Goal: Find contact information: Find contact information

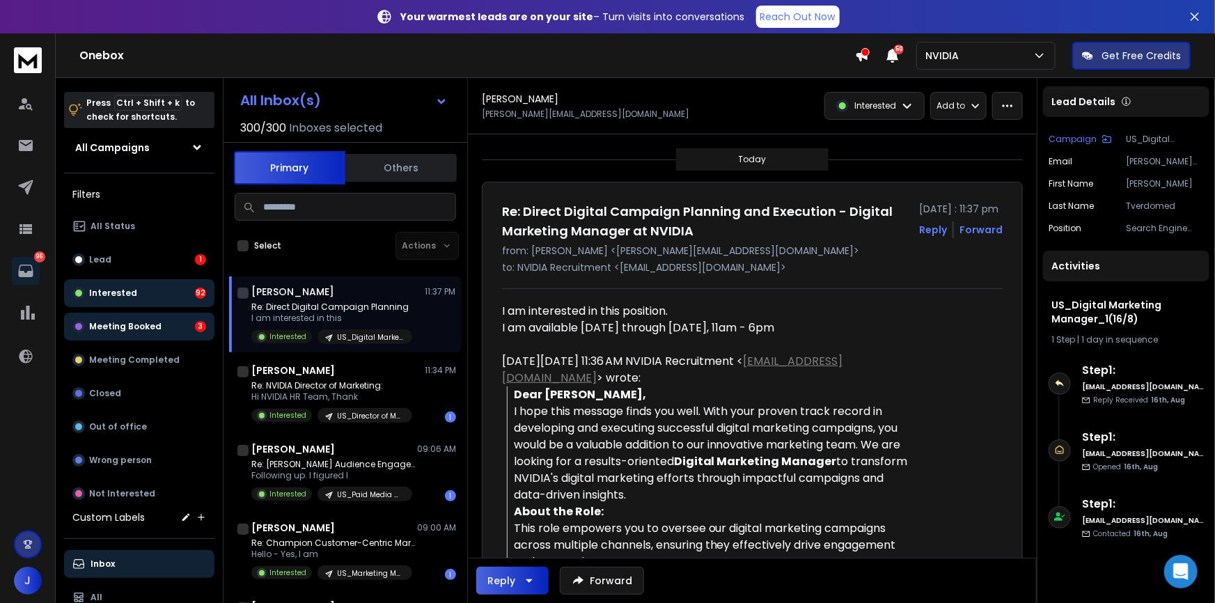
click at [174, 336] on button "Meeting Booked 3" at bounding box center [139, 327] width 150 height 28
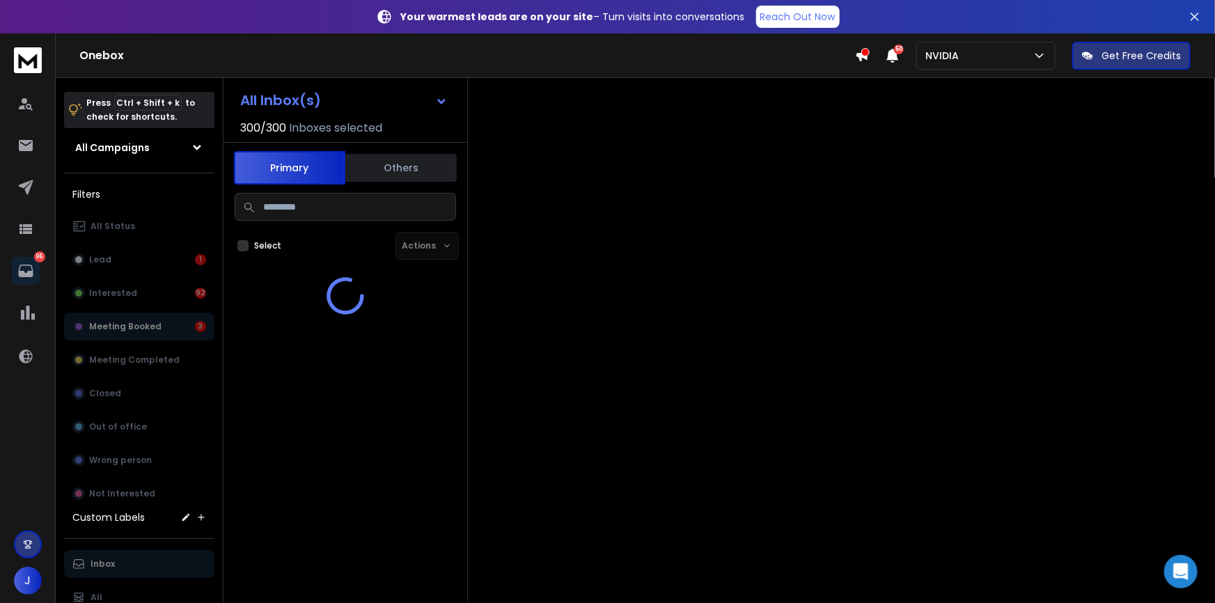
click at [647, 225] on div at bounding box center [841, 379] width 747 height 603
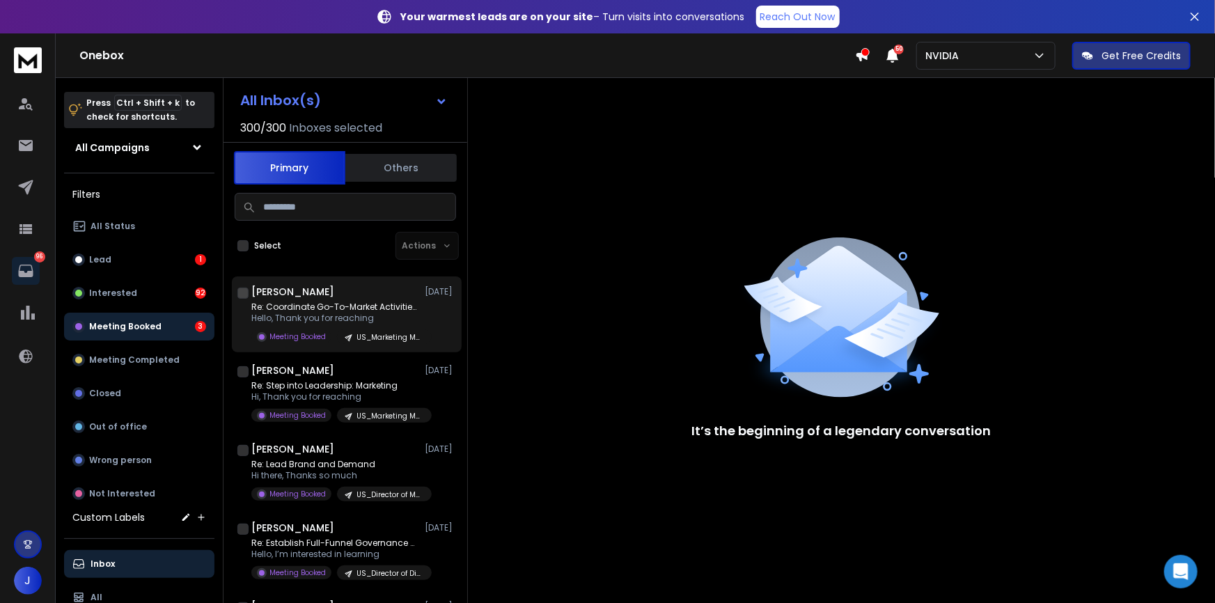
click at [391, 304] on p "Re: Coordinate Go-To-Market Activities -" at bounding box center [334, 306] width 167 height 11
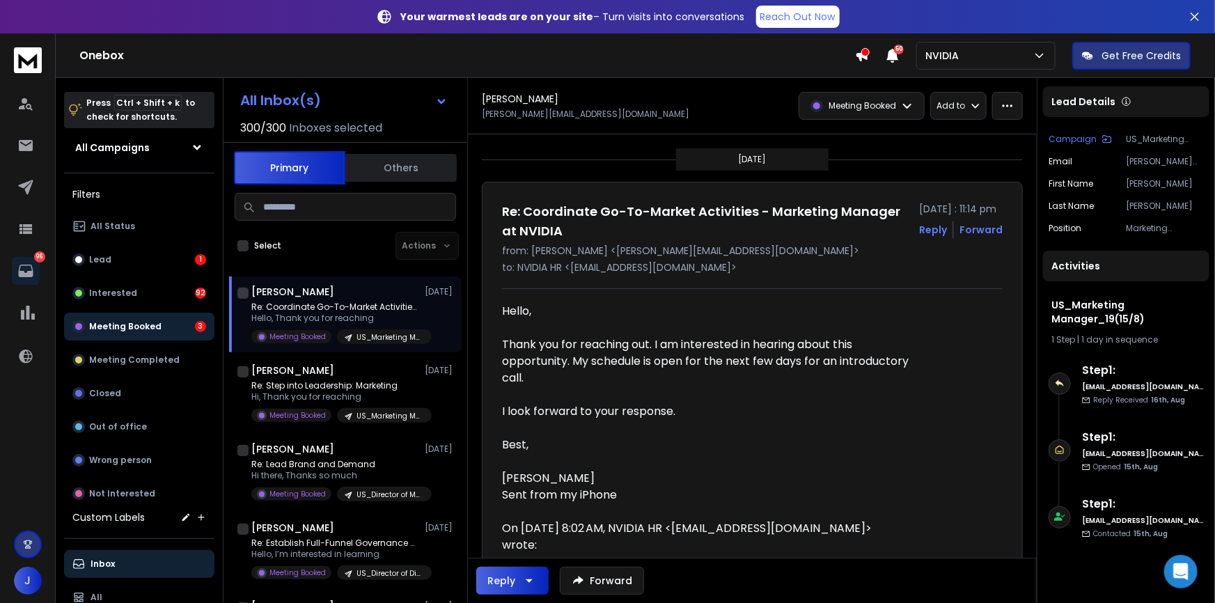
drag, startPoint x: 785, startPoint y: 267, endPoint x: 570, endPoint y: 274, distance: 215.2
click at [570, 274] on p "to: NVIDIA HR <hrteam@talentanalyticsplatformnvidia.com>" at bounding box center [752, 267] width 501 height 14
copy p "hrteam@talentanalyticsplatformnvidia.com"
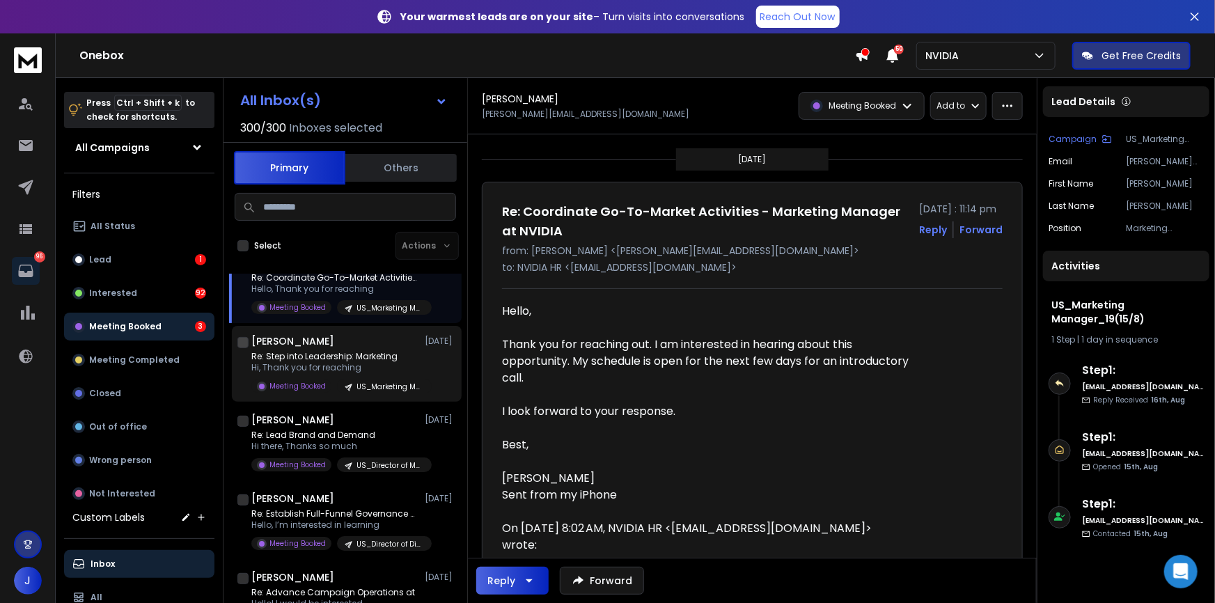
scroll to position [63, 0]
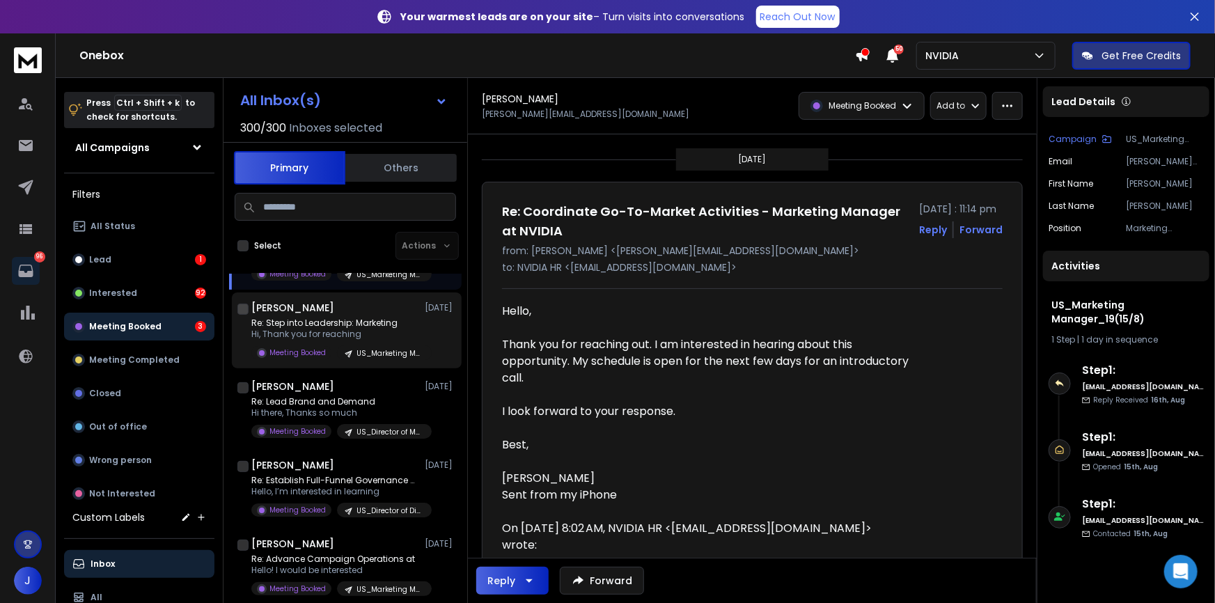
click at [327, 336] on p "Hi, Thank you for reaching" at bounding box center [334, 334] width 167 height 11
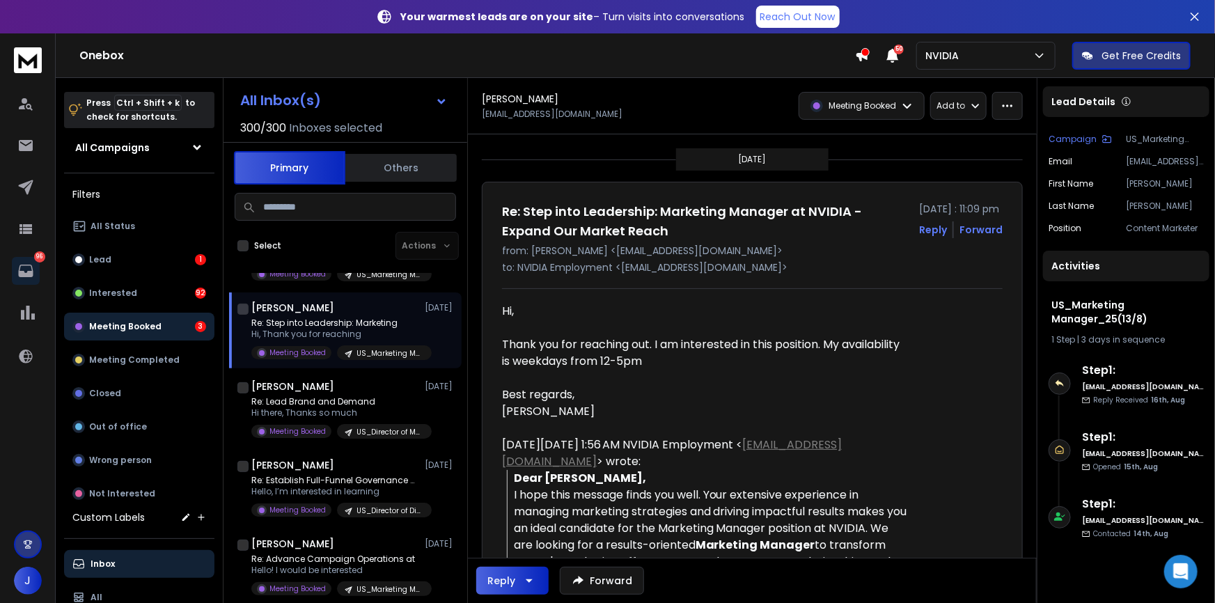
copy p "mploymentsolutions@nvidiajobmatchingplatform.com"
drag, startPoint x: 897, startPoint y: 265, endPoint x: 624, endPoint y: 272, distance: 273.7
click at [624, 272] on p "to: NVIDIA Employment <employmentsolutions@nvidiajobmatchingplatform.com>" at bounding box center [752, 267] width 501 height 14
click at [620, 272] on p "to: NVIDIA Employment <employmentsolutions@nvidiajobmatchingplatform.com>" at bounding box center [752, 267] width 501 height 14
copy p "employmentsolutions@nvidiajobmatchingplatform.co"
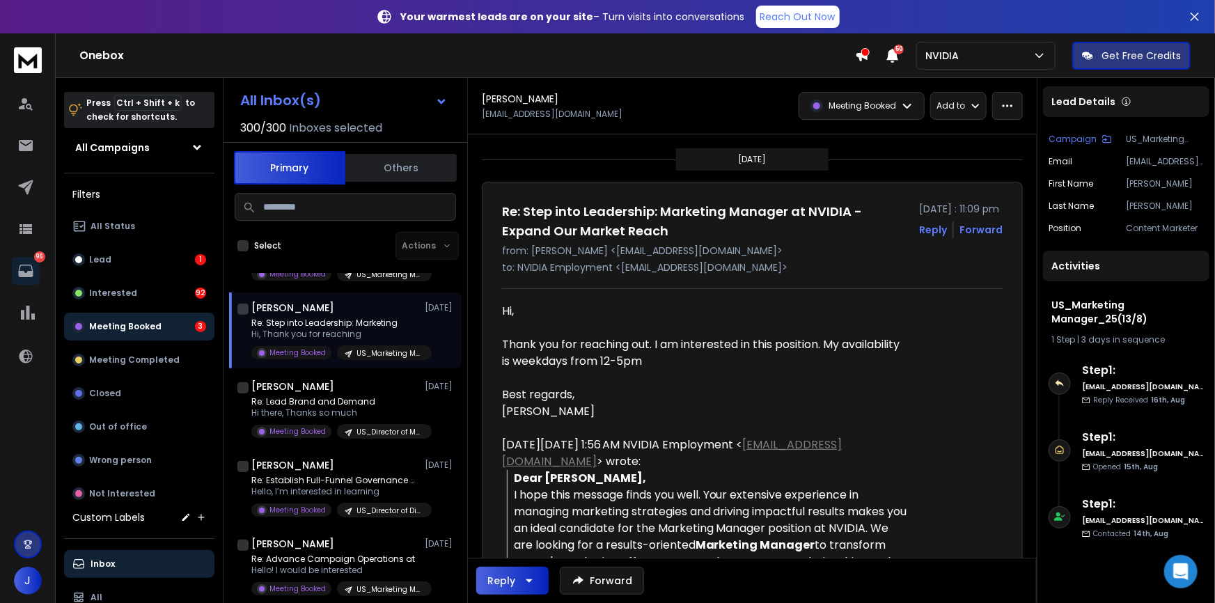
drag, startPoint x: 622, startPoint y: 269, endPoint x: 890, endPoint y: 272, distance: 268.0
click at [890, 272] on p "to: NVIDIA Employment <employmentsolutions@nvidiajobmatchingplatform.com>" at bounding box center [752, 267] width 501 height 14
click at [128, 303] on button "Interested 92" at bounding box center [139, 293] width 150 height 28
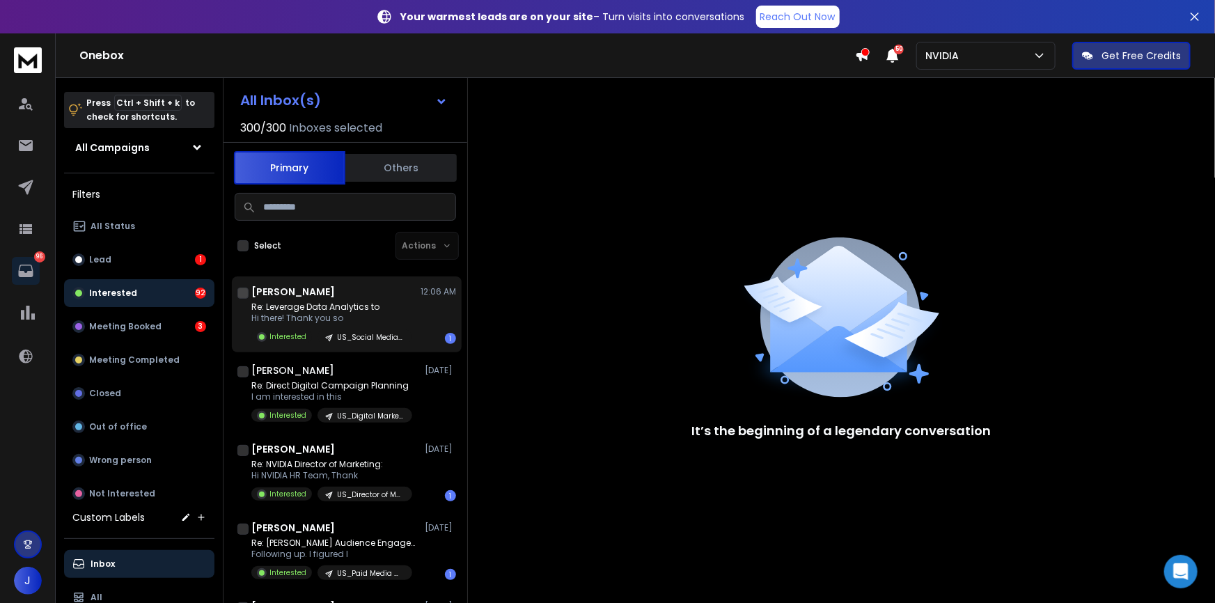
click at [393, 307] on p "Re: Leverage Data Analytics to" at bounding box center [331, 306] width 161 height 11
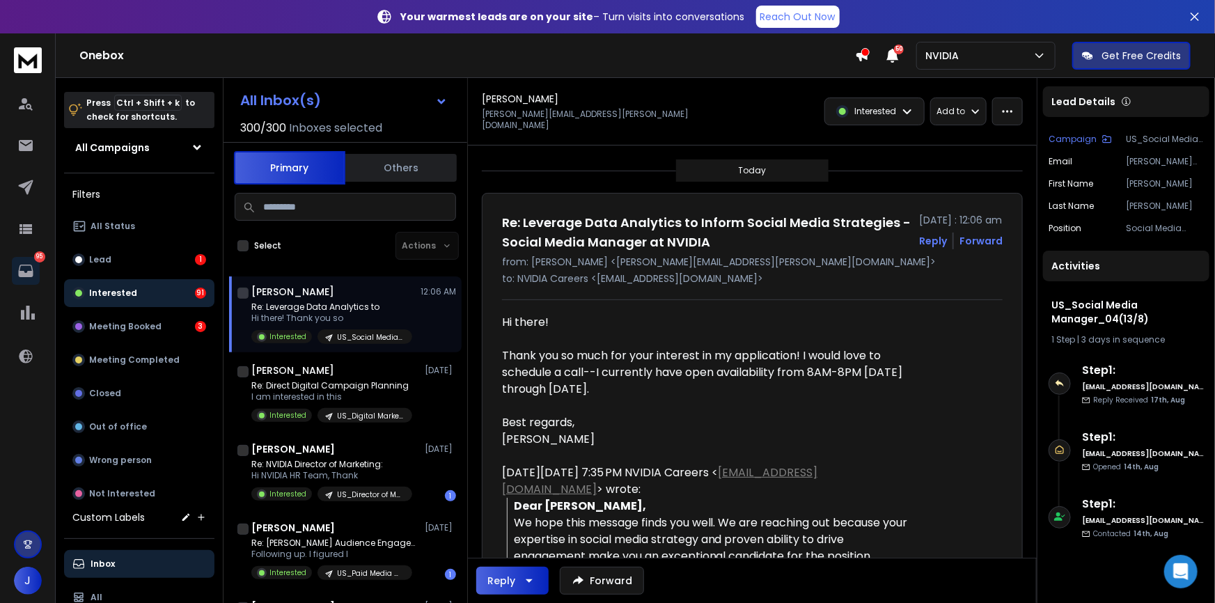
drag, startPoint x: 598, startPoint y: 267, endPoint x: 806, endPoint y: 269, distance: 208.2
click at [806, 272] on p "to: NVIDIA Careers <careers@executivetalentsourcenvidia.com>" at bounding box center [752, 279] width 501 height 14
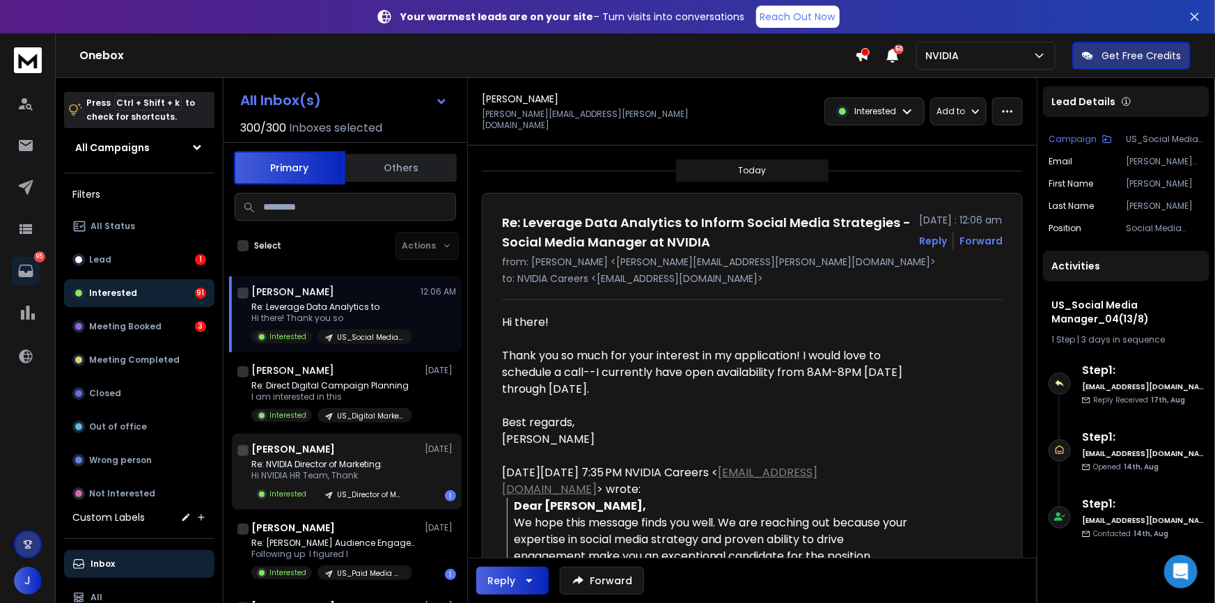
copy p "careers@executivetalentsourcenvidia.com"
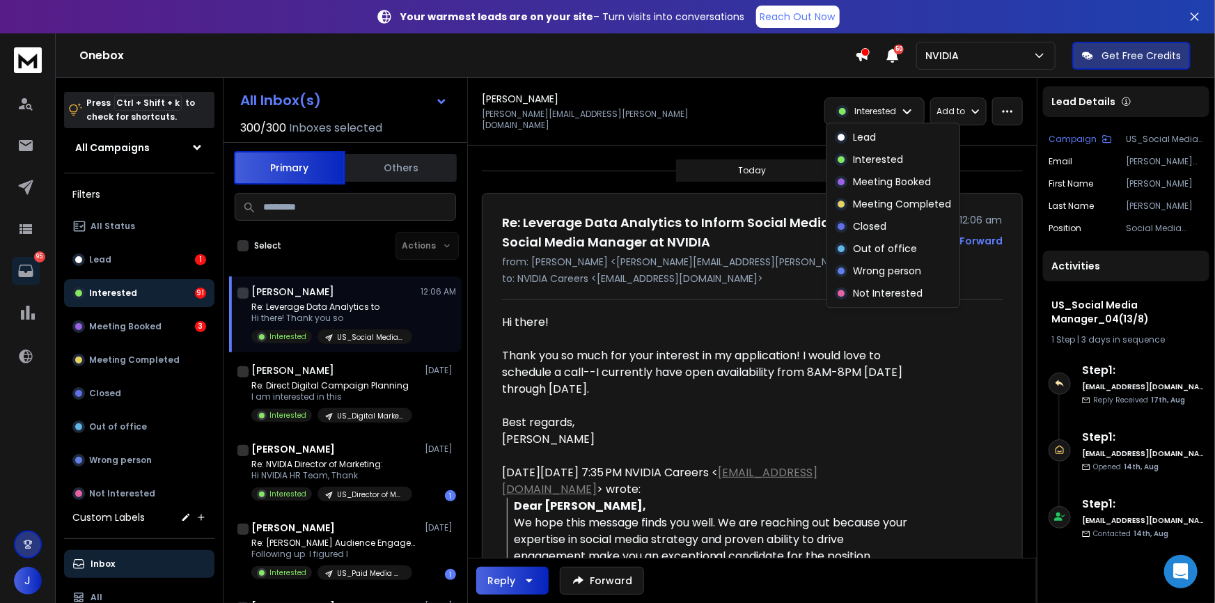
click at [860, 106] on p "Interested" at bounding box center [875, 111] width 42 height 11
drag, startPoint x: 865, startPoint y: 159, endPoint x: 865, endPoint y: 182, distance: 23.0
click at [865, 182] on div "Lead Interested Meeting Booked Meeting Completed Closed Out of office Wrong per…" at bounding box center [893, 215] width 134 height 185
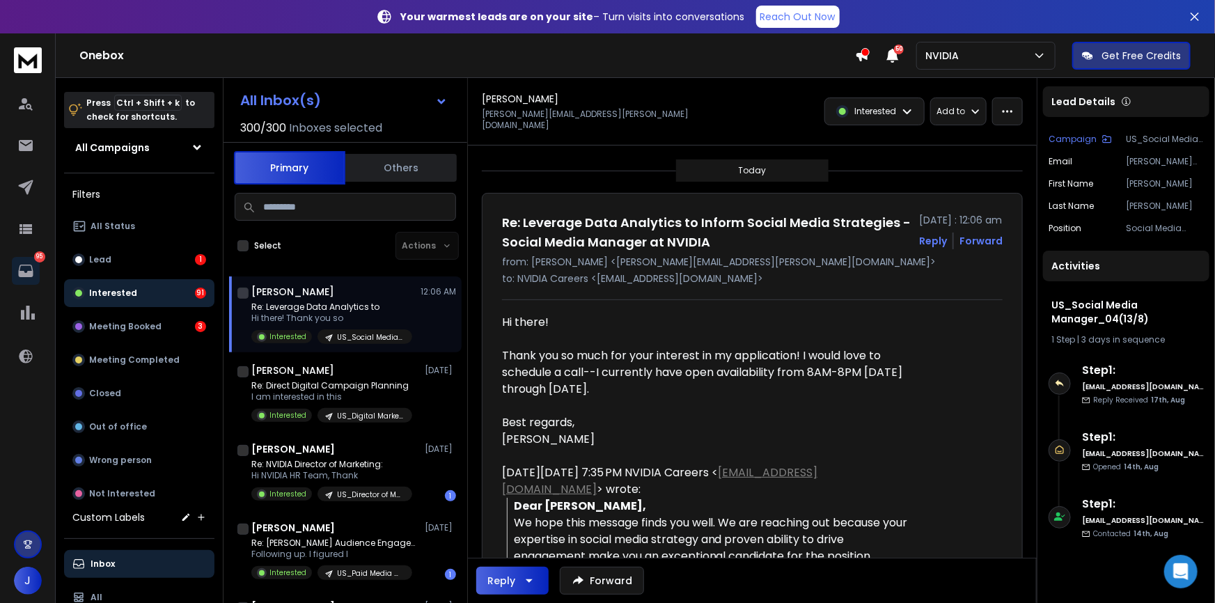
click at [847, 105] on div at bounding box center [842, 111] width 13 height 13
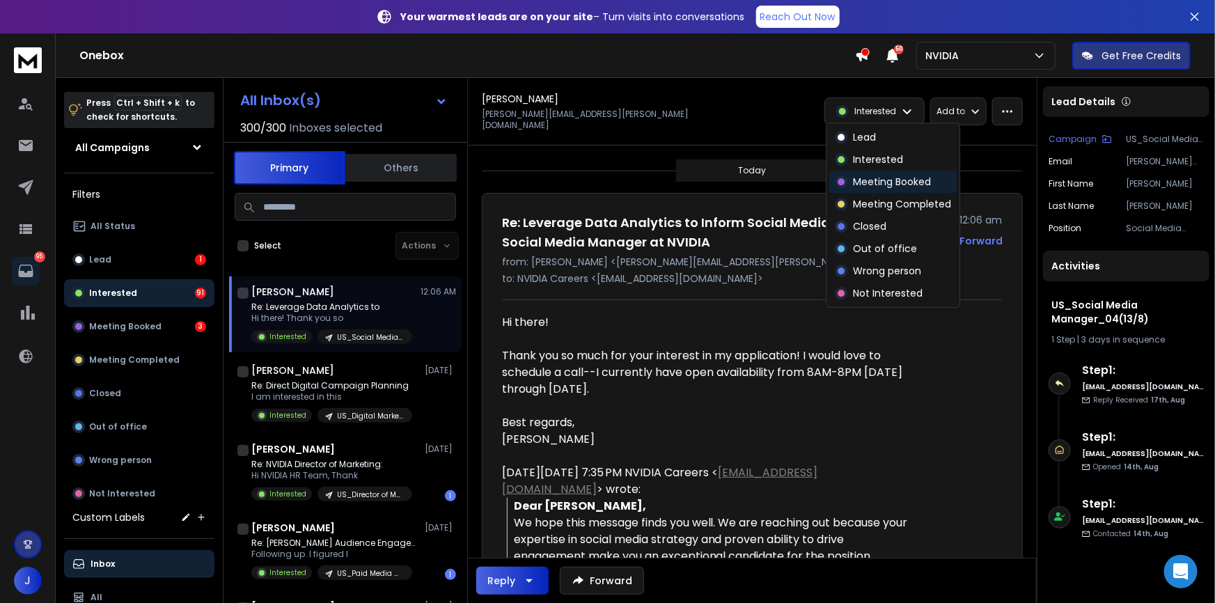
click at [860, 178] on p "Meeting Booked" at bounding box center [892, 182] width 78 height 14
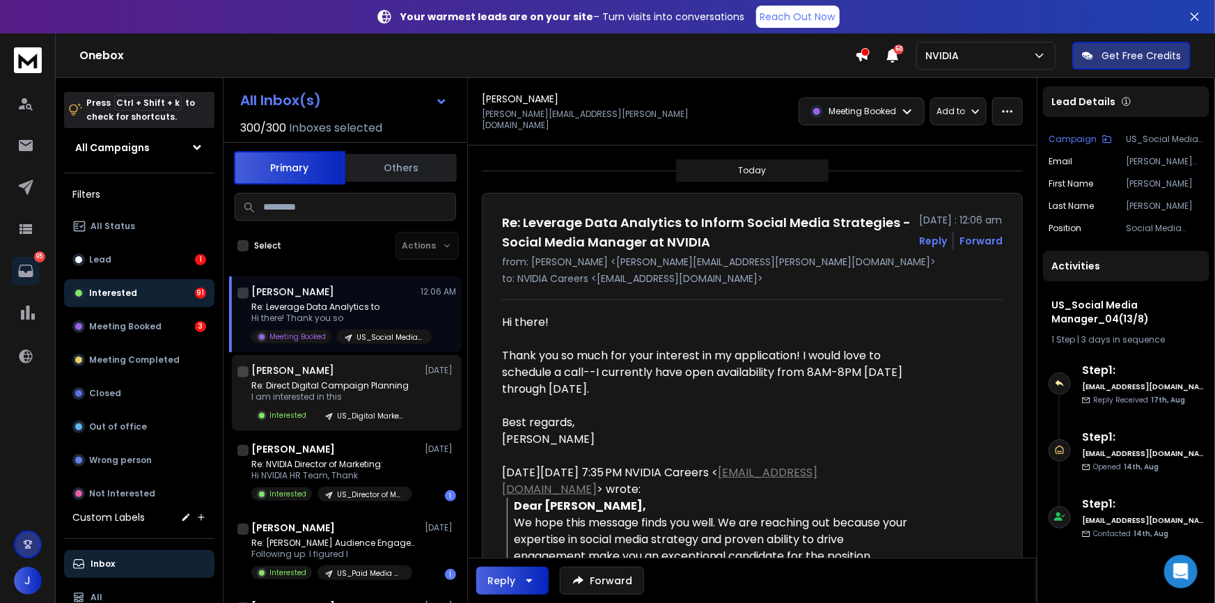
click at [433, 367] on p "[DATE]" at bounding box center [440, 370] width 31 height 11
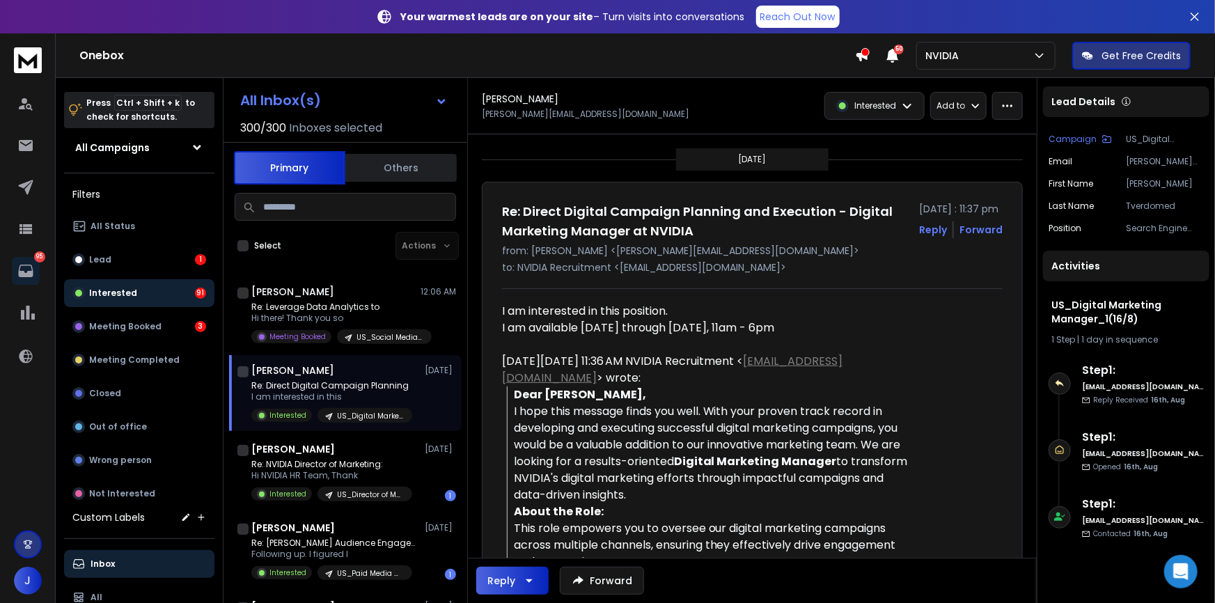
click at [377, 205] on input at bounding box center [345, 207] width 221 height 28
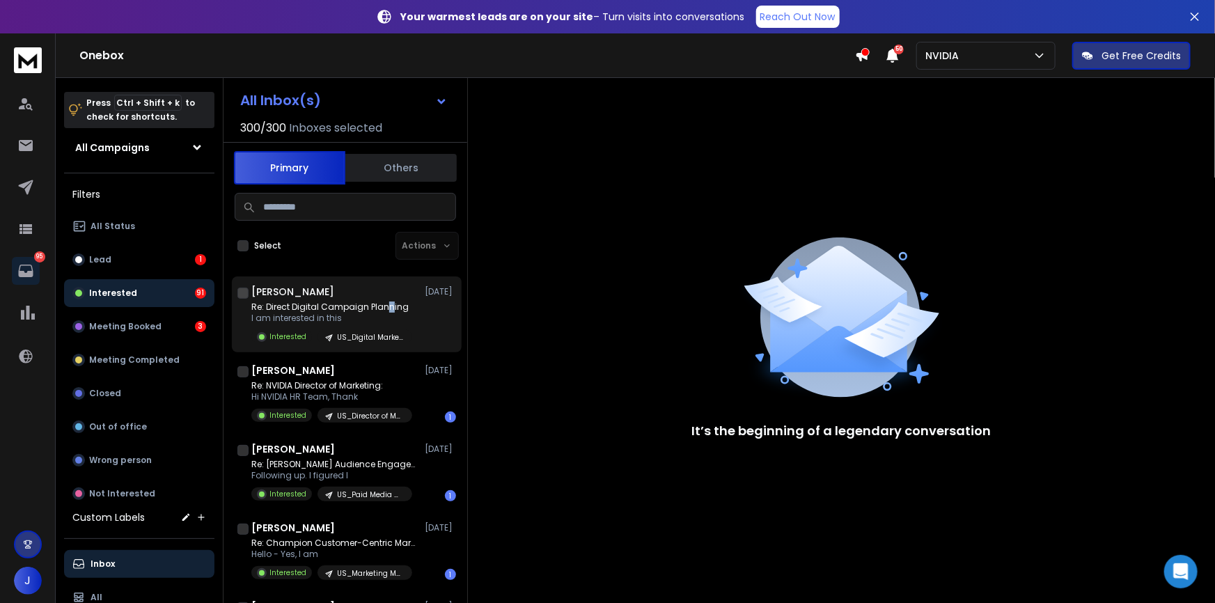
click at [387, 310] on p "Re: Direct Digital Campaign Planning" at bounding box center [331, 306] width 161 height 11
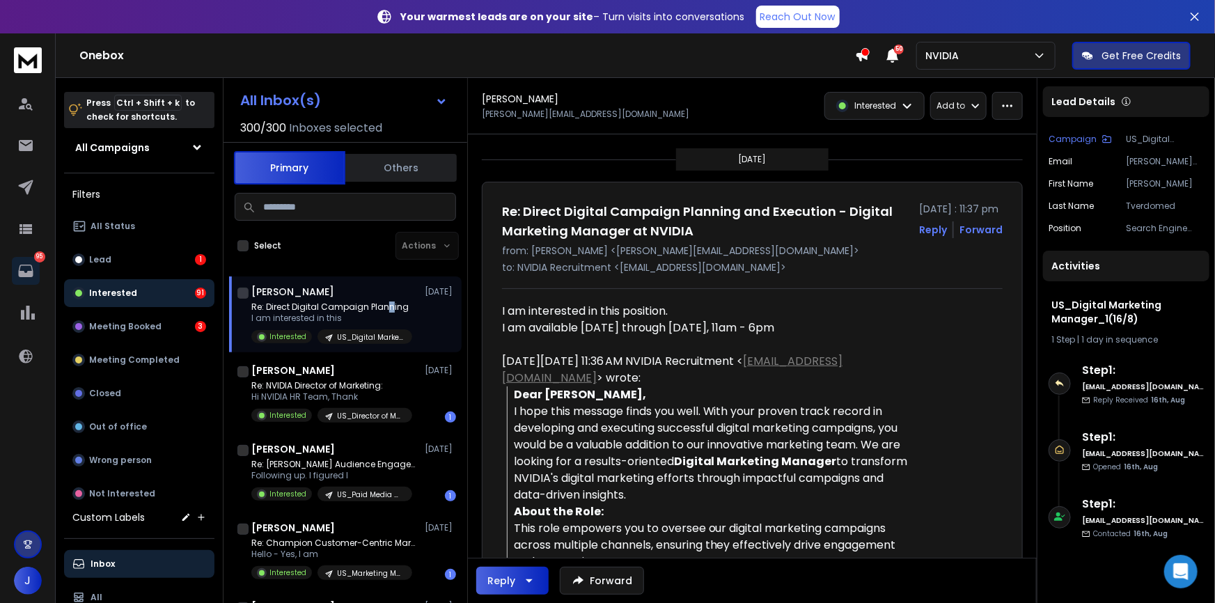
drag, startPoint x: 618, startPoint y: 267, endPoint x: 836, endPoint y: 274, distance: 218.7
click at [836, 274] on p "to: NVIDIA Recruitment <recruitment@virtualrecruitingsuitenvidia.com>" at bounding box center [752, 267] width 501 height 14
copy p "recruitment@virtualrecruitingsuitenvidia.com"
click at [857, 101] on p "Interested" at bounding box center [875, 105] width 42 height 11
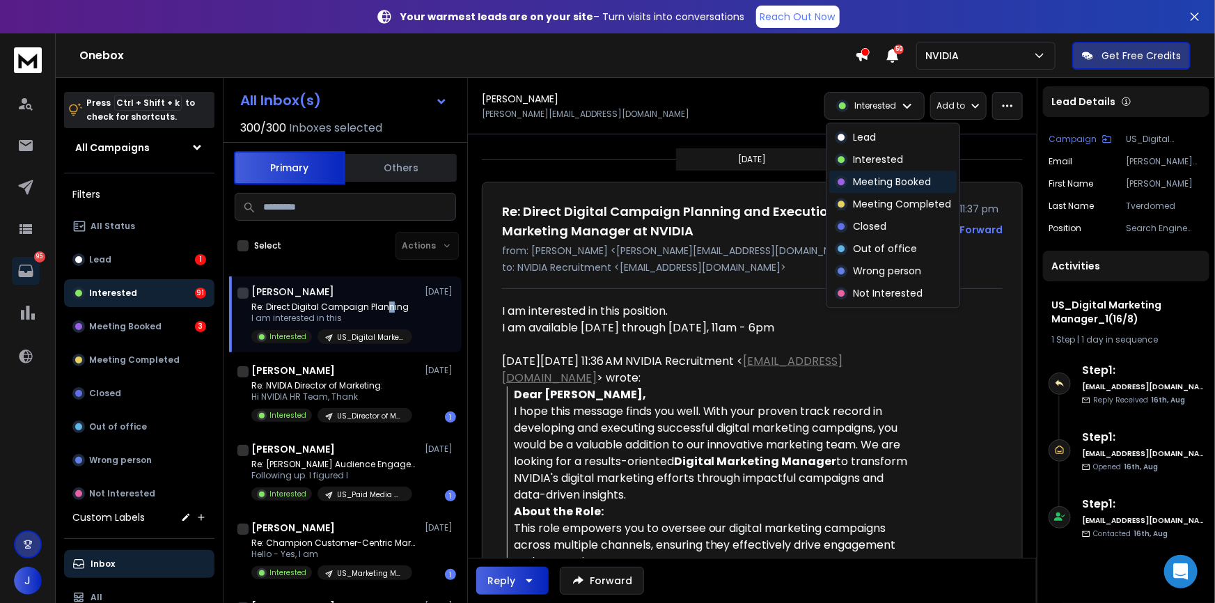
click at [867, 175] on p "Meeting Booked" at bounding box center [892, 182] width 78 height 14
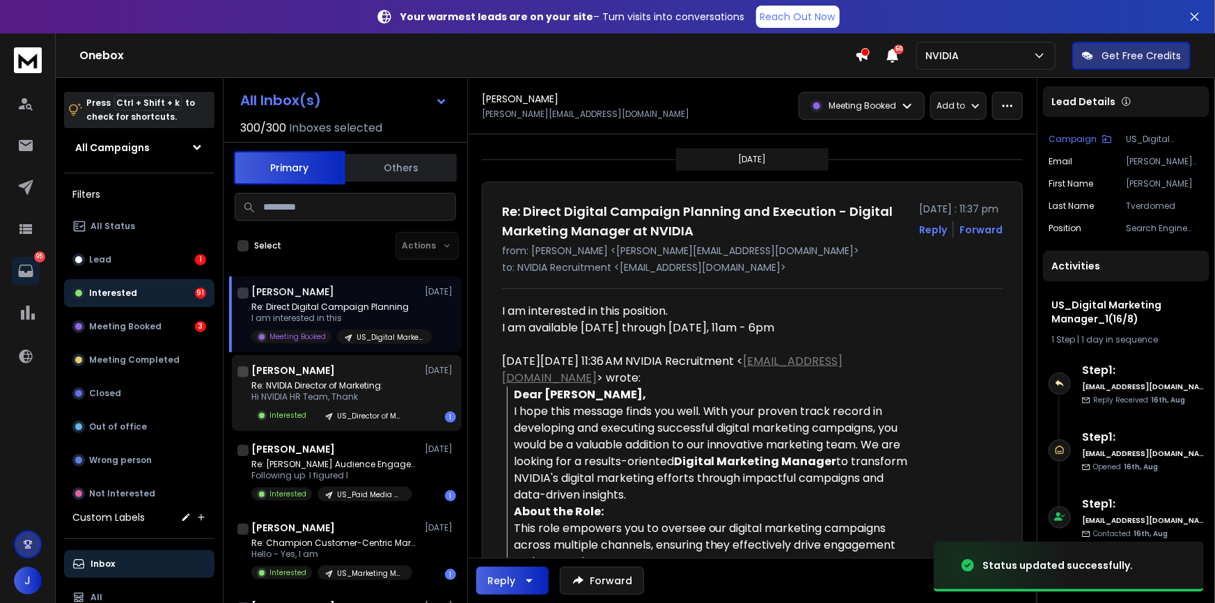
click at [370, 377] on div "Oriana Mercader 16 Aug Re: NVIDIA Director of Marketing: Hi NVIDIA HR Team, Tha…" at bounding box center [353, 392] width 205 height 59
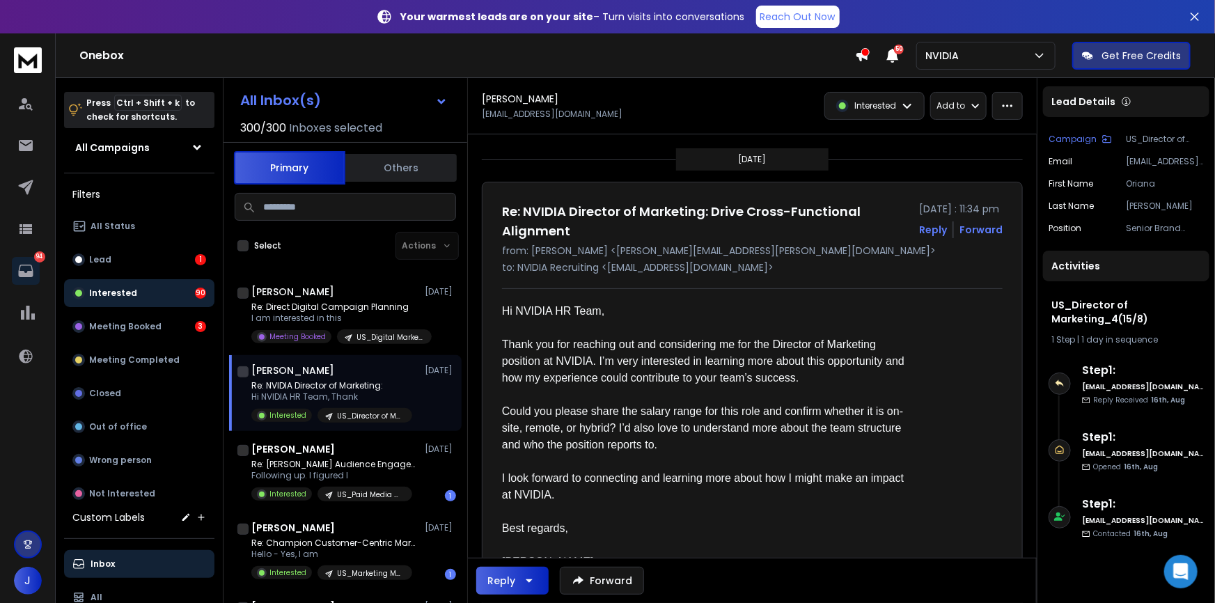
drag, startPoint x: 607, startPoint y: 266, endPoint x: 828, endPoint y: 266, distance: 221.4
click at [828, 266] on p "to: NVIDIA Recruiting <recruitingteam@emergingleadersnvidia.com>" at bounding box center [752, 267] width 501 height 14
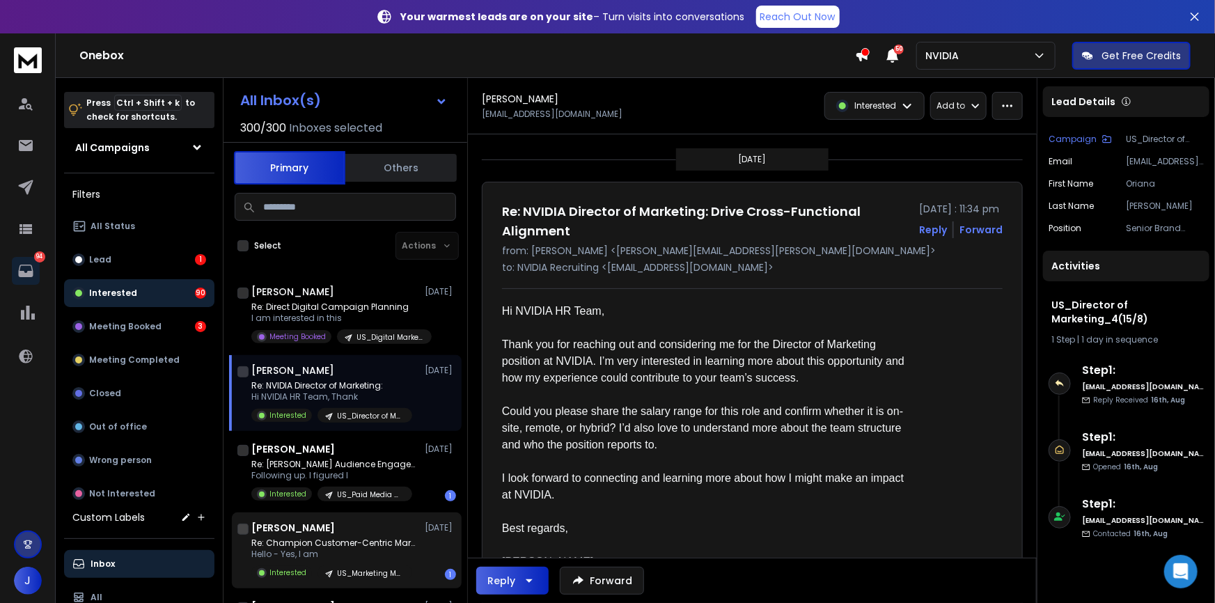
copy p "recruitingteam@emergingleadersnvidia.com"
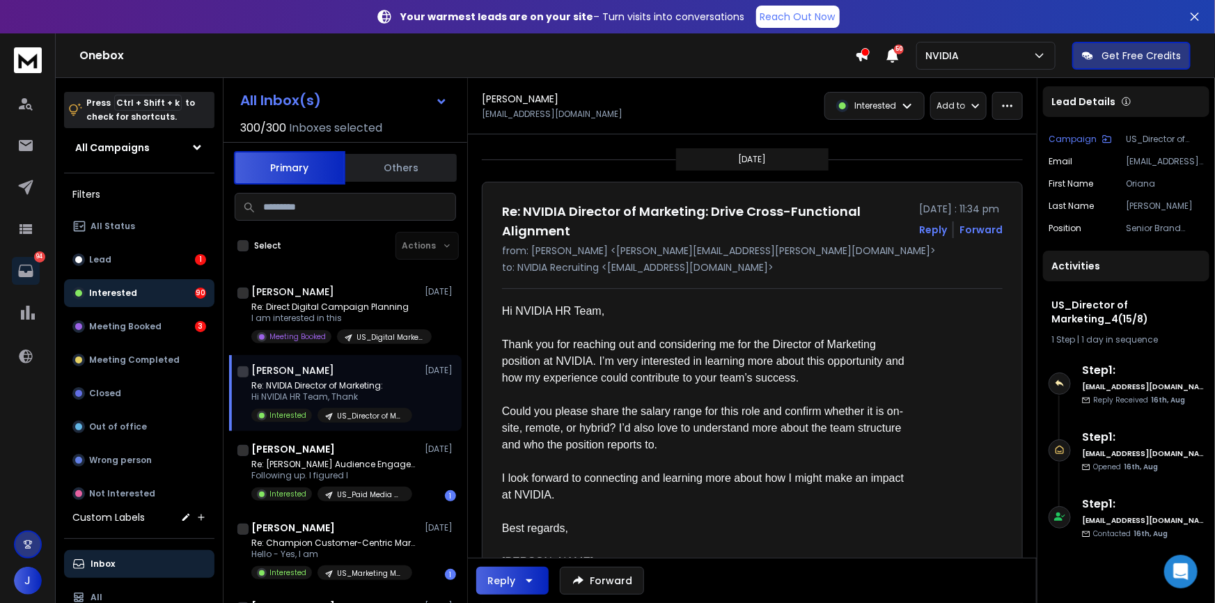
click at [865, 109] on p "Interested" at bounding box center [875, 105] width 42 height 11
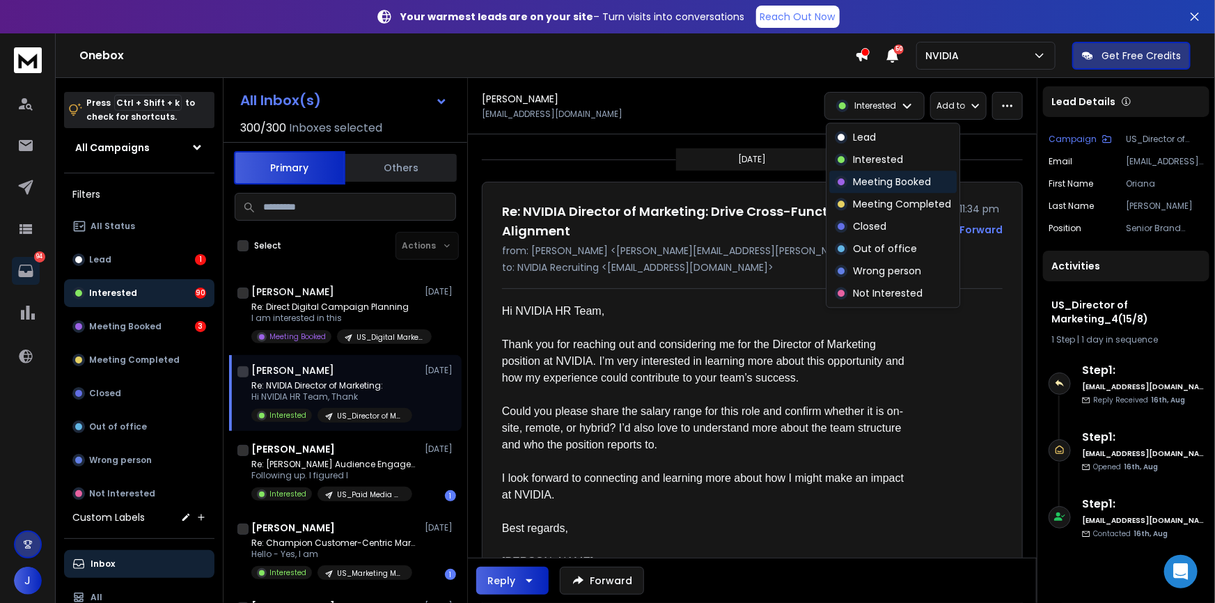
click at [853, 178] on p "Meeting Booked" at bounding box center [892, 182] width 78 height 14
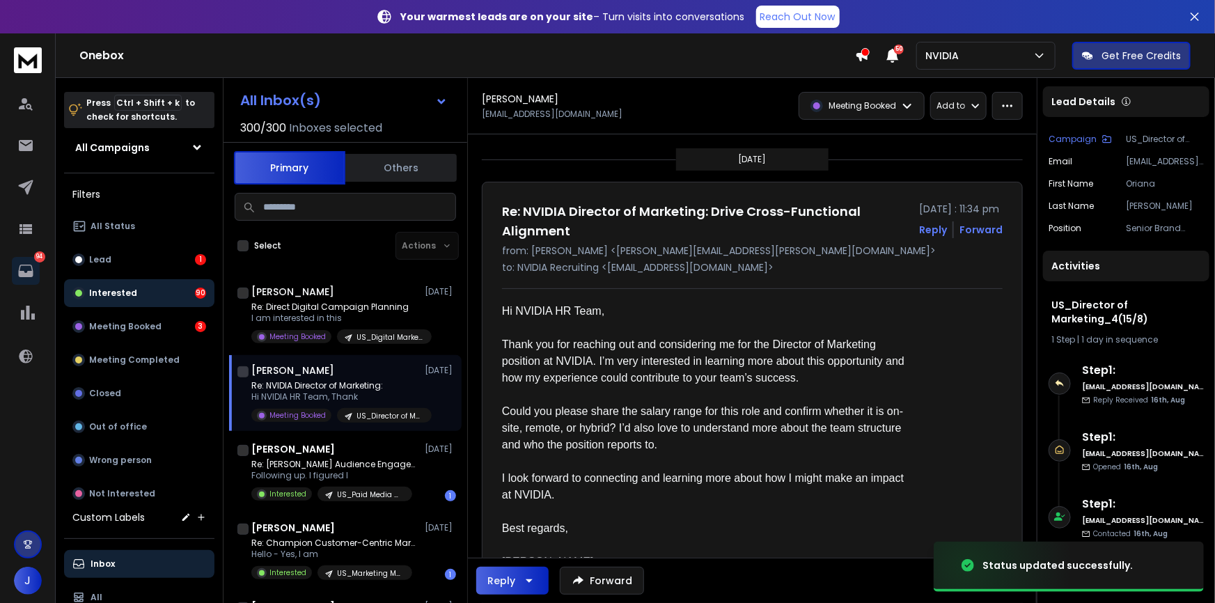
click at [354, 211] on input at bounding box center [345, 207] width 221 height 28
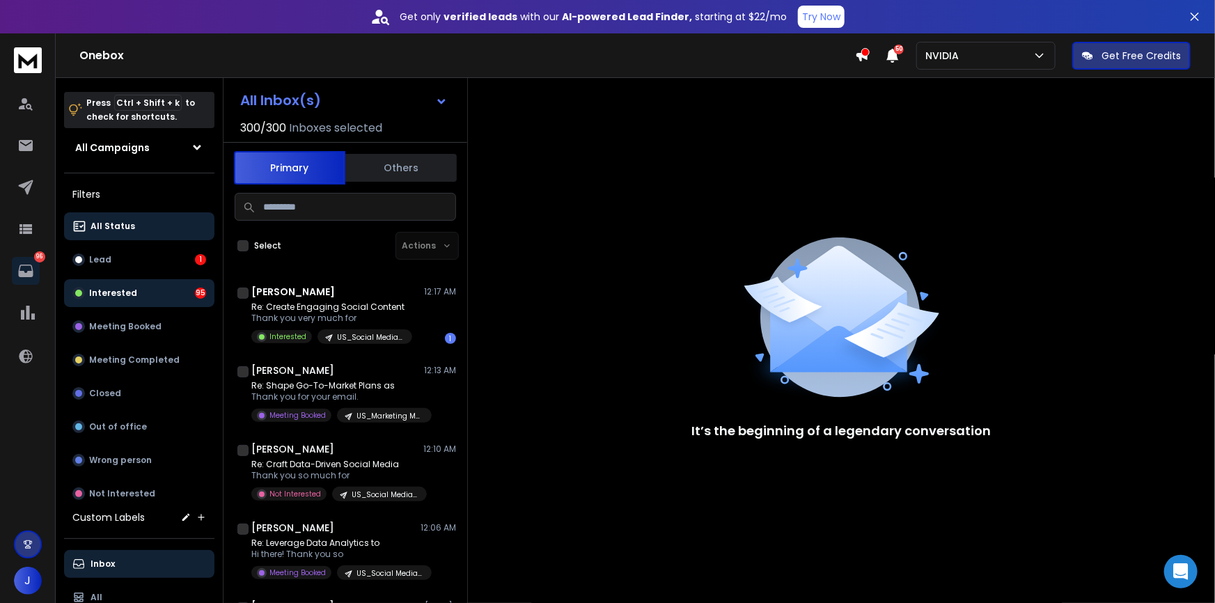
click at [155, 298] on button "Interested 95" at bounding box center [139, 293] width 150 height 28
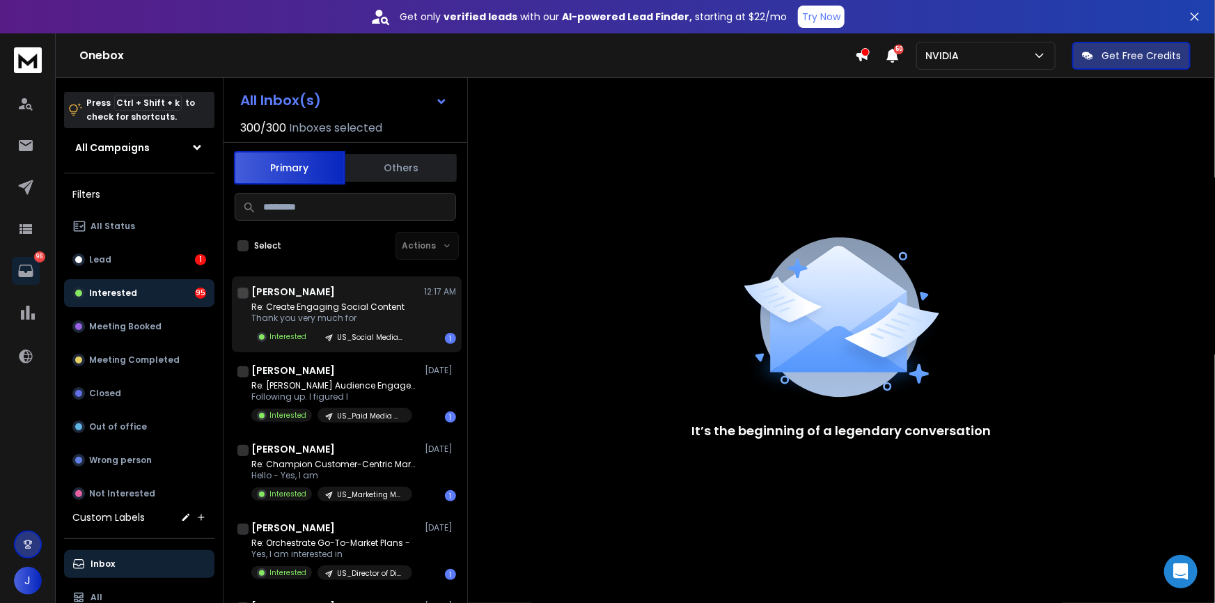
click at [379, 306] on p "Re: Create Engaging Social Content" at bounding box center [331, 306] width 161 height 11
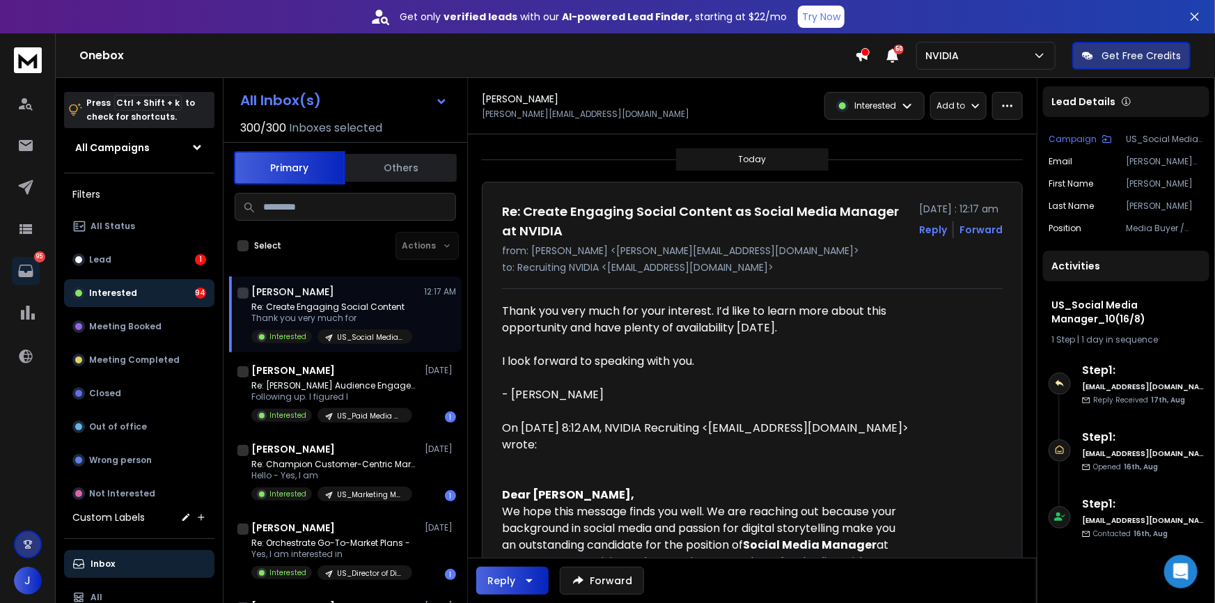
drag, startPoint x: 608, startPoint y: 265, endPoint x: 849, endPoint y: 276, distance: 241.8
copy p "recruitingteam@digitalcareerplatformnvidia.com"
click at [344, 209] on input at bounding box center [345, 207] width 221 height 28
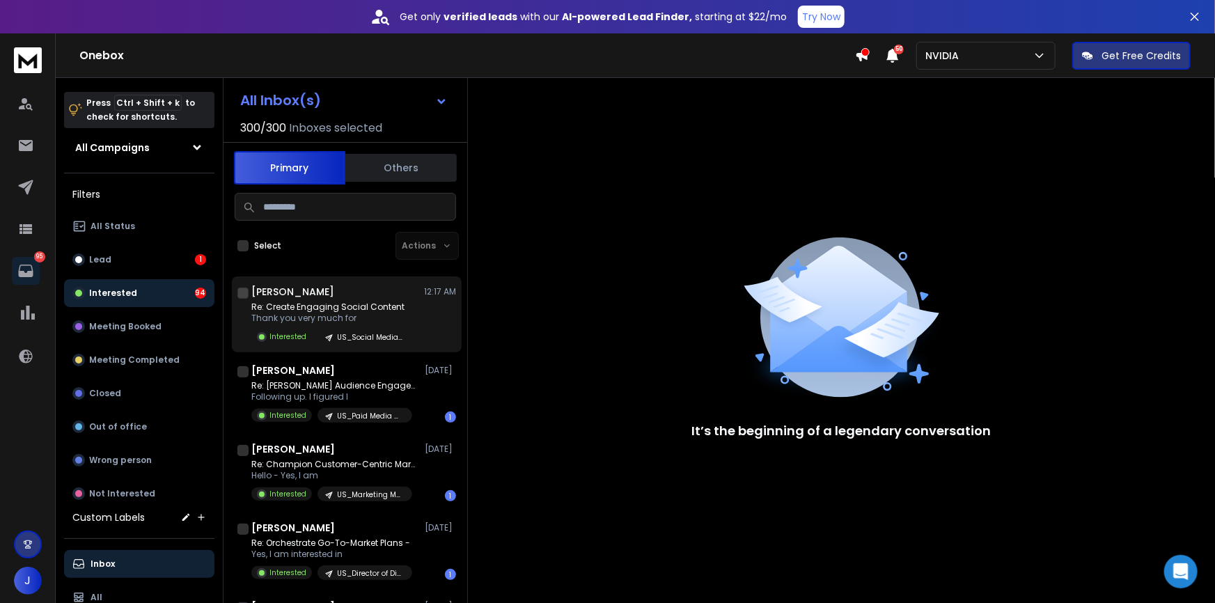
click at [383, 290] on div "Ignacio Juarez 12:17 AM" at bounding box center [353, 292] width 205 height 14
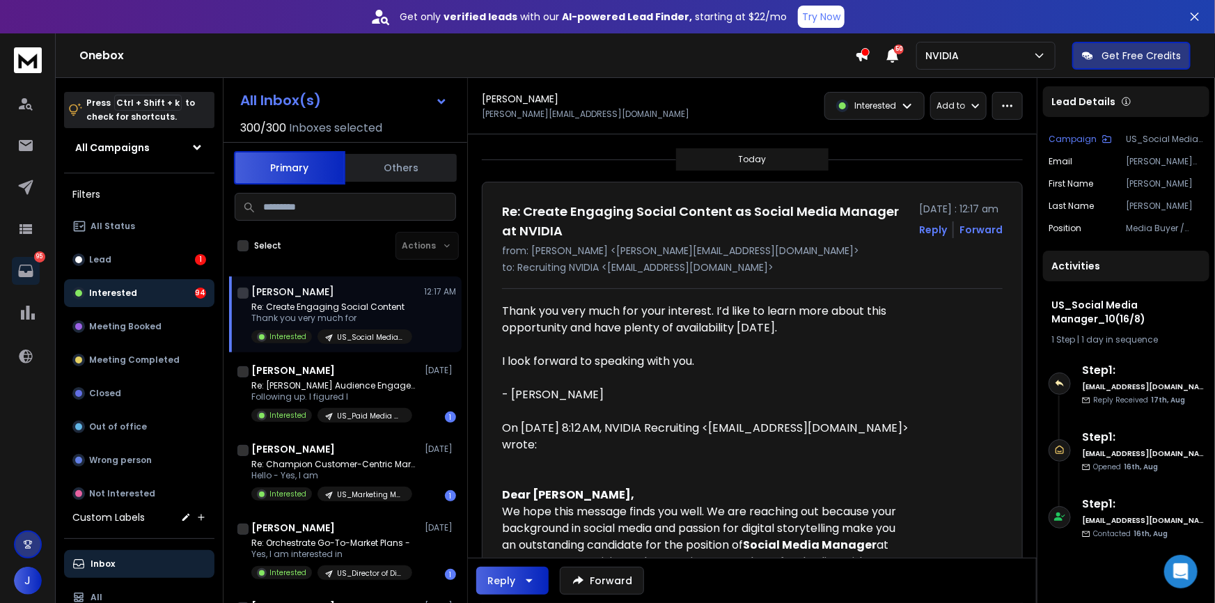
click at [878, 109] on p "Interested" at bounding box center [875, 105] width 42 height 11
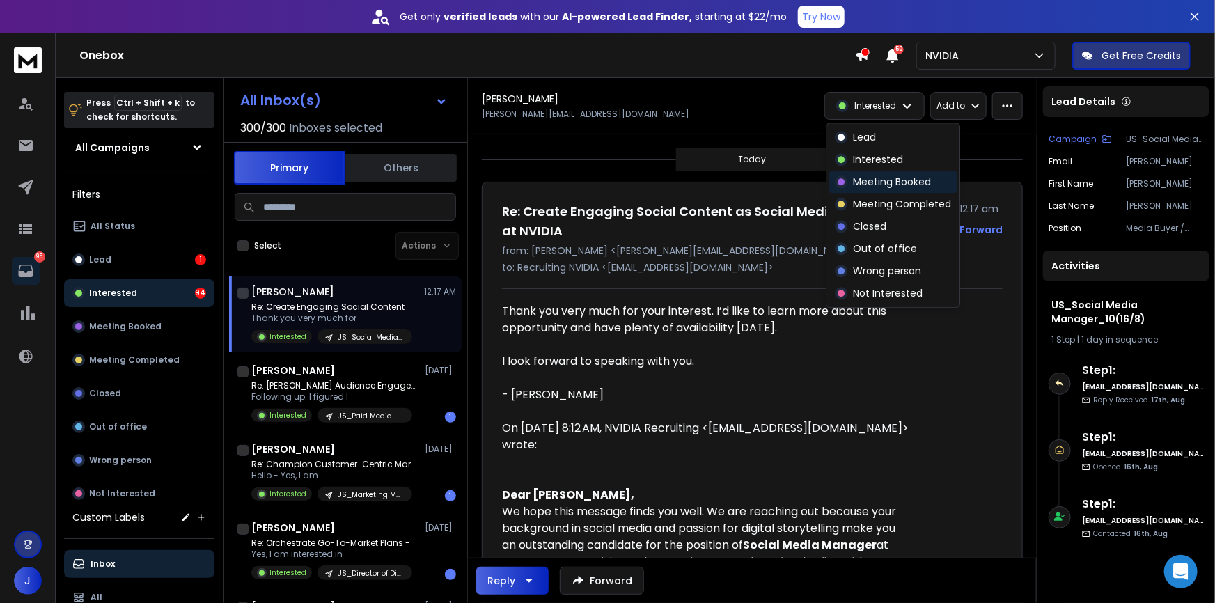
click at [876, 187] on p "Meeting Booked" at bounding box center [892, 182] width 78 height 14
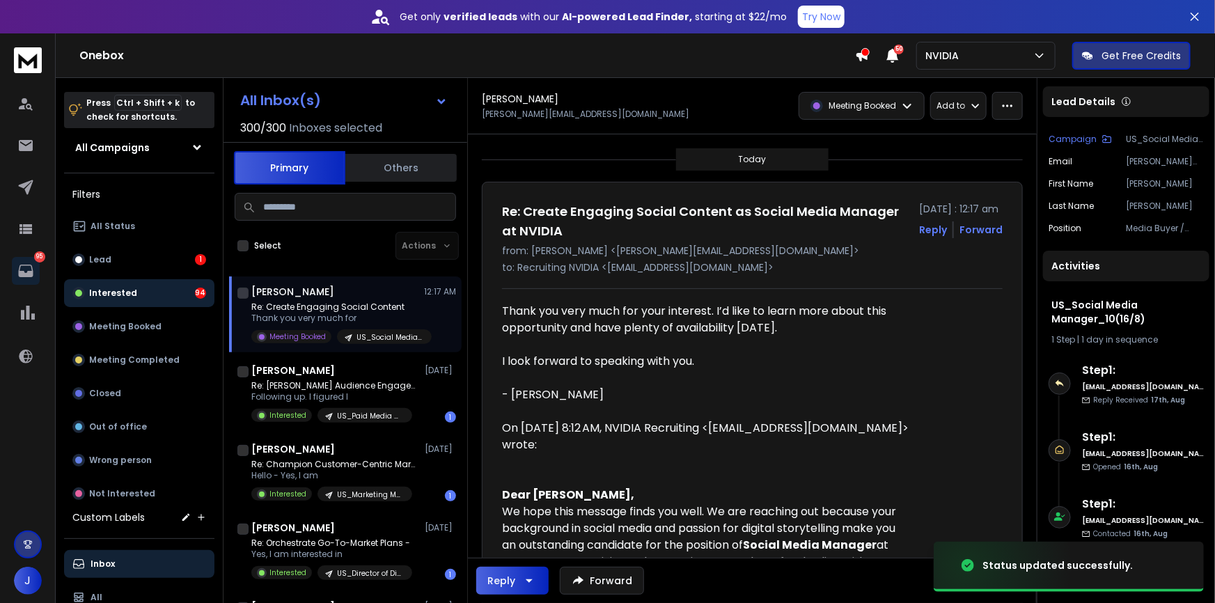
click at [366, 212] on input at bounding box center [345, 207] width 221 height 28
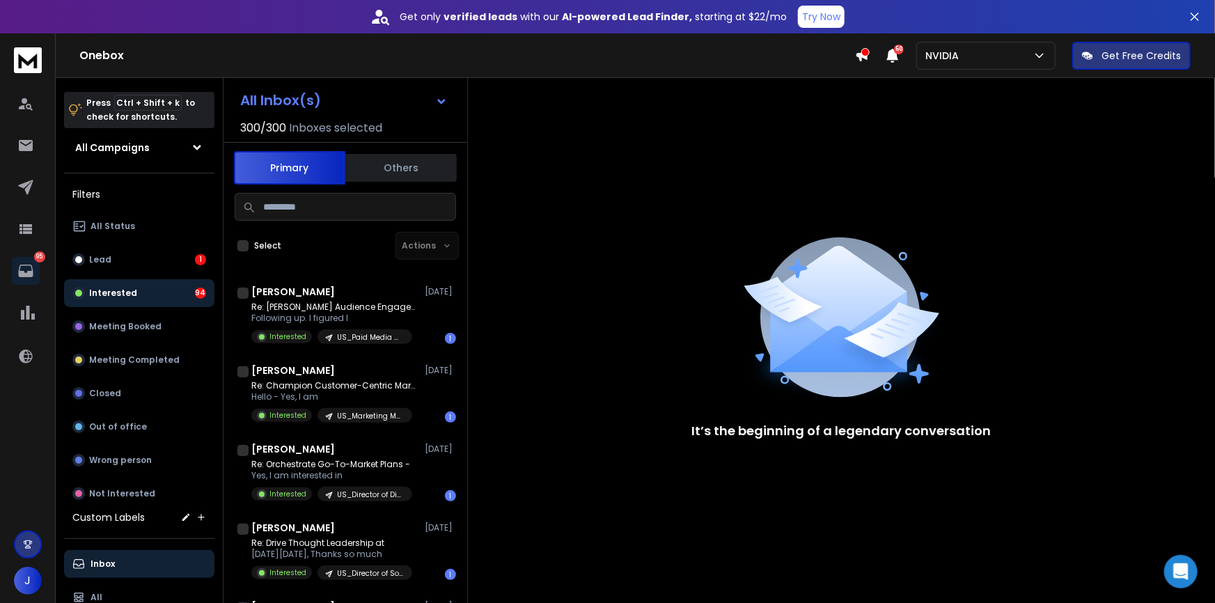
drag, startPoint x: 330, startPoint y: 221, endPoint x: 327, endPoint y: 211, distance: 10.1
click at [331, 219] on div "Select Actions Mary Lalak 16 Aug Re: Foster Audience Engagement through Followi…" at bounding box center [345, 453] width 244 height 533
click at [330, 207] on input at bounding box center [345, 207] width 221 height 28
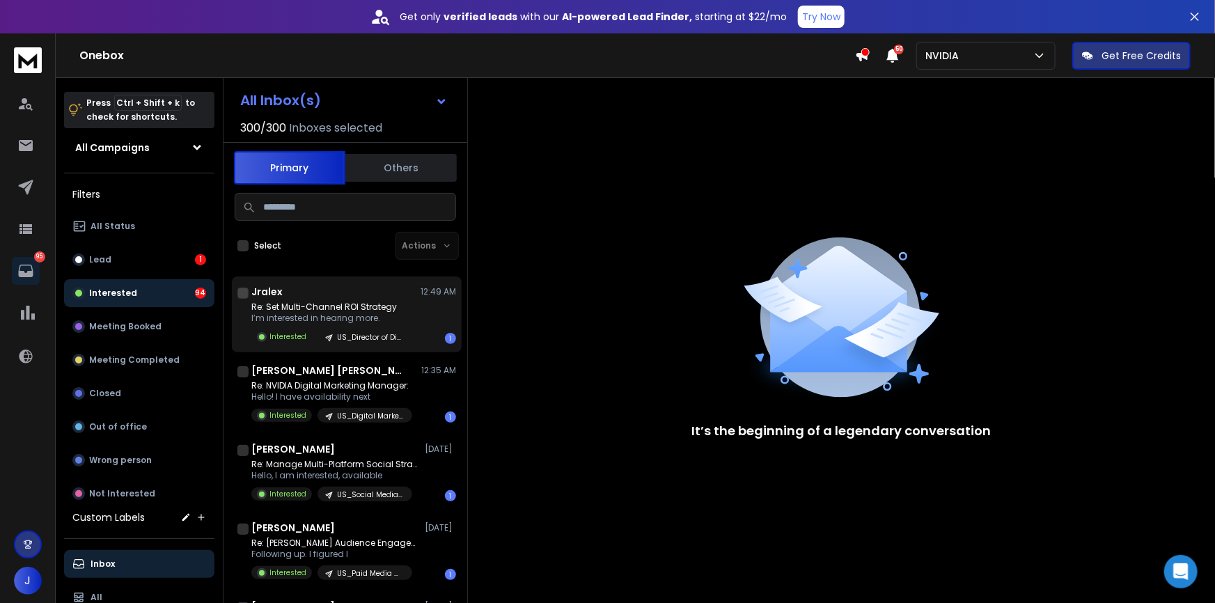
click at [334, 302] on p "Re: Set Multi-Channel ROI Strategy" at bounding box center [331, 306] width 161 height 11
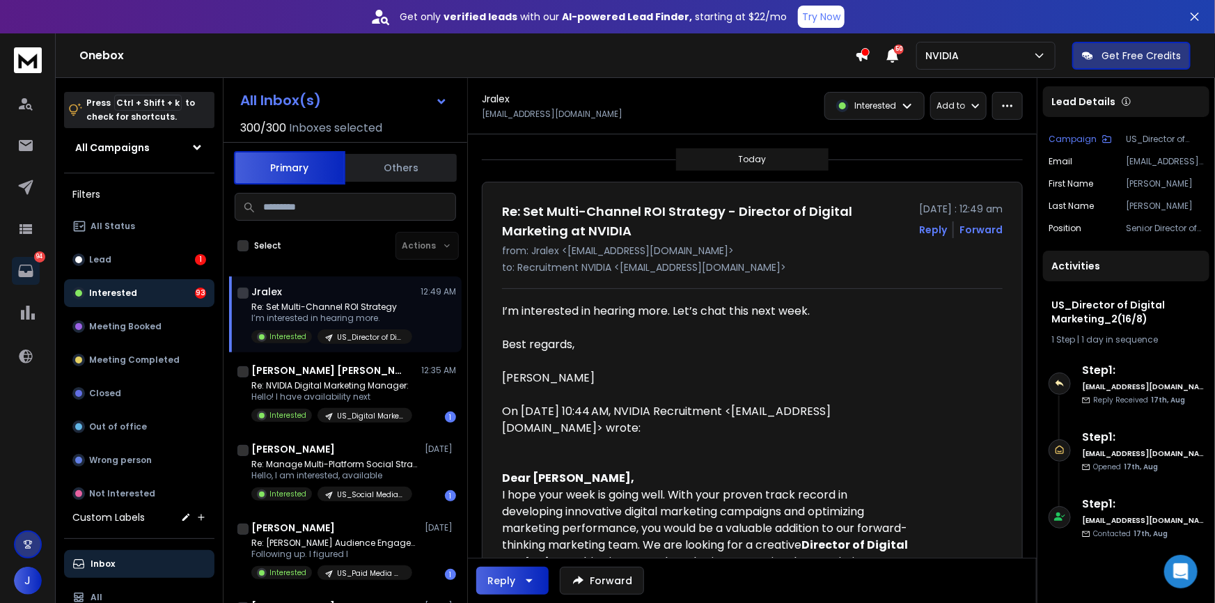
drag, startPoint x: 617, startPoint y: 267, endPoint x: 837, endPoint y: 261, distance: 220.1
click at [837, 261] on p "to: Recruitment NVIDIA <teamrecruitment@careersolutionsnvidia.com>" at bounding box center [752, 267] width 501 height 14
copy p "teamrecruitment@careersolutionsnvidia.com"
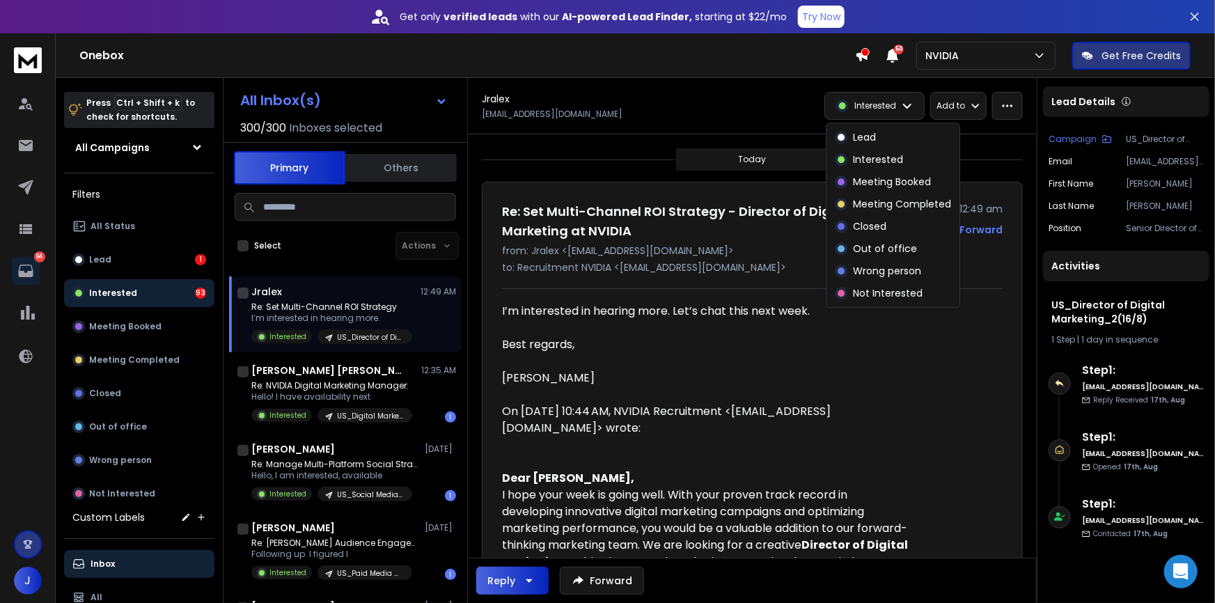
click at [855, 104] on p "Interested" at bounding box center [875, 105] width 42 height 11
click at [858, 175] on p "Meeting Booked" at bounding box center [892, 182] width 78 height 14
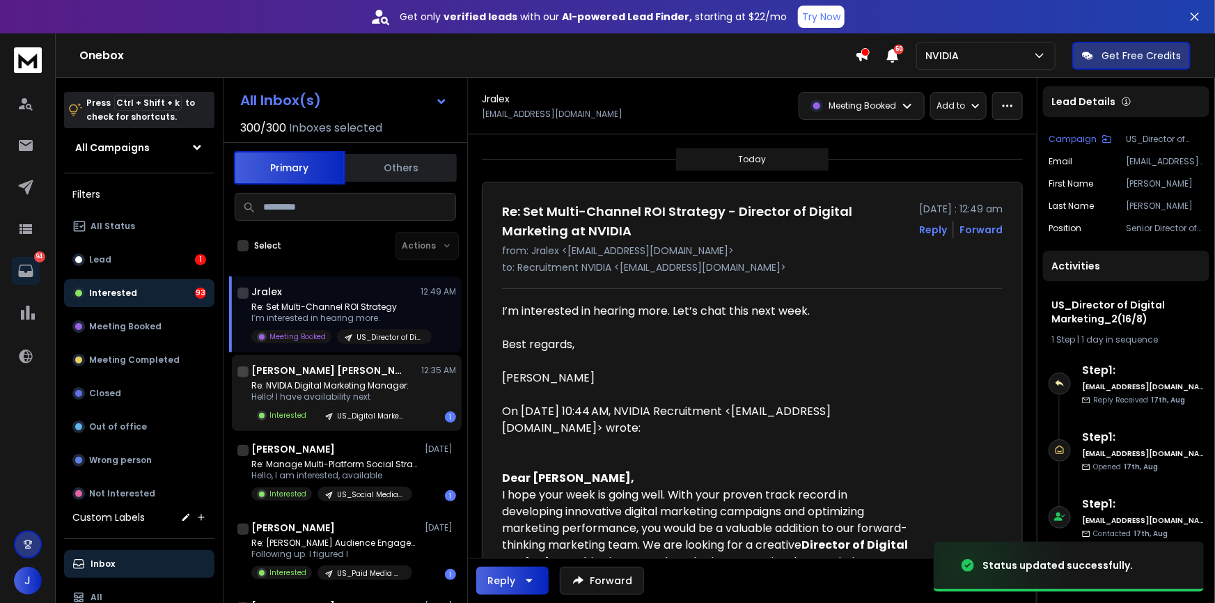
click at [382, 396] on p "Hello! I have availability next" at bounding box center [331, 396] width 161 height 11
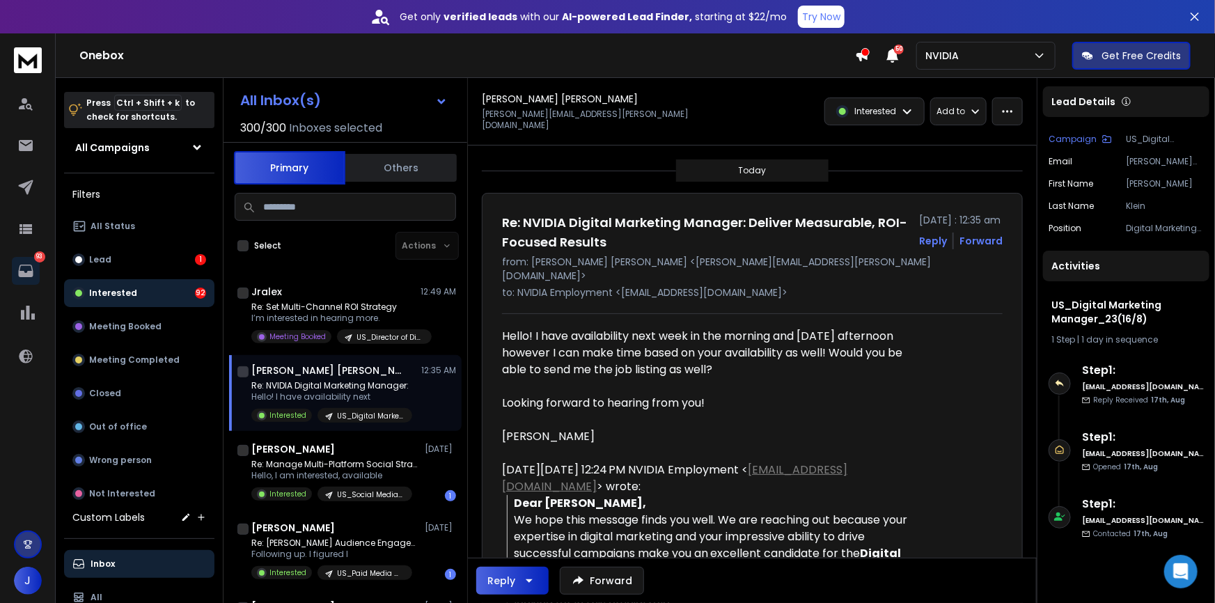
drag, startPoint x: 622, startPoint y: 266, endPoint x: 902, endPoint y: 258, distance: 280.0
click at [902, 258] on div "Re: NVIDIA Digital Marketing Manager: Deliver Measurable, ROI-Focused Results 1…" at bounding box center [752, 256] width 501 height 86
copy p "employmentdesk@nvidiajobrecommendationengine.com"
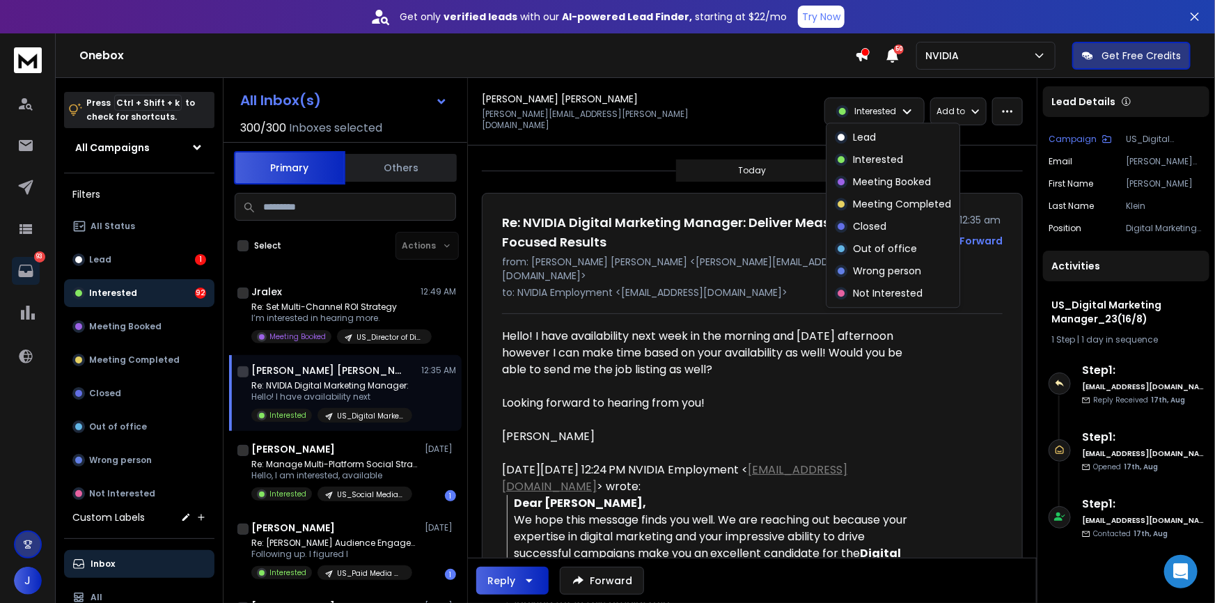
click at [896, 107] on p "Interested" at bounding box center [875, 111] width 42 height 11
drag, startPoint x: 860, startPoint y: 159, endPoint x: 893, endPoint y: 180, distance: 39.4
click at [897, 181] on div "Lead Interested Meeting Booked Meeting Completed Closed Out of office Wrong per…" at bounding box center [893, 215] width 134 height 185
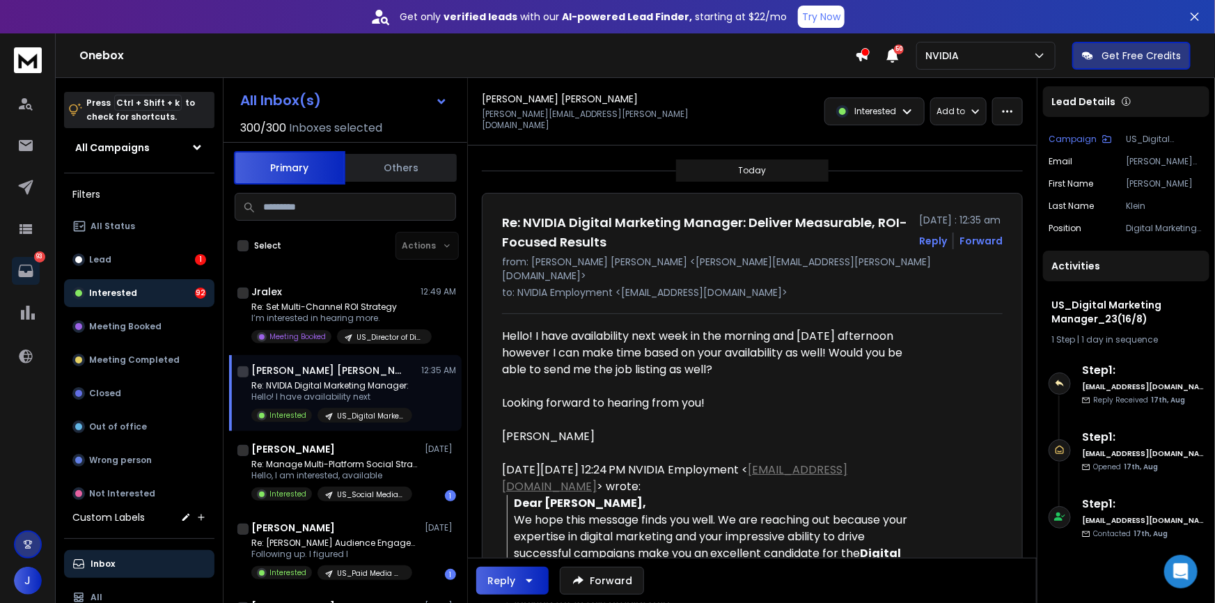
click at [875, 109] on p "Interested" at bounding box center [875, 111] width 42 height 11
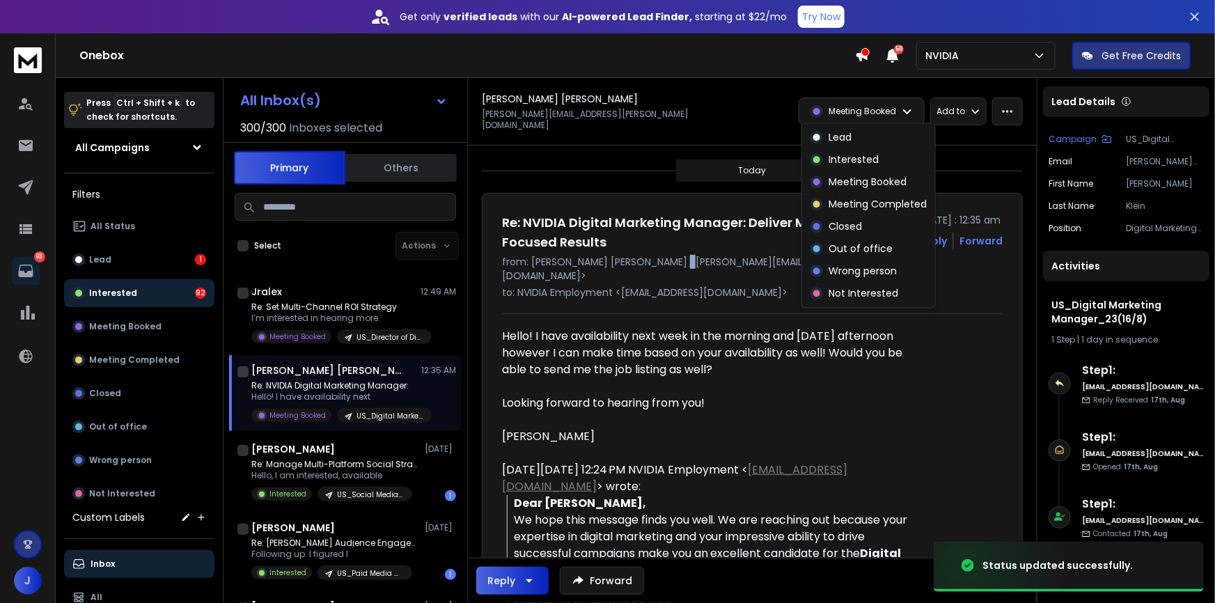
click at [665, 255] on p "from: Orr Klein <orr.klein@gmail.com>" at bounding box center [752, 269] width 501 height 28
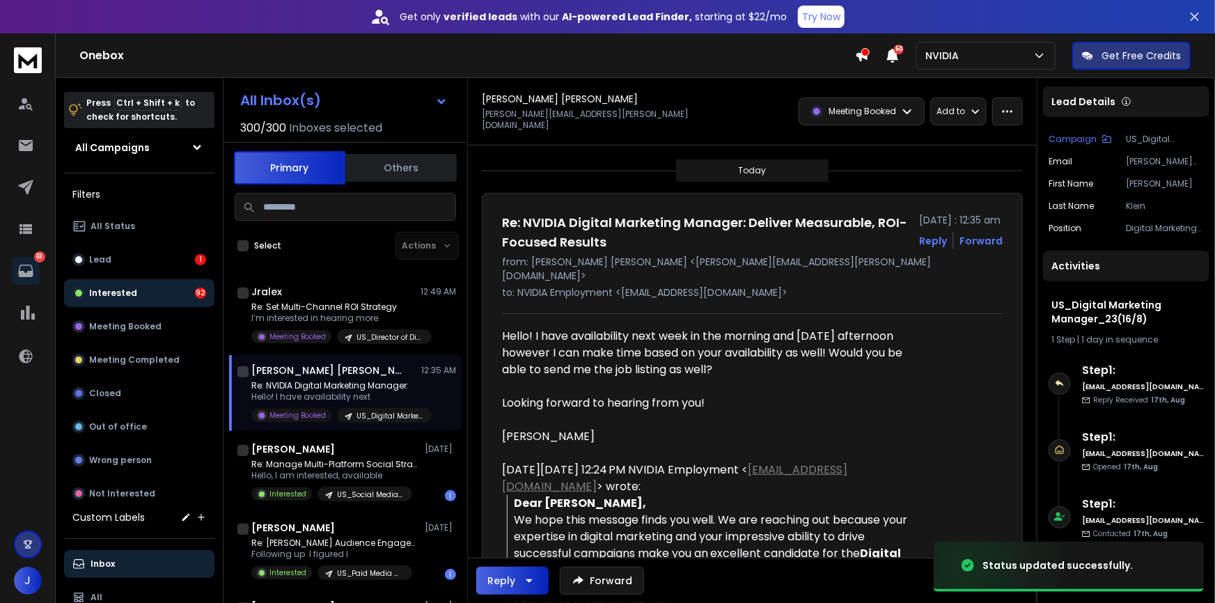
click at [333, 198] on input at bounding box center [345, 207] width 221 height 28
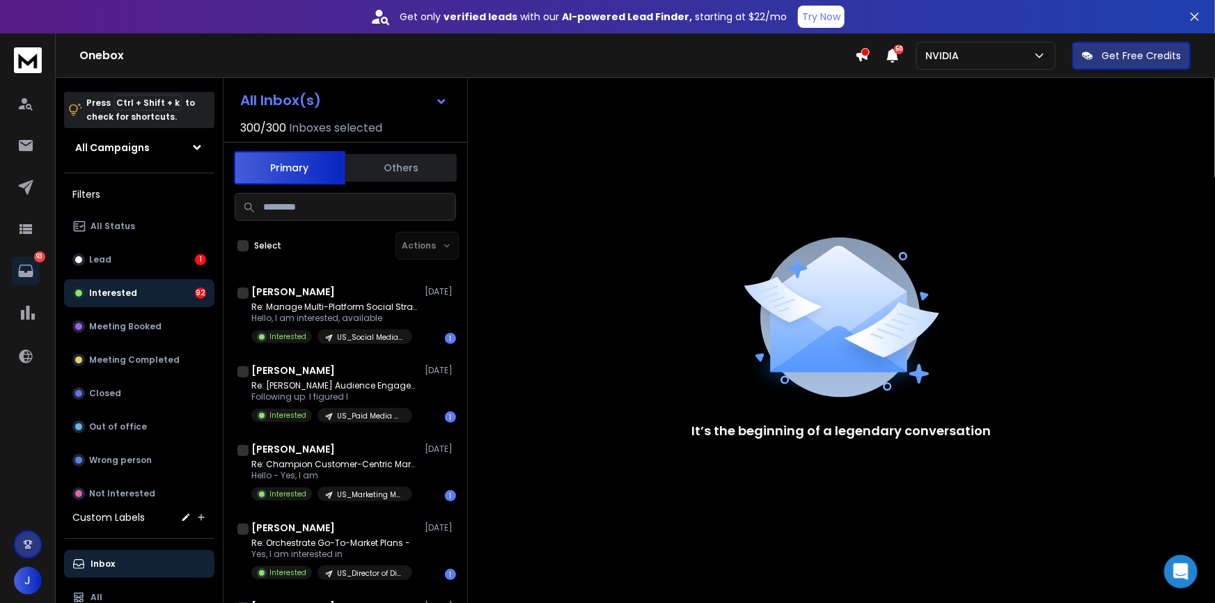
click at [339, 212] on input at bounding box center [345, 207] width 221 height 28
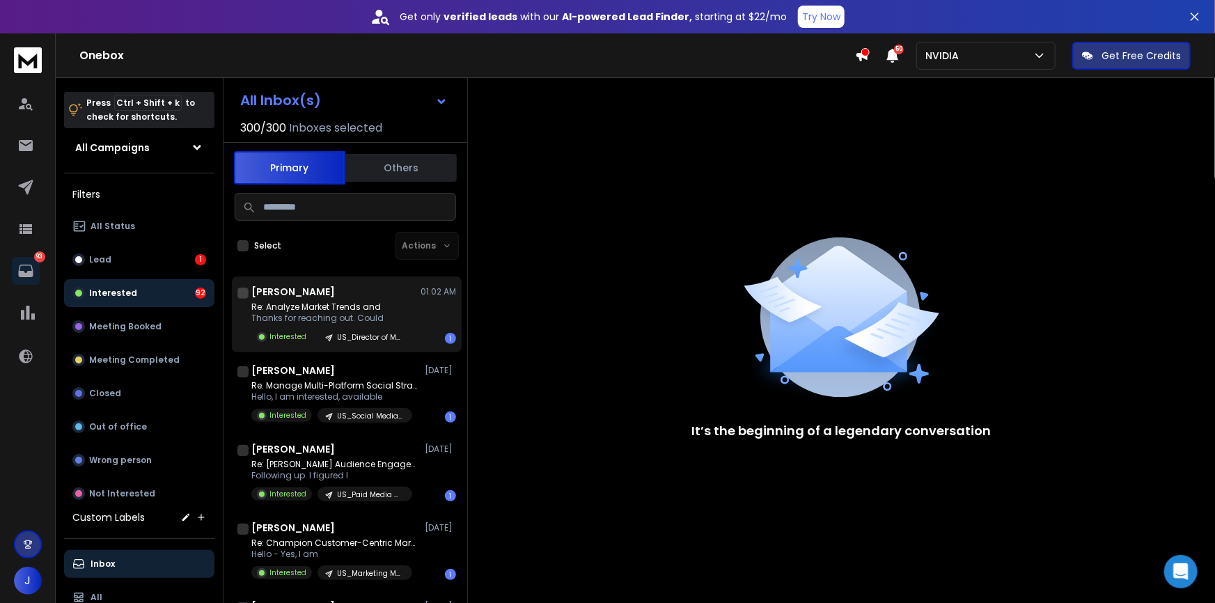
click at [361, 285] on div "Kevin Allen 01:02 AM" at bounding box center [353, 292] width 205 height 14
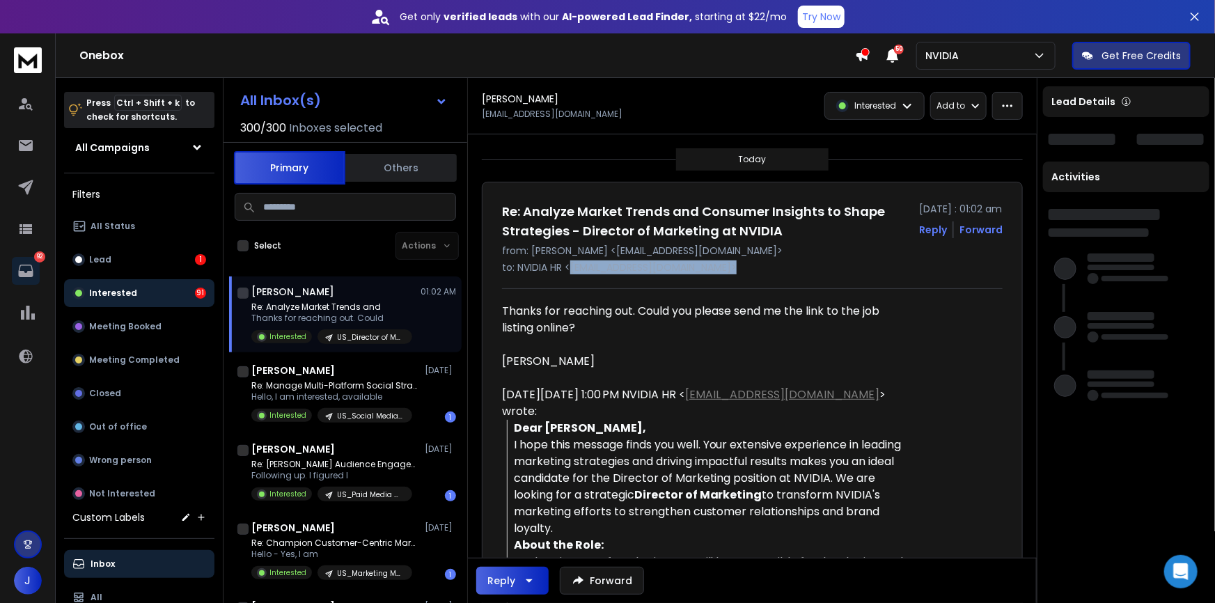
drag, startPoint x: 570, startPoint y: 265, endPoint x: 726, endPoint y: 273, distance: 156.2
click at [726, 273] on p "to: NVIDIA HR <hr@careerpathfindernvidia.com>" at bounding box center [752, 267] width 501 height 14
copy p "hr@careerpathfindernvidia.com"
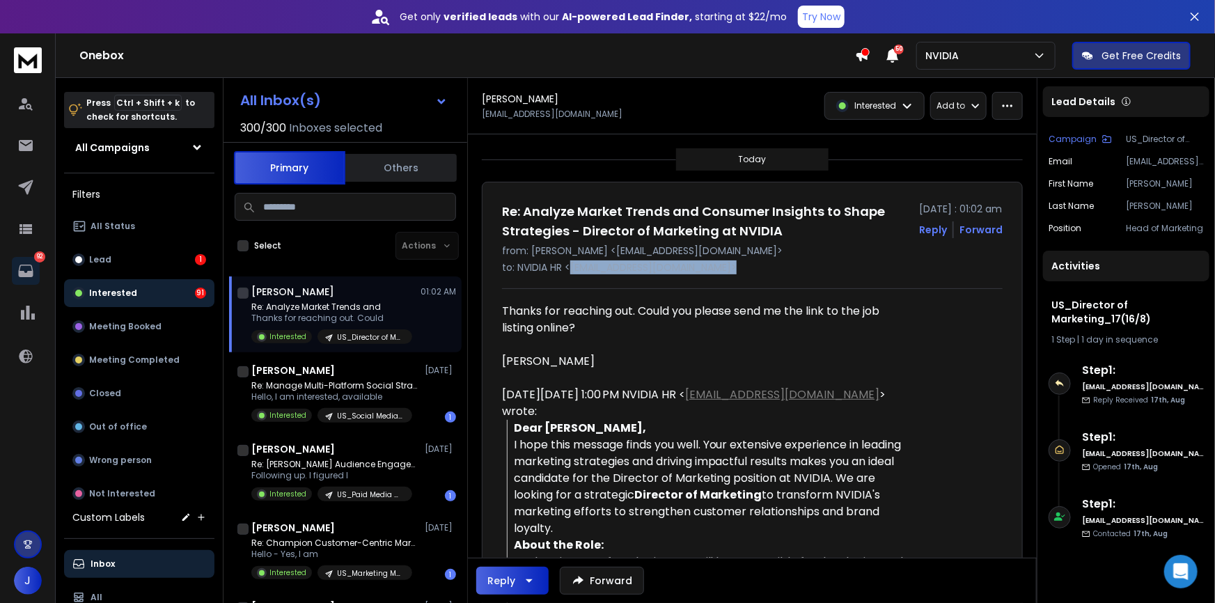
click at [860, 111] on div "Interested" at bounding box center [874, 106] width 99 height 26
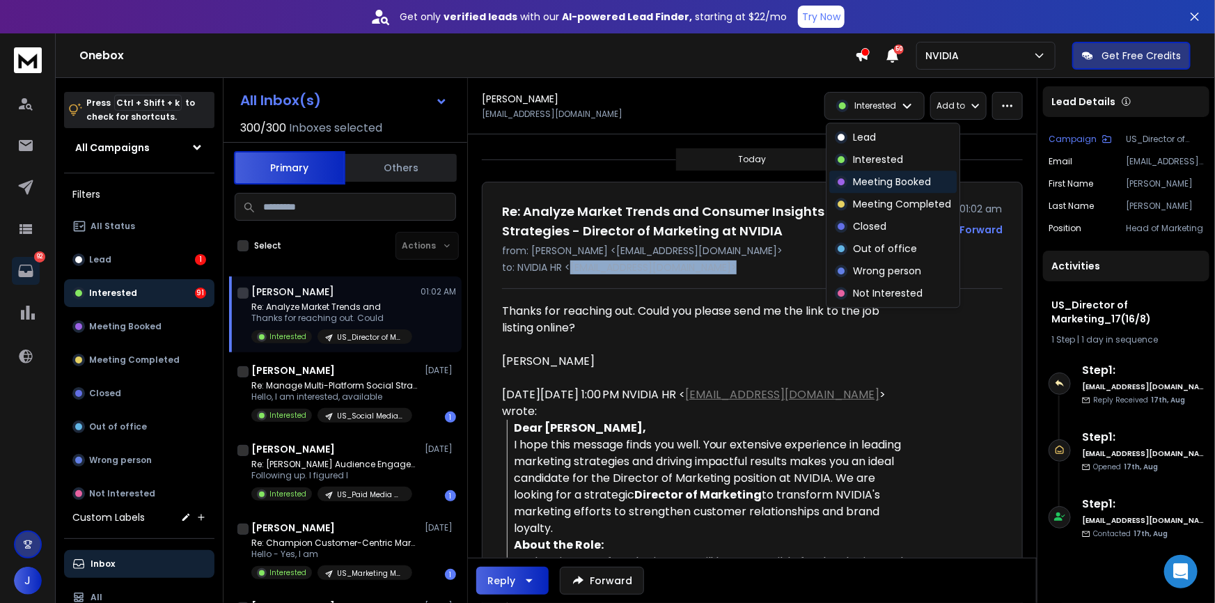
click at [869, 178] on p "Meeting Booked" at bounding box center [892, 182] width 78 height 14
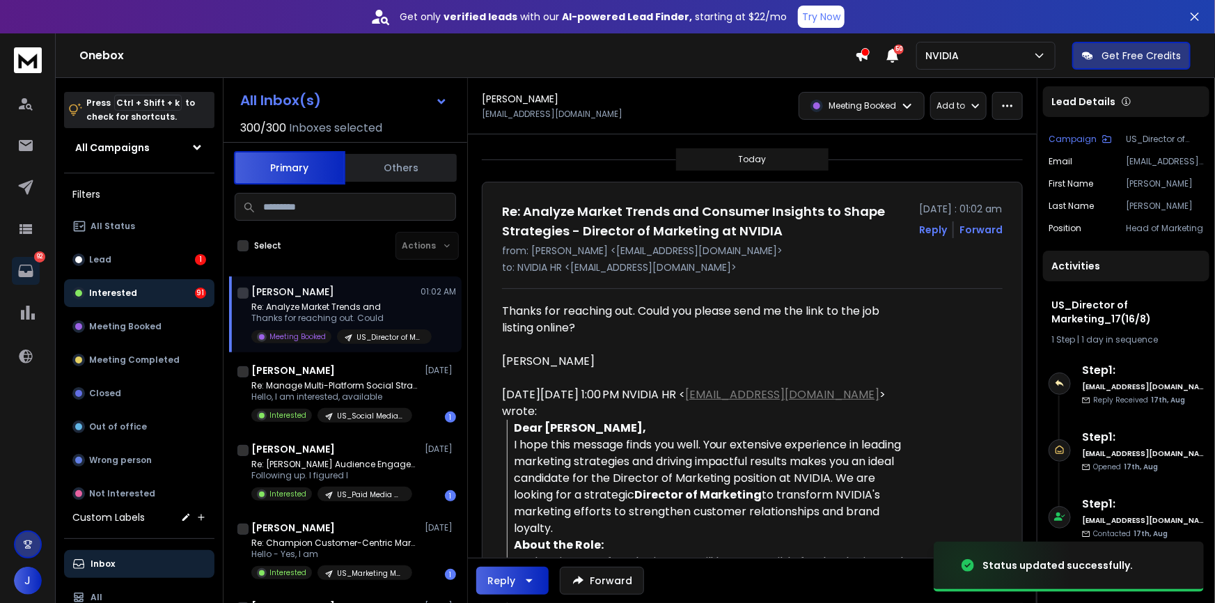
click at [419, 210] on input at bounding box center [345, 207] width 221 height 28
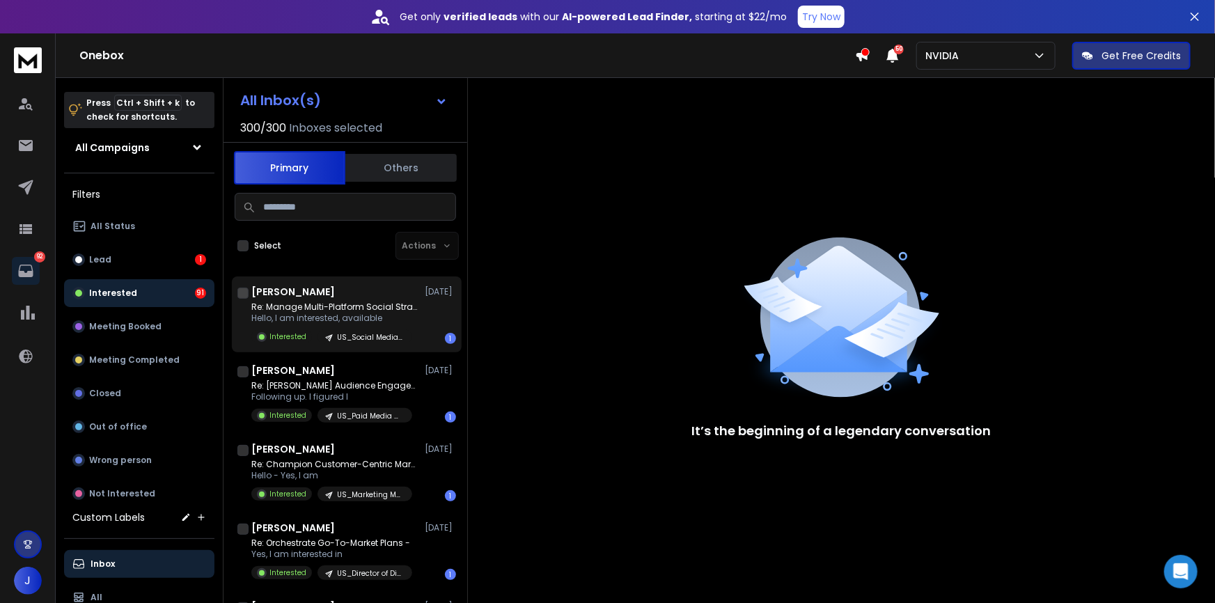
click at [346, 306] on p "Re: Manage Multi-Platform Social Strategy" at bounding box center [334, 306] width 167 height 11
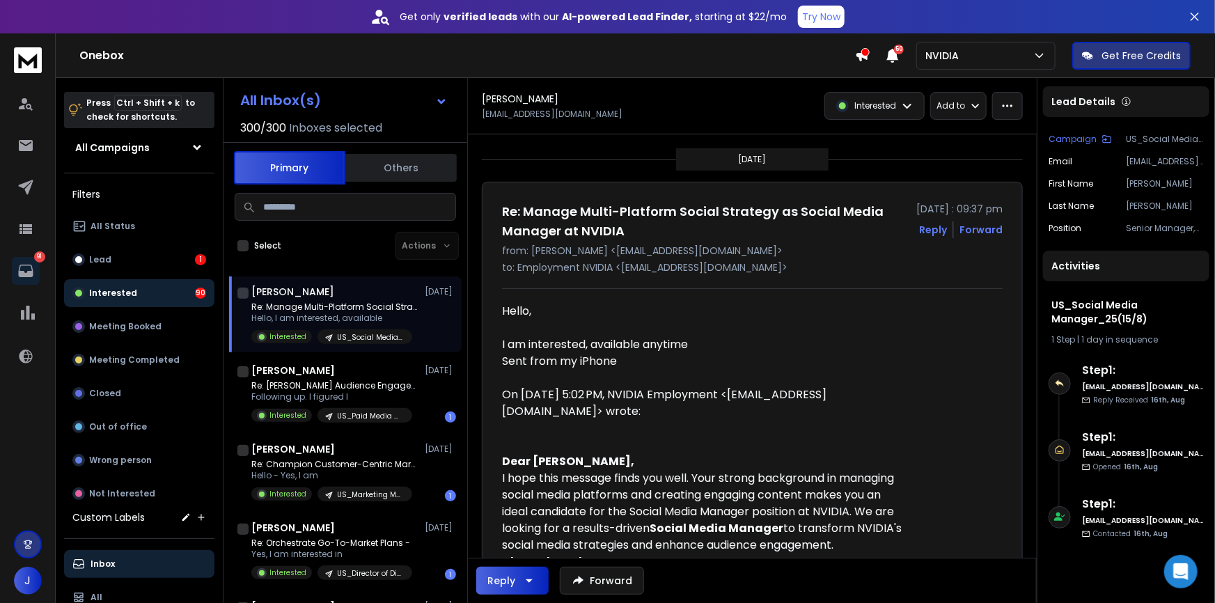
click at [879, 102] on p "Interested" at bounding box center [875, 105] width 42 height 11
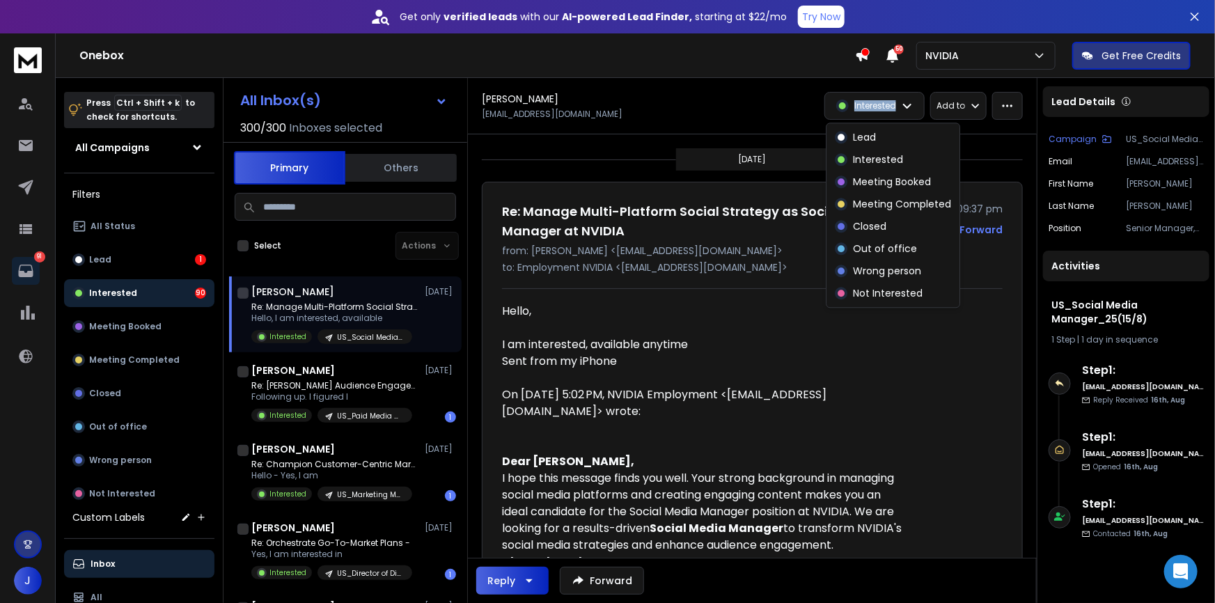
click at [879, 102] on p "Interested" at bounding box center [875, 105] width 42 height 11
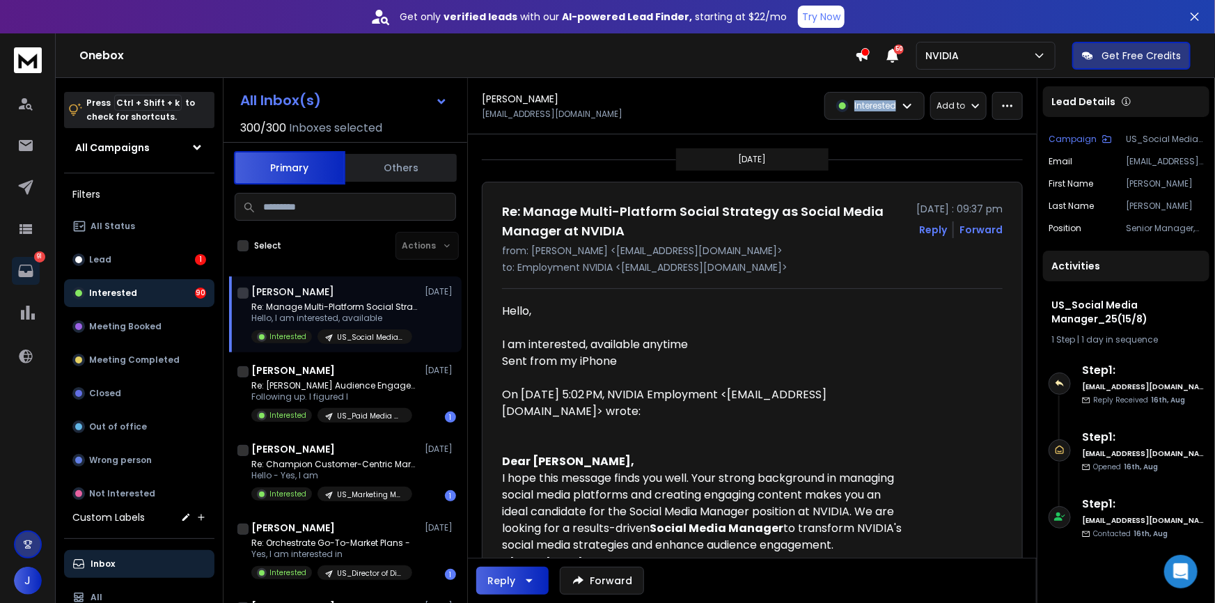
drag, startPoint x: 619, startPoint y: 266, endPoint x: 915, endPoint y: 267, distance: 295.9
click at [915, 267] on p "to: Employment NVIDIA <employmentsolutions@nvidiacareerdevelopmentcenter.com>" at bounding box center [752, 267] width 501 height 14
copy p "employmentsolutions@nvidiacareerdevelopmentcenter.com"
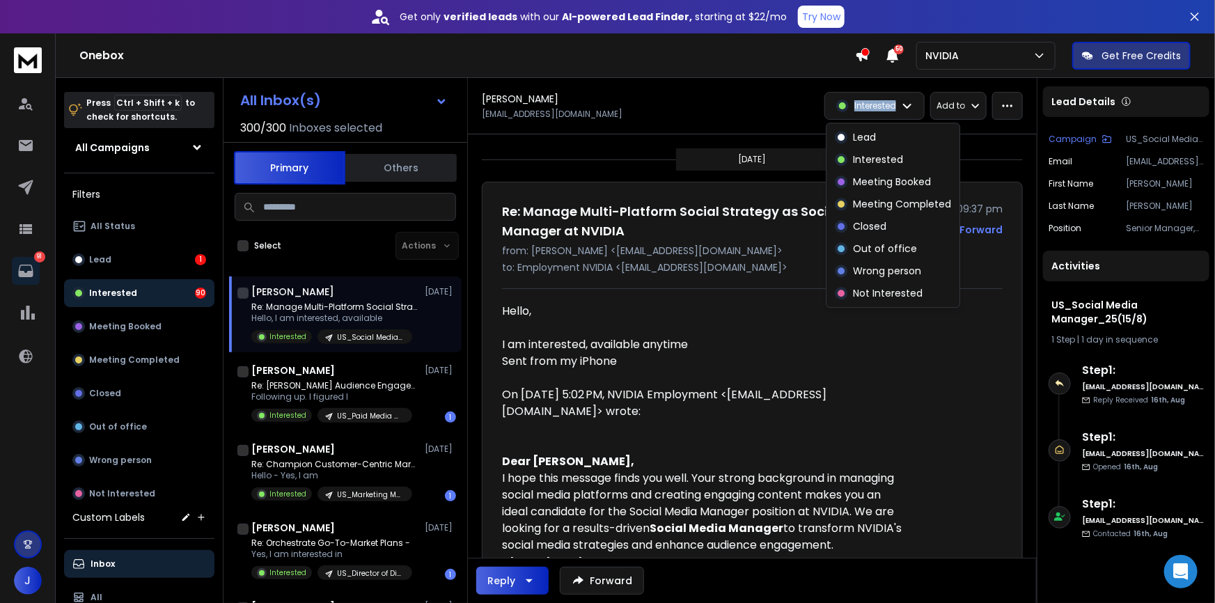
click at [870, 105] on p "Interested" at bounding box center [875, 105] width 42 height 11
click at [879, 171] on div "Meeting Booked" at bounding box center [892, 182] width 127 height 22
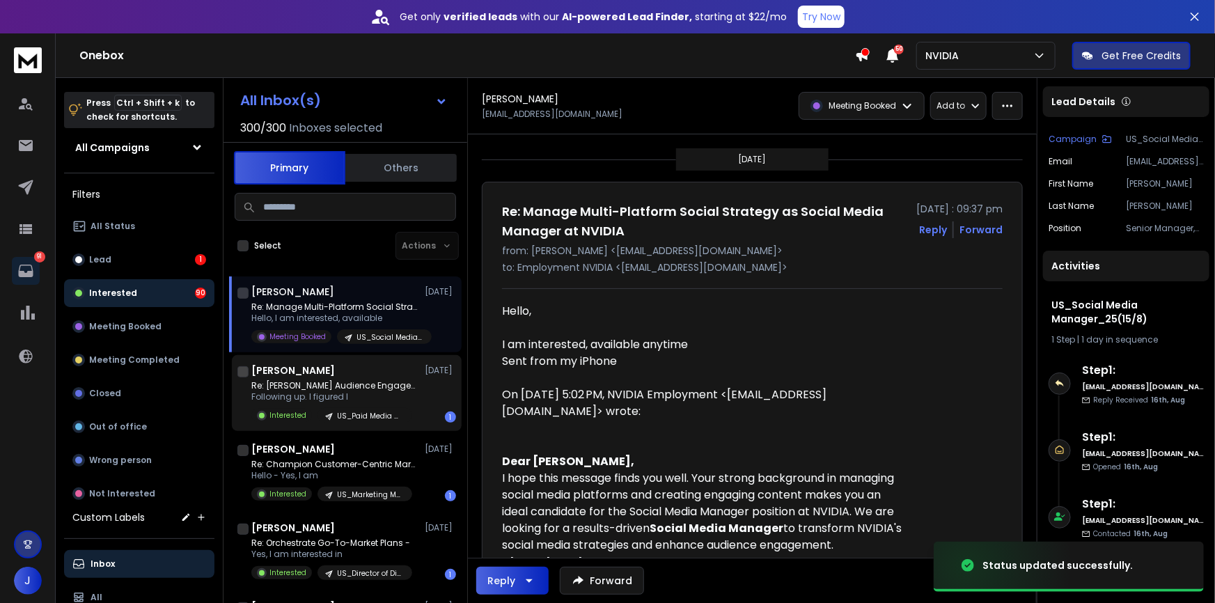
click at [401, 381] on p "Re: [PERSON_NAME] Audience Engagement through" at bounding box center [334, 385] width 167 height 11
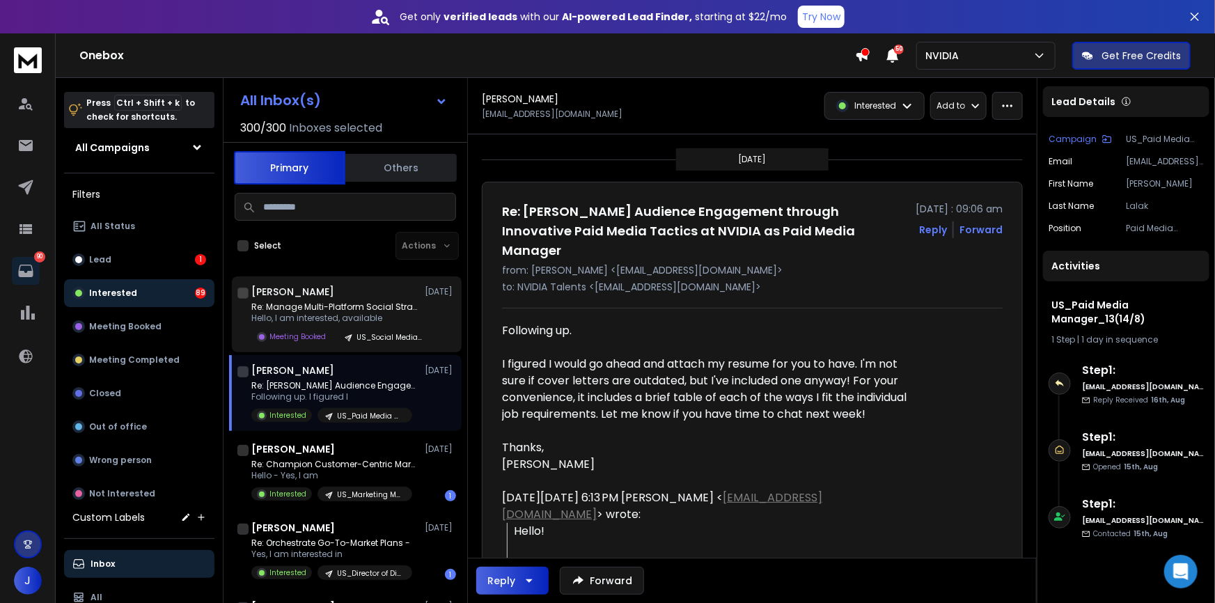
click at [397, 310] on p "Re: Manage Multi-Platform Social Strategy" at bounding box center [334, 306] width 167 height 11
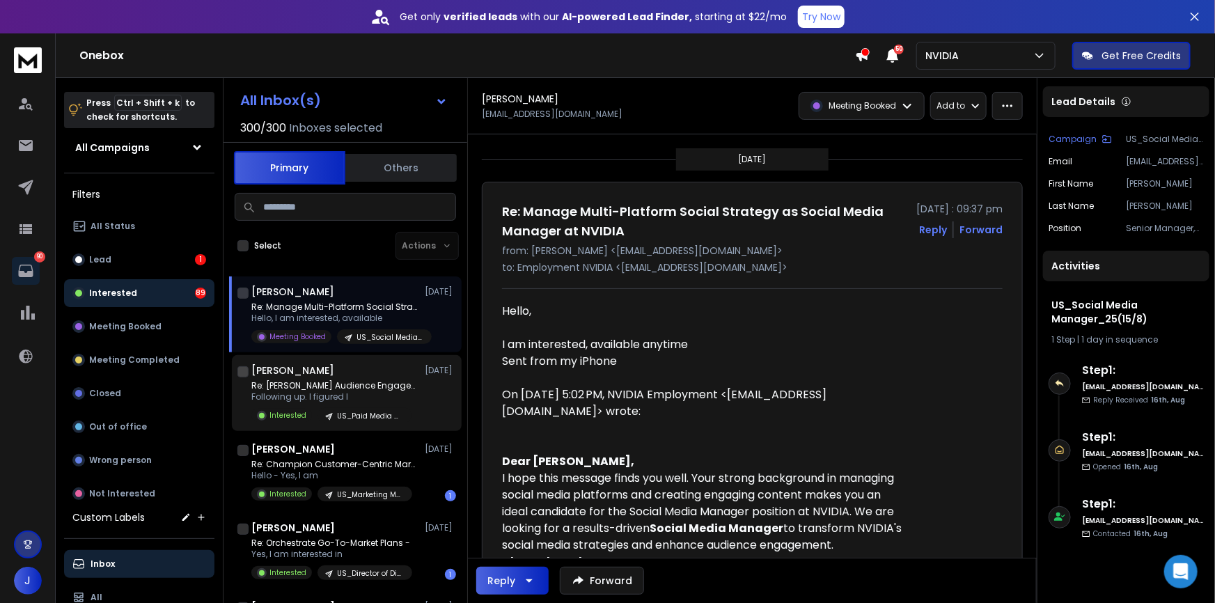
click at [426, 395] on div "Re: Foster Audience Engagement through Following up. I figured I Interested US_…" at bounding box center [353, 401] width 205 height 42
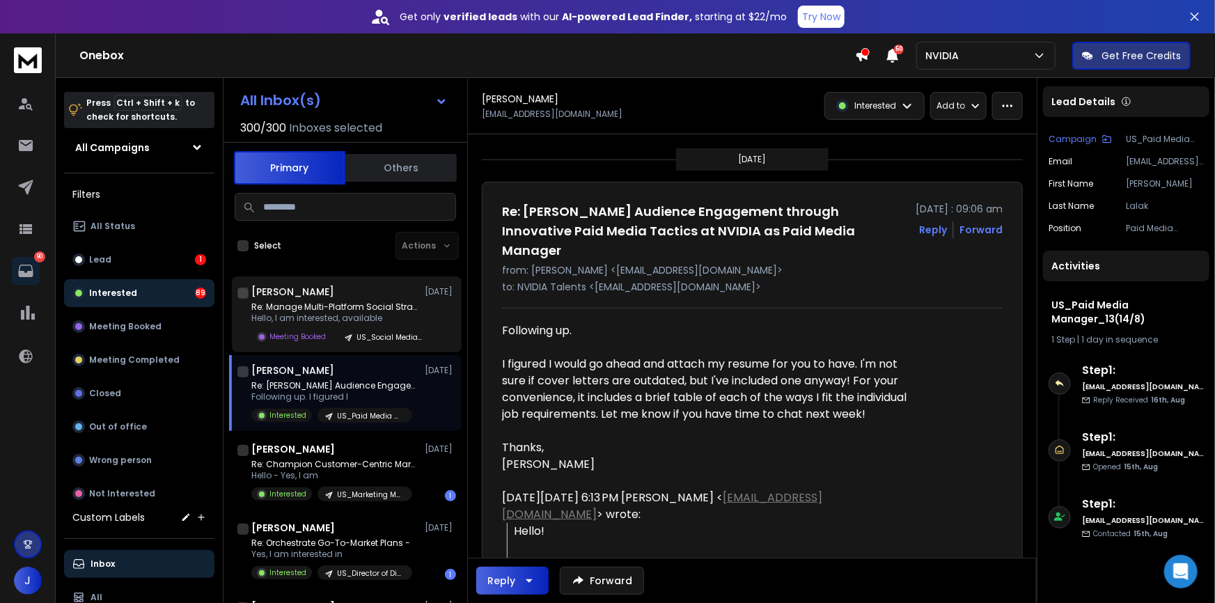
click at [414, 326] on div "Re: Manage Multi-Platform Social Strategy Hello, I am interested, available Mee…" at bounding box center [341, 322] width 180 height 42
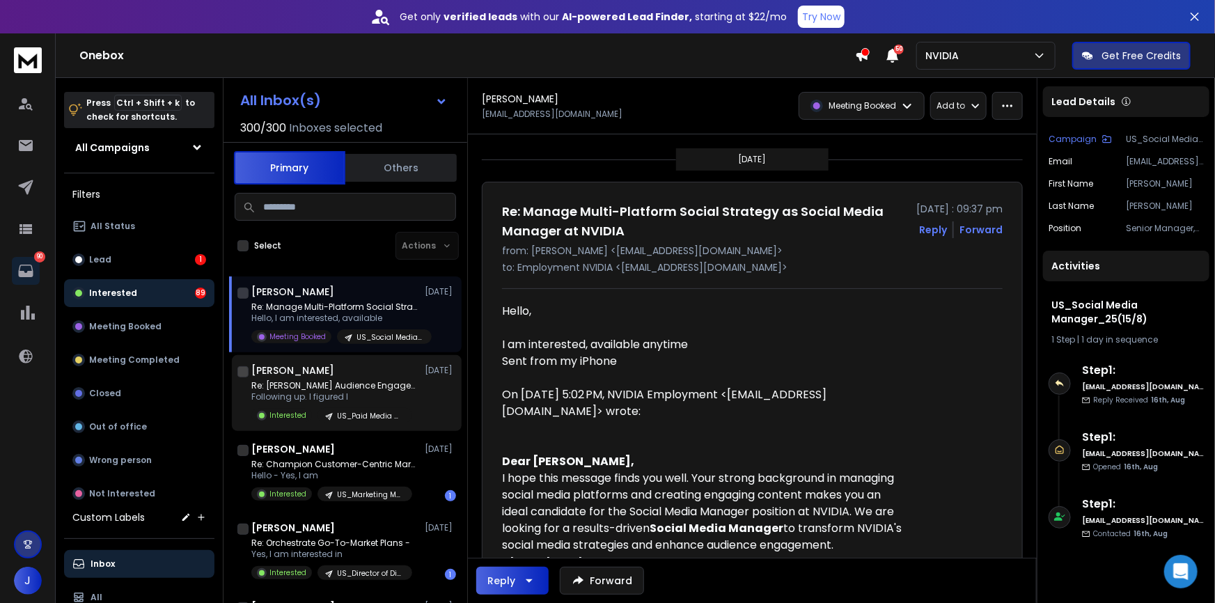
click at [425, 393] on div "Re: Foster Audience Engagement through Following up. I figured I Interested US_…" at bounding box center [353, 401] width 205 height 42
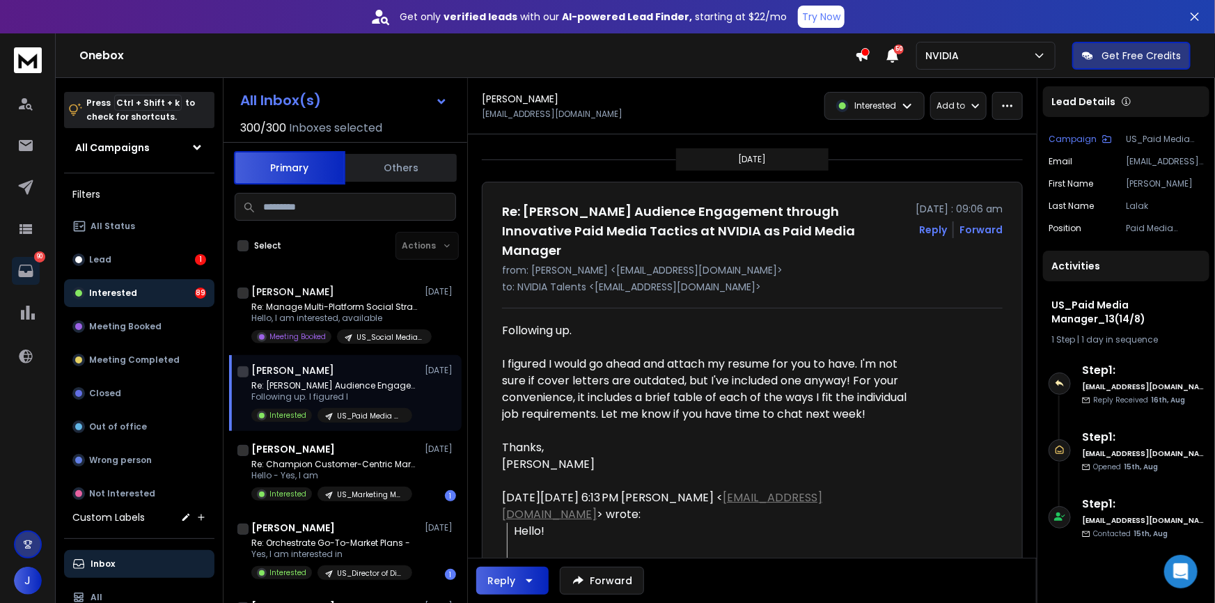
click at [356, 213] on input at bounding box center [345, 207] width 221 height 28
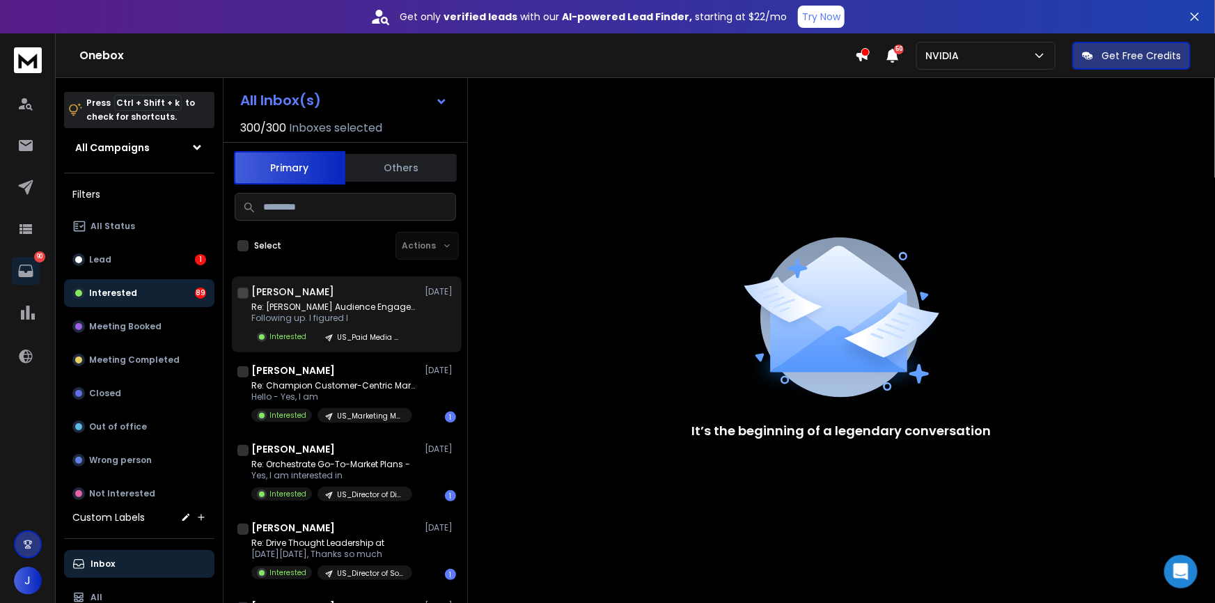
click at [427, 299] on div "Mary Lalak 16 Aug Re: Foster Audience Engagement through Following up. I figure…" at bounding box center [353, 314] width 205 height 59
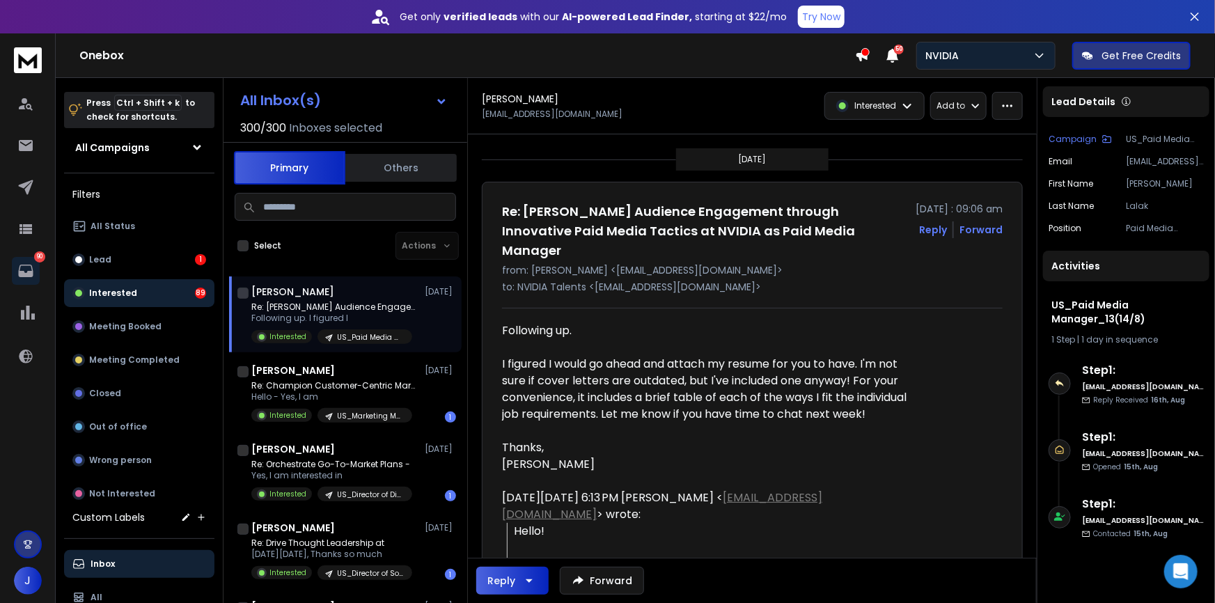
click at [982, 58] on div "NVIDIA" at bounding box center [985, 56] width 121 height 14
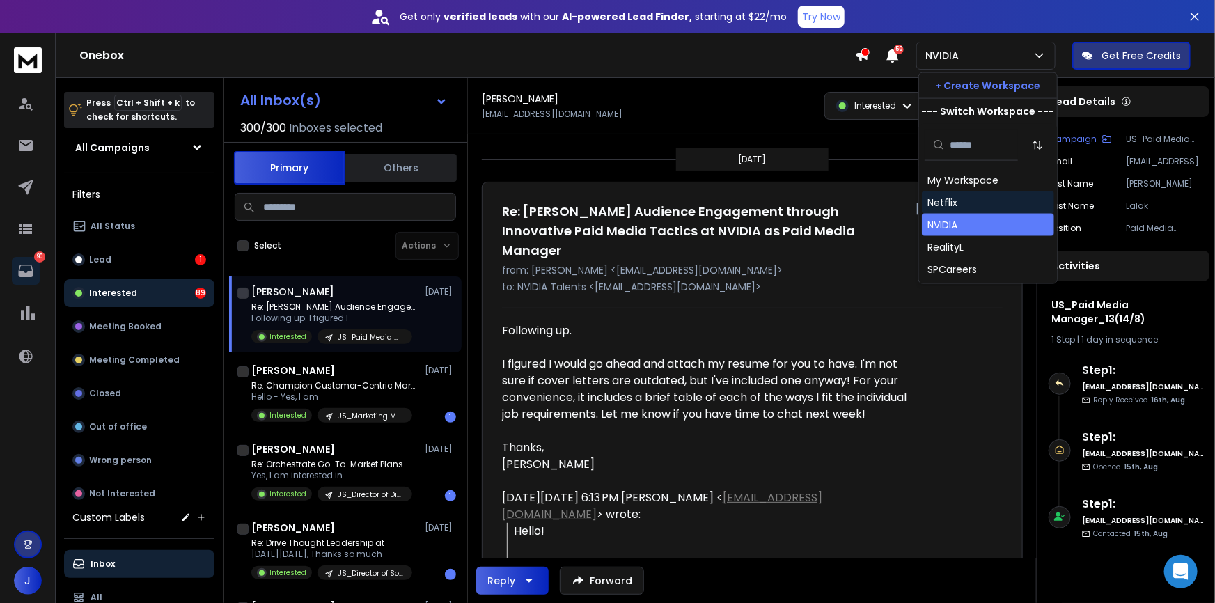
click at [959, 206] on div "Netflix" at bounding box center [988, 202] width 132 height 22
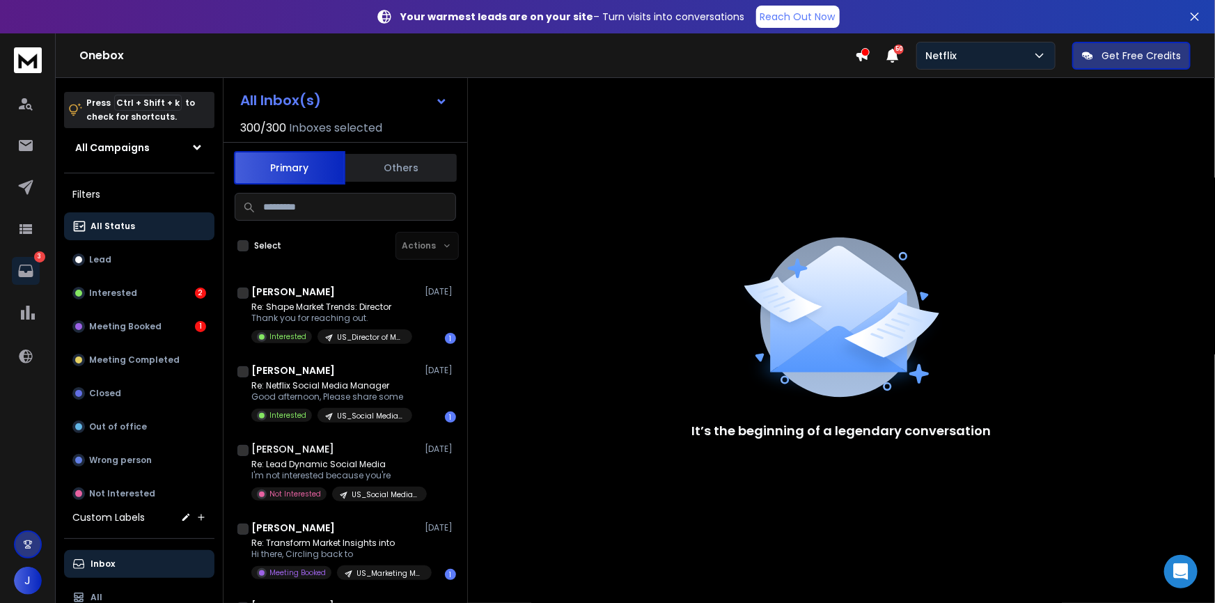
click at [959, 56] on p "Netflix" at bounding box center [943, 56] width 37 height 14
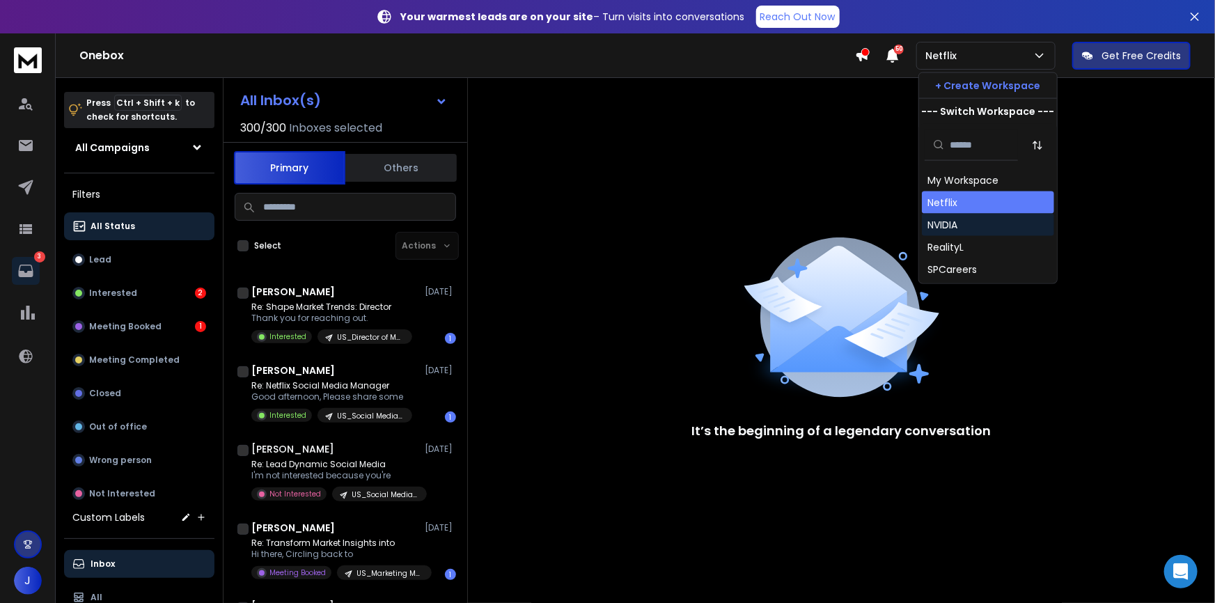
click at [957, 222] on div "NVIDIA" at bounding box center [942, 225] width 30 height 14
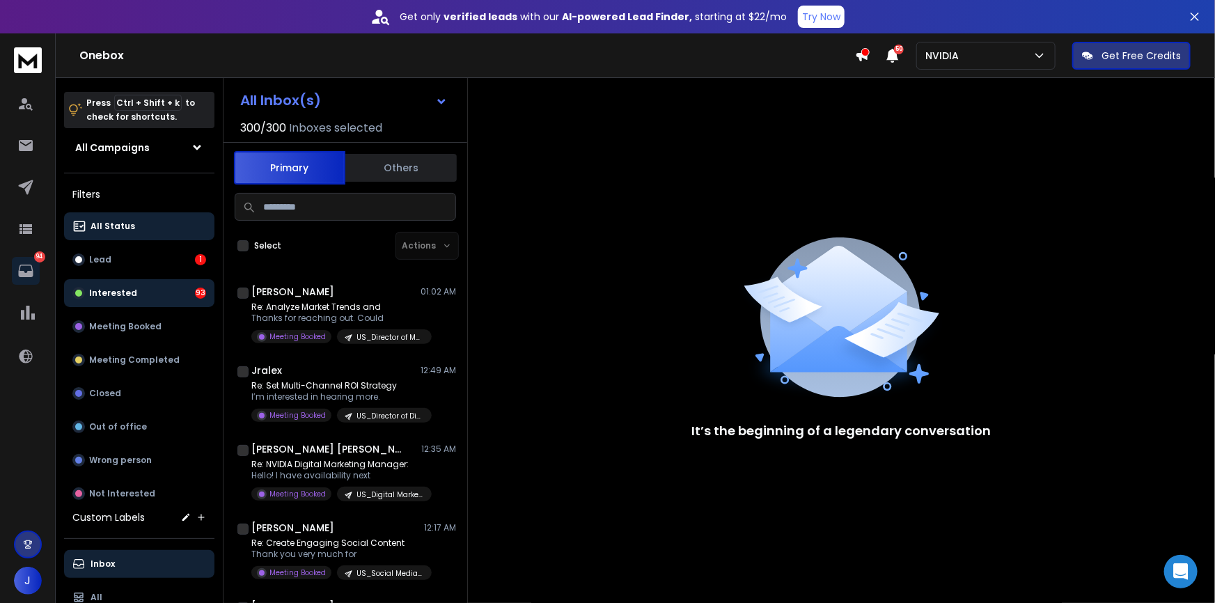
click at [178, 300] on button "Interested 93" at bounding box center [139, 293] width 150 height 28
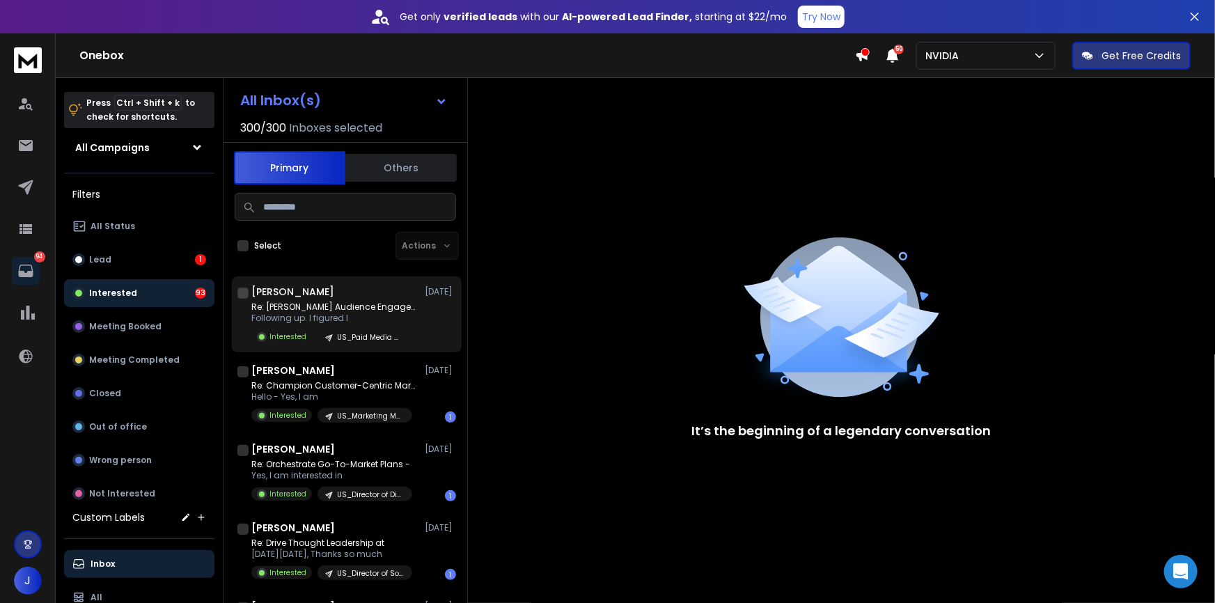
click at [345, 301] on p "Re: [PERSON_NAME] Audience Engagement through" at bounding box center [334, 306] width 167 height 11
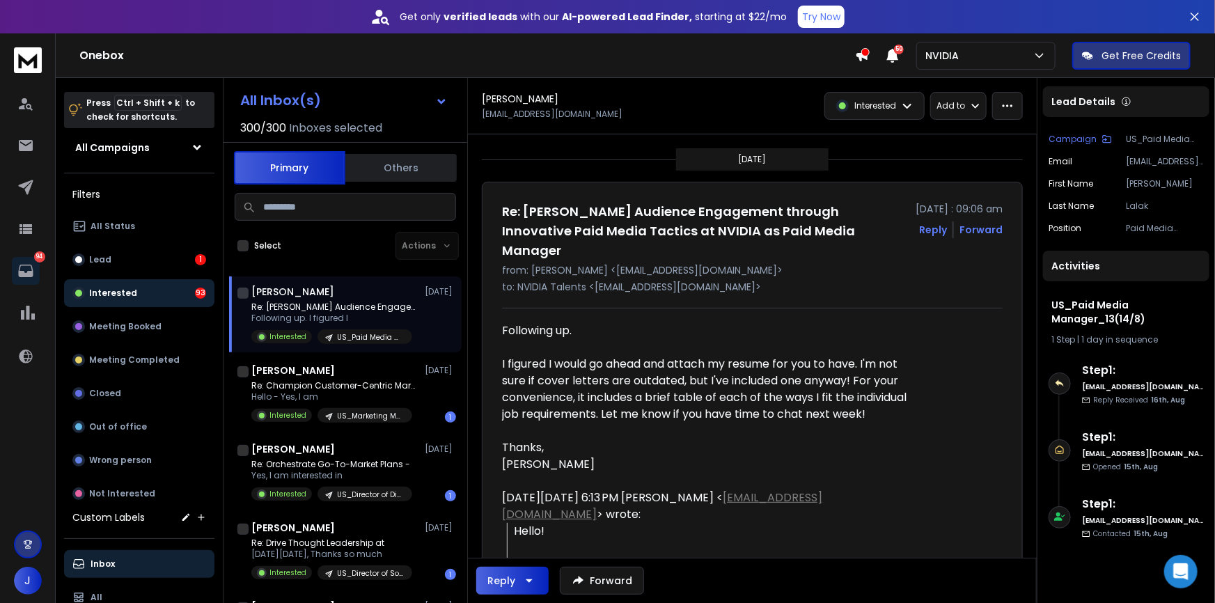
click at [371, 204] on input at bounding box center [345, 207] width 221 height 28
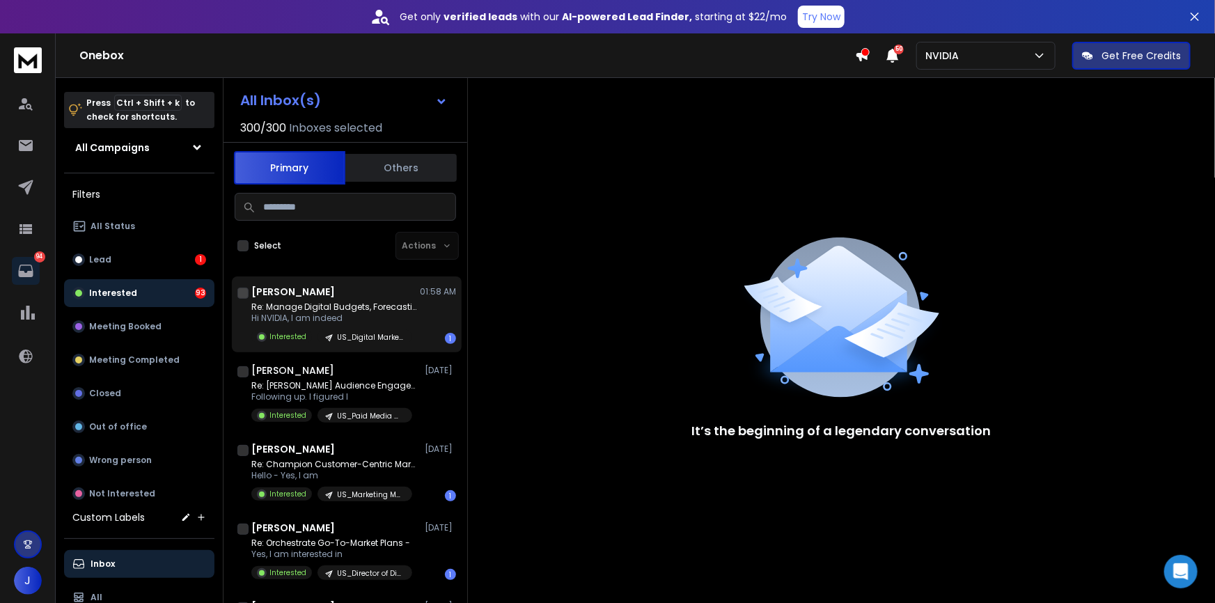
click at [354, 308] on p "Re: Manage Digital Budgets, Forecasting," at bounding box center [334, 306] width 167 height 11
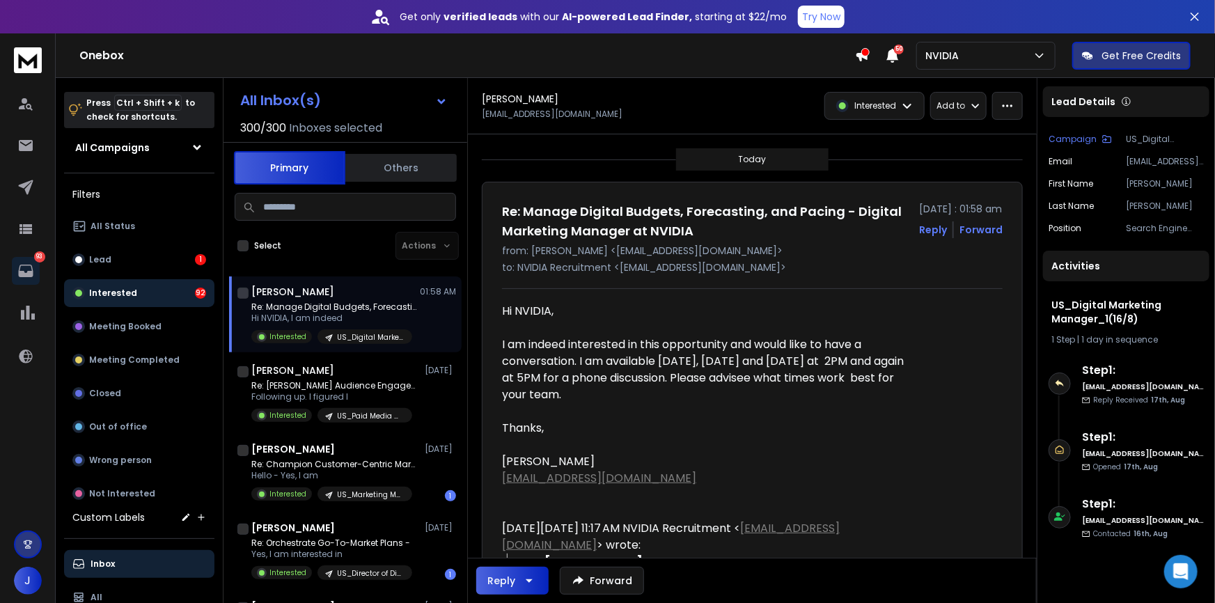
drag, startPoint x: 617, startPoint y: 266, endPoint x: 863, endPoint y: 268, distance: 246.5
click at [863, 268] on p "to: NVIDIA Recruitment <teamrecruitment@smarttalentnetworknvidia.com>" at bounding box center [752, 267] width 501 height 14
copy p "teamrecruitment@smarttalentnetworknvidia.com"
click at [874, 104] on p "Interested" at bounding box center [875, 105] width 42 height 11
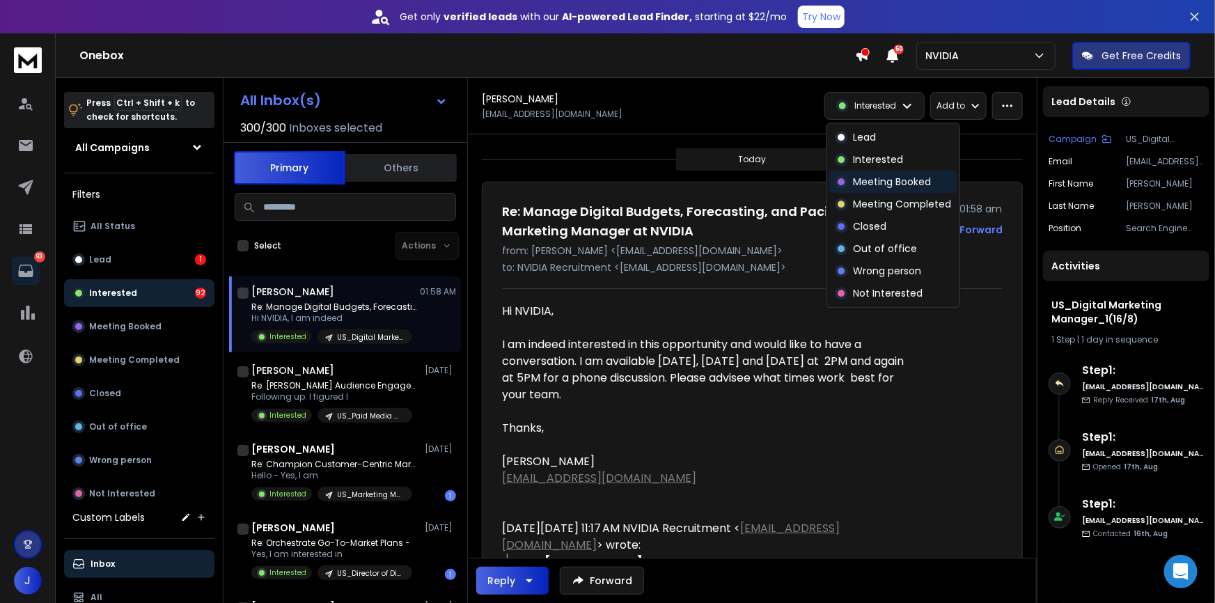
click at [868, 180] on p "Meeting Booked" at bounding box center [892, 182] width 78 height 14
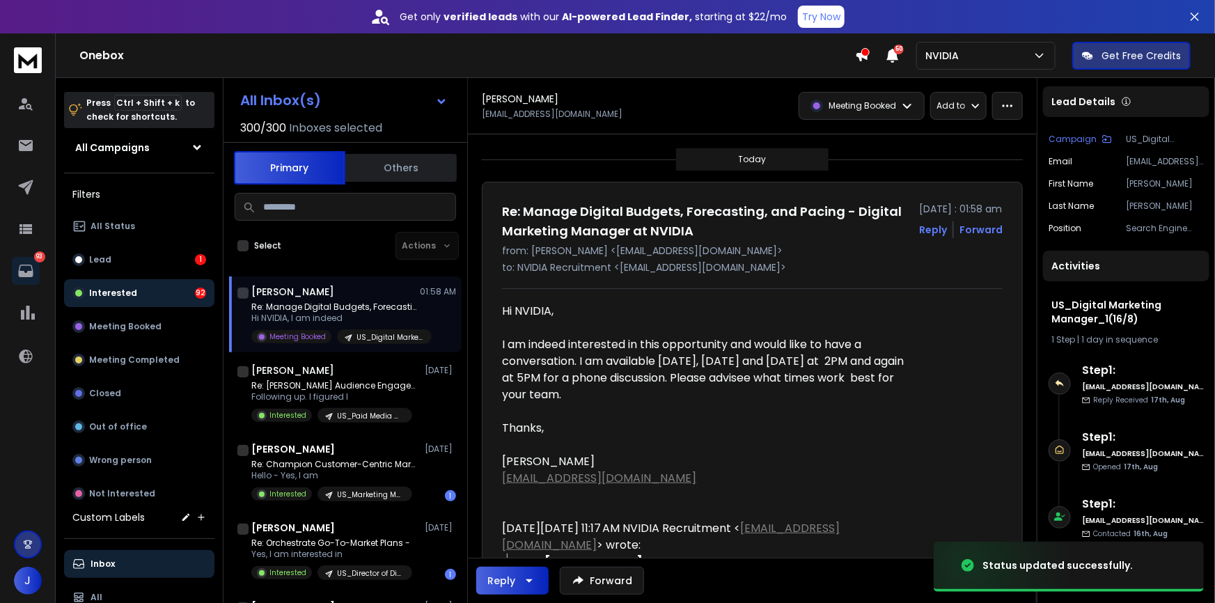
click at [338, 207] on input at bounding box center [345, 207] width 221 height 28
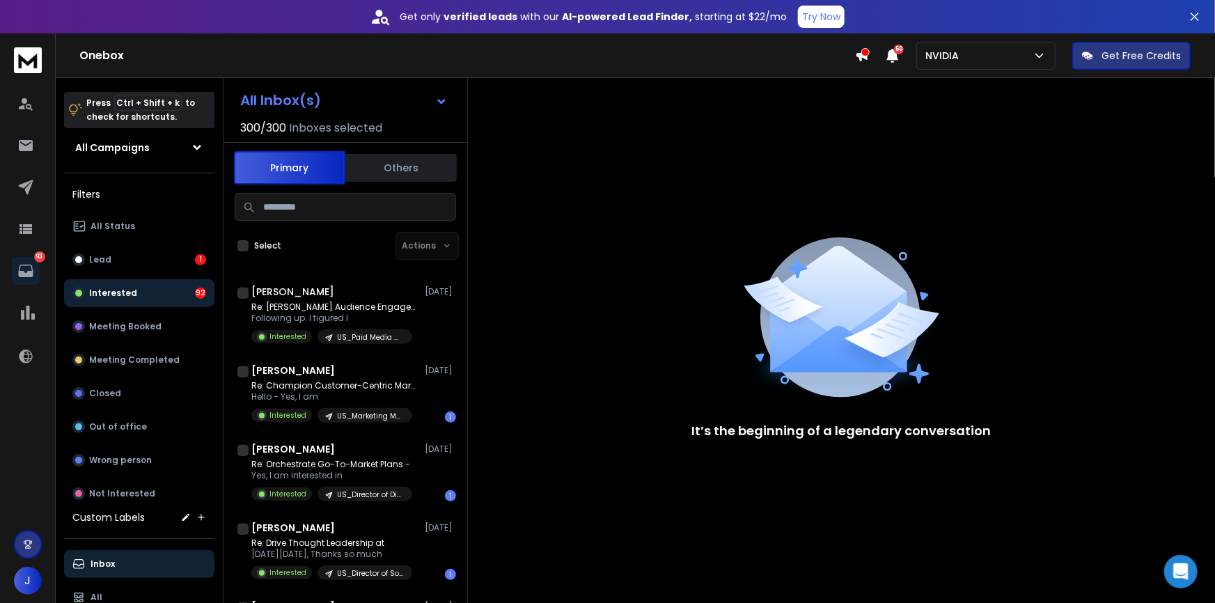
click at [333, 216] on input at bounding box center [345, 207] width 221 height 28
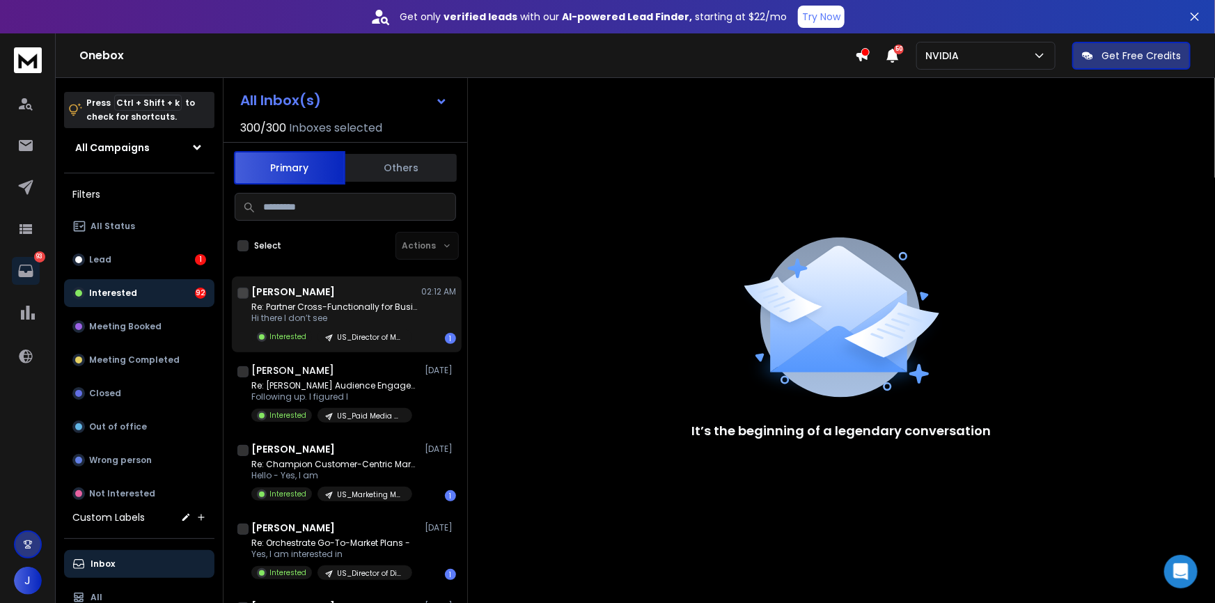
click at [336, 315] on p "Hi there I don’t see" at bounding box center [334, 318] width 167 height 11
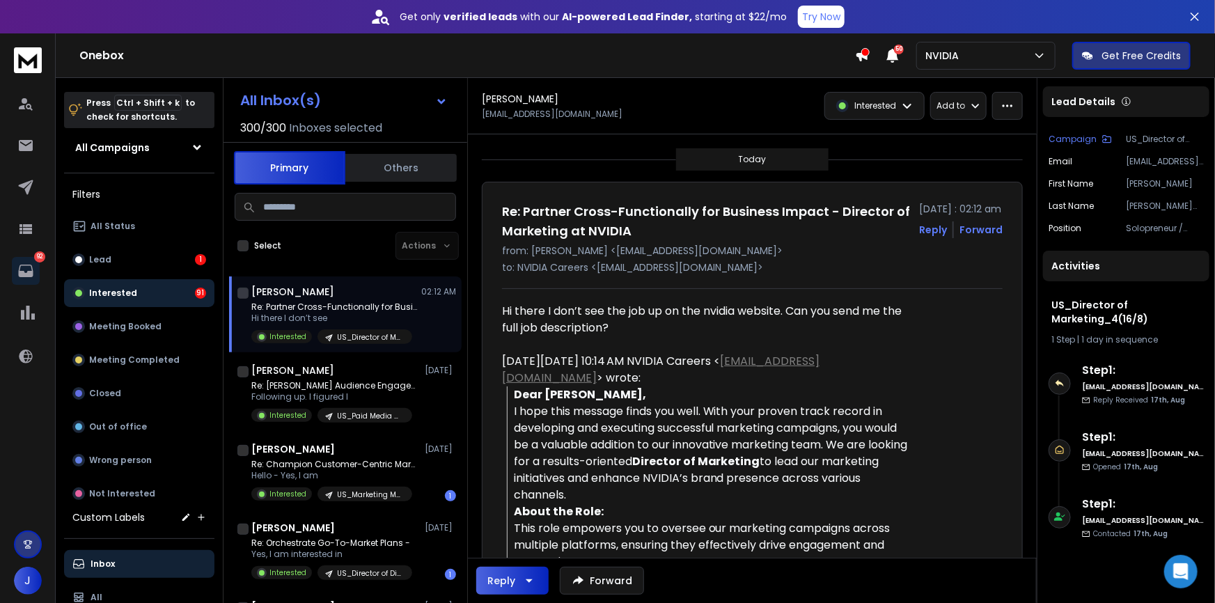
drag, startPoint x: 597, startPoint y: 272, endPoint x: 819, endPoint y: 271, distance: 222.1
click at [819, 271] on p "to: NVIDIA Careers <careers@workforcetransformationnvidia.com>" at bounding box center [752, 267] width 501 height 14
copy p "careers@workforcetransformationnvidia.com"
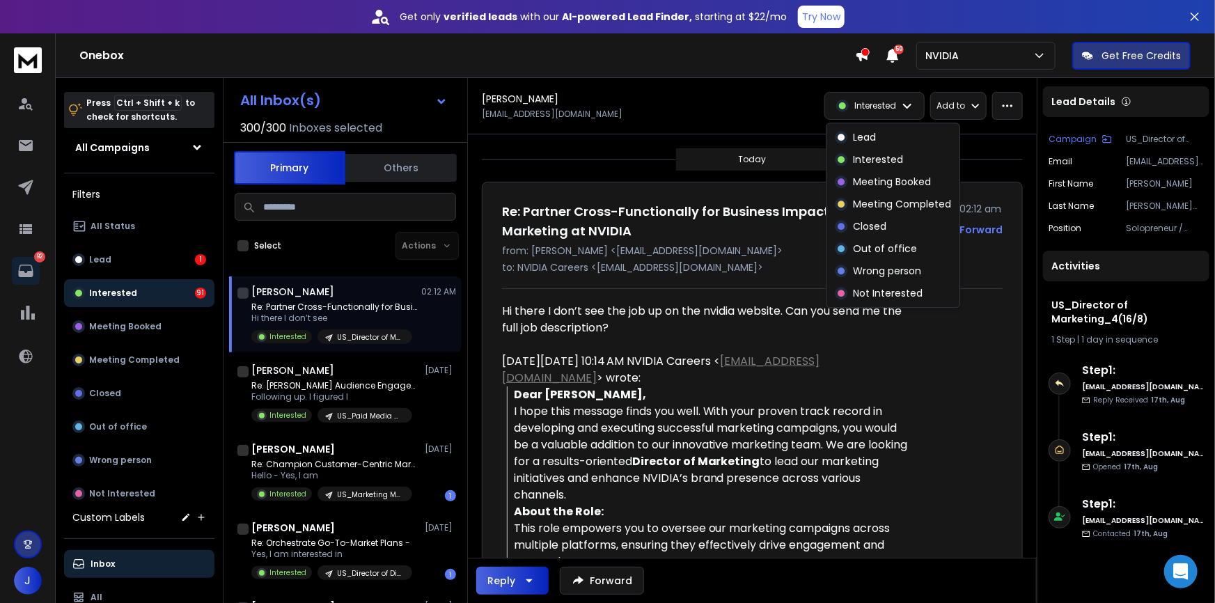
click at [889, 103] on p "Interested" at bounding box center [875, 105] width 42 height 11
click at [860, 175] on p "Meeting Booked" at bounding box center [892, 182] width 78 height 14
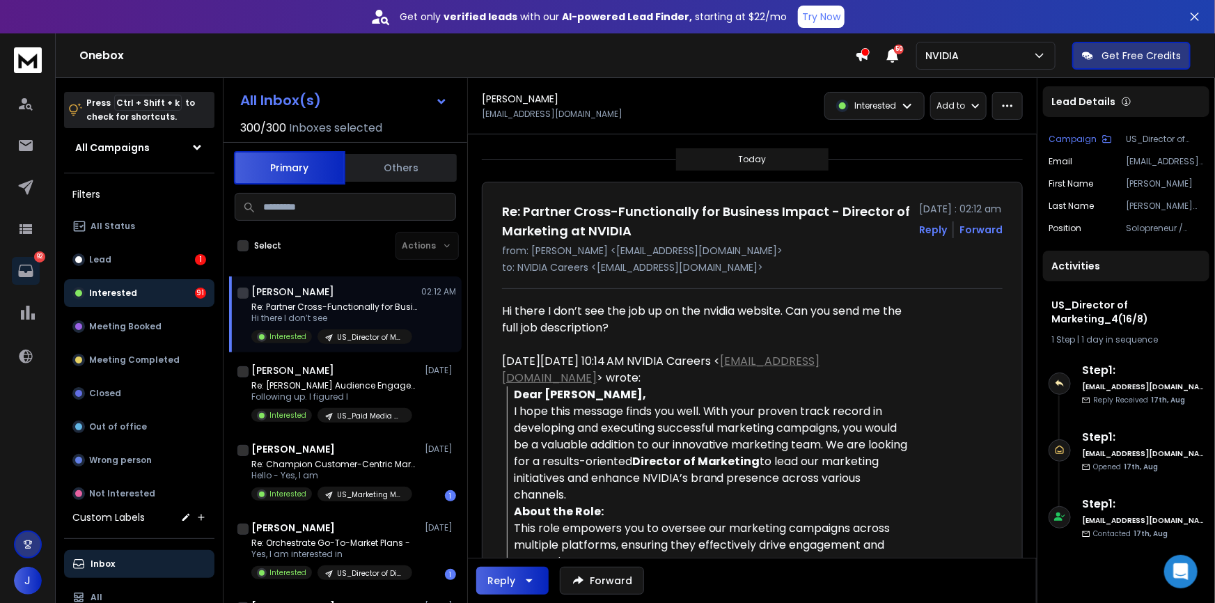
click at [320, 205] on input at bounding box center [345, 207] width 221 height 28
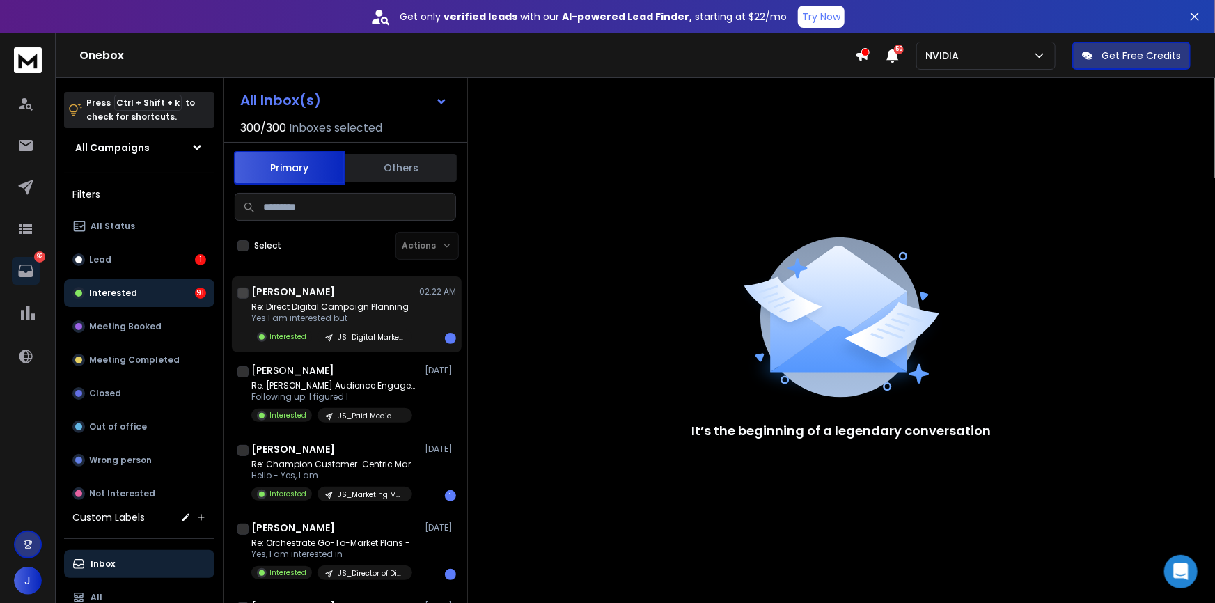
click at [390, 306] on p "Re: Direct Digital Campaign Planning" at bounding box center [331, 306] width 161 height 11
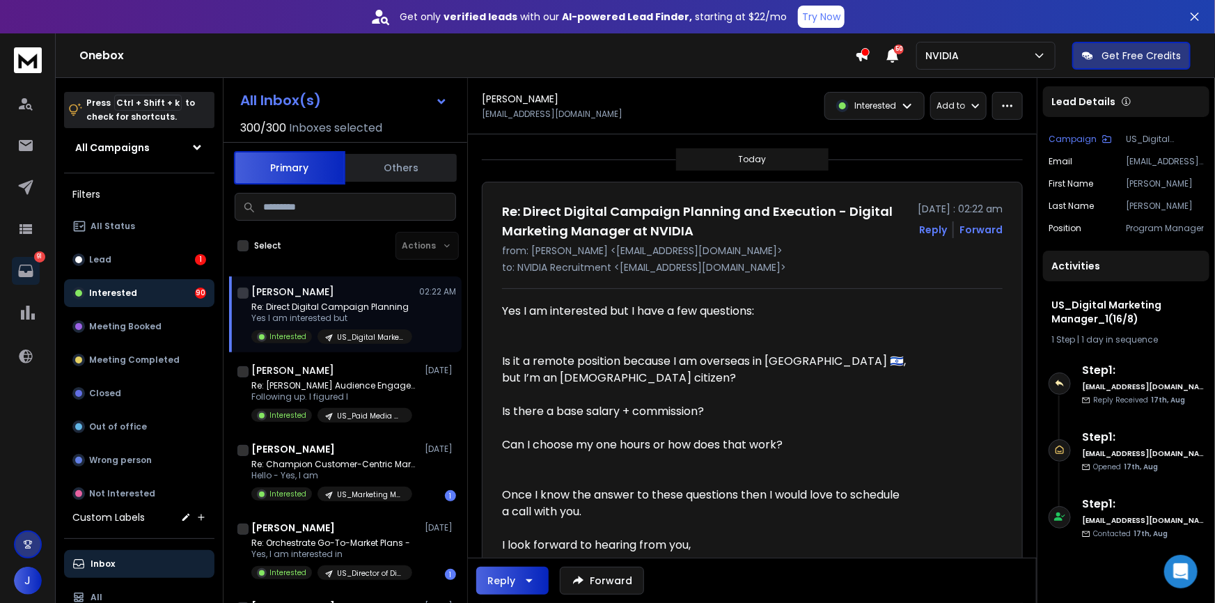
drag, startPoint x: 616, startPoint y: 262, endPoint x: 853, endPoint y: 272, distance: 236.9
click at [853, 272] on p "to: NVIDIA Recruitment <teamrecruitment@aicandidatematchnvidia.com>" at bounding box center [752, 267] width 501 height 14
copy p "teamrecruitment@aicandidatematchnvidia.com"
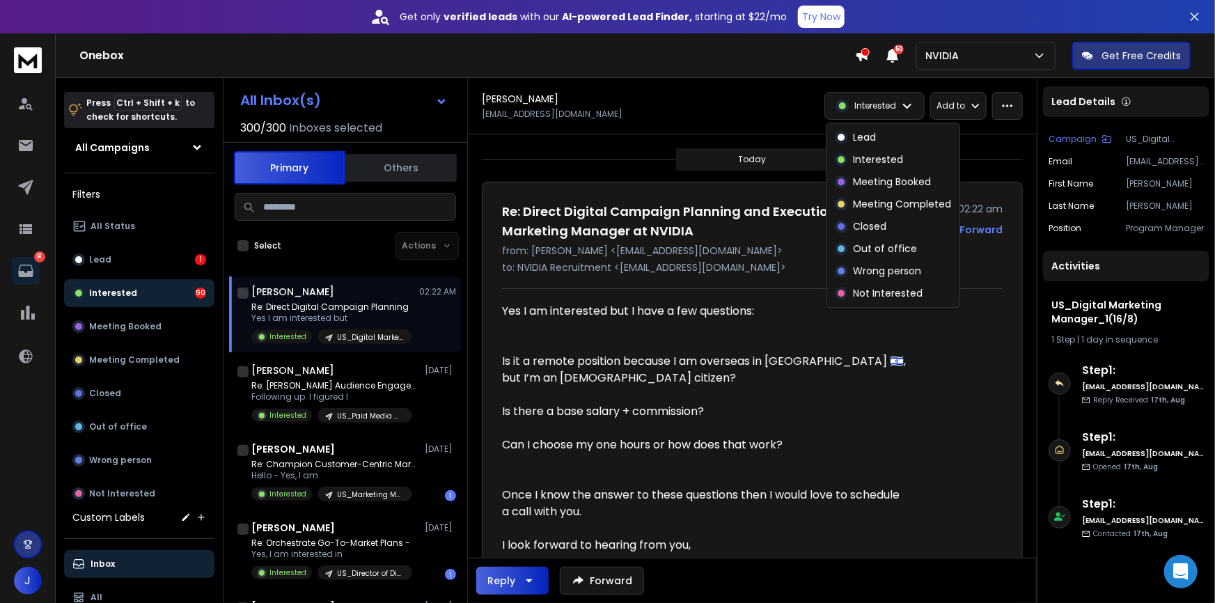
click at [865, 111] on p "Interested" at bounding box center [875, 105] width 42 height 11
click at [897, 184] on p "Meeting Booked" at bounding box center [892, 182] width 78 height 14
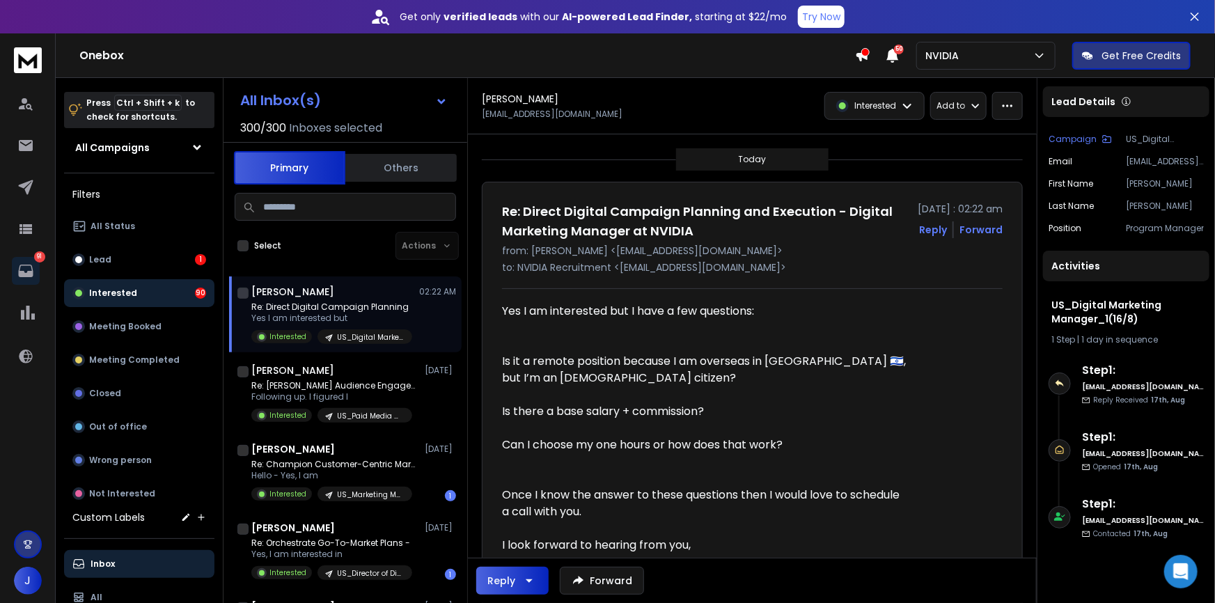
click at [369, 202] on input at bounding box center [345, 207] width 221 height 28
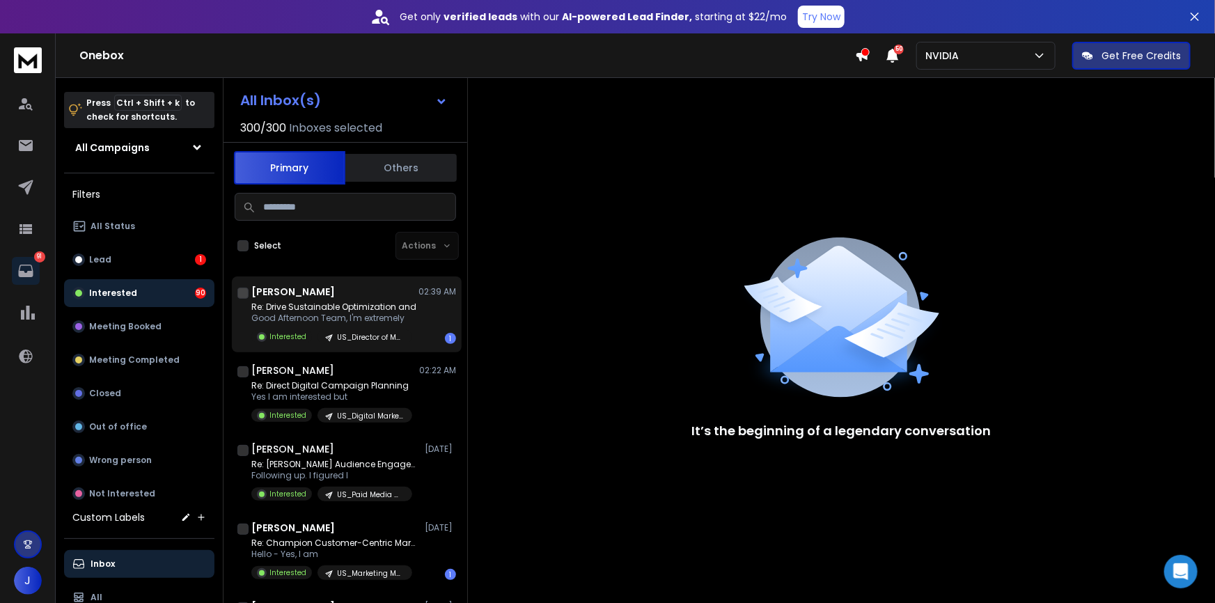
click at [418, 307] on div "Re: Drive Sustainable Optimization and Good Afternoon Team, I'm extremely Inter…" at bounding box center [353, 322] width 205 height 42
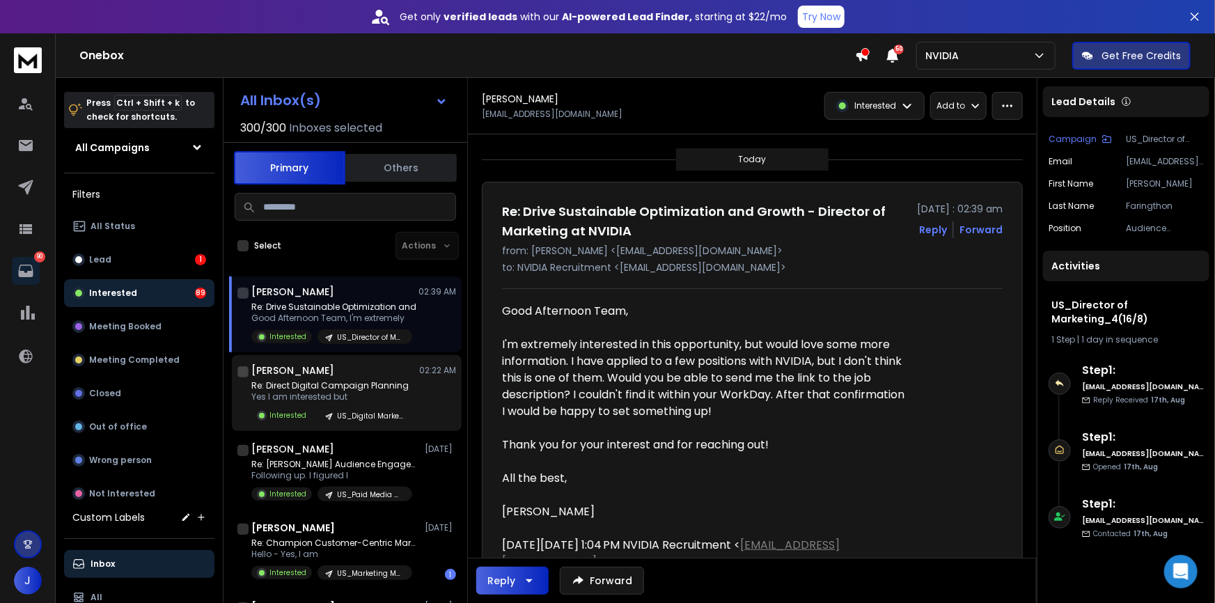
click at [372, 369] on div "jonathan jacobson 02:22 AM" at bounding box center [353, 370] width 205 height 14
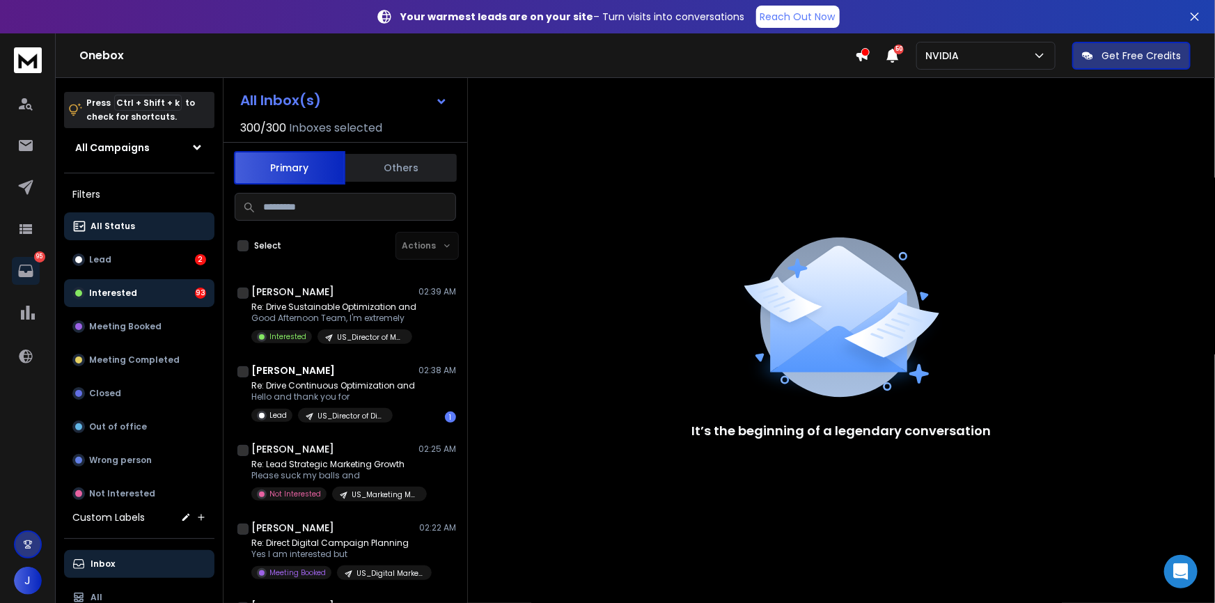
click at [142, 285] on button "Interested 93" at bounding box center [139, 293] width 150 height 28
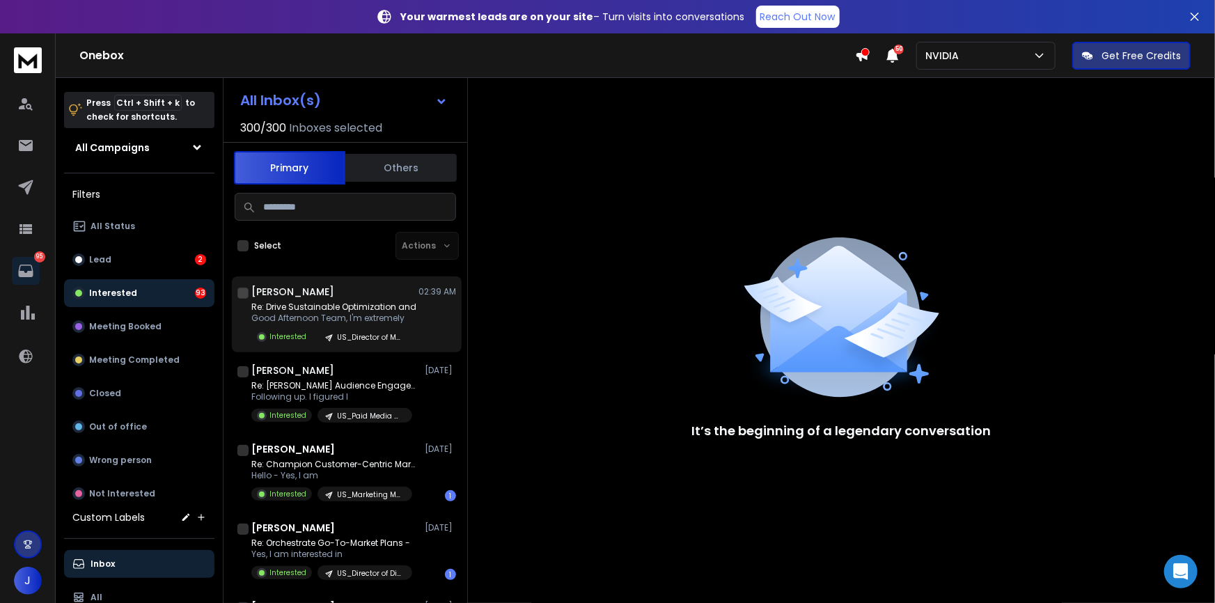
click at [382, 290] on div "[PERSON_NAME] 02:39 AM" at bounding box center [353, 292] width 205 height 14
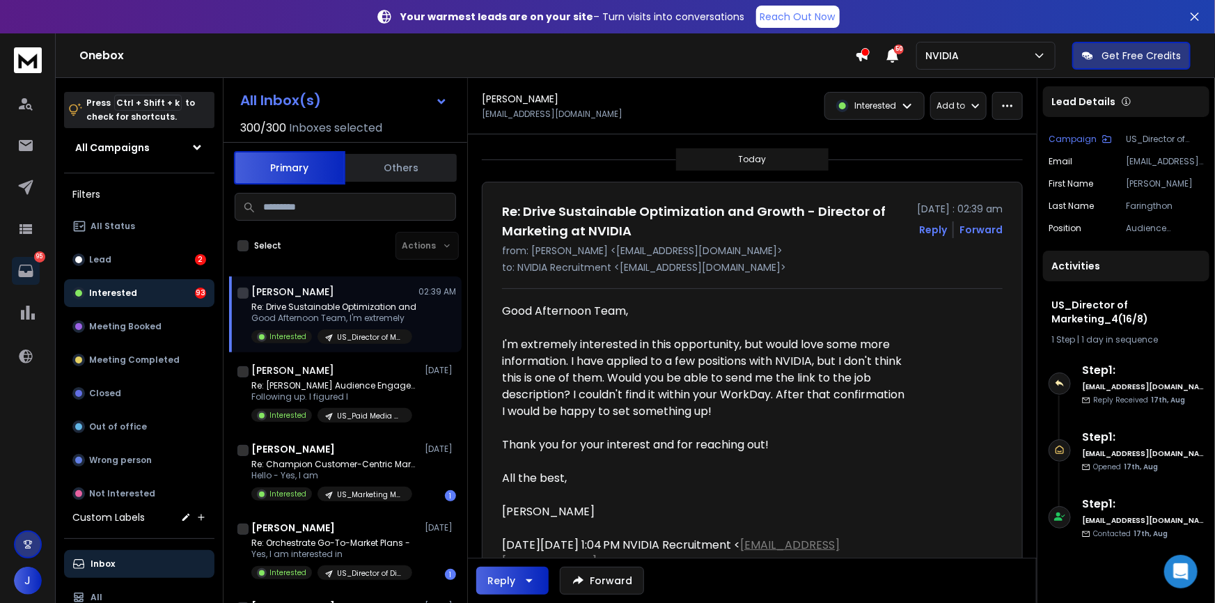
drag, startPoint x: 616, startPoint y: 268, endPoint x: 847, endPoint y: 270, distance: 230.4
click at [847, 270] on p "to: NVIDIA Recruitment <[EMAIL_ADDRESS][DOMAIN_NAME]>" at bounding box center [752, 267] width 501 height 14
copy p "[EMAIL_ADDRESS][DOMAIN_NAME]"
click at [865, 110] on div "Interested" at bounding box center [874, 106] width 99 height 26
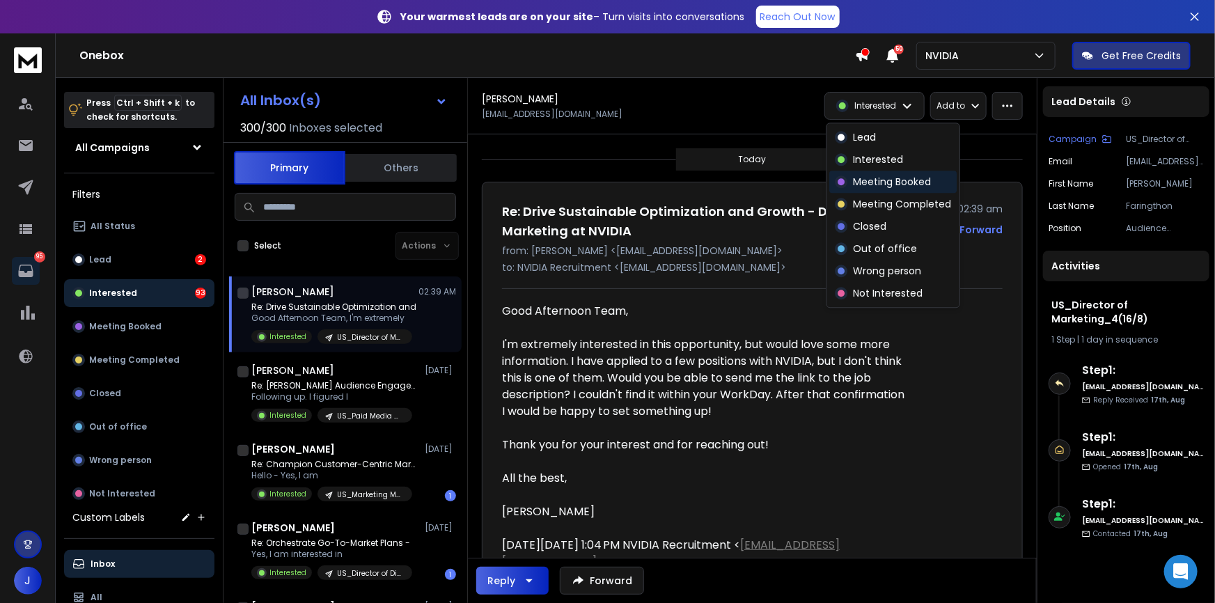
click at [881, 180] on p "Meeting Booked" at bounding box center [892, 182] width 78 height 14
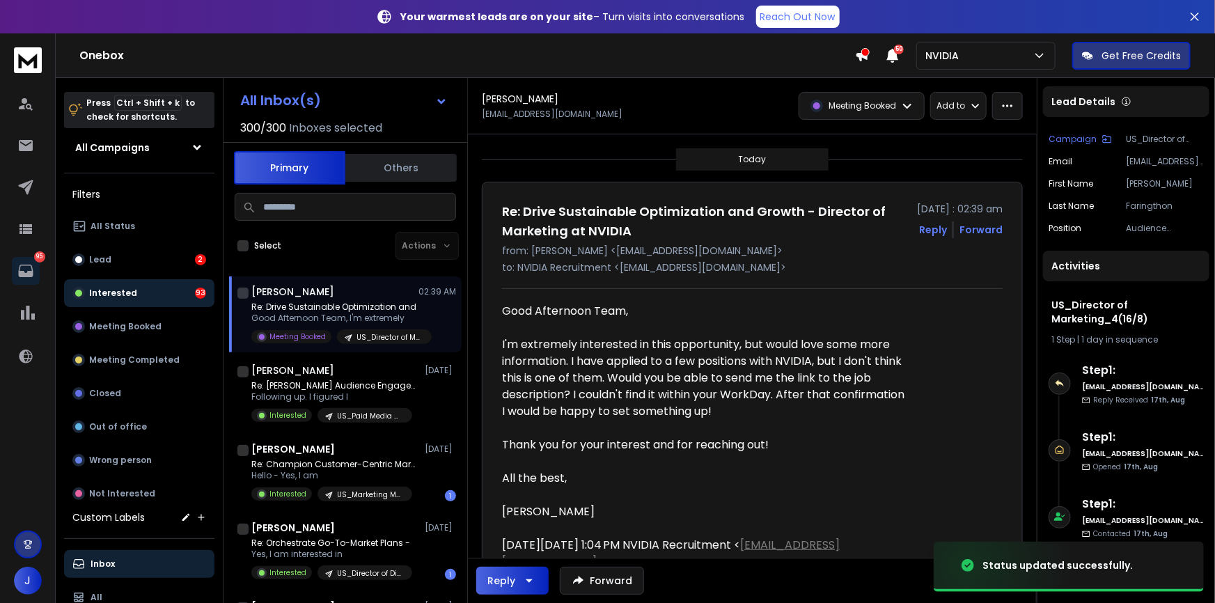
click at [643, 338] on div "I'm extremely interested in this opportunity, but would love some more informat…" at bounding box center [705, 378] width 407 height 84
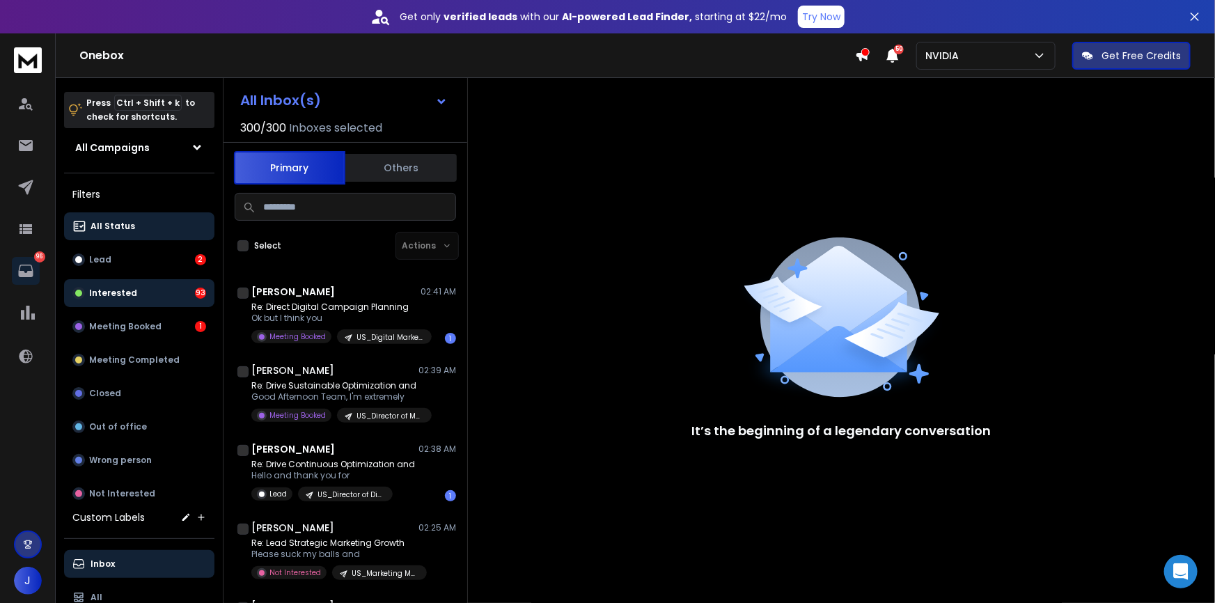
click at [169, 301] on button "Interested 93" at bounding box center [139, 293] width 150 height 28
click at [174, 304] on button "Interested 93" at bounding box center [139, 293] width 150 height 28
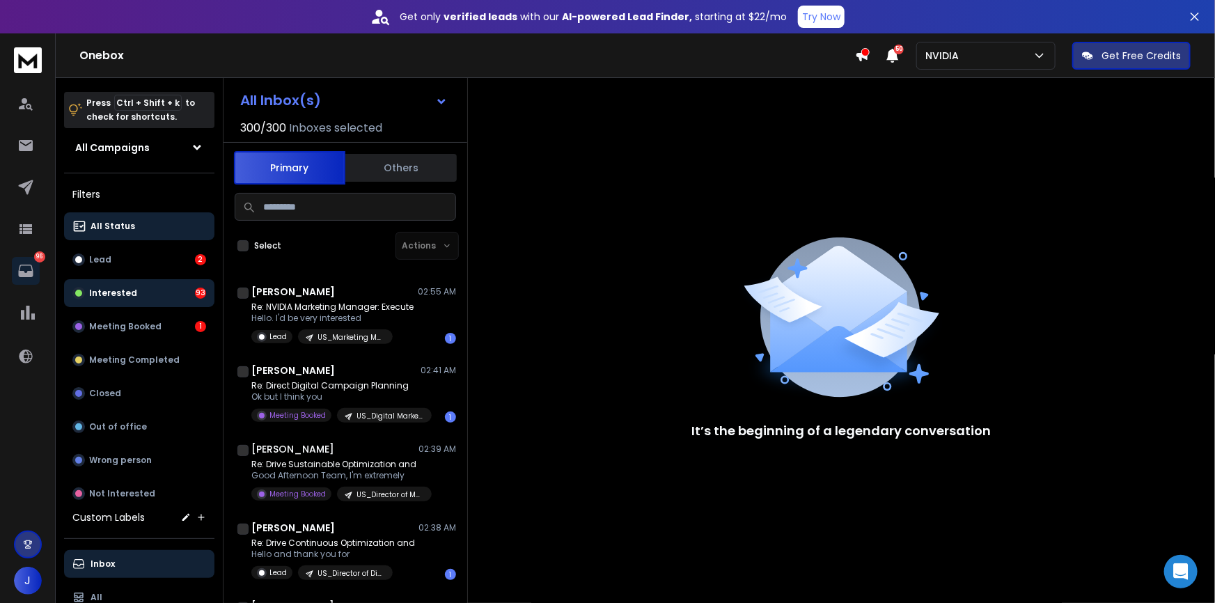
click at [109, 281] on button "Interested 93" at bounding box center [139, 293] width 150 height 28
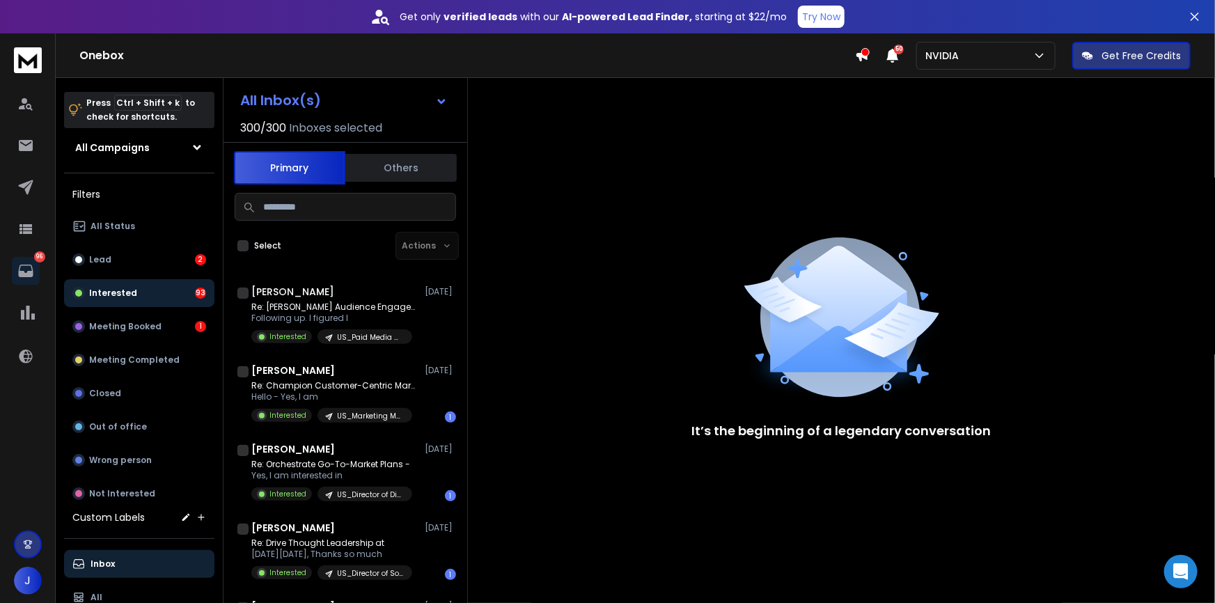
click at [278, 199] on input at bounding box center [345, 207] width 221 height 28
click at [403, 212] on input at bounding box center [345, 207] width 221 height 28
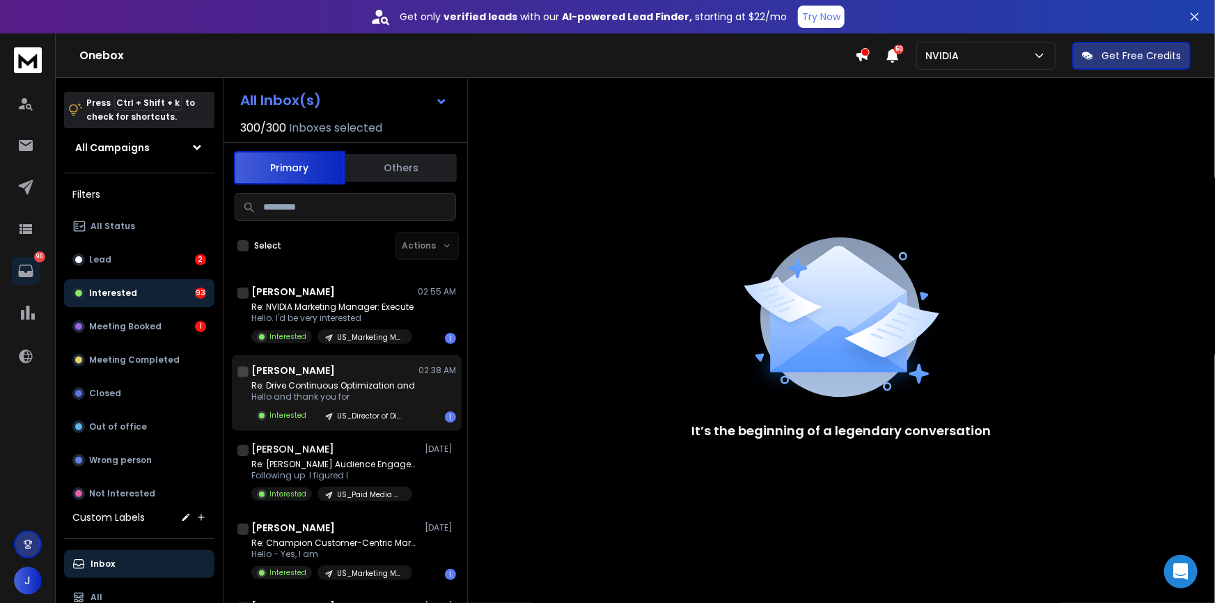
click at [361, 371] on div "Nikki Ewing 02:38 AM" at bounding box center [353, 370] width 205 height 14
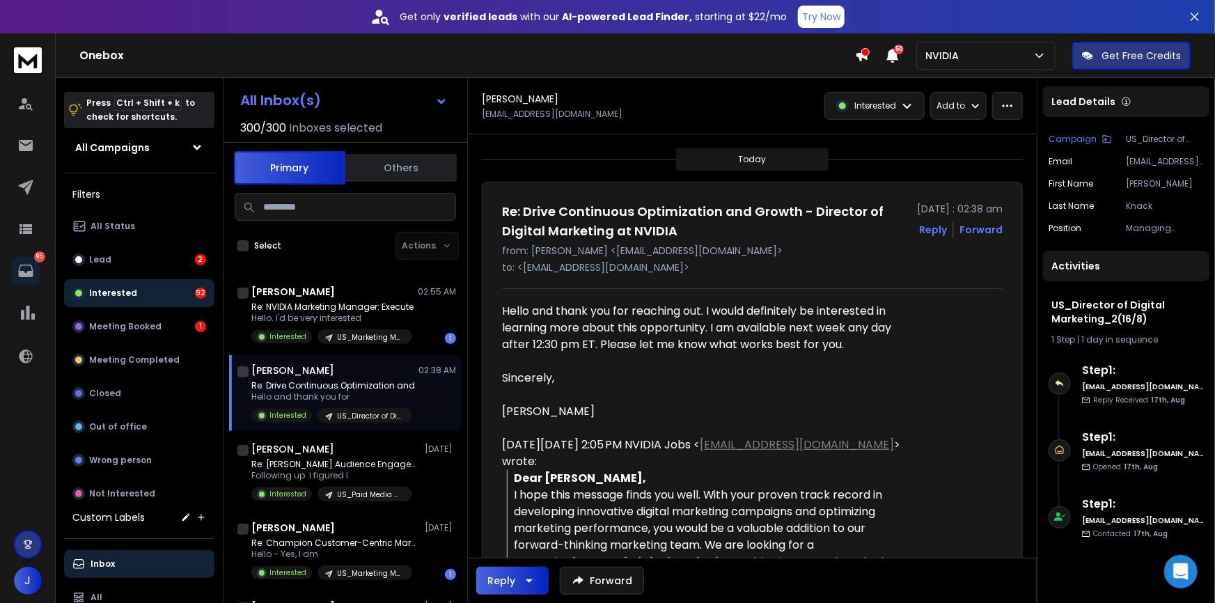
drag, startPoint x: 522, startPoint y: 265, endPoint x: 695, endPoint y: 267, distance: 173.4
click at [695, 267] on p "to: <jobs@careerprogresshubnvidia.com>" at bounding box center [752, 267] width 501 height 14
copy p "jobs@careerprogresshubnvidia.com"
click at [886, 104] on p "Interested" at bounding box center [875, 105] width 42 height 11
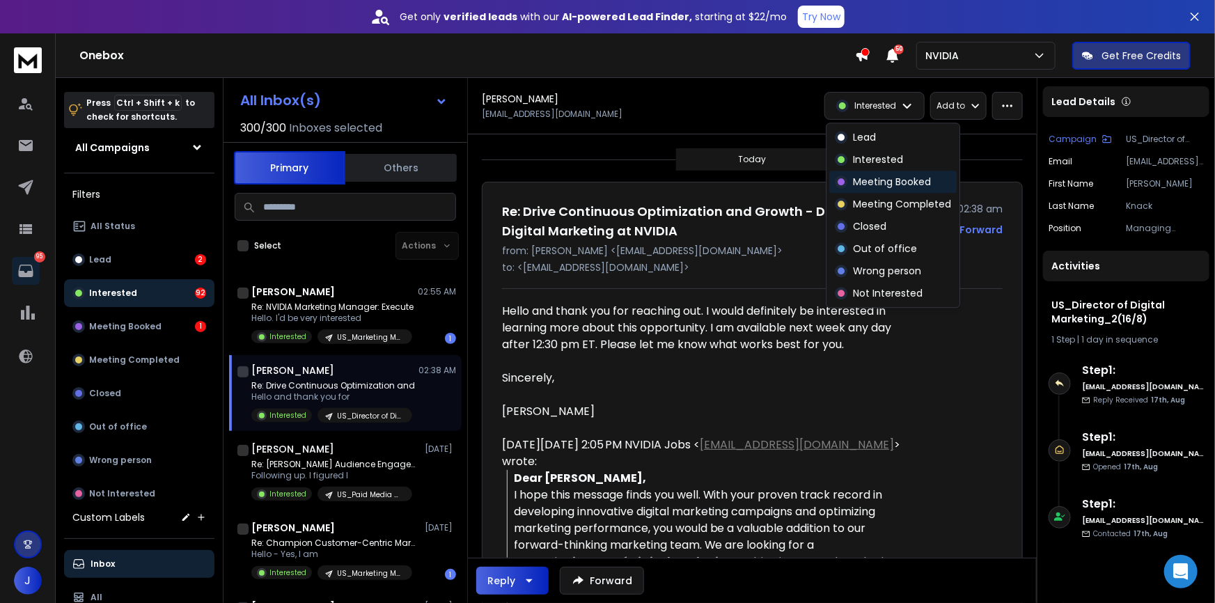
click at [868, 181] on p "Meeting Booked" at bounding box center [892, 182] width 78 height 14
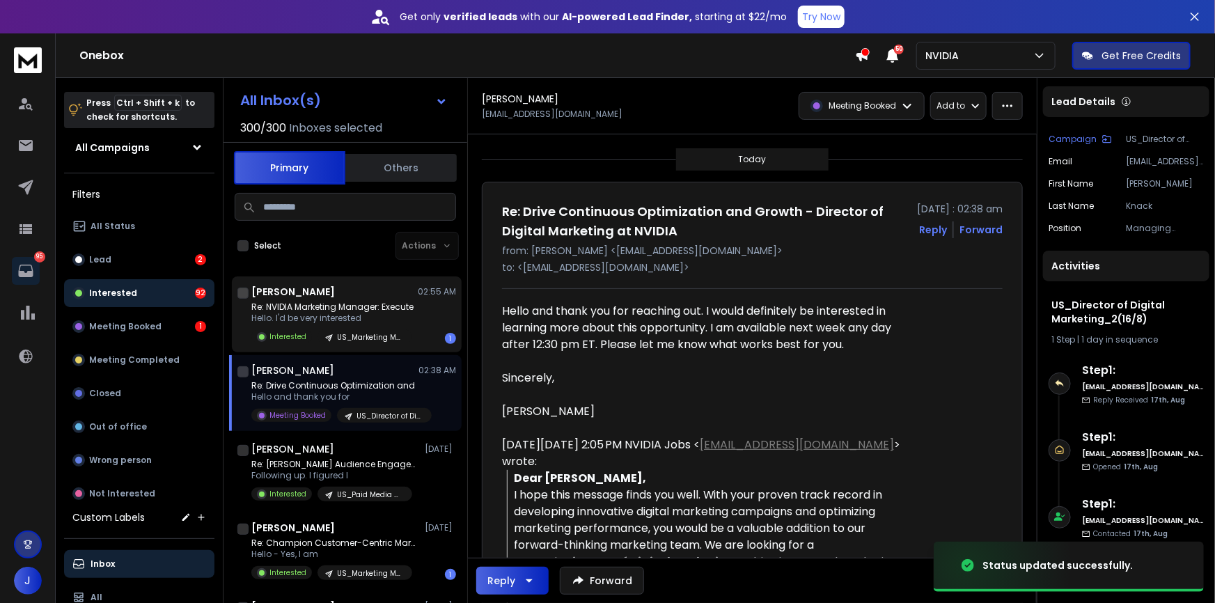
click at [388, 306] on p "Re: NVIDIA Marketing Manager: Execute" at bounding box center [332, 306] width 162 height 11
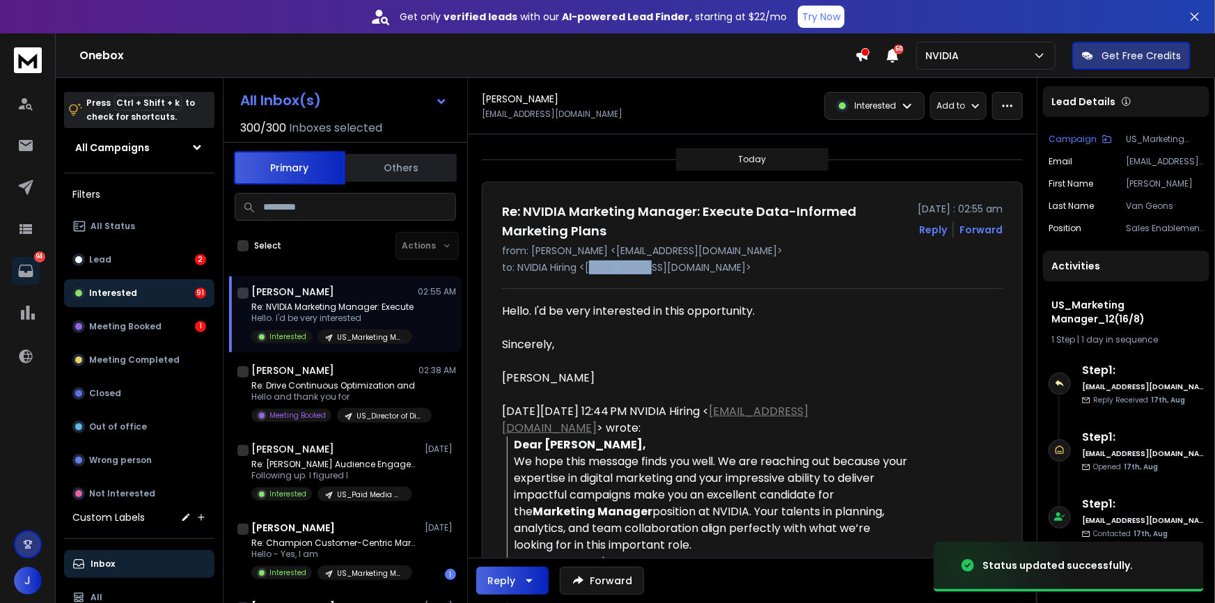
drag, startPoint x: 590, startPoint y: 265, endPoint x: 645, endPoint y: 265, distance: 55.7
click at [645, 265] on p "to: NVIDIA Hiring <hiring@futuretalentecosystemnvidia.com>" at bounding box center [752, 267] width 501 height 14
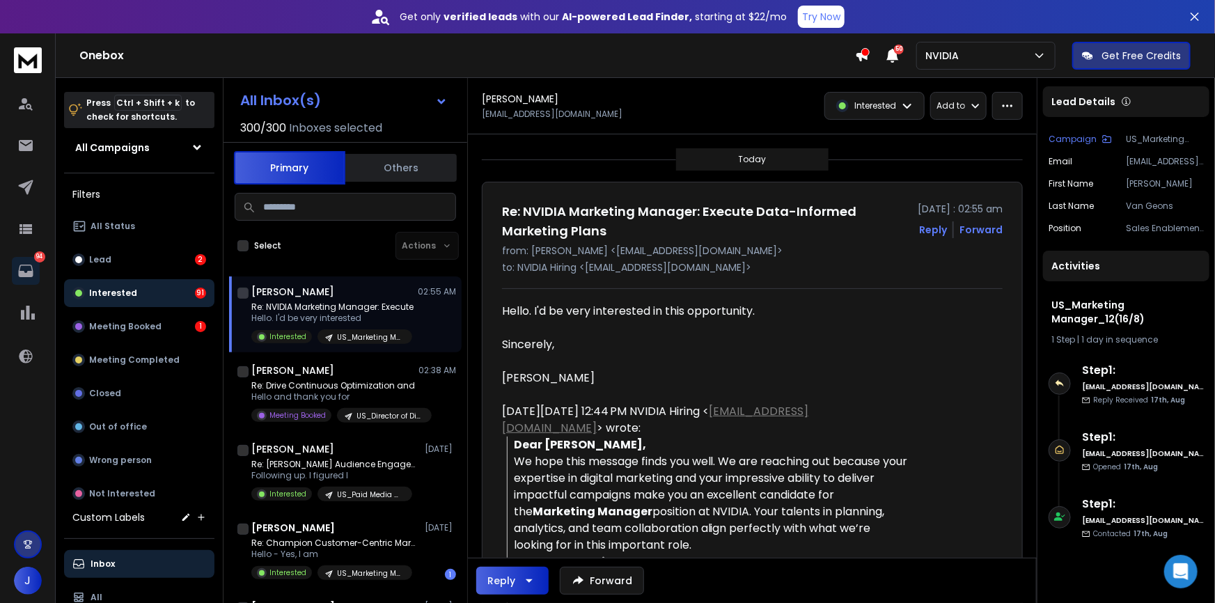
drag, startPoint x: 588, startPoint y: 265, endPoint x: 786, endPoint y: 263, distance: 198.4
click at [786, 263] on p "to: NVIDIA Hiring <hiring@futuretalentecosystemnvidia.com>" at bounding box center [752, 267] width 501 height 14
copy p "hiring@futuretalentecosystemnvidia.com"
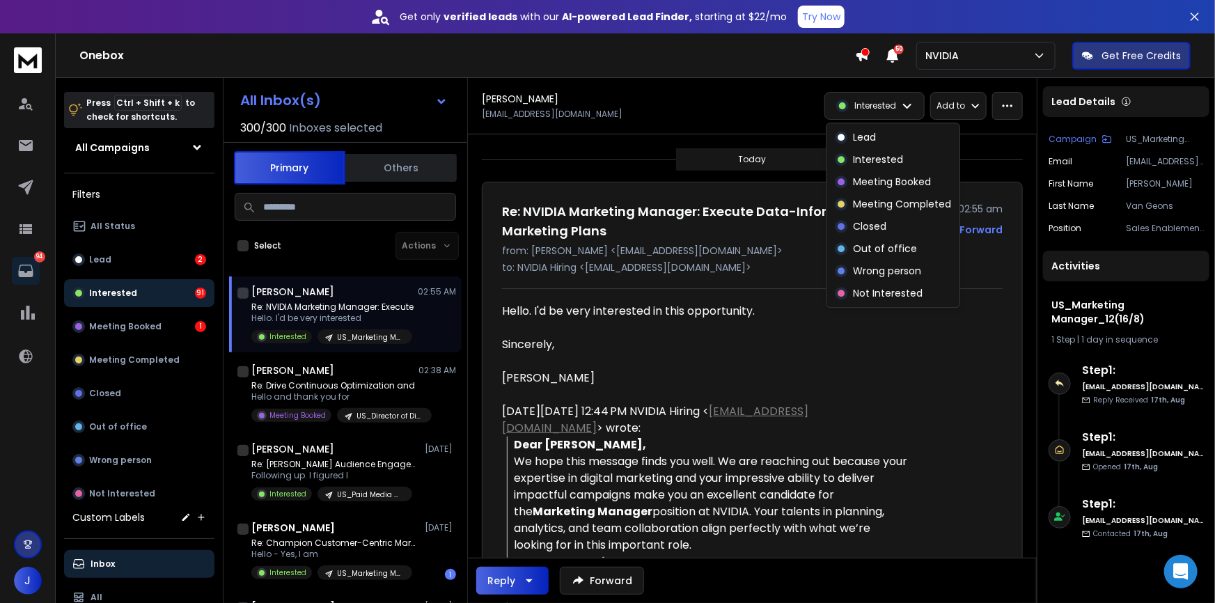
click at [880, 102] on p "Interested" at bounding box center [875, 105] width 42 height 11
click at [865, 180] on p "Meeting Booked" at bounding box center [892, 182] width 78 height 14
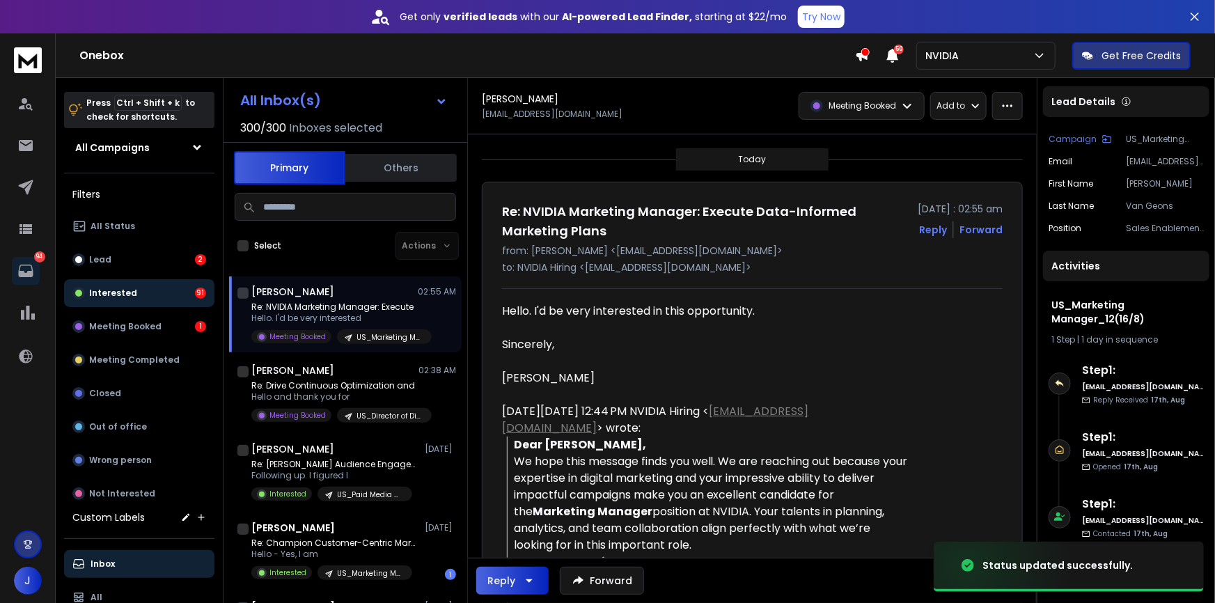
click at [376, 209] on input at bounding box center [345, 207] width 221 height 28
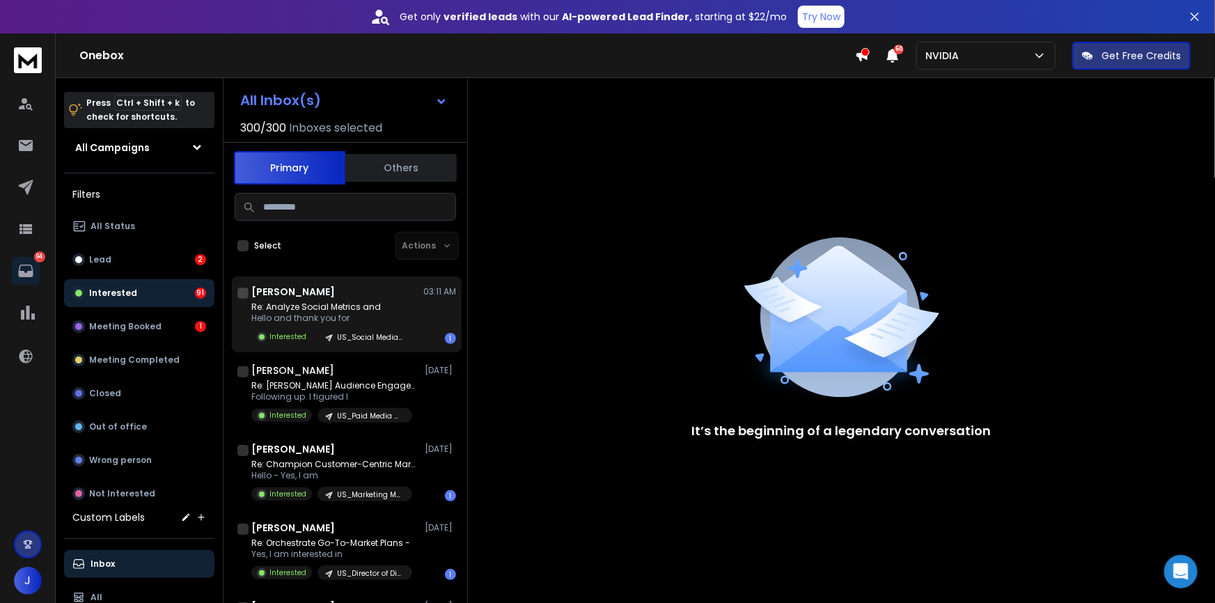
click at [366, 316] on p "Hello and thank you for" at bounding box center [331, 318] width 161 height 11
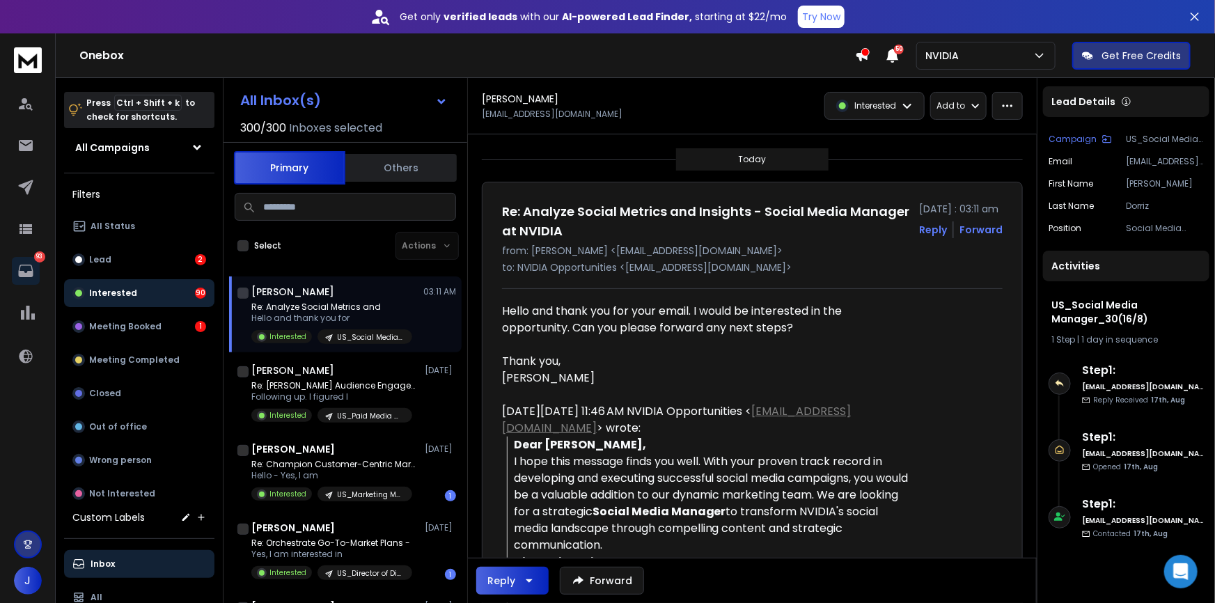
drag, startPoint x: 627, startPoint y: 266, endPoint x: 898, endPoint y: 267, distance: 271.5
click at [898, 267] on p "to: NVIDIA Opportunities <nextopportunity@advancedtalentassessmentnvidia.com>" at bounding box center [752, 267] width 501 height 14
copy p "nextopportunity@advancedtalentassessmentnvidia.com"
click at [868, 109] on p "Interested" at bounding box center [875, 105] width 42 height 11
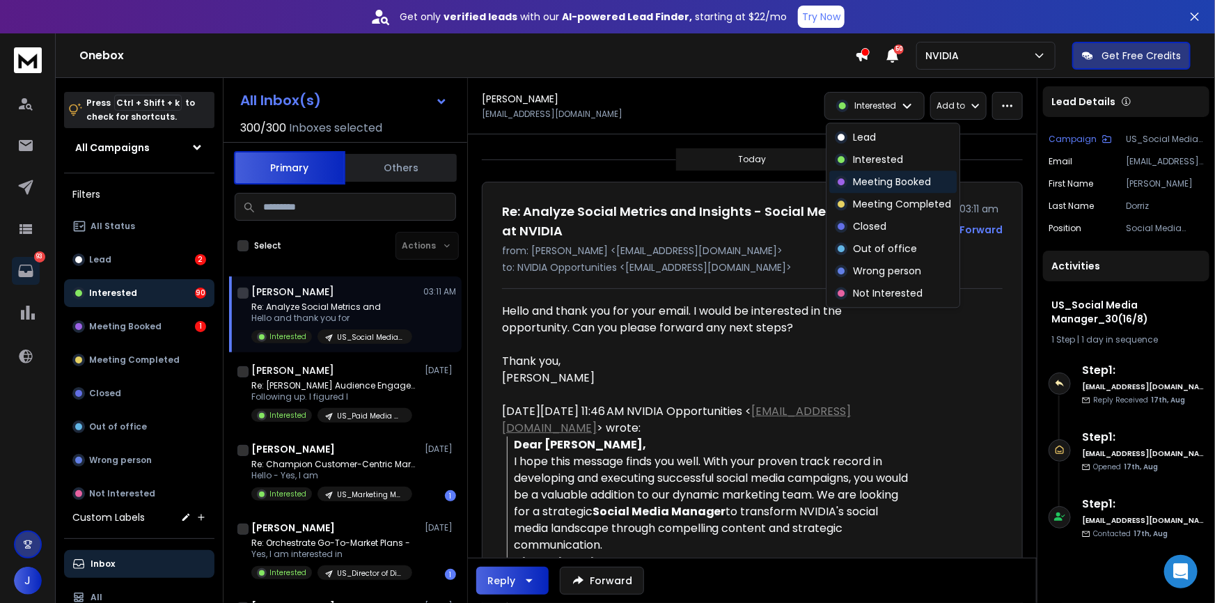
click at [858, 183] on p "Meeting Booked" at bounding box center [892, 182] width 78 height 14
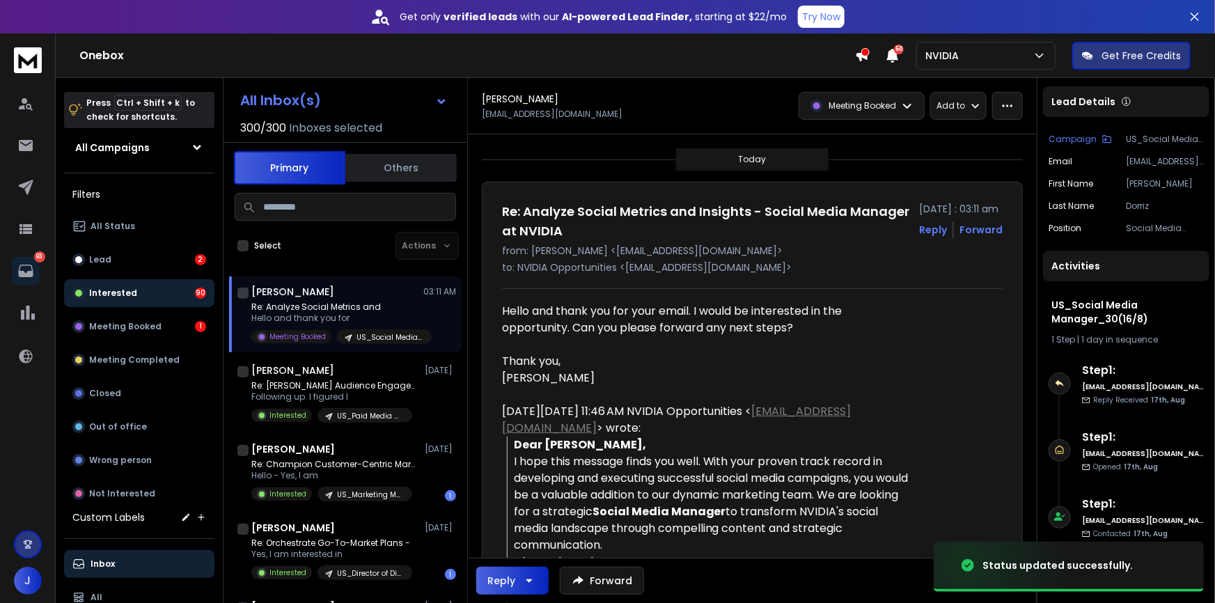
click at [380, 204] on input at bounding box center [345, 207] width 221 height 28
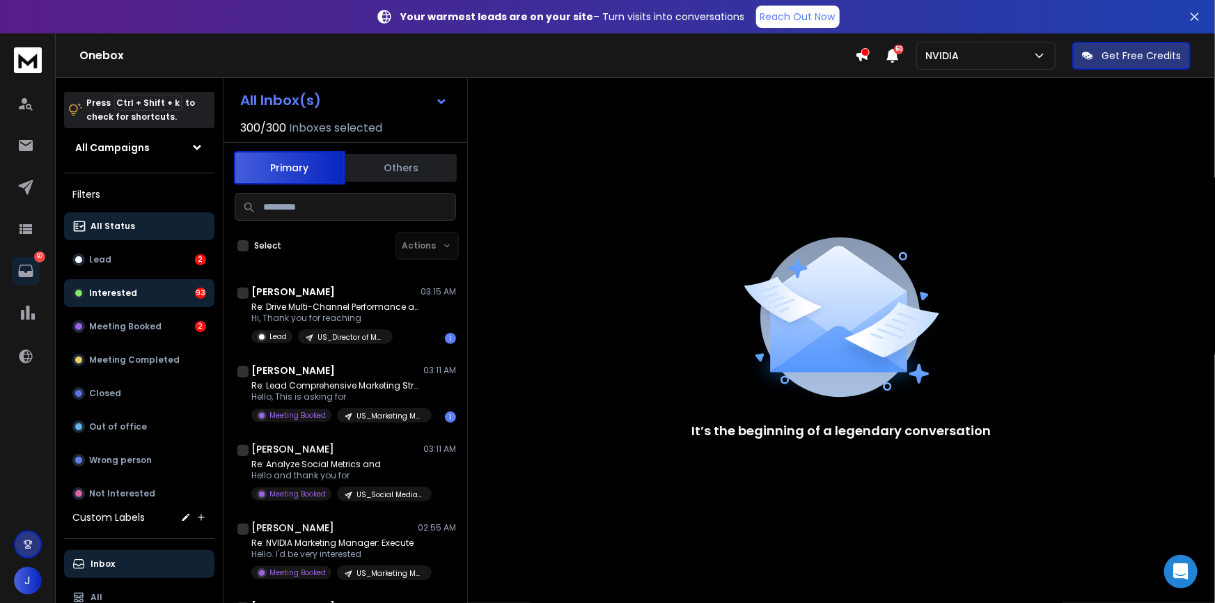
click at [184, 290] on button "Interested 93" at bounding box center [139, 293] width 150 height 28
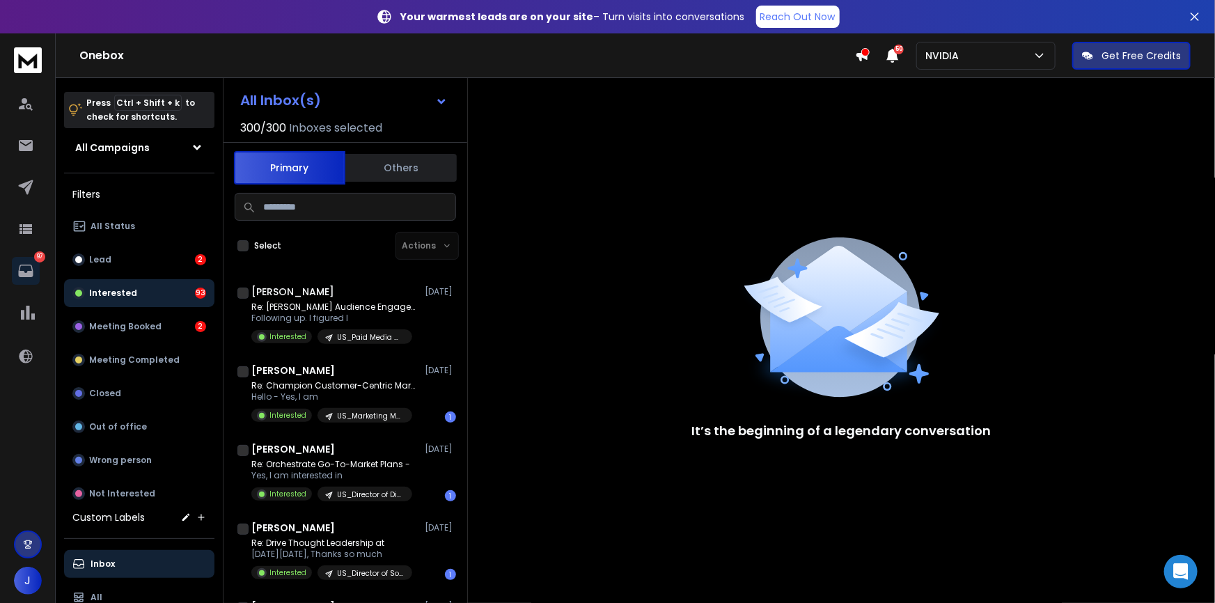
click at [324, 206] on input at bounding box center [345, 207] width 221 height 28
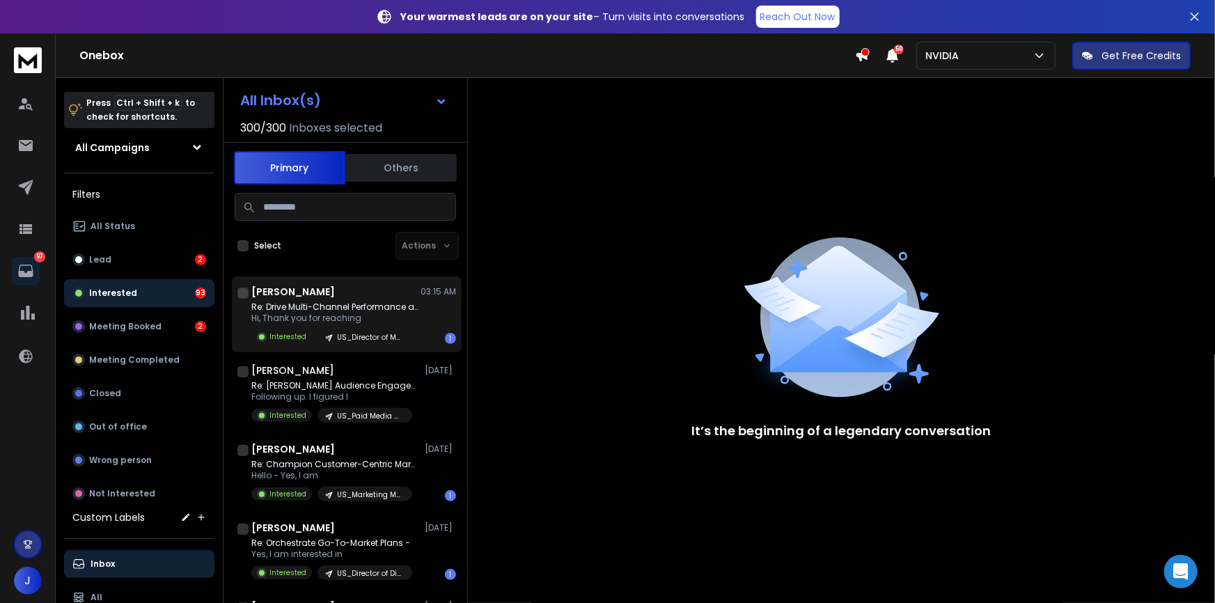
click at [396, 308] on p "Re: Drive Multi-Channel Performance and" at bounding box center [334, 306] width 167 height 11
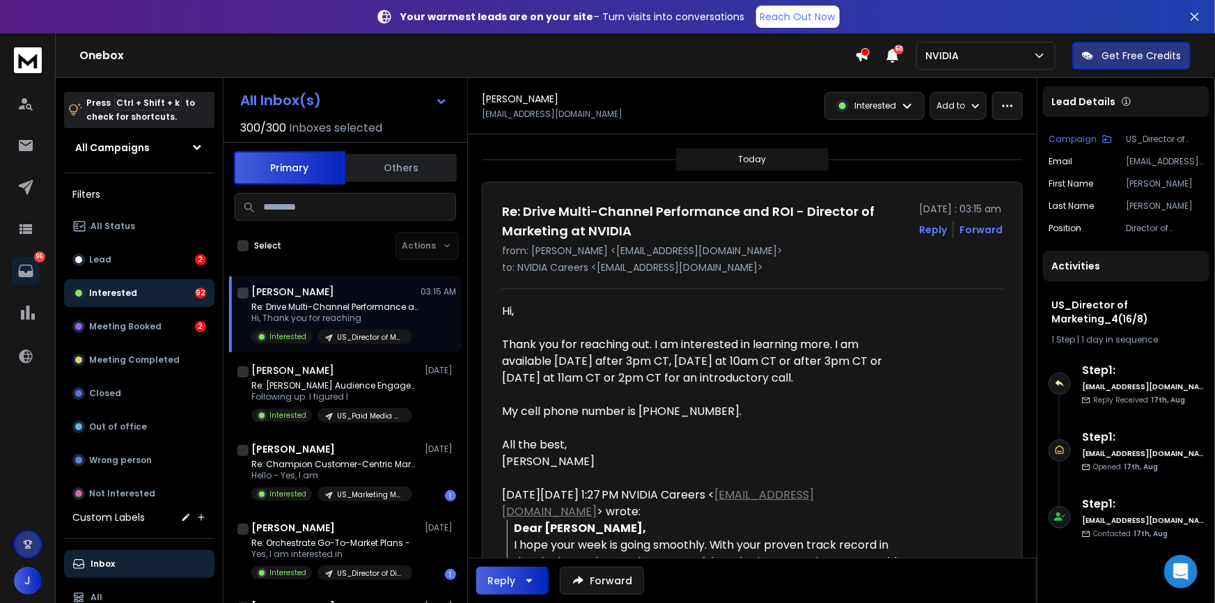
drag, startPoint x: 598, startPoint y: 265, endPoint x: 806, endPoint y: 269, distance: 208.2
click at [806, 269] on p "to: NVIDIA Careers <[EMAIL_ADDRESS][DOMAIN_NAME]>" at bounding box center [752, 267] width 501 height 14
copy p "[EMAIL_ADDRESS][DOMAIN_NAME]"
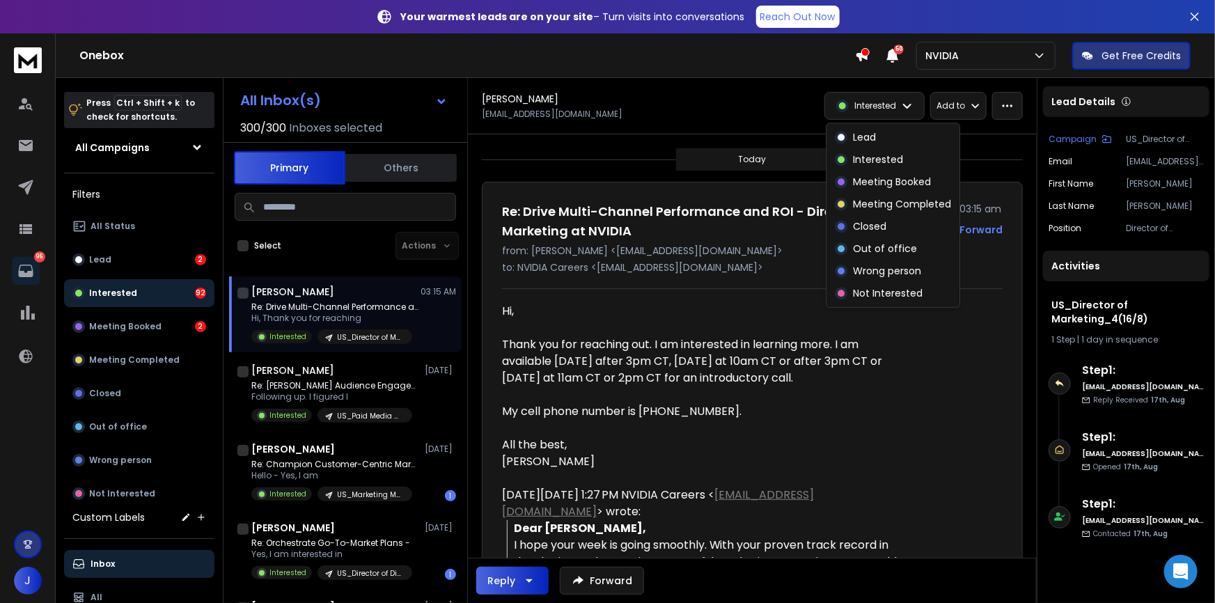
click at [867, 113] on div "Interested" at bounding box center [874, 106] width 99 height 26
click at [864, 182] on p "Meeting Booked" at bounding box center [892, 182] width 78 height 14
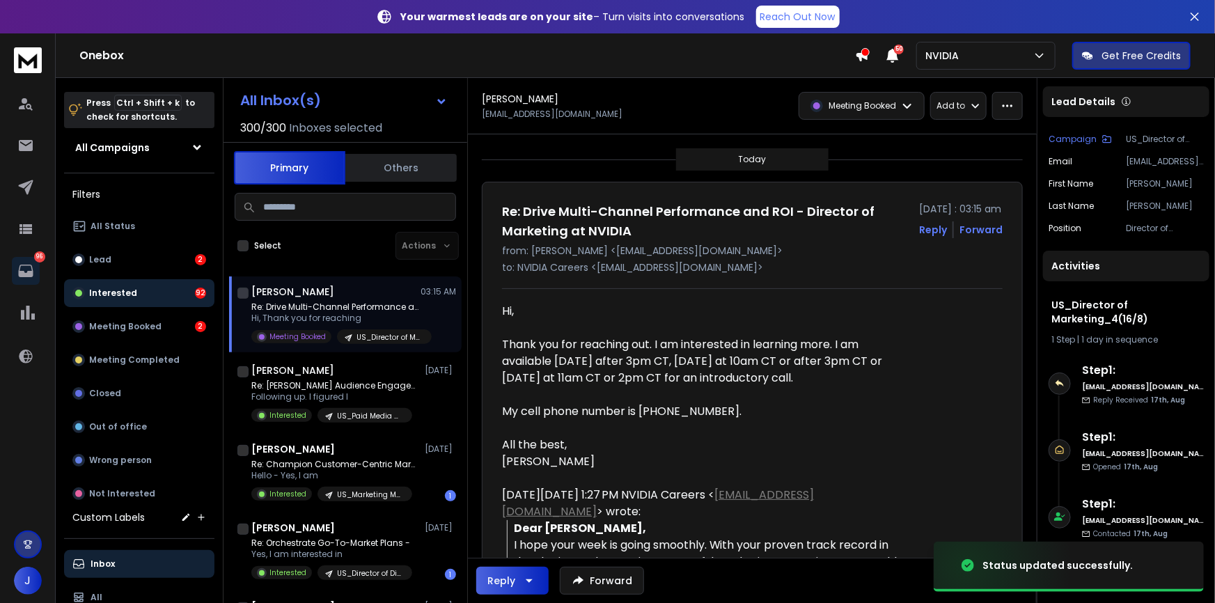
click at [347, 200] on input at bounding box center [345, 207] width 221 height 28
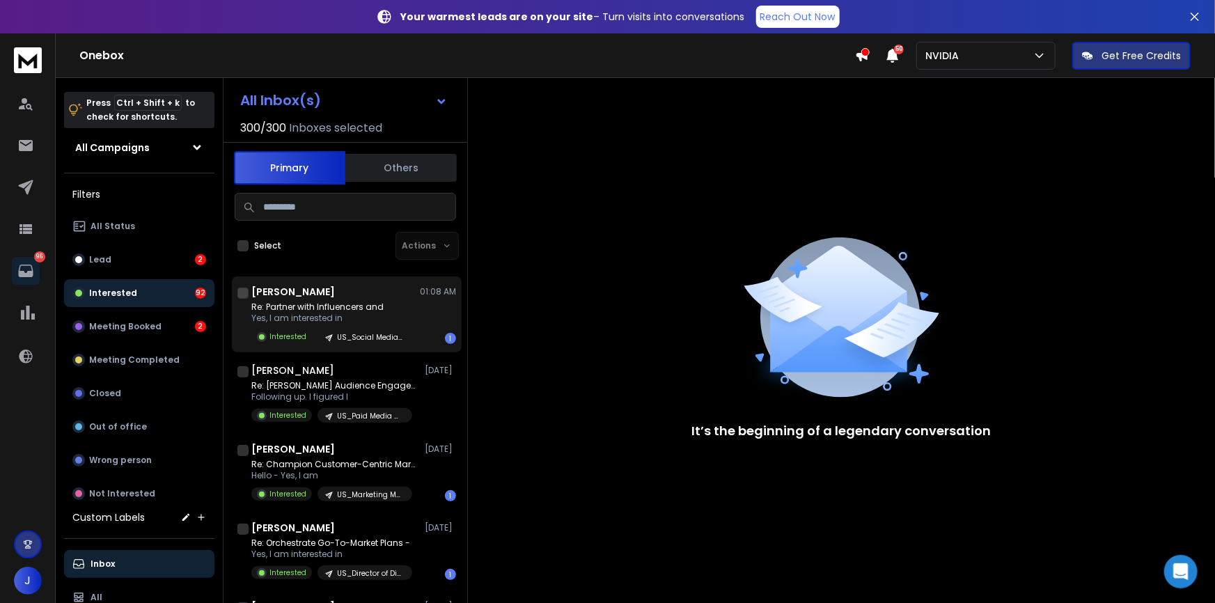
click at [310, 304] on p "Re: Partner with Influencers and" at bounding box center [331, 306] width 161 height 11
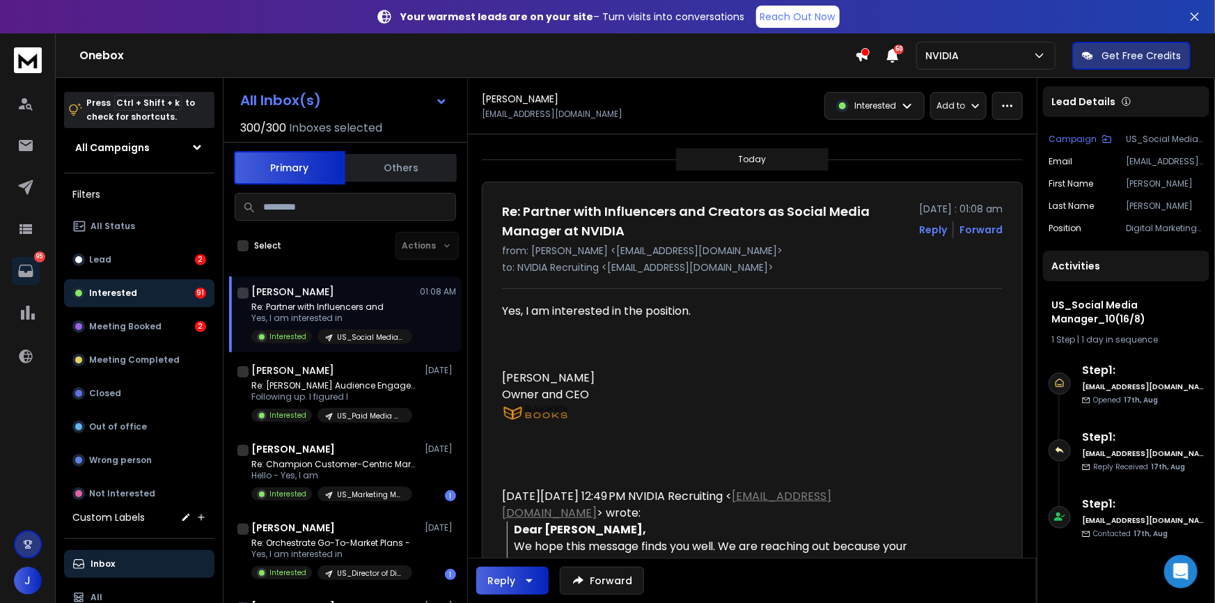
drag, startPoint x: 606, startPoint y: 266, endPoint x: 820, endPoint y: 274, distance: 214.6
copy p "[EMAIL_ADDRESS][DOMAIN_NAME]"
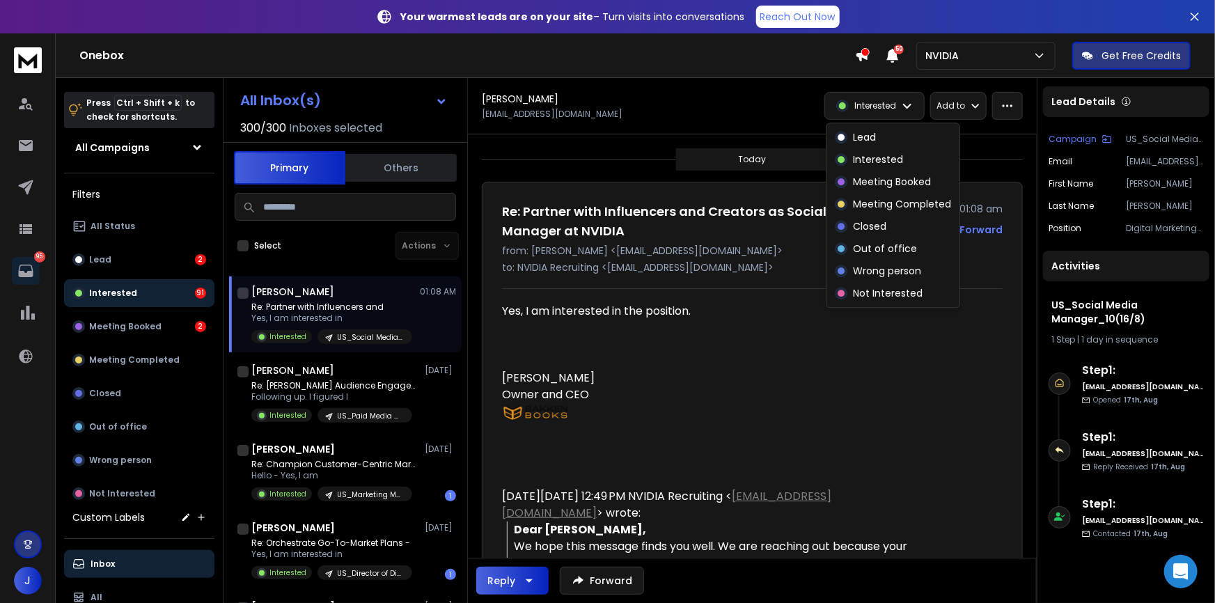
click at [867, 111] on div "Interested" at bounding box center [874, 106] width 99 height 26
click at [870, 181] on p "Meeting Booked" at bounding box center [892, 182] width 78 height 14
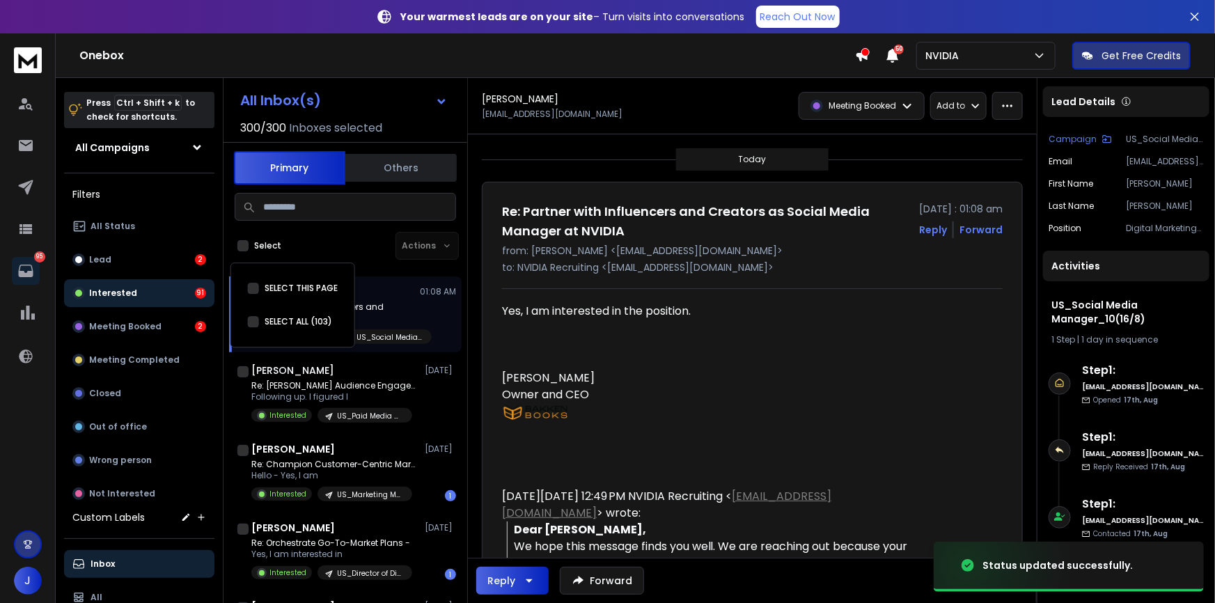
click at [307, 208] on input at bounding box center [345, 207] width 221 height 28
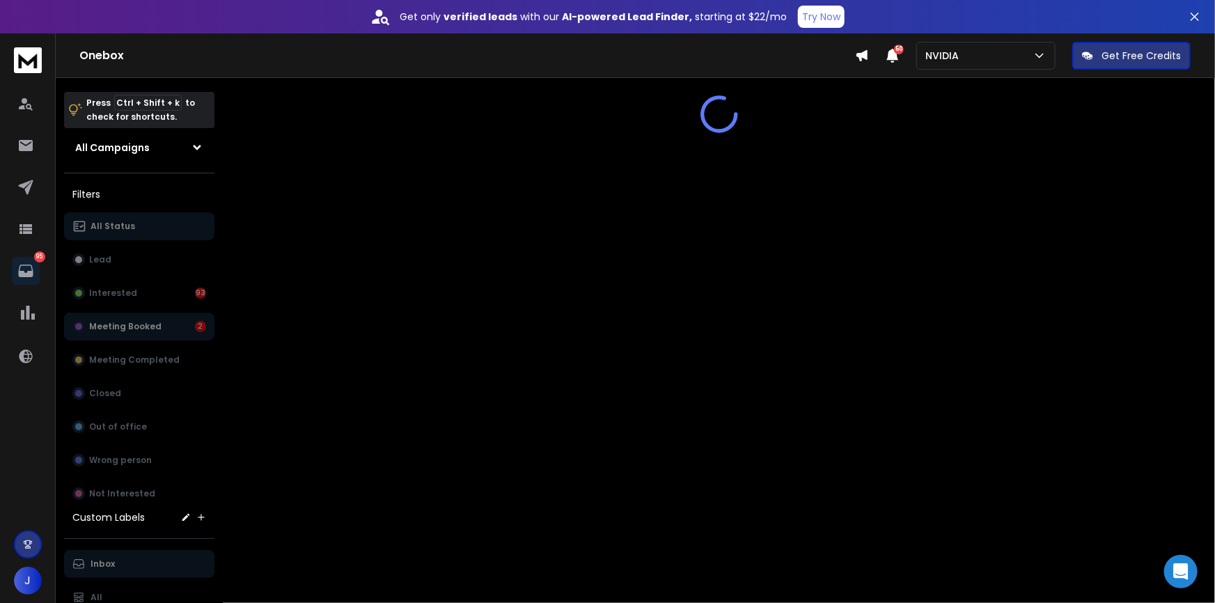
click at [146, 324] on div "All Status Lead Interested 93 Meeting Booked 2 Meeting Completed Closed Out of …" at bounding box center [139, 359] width 150 height 295
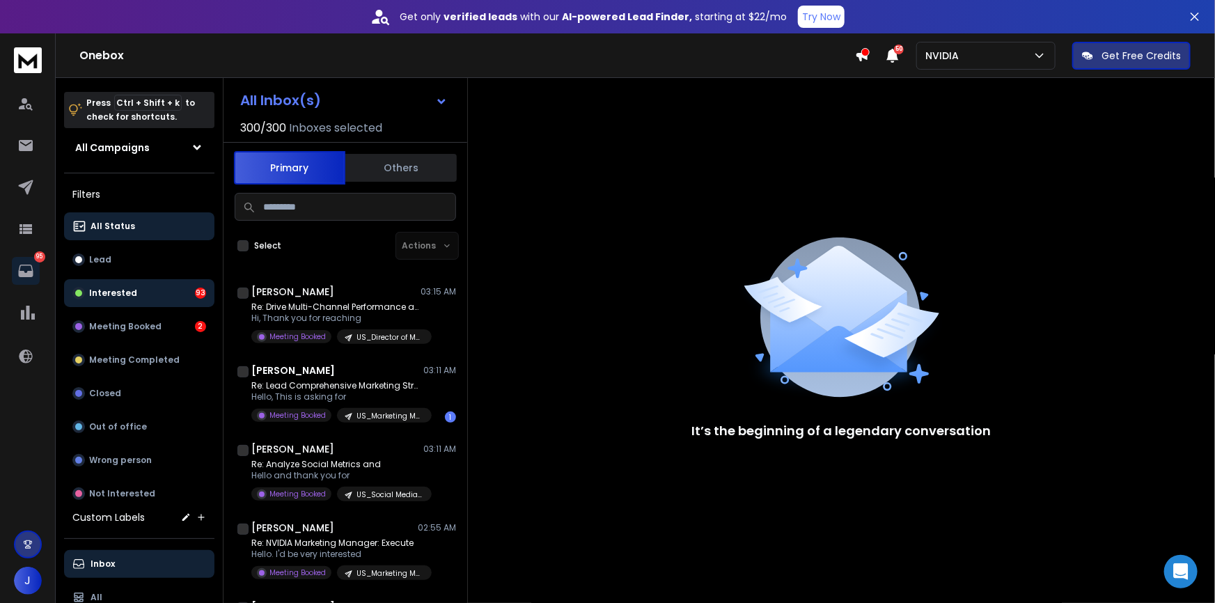
click at [188, 293] on button "Interested 93" at bounding box center [139, 293] width 150 height 28
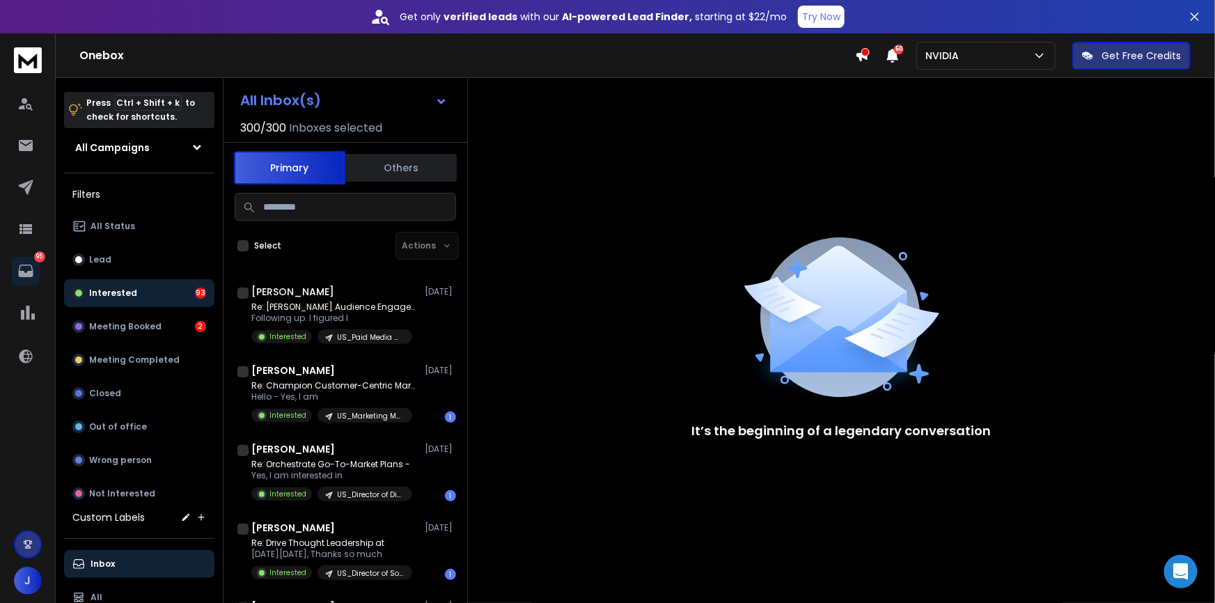
click at [375, 187] on div at bounding box center [345, 203] width 233 height 33
click at [361, 194] on input at bounding box center [345, 207] width 221 height 28
type input "*"
drag, startPoint x: 466, startPoint y: 297, endPoint x: 466, endPoint y: 313, distance: 15.3
click at [466, 313] on div "Mary Lalak 16 Aug Re: Foster Audience Engagement through Following up. I figure…" at bounding box center [345, 497] width 244 height 446
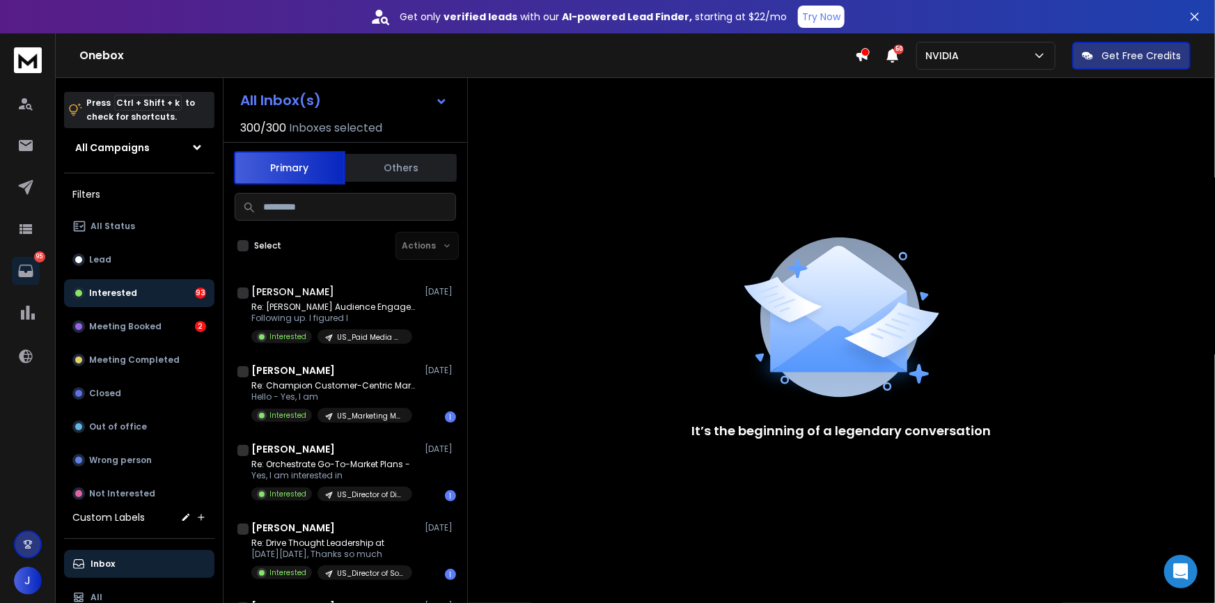
click at [483, 344] on div "It’s the beginning of a legendary conversation" at bounding box center [841, 334] width 747 height 512
click at [462, 307] on div "Mary Lalak 16 Aug Re: Foster Audience Engagement through Following up. I figure…" at bounding box center [345, 497] width 244 height 446
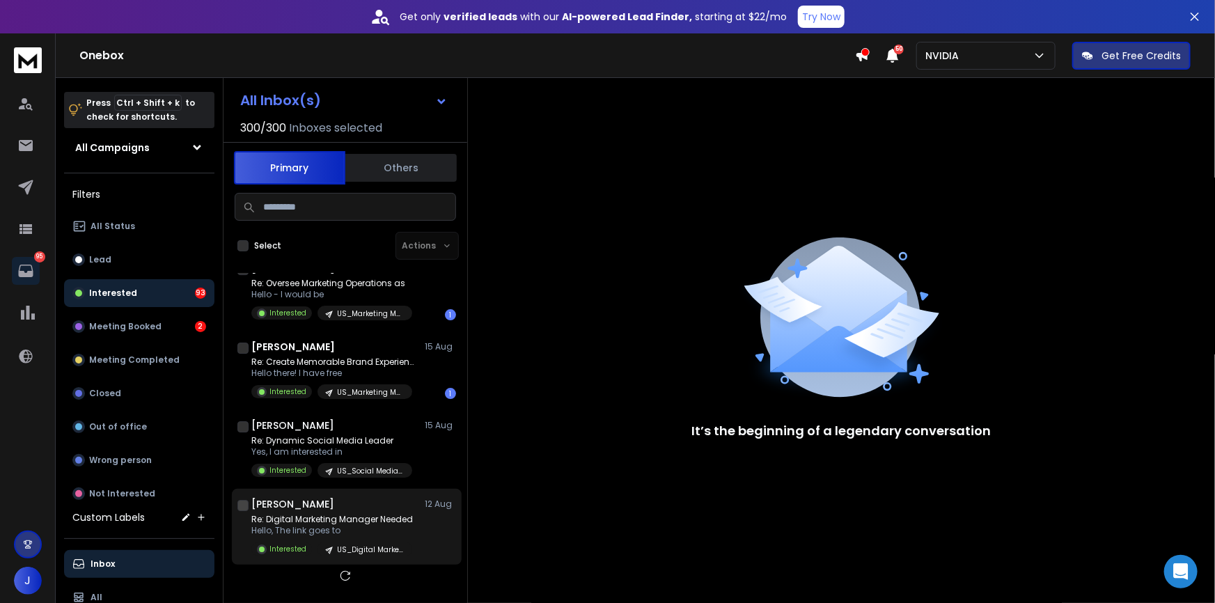
scroll to position [7719, 0]
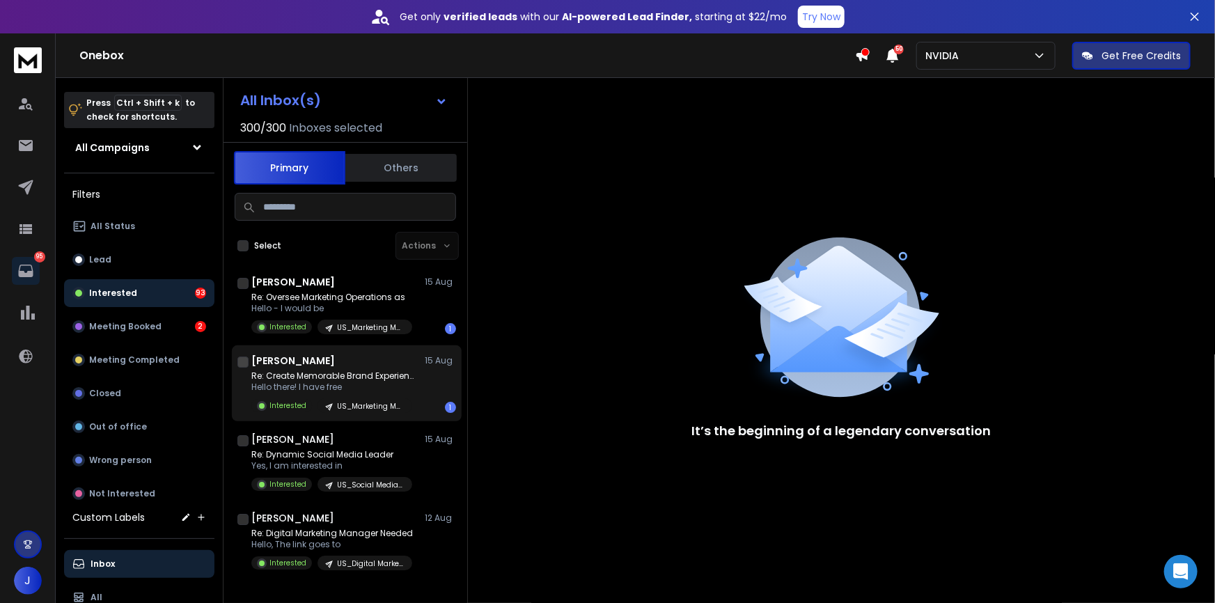
click at [344, 370] on p "Re: Create Memorable Brand Experiences" at bounding box center [334, 375] width 167 height 11
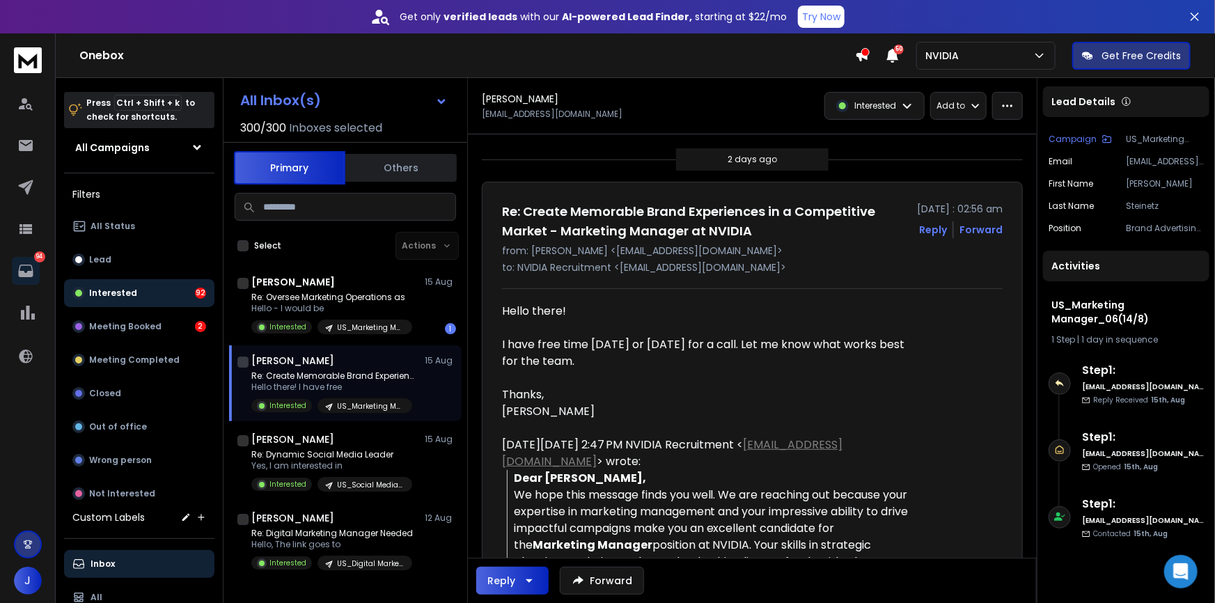
drag, startPoint x: 801, startPoint y: 267, endPoint x: 618, endPoint y: 267, distance: 183.1
click at [618, 267] on p "to: NVIDIA Recruitment <recruit@talentstrategyhubnvidia.com>" at bounding box center [752, 267] width 501 height 14
copy p "[EMAIL_ADDRESS][DOMAIN_NAME]"
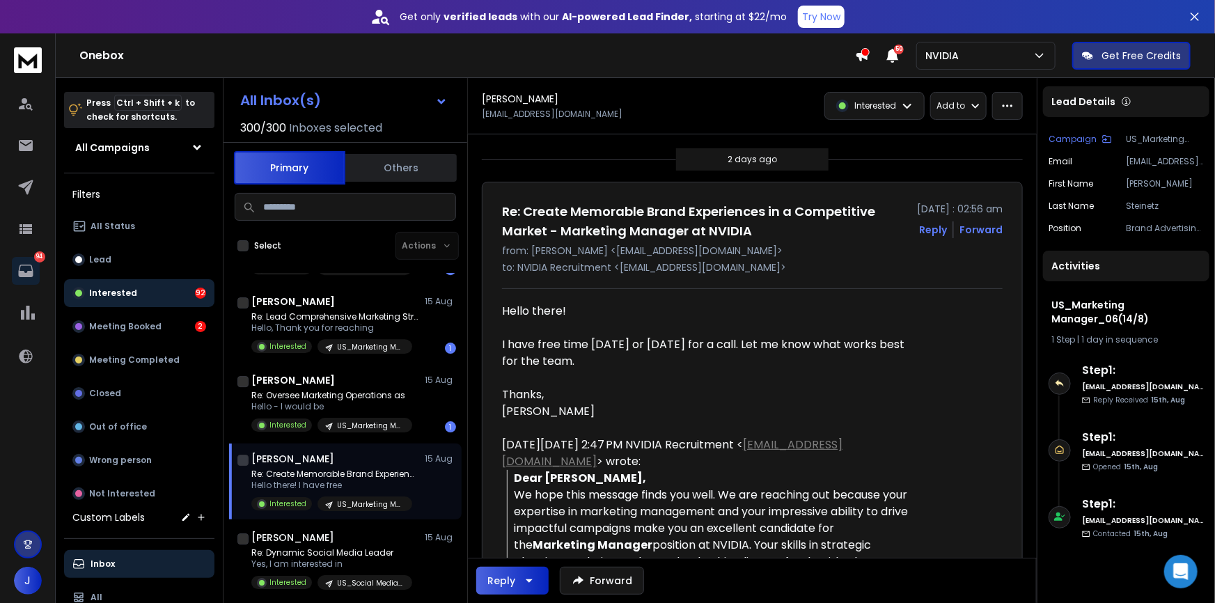
scroll to position [7656, 0]
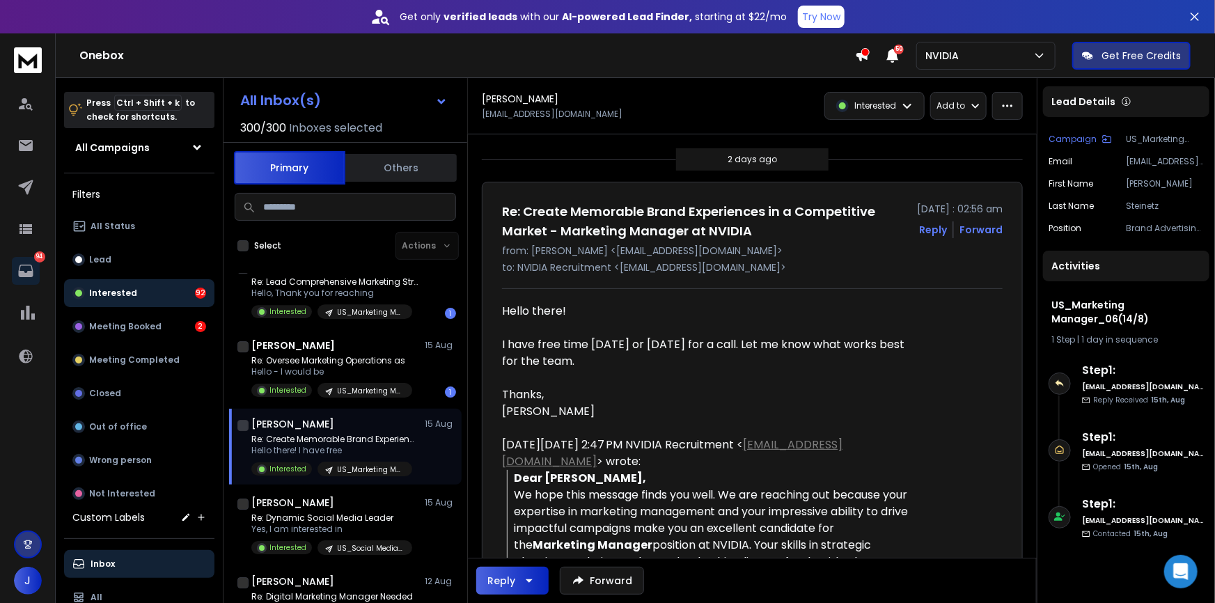
copy p "[EMAIL_ADDRESS][DOMAIN_NAME]"
click at [876, 95] on div "Interested" at bounding box center [874, 106] width 99 height 26
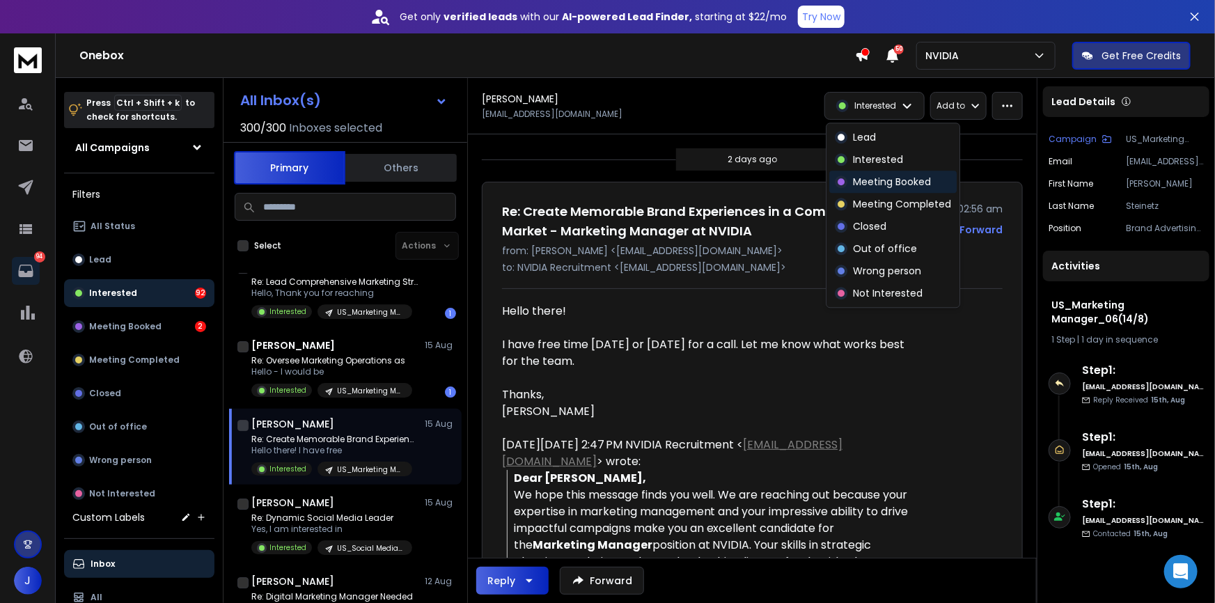
click at [870, 181] on p "Meeting Booked" at bounding box center [892, 182] width 78 height 14
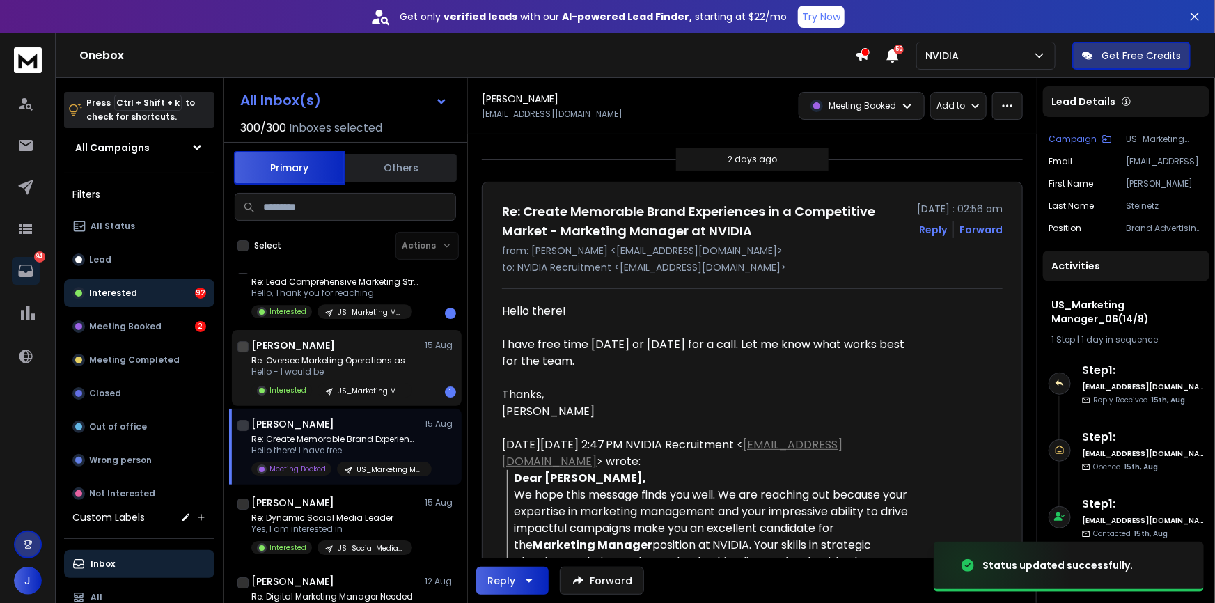
click at [355, 372] on div "Re: Oversee Marketing Operations as Hello - I would be Interested US_Marketing …" at bounding box center [331, 376] width 161 height 42
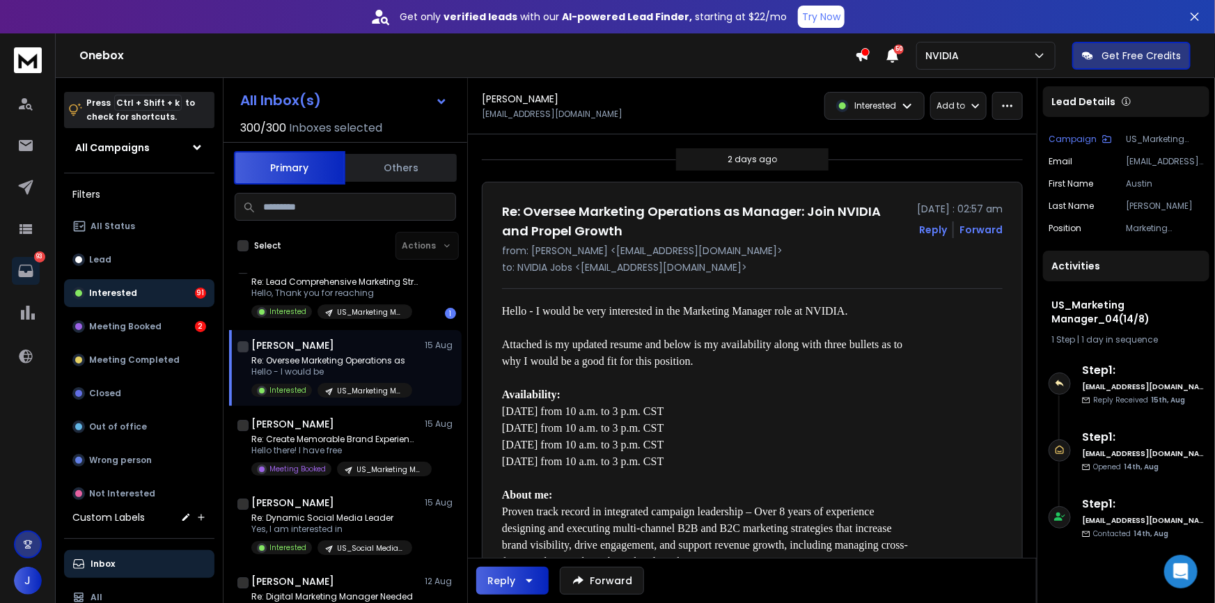
drag, startPoint x: 580, startPoint y: 265, endPoint x: 773, endPoint y: 260, distance: 192.9
click at [773, 260] on p "to: NVIDIA Jobs <jobs@talentstrategyplatformnvidia.com>" at bounding box center [752, 267] width 501 height 14
copy p "[EMAIL_ADDRESS][DOMAIN_NAME]"
click at [886, 105] on p "Interested" at bounding box center [875, 105] width 42 height 11
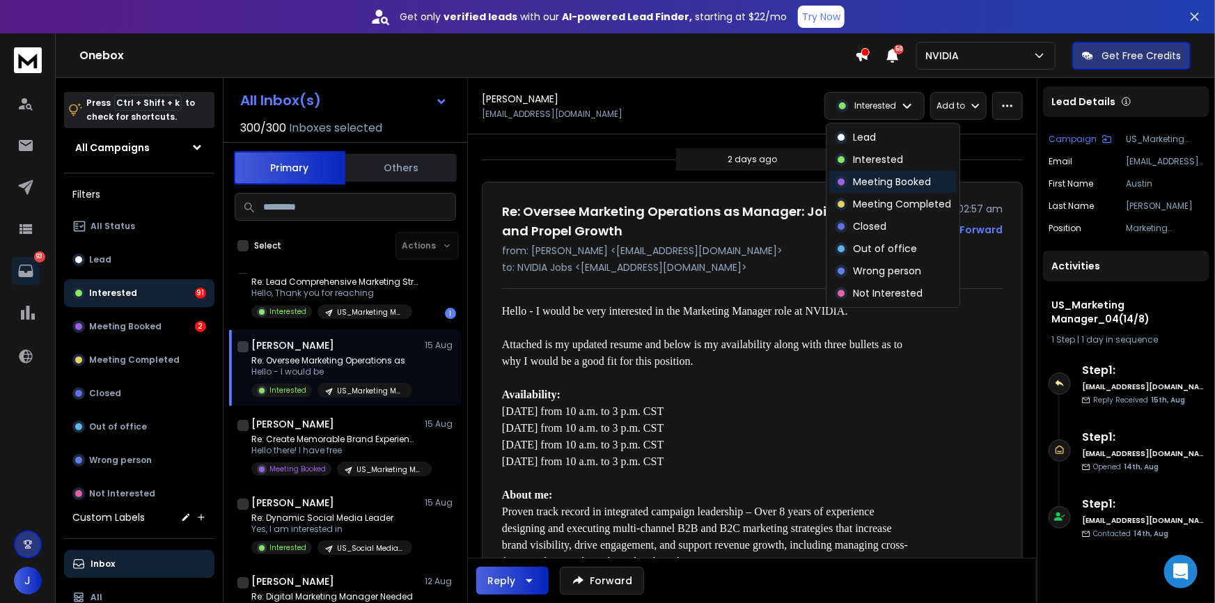
click at [872, 175] on p "Meeting Booked" at bounding box center [892, 182] width 78 height 14
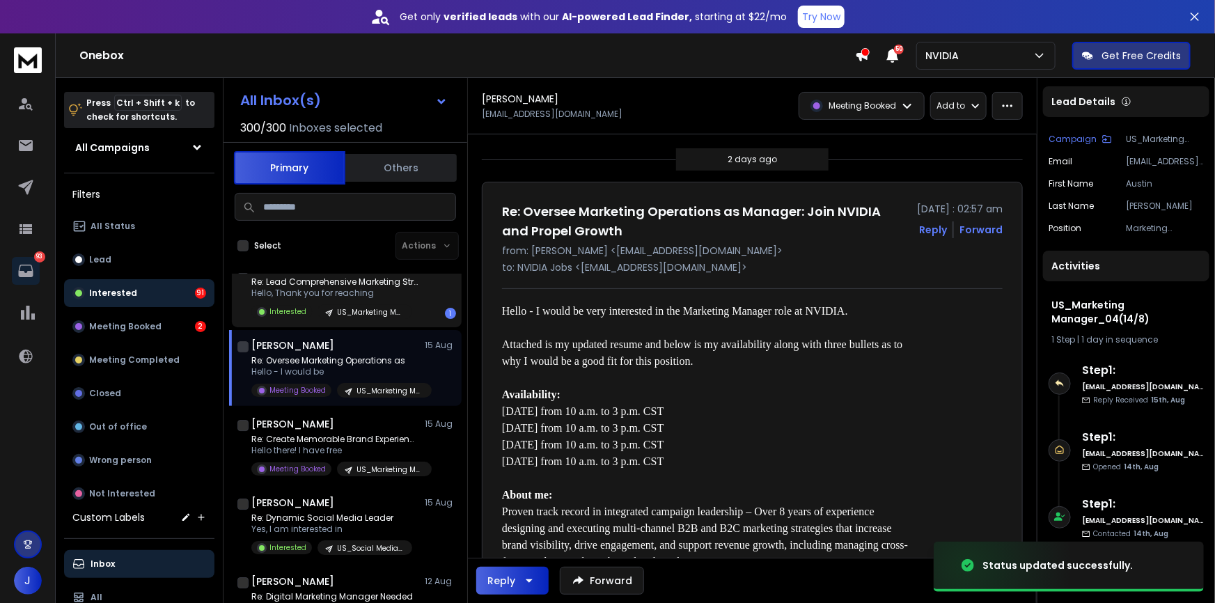
click at [391, 276] on p "Re: Lead Comprehensive Marketing Strategies" at bounding box center [334, 281] width 167 height 11
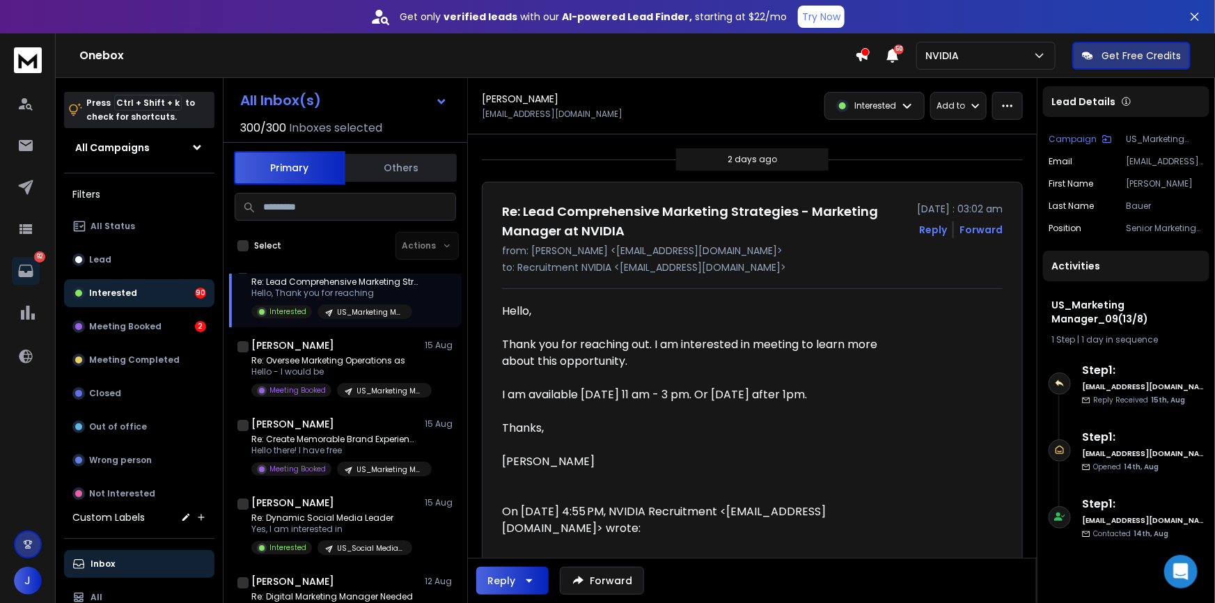
drag, startPoint x: 619, startPoint y: 267, endPoint x: 778, endPoint y: 265, distance: 158.8
click at [778, 265] on p "to: Recruitment NVIDIA <recruit@nextgenhrsolutionsnvidia.com>" at bounding box center [752, 267] width 501 height 14
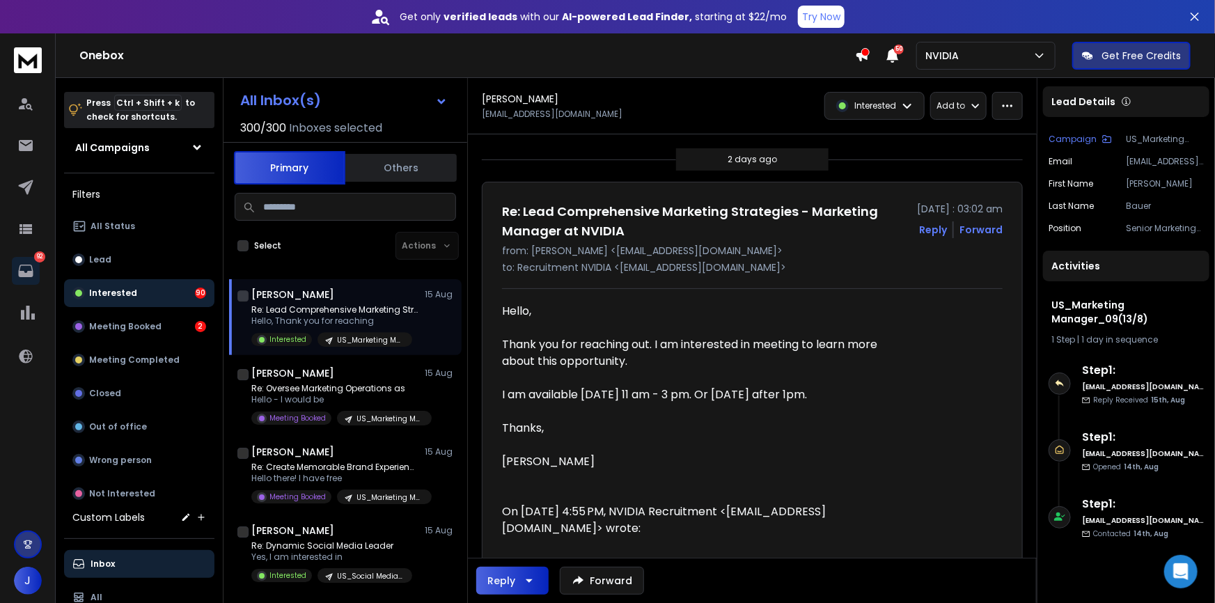
scroll to position [7593, 0]
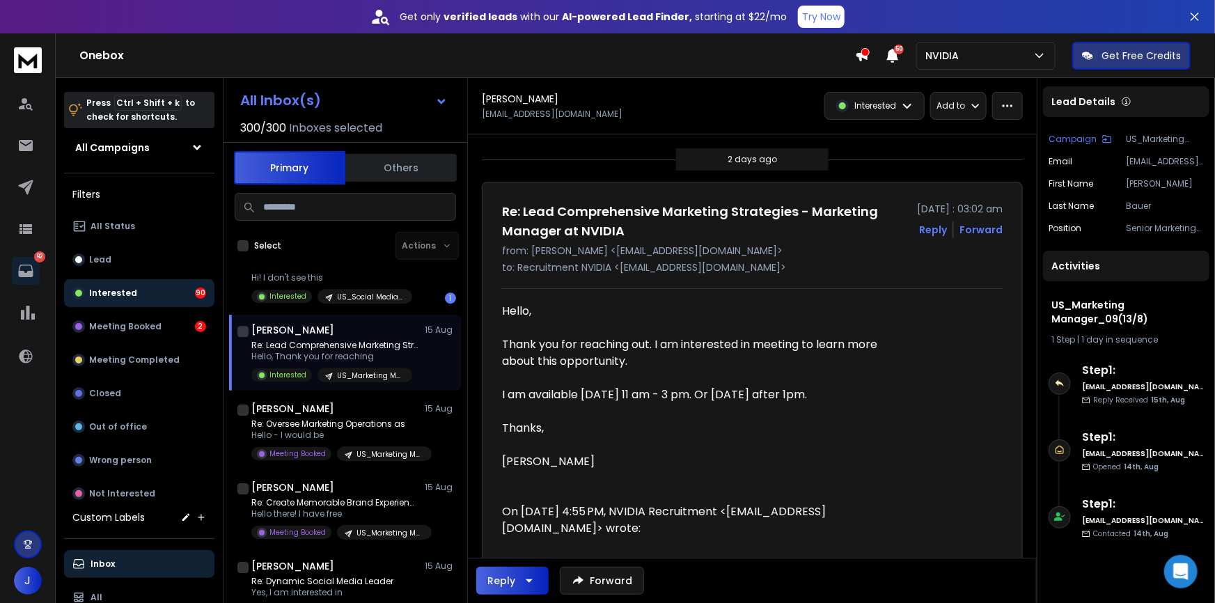
click at [682, 288] on div at bounding box center [752, 288] width 501 height 1
drag, startPoint x: 618, startPoint y: 265, endPoint x: 805, endPoint y: 268, distance: 188.0
click at [805, 268] on p "to: Recruitment NVIDIA <recruit@nextgenhrsolutionsnvidia.com>" at bounding box center [752, 267] width 501 height 14
copy p "[EMAIL_ADDRESS][DOMAIN_NAME]"
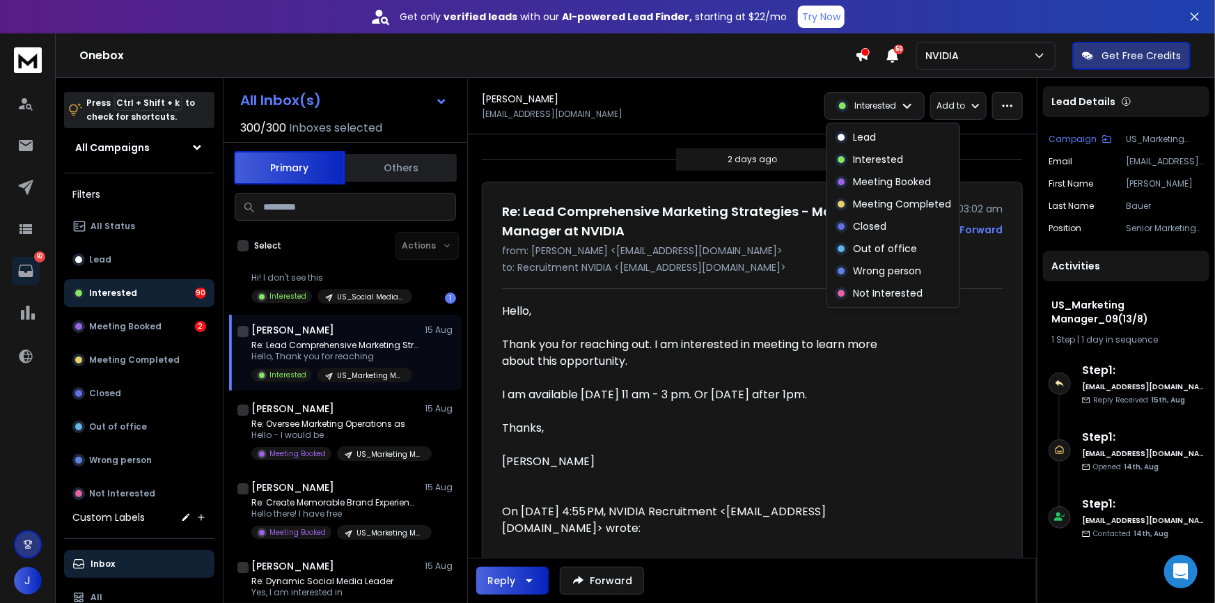
click at [878, 111] on div "Interested" at bounding box center [874, 106] width 99 height 26
click at [875, 180] on p "Meeting Booked" at bounding box center [892, 182] width 78 height 14
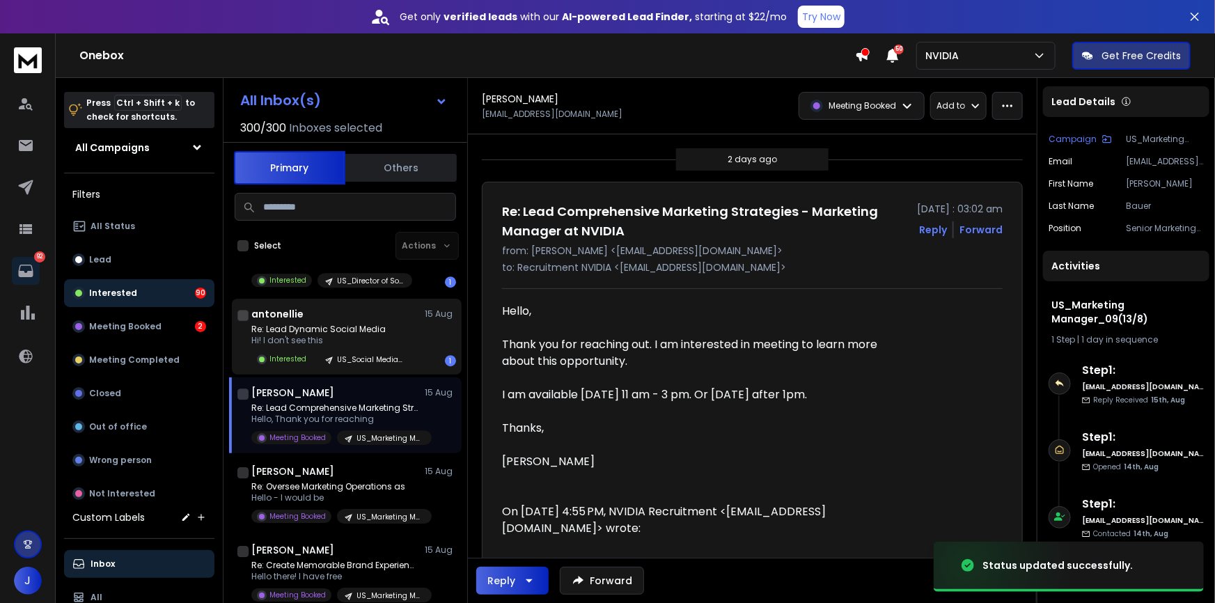
scroll to position [7529, 0]
click at [371, 327] on p "Re: Lead Dynamic Social Media" at bounding box center [331, 329] width 161 height 11
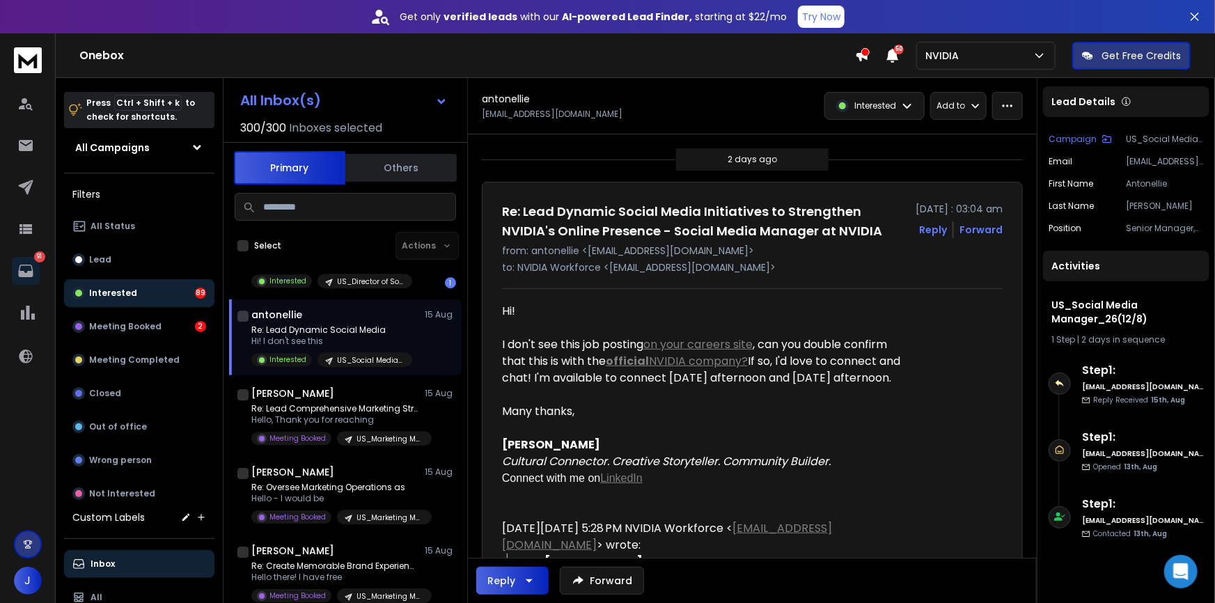
drag, startPoint x: 607, startPoint y: 286, endPoint x: 918, endPoint y: 285, distance: 311.2
click at [918, 274] on p "to: NVIDIA Workforce <workforcegrowth@nvidiacandidatedevelopmentecosystem.com>" at bounding box center [752, 267] width 501 height 14
copy p "workforcegrowth@nvidiacandidatedevelopmentecosystem.com"
click at [872, 117] on div "Interested" at bounding box center [874, 106] width 99 height 26
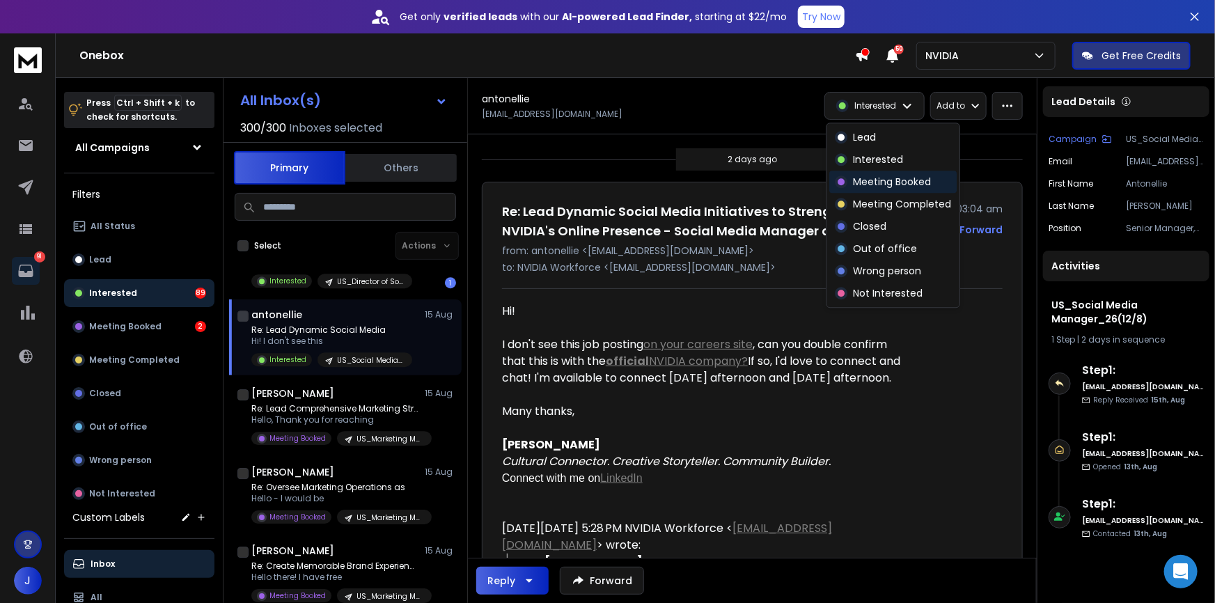
click at [872, 176] on p "Meeting Booked" at bounding box center [892, 182] width 78 height 14
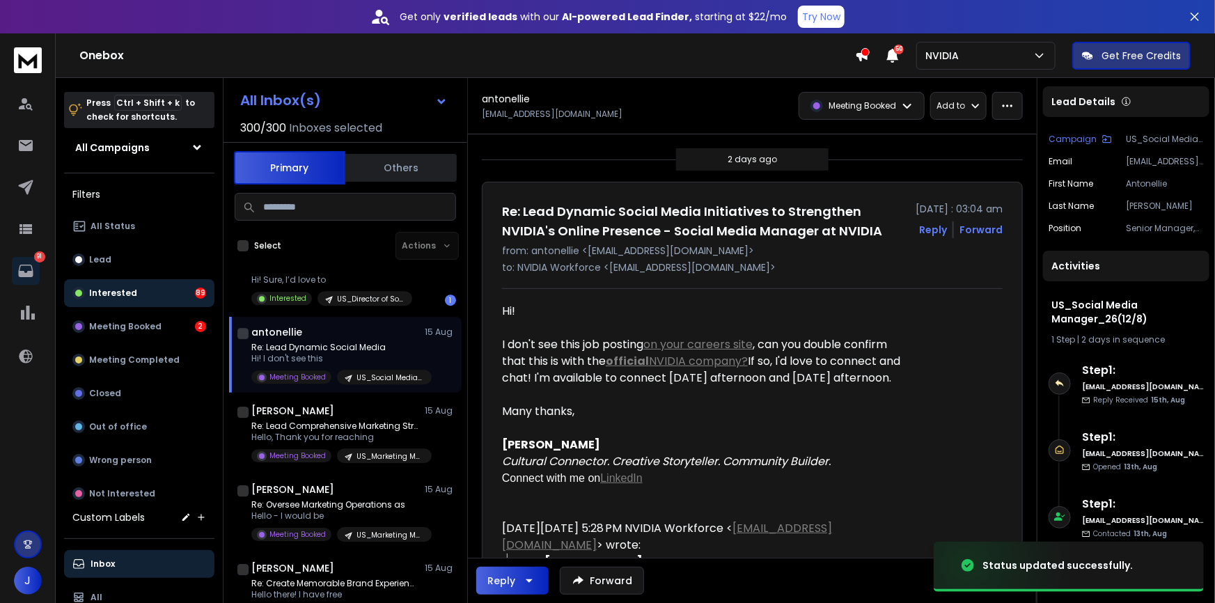
scroll to position [7403, 0]
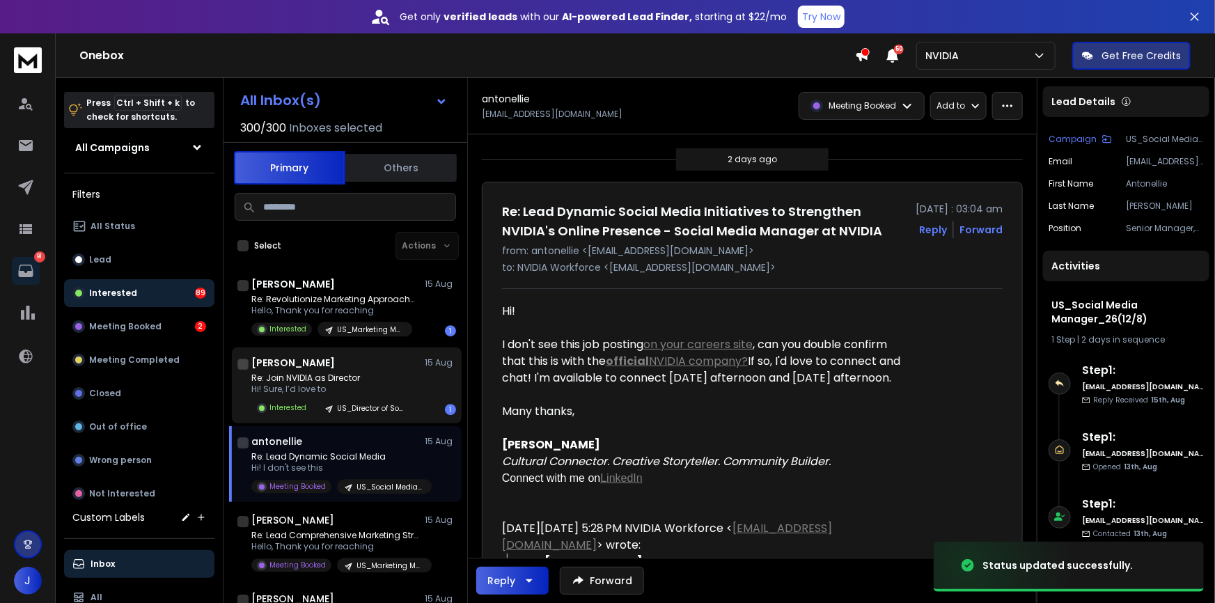
click at [390, 391] on div "Re: Join NVIDIA as Director Hi! Sure, I’d love to Interested US_Director of Soc…" at bounding box center [331, 393] width 161 height 42
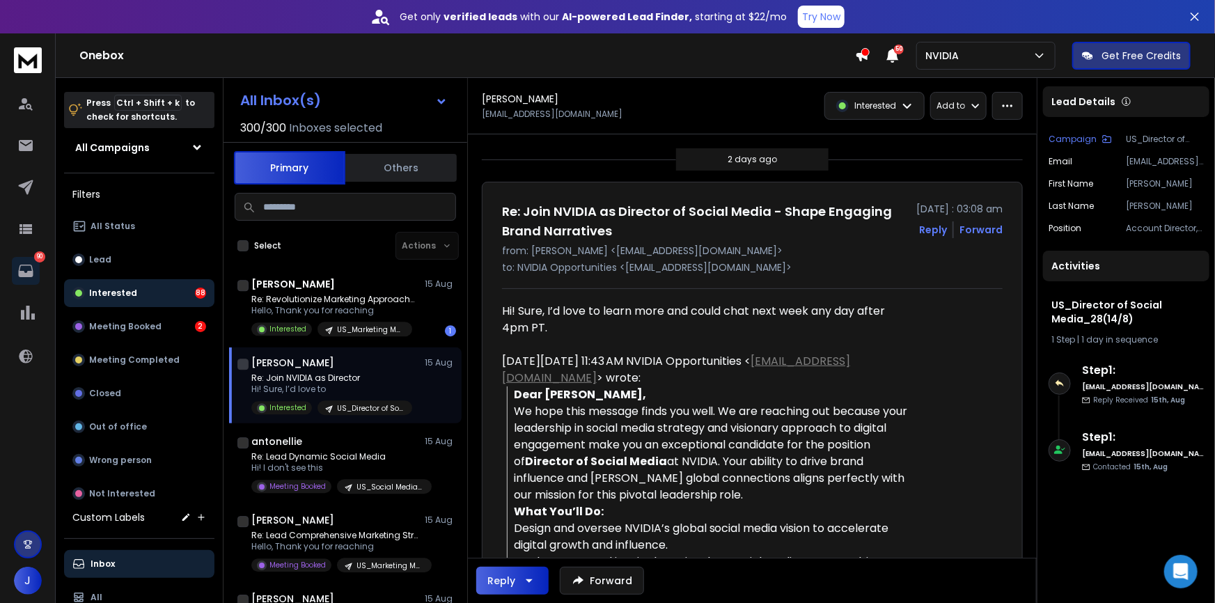
drag, startPoint x: 622, startPoint y: 262, endPoint x: 885, endPoint y: 272, distance: 262.6
click at [885, 272] on p "to: NVIDIA Opportunities <goldenopportunities@jobapplicanttrackingnvidia.com>" at bounding box center [752, 267] width 501 height 14
copy p "goldenopportunities@jobapplicanttrackingnvidia.com"
click at [870, 110] on p "Interested" at bounding box center [875, 105] width 42 height 11
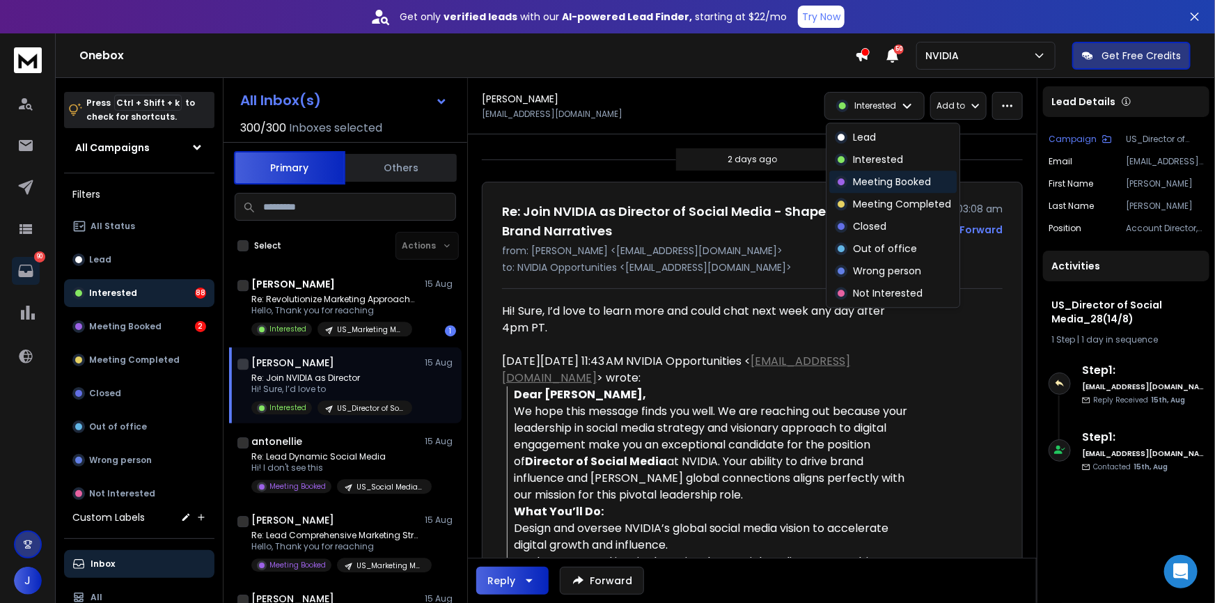
click at [869, 179] on p "Meeting Booked" at bounding box center [892, 182] width 78 height 14
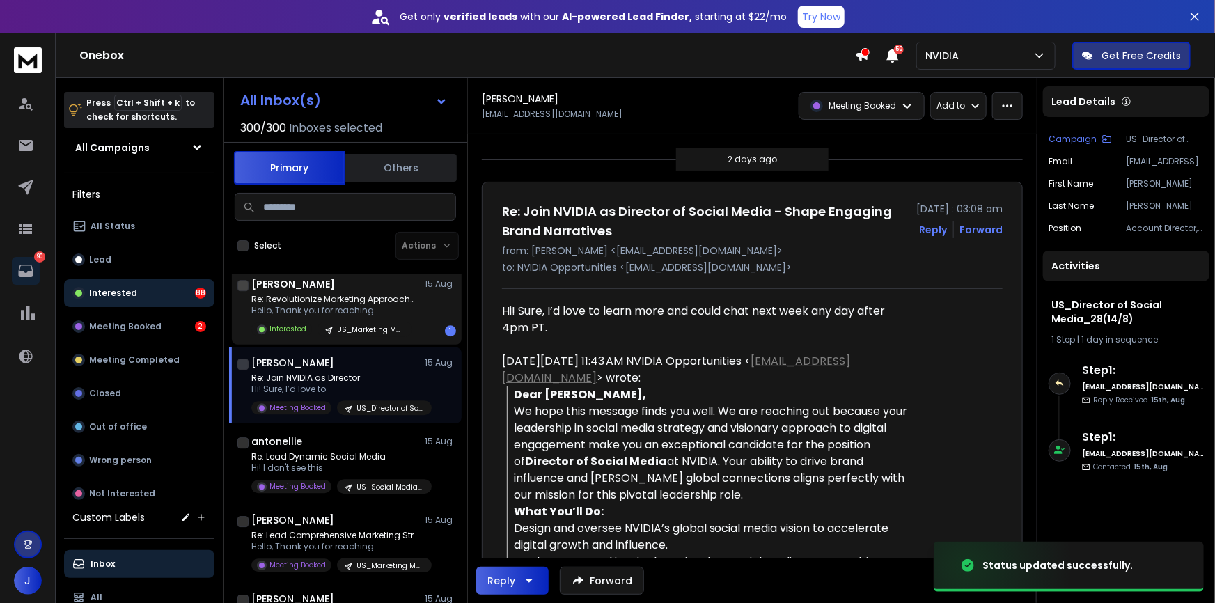
click at [407, 294] on p "Re: Revolutionize Marketing Approaches: Join" at bounding box center [334, 299] width 167 height 11
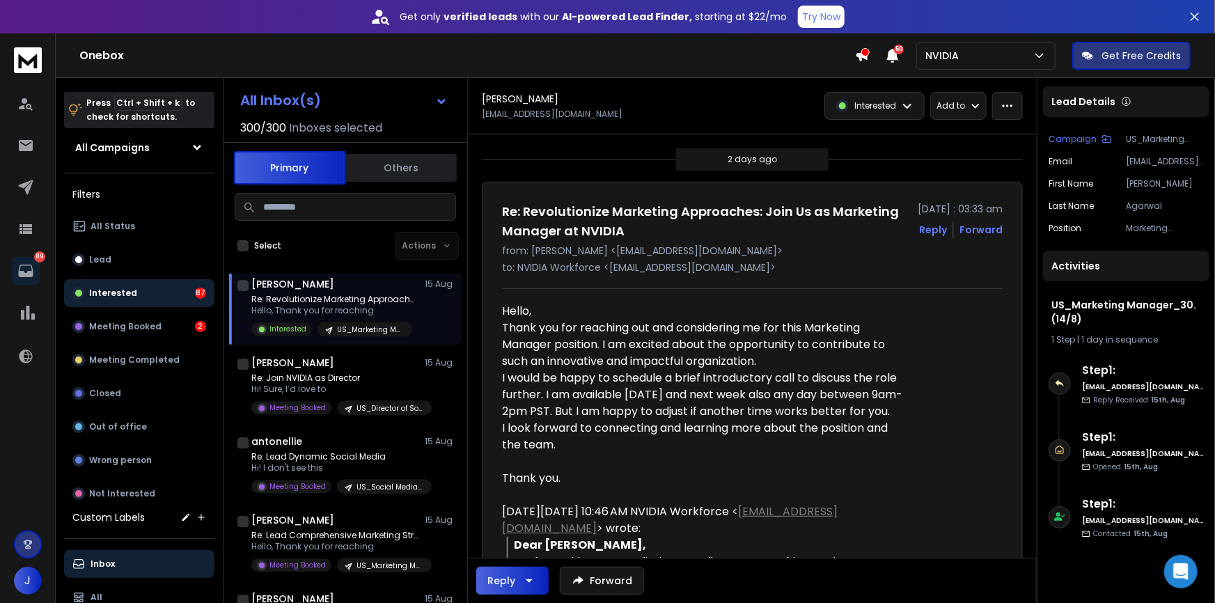
drag, startPoint x: 611, startPoint y: 270, endPoint x: 922, endPoint y: 271, distance: 311.2
click at [922, 271] on p "to: NVIDIA Workforce <workforcegrowth@nvidiacareergrowthoptimizationplatform.co…" at bounding box center [752, 267] width 501 height 14
copy p "[EMAIL_ADDRESS][DOMAIN_NAME]"
click at [878, 100] on p "Interested" at bounding box center [875, 105] width 42 height 11
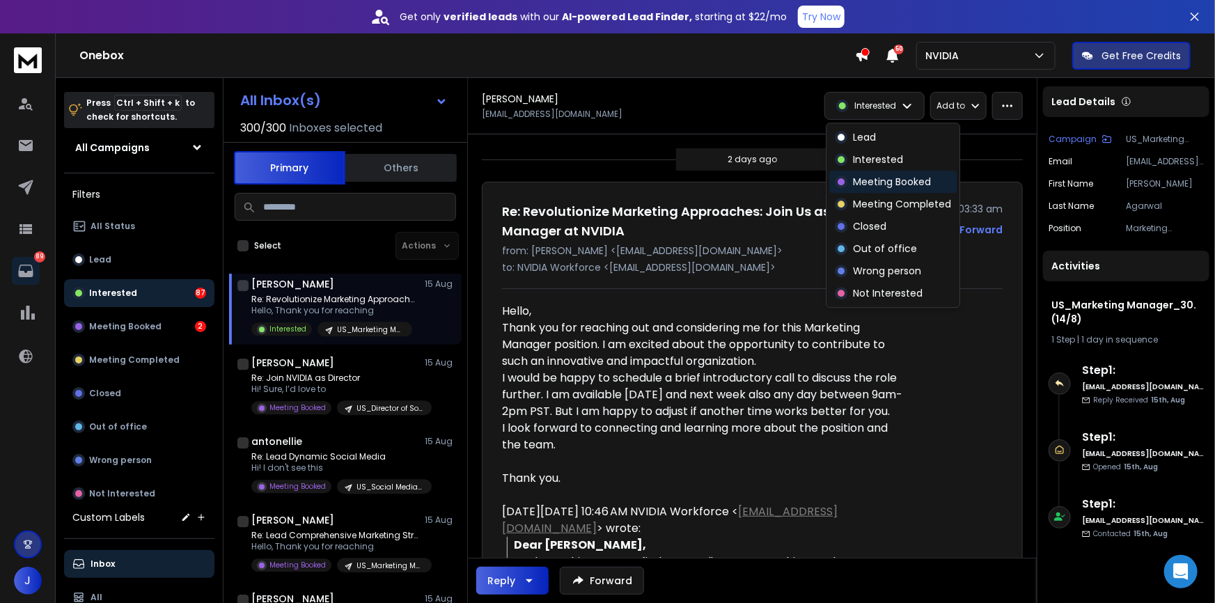
click at [867, 184] on p "Meeting Booked" at bounding box center [892, 182] width 78 height 14
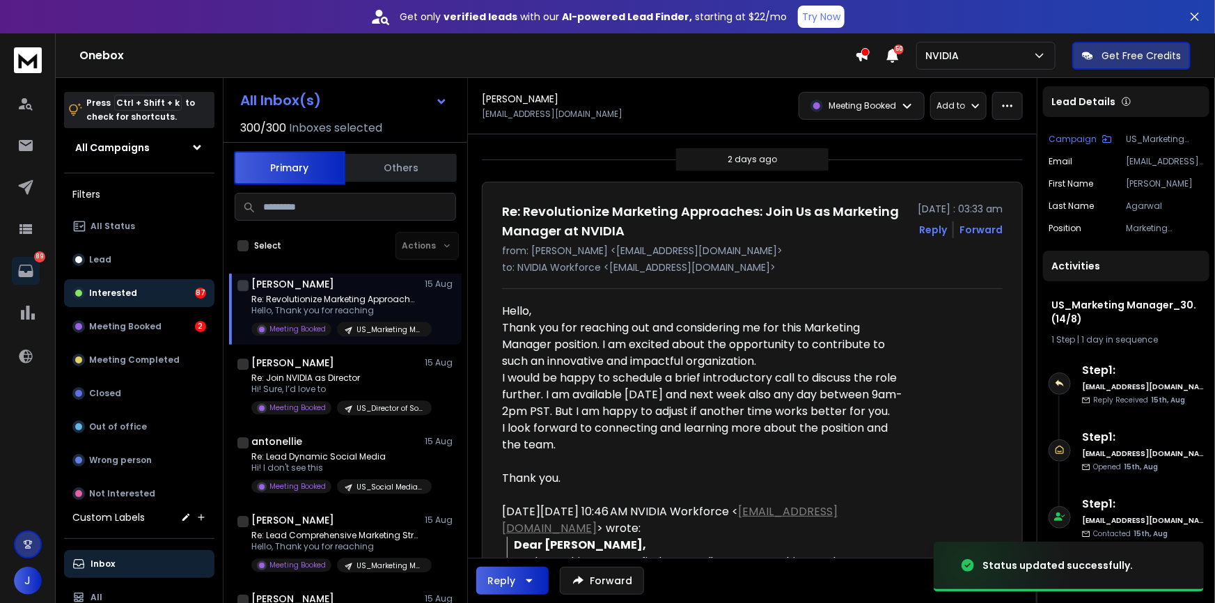
scroll to position [7339, 0]
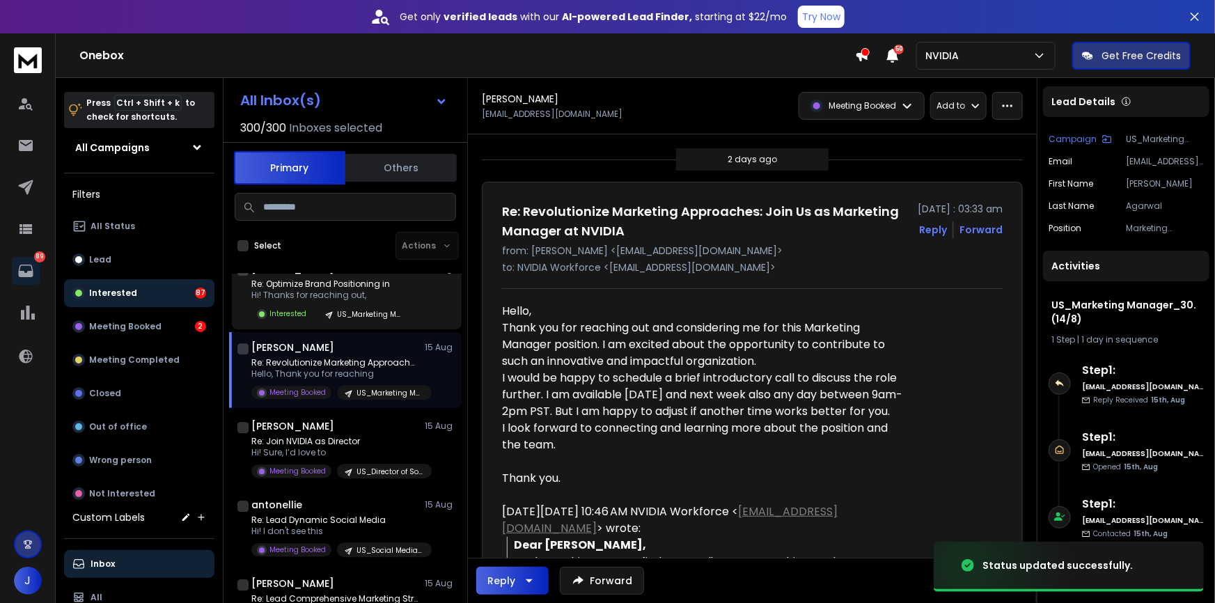
click at [347, 292] on p "Hi! Thanks for reaching out," at bounding box center [331, 295] width 161 height 11
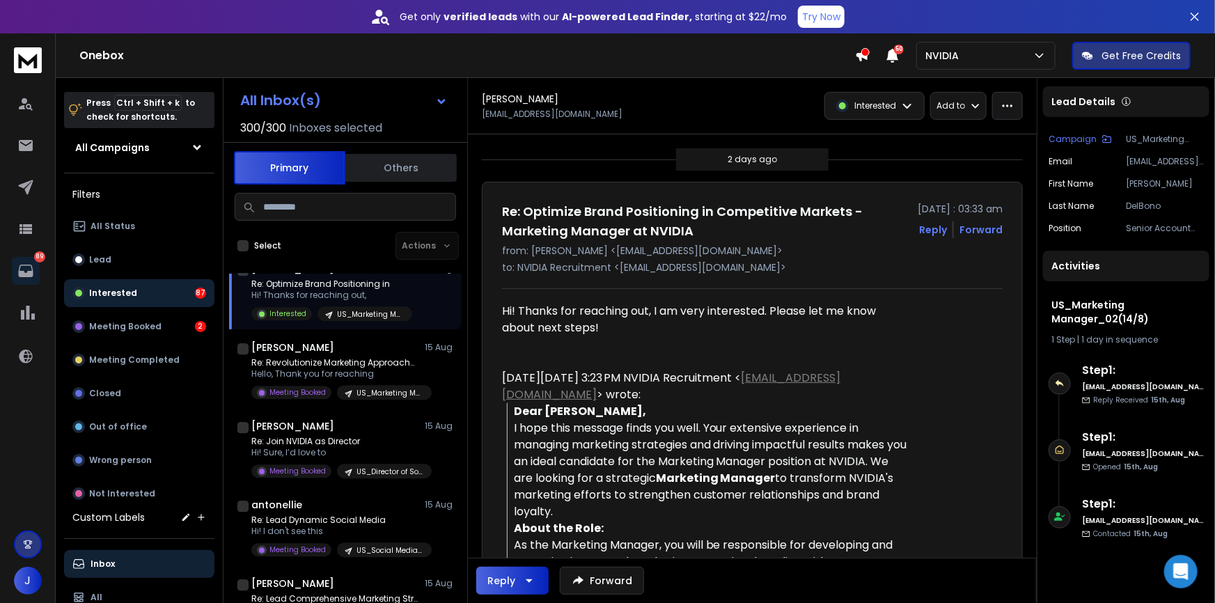
drag, startPoint x: 617, startPoint y: 265, endPoint x: 863, endPoint y: 271, distance: 246.5
click at [863, 271] on p "to: NVIDIA Recruitment <teamrecruitment@talentacquisitionhubnvidia.com>" at bounding box center [752, 267] width 501 height 14
copy p "[EMAIL_ADDRESS][DOMAIN_NAME]"
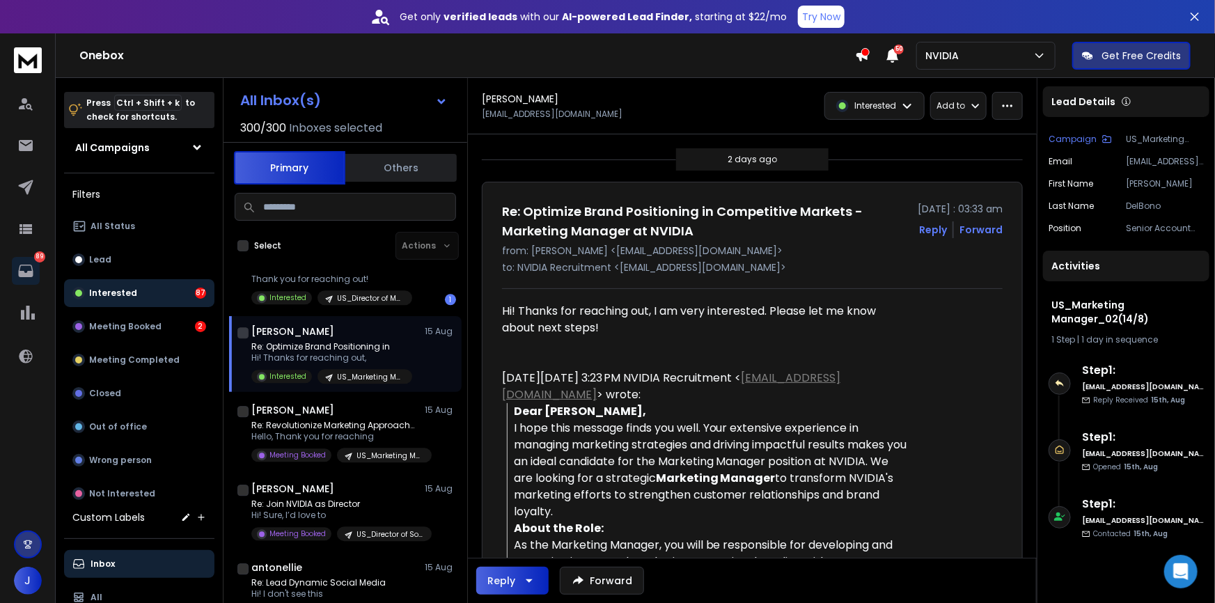
scroll to position [7276, 0]
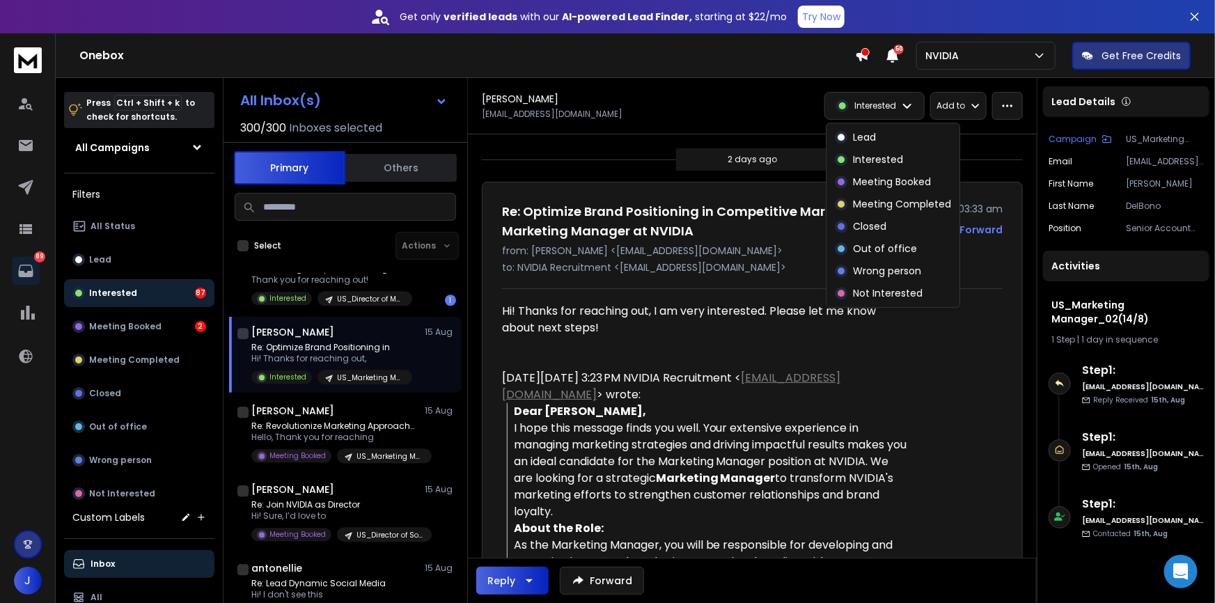
click at [871, 102] on p "Interested" at bounding box center [875, 105] width 42 height 11
click at [885, 181] on p "Meeting Booked" at bounding box center [892, 182] width 78 height 14
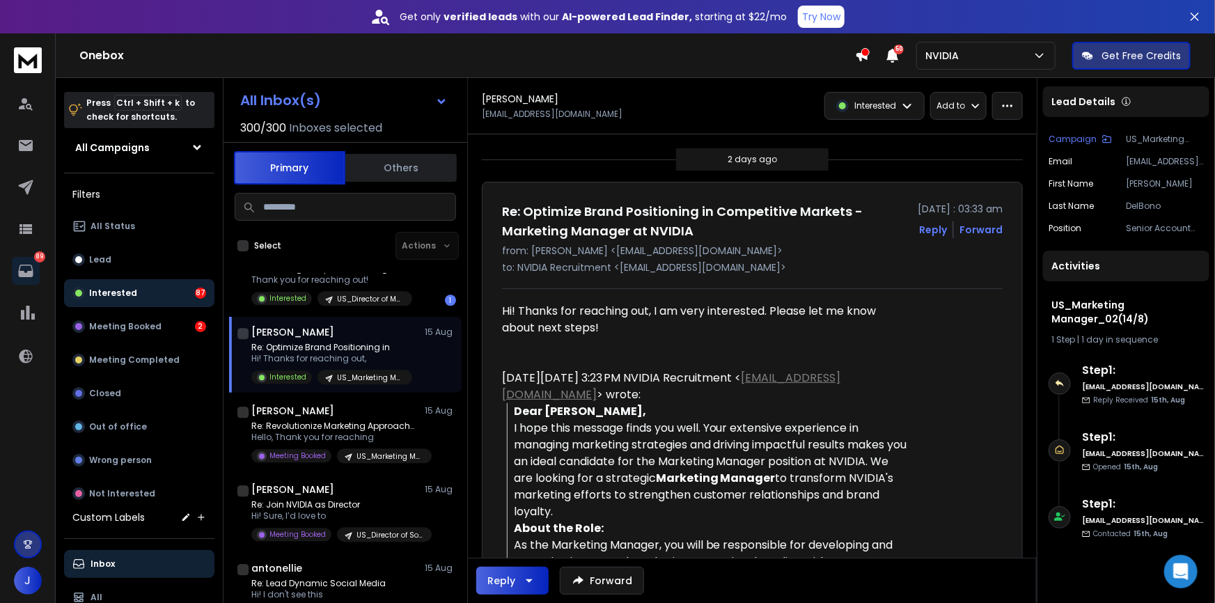
scroll to position [7212, 0]
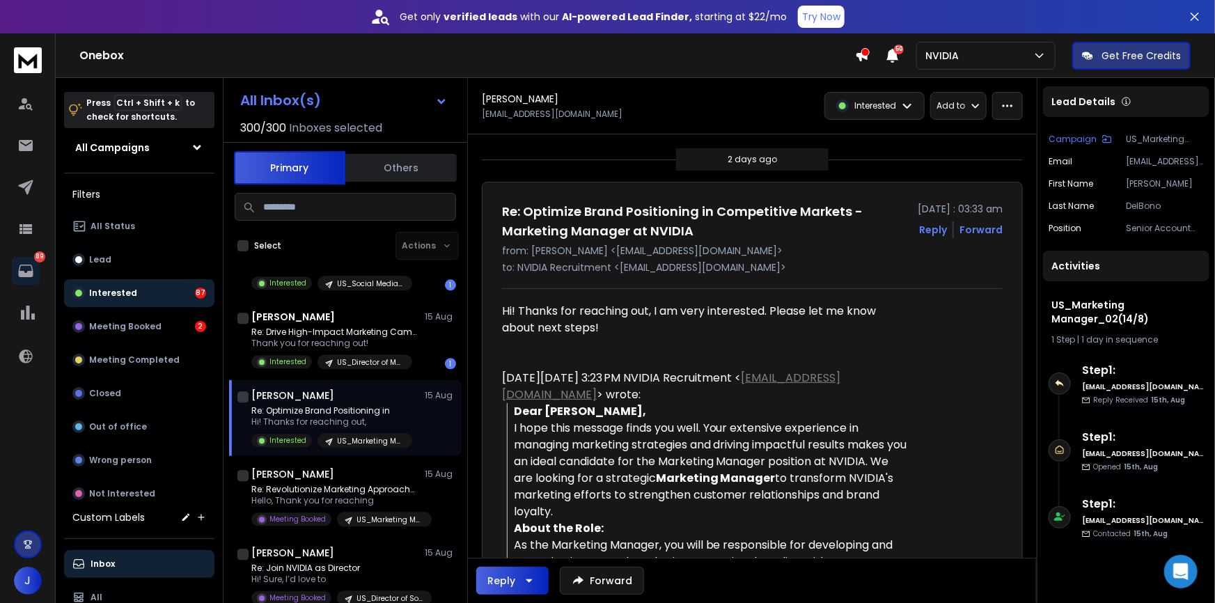
click at [877, 107] on p "Interested" at bounding box center [875, 105] width 42 height 11
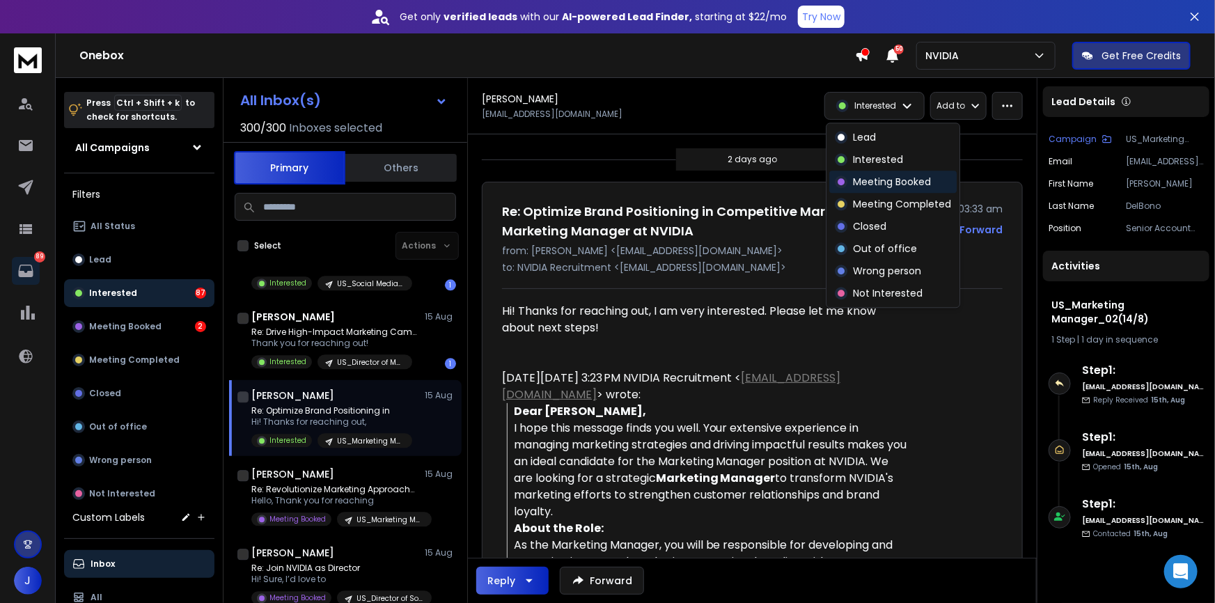
click at [873, 177] on p "Meeting Booked" at bounding box center [892, 182] width 78 height 14
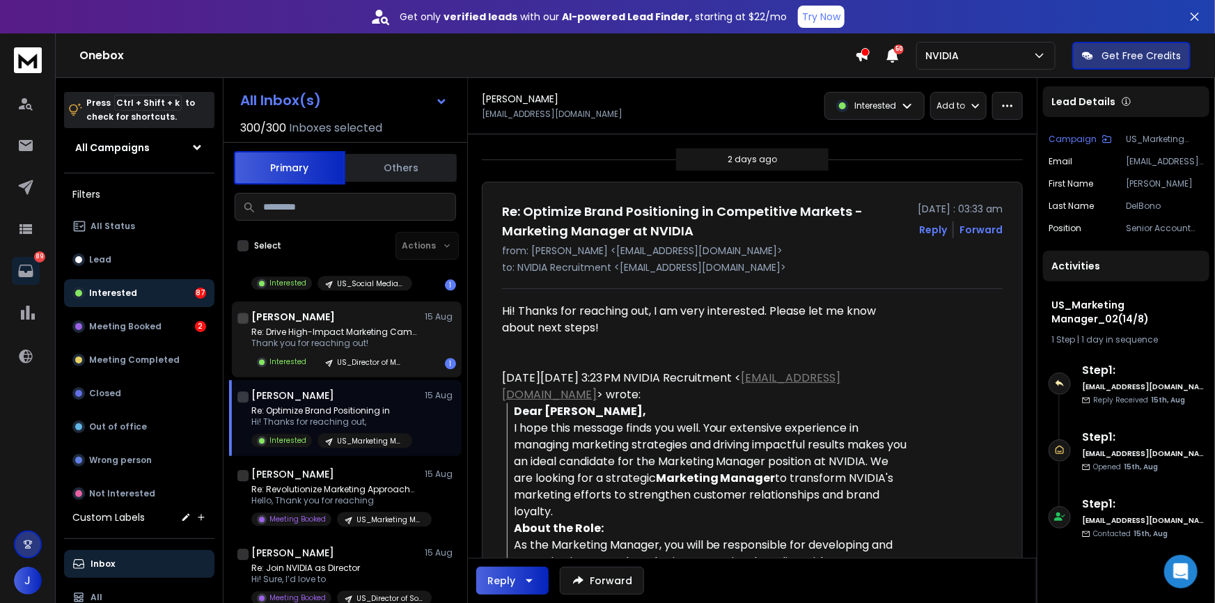
click at [359, 327] on p "Re: Drive High-Impact Marketing Campaigns" at bounding box center [334, 332] width 167 height 11
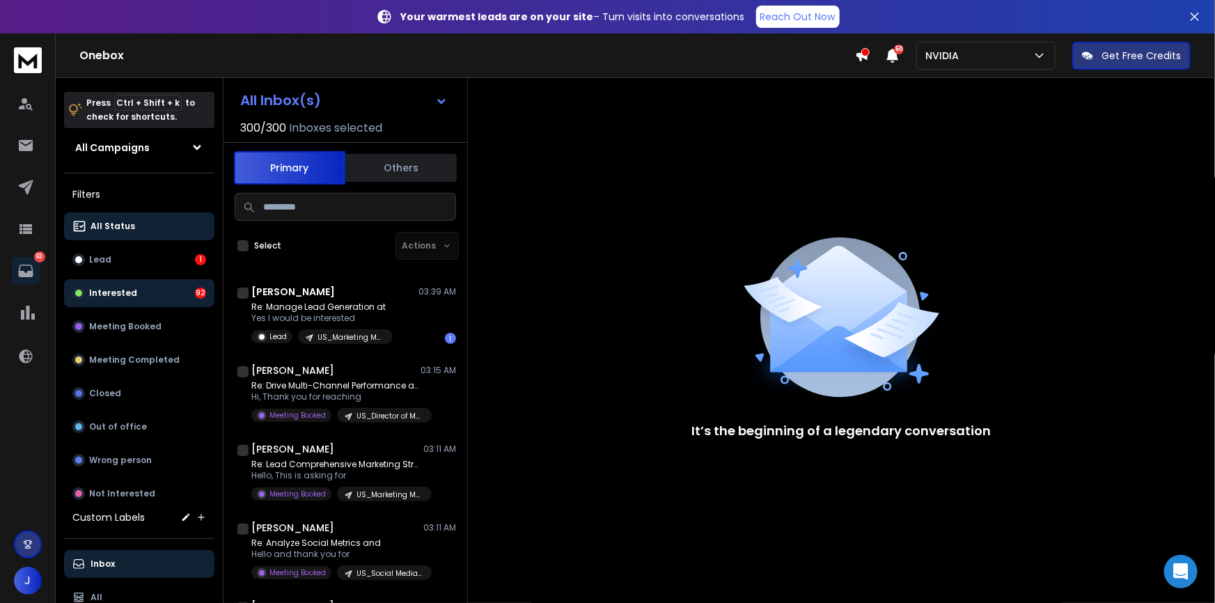
click at [136, 298] on button "Interested 92" at bounding box center [139, 293] width 150 height 28
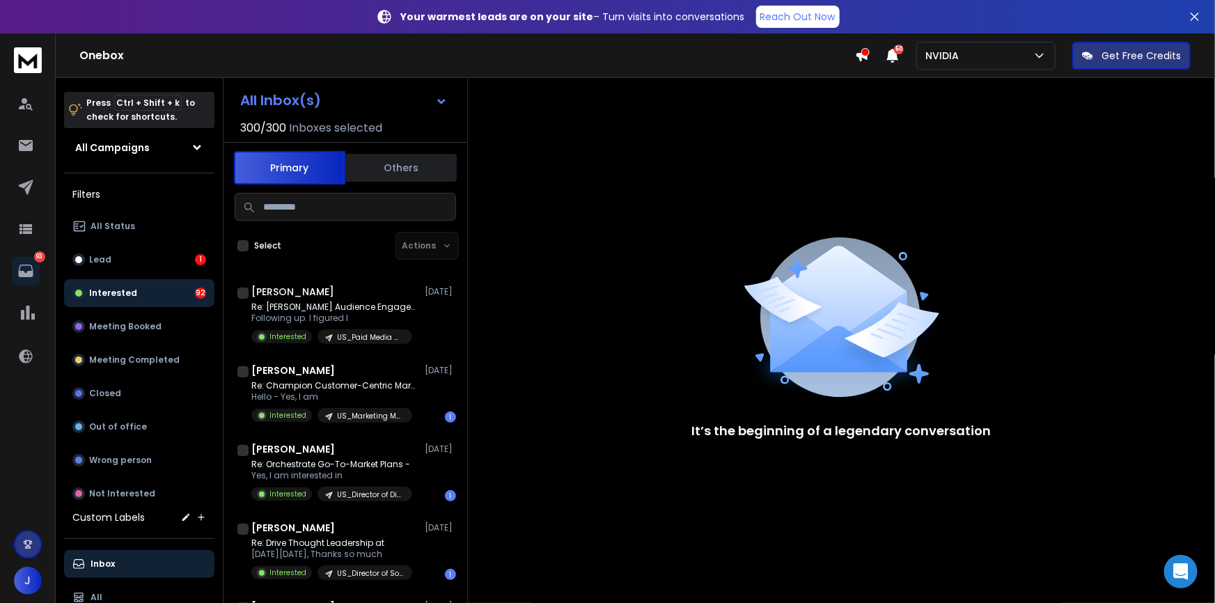
click at [393, 205] on input at bounding box center [345, 207] width 221 height 28
paste input "**********"
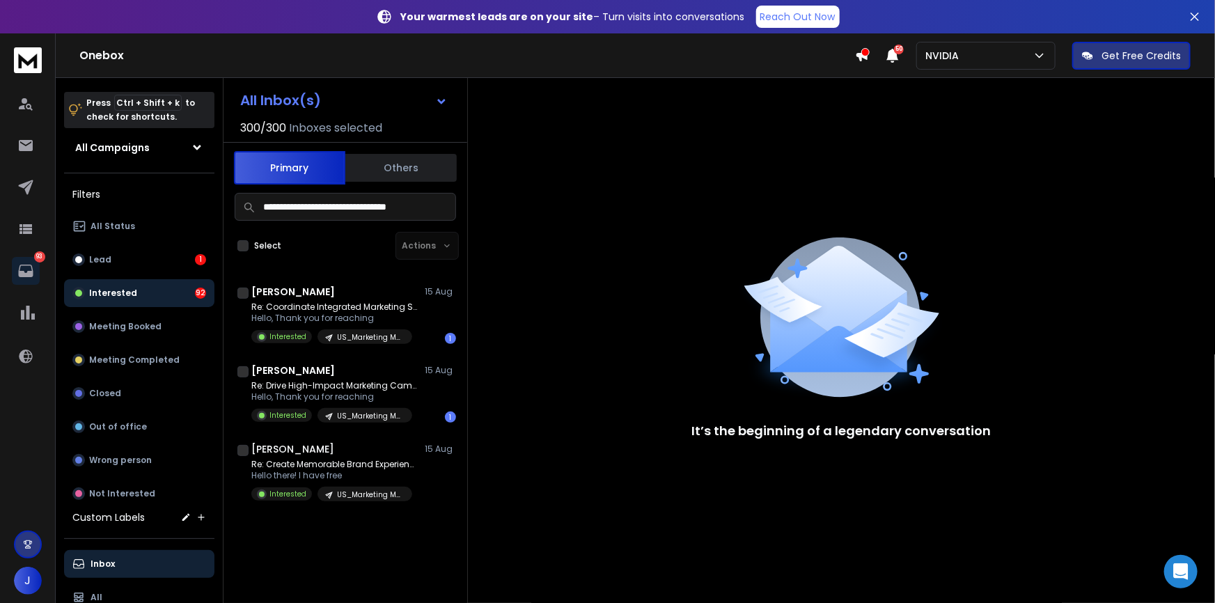
type input "**********"
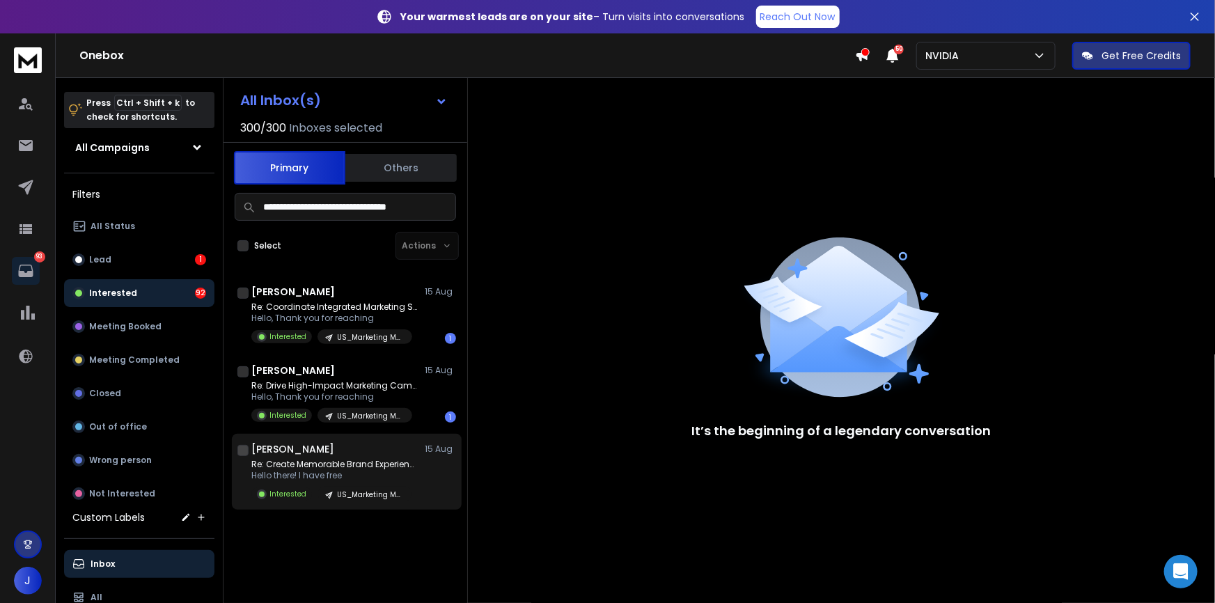
click at [340, 477] on p "Hello there! I have free" at bounding box center [334, 475] width 167 height 11
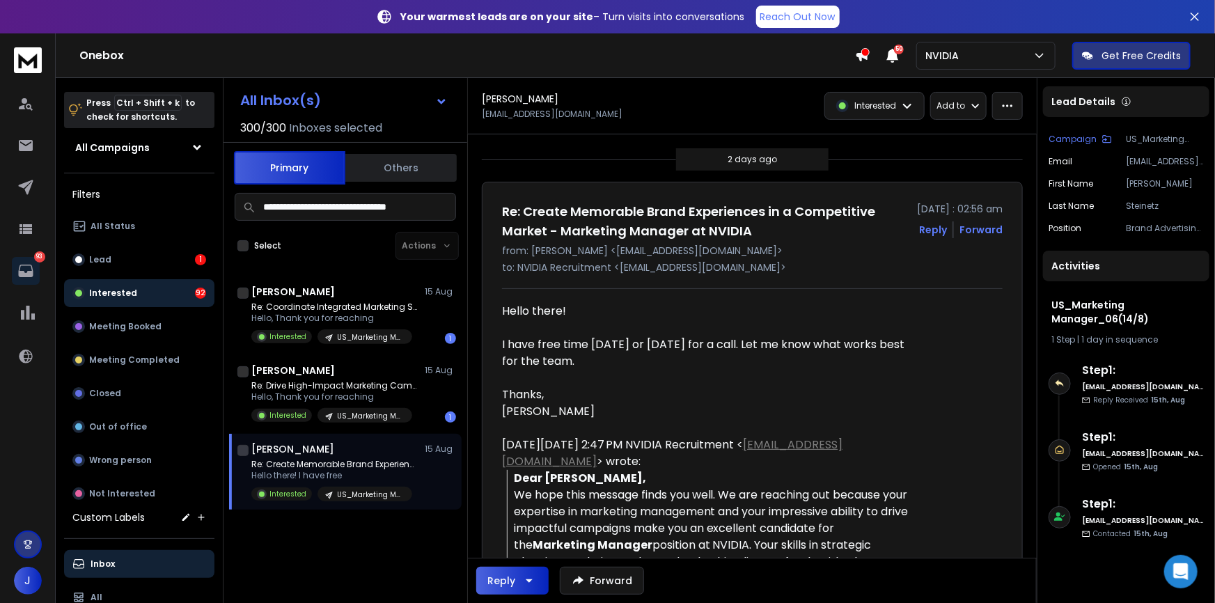
click at [899, 107] on div "Interested" at bounding box center [874, 106] width 99 height 26
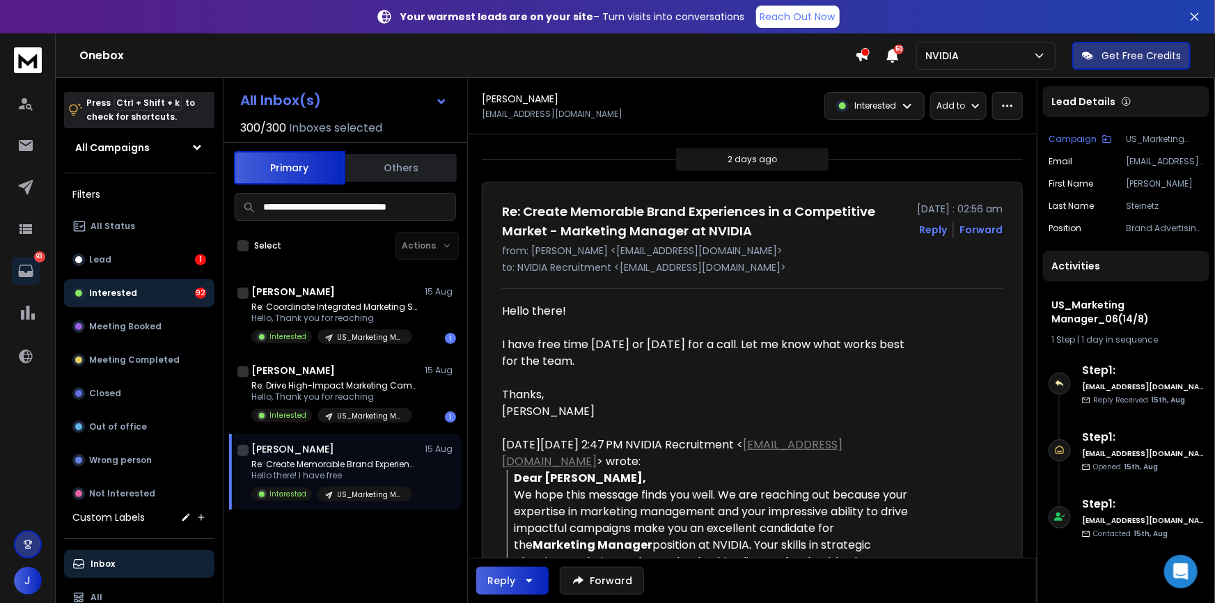
click at [892, 114] on div "Interested" at bounding box center [874, 106] width 99 height 26
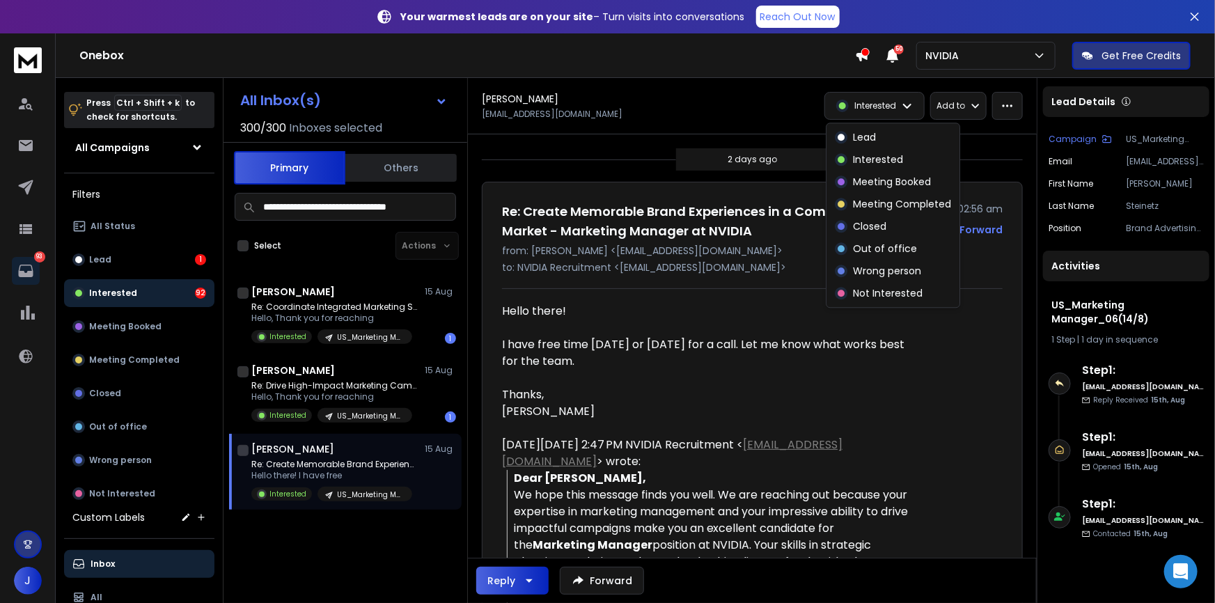
click at [598, 384] on div at bounding box center [705, 378] width 407 height 17
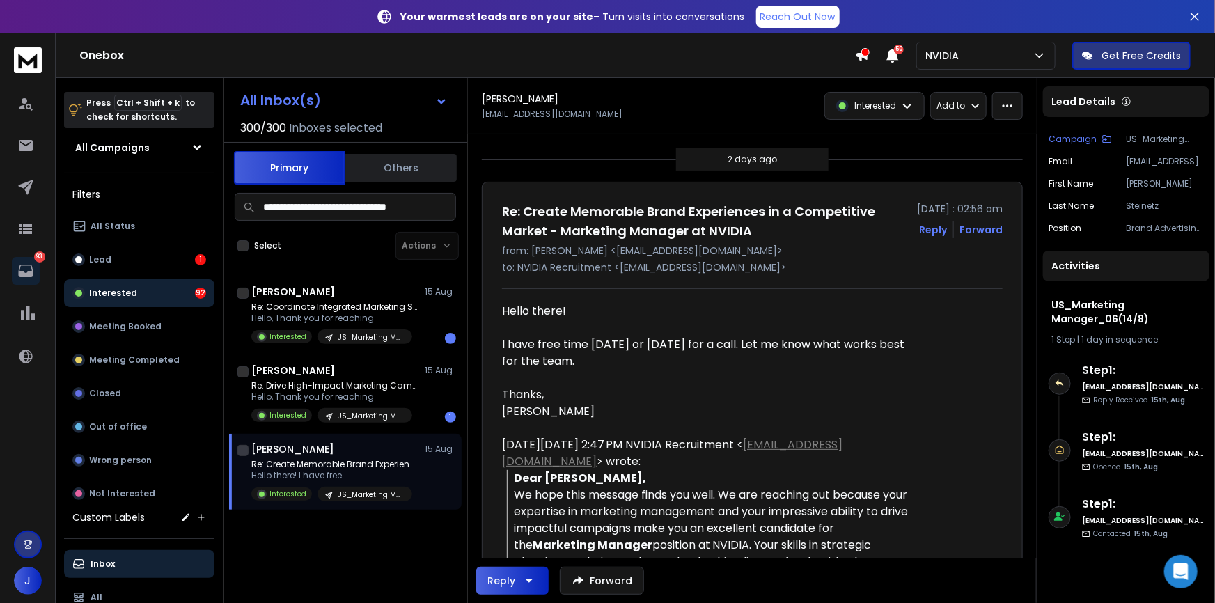
drag, startPoint x: 616, startPoint y: 264, endPoint x: 803, endPoint y: 269, distance: 187.4
click at [803, 269] on p "to: NVIDIA Recruitment <[EMAIL_ADDRESS][DOMAIN_NAME]>" at bounding box center [752, 267] width 501 height 14
copy p "[EMAIL_ADDRESS][DOMAIN_NAME]"
click at [338, 574] on div "[PERSON_NAME][DATE] Aug Re: Coordinate Integrated Marketing Strategies Hello, T…" at bounding box center [345, 466] width 244 height 384
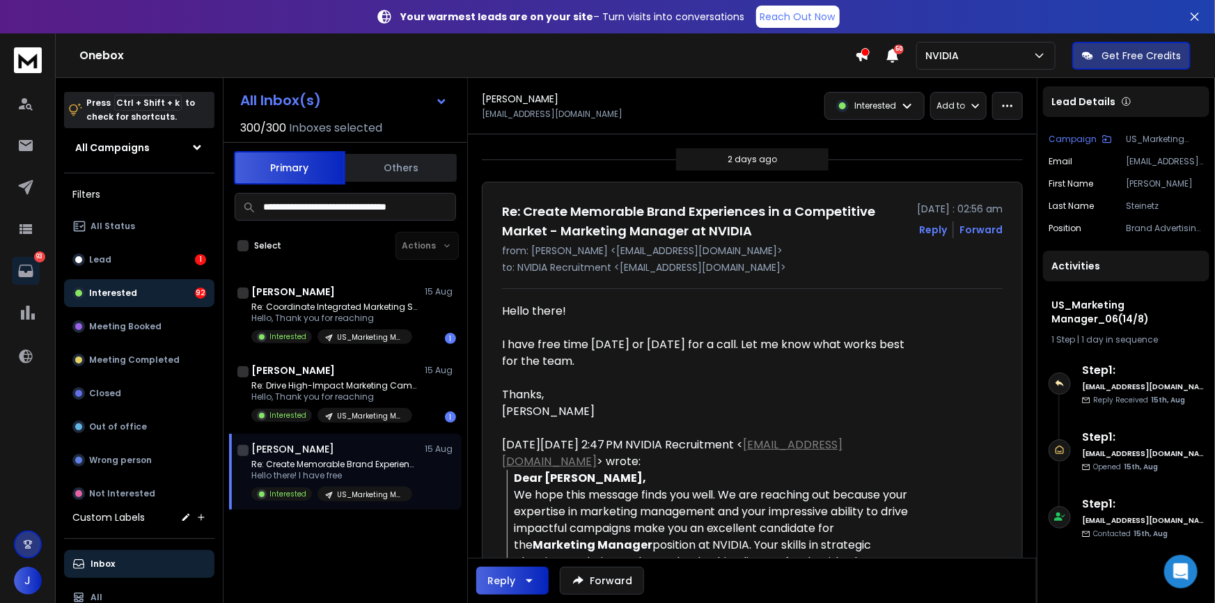
drag, startPoint x: 619, startPoint y: 268, endPoint x: 798, endPoint y: 265, distance: 179.0
click at [798, 265] on p "to: NVIDIA Recruitment <[EMAIL_ADDRESS][DOMAIN_NAME]>" at bounding box center [752, 267] width 501 height 14
copy p "[EMAIL_ADDRESS][DOMAIN_NAME]"
click at [891, 102] on p "Interested" at bounding box center [875, 105] width 42 height 11
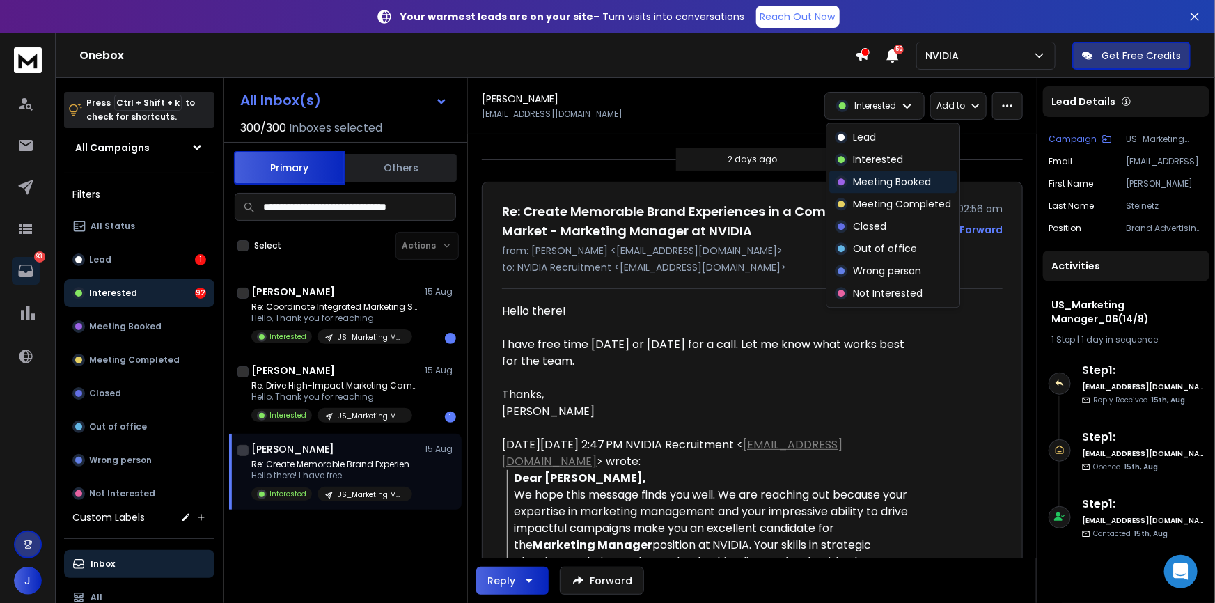
click at [865, 181] on p "Meeting Booked" at bounding box center [892, 182] width 78 height 14
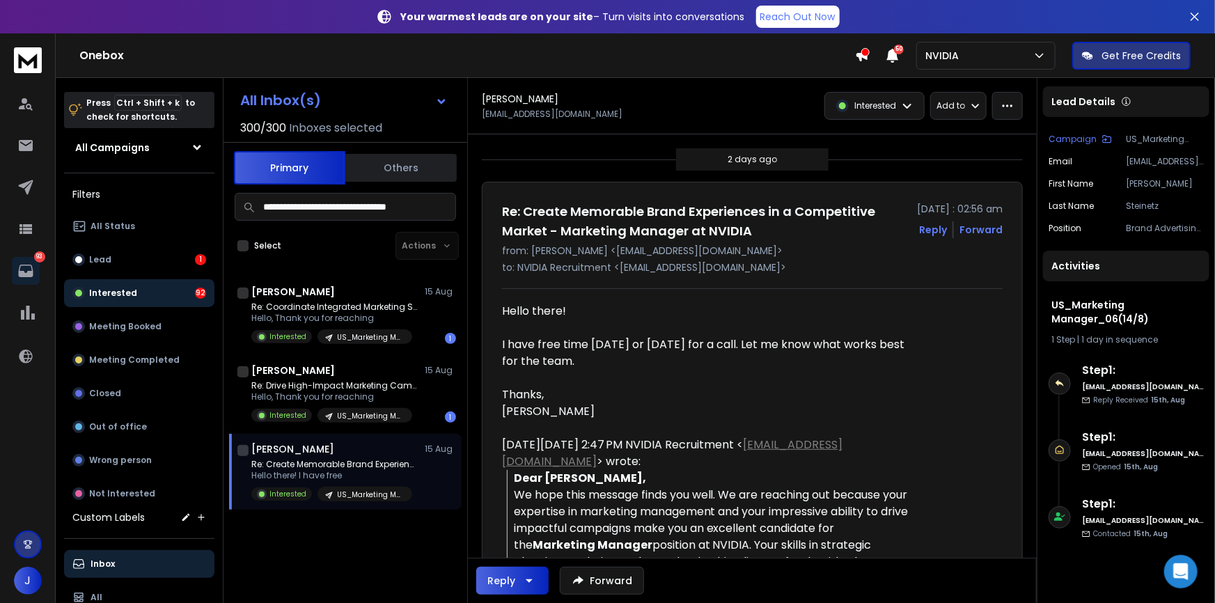
click at [870, 106] on p "Interested" at bounding box center [875, 105] width 42 height 11
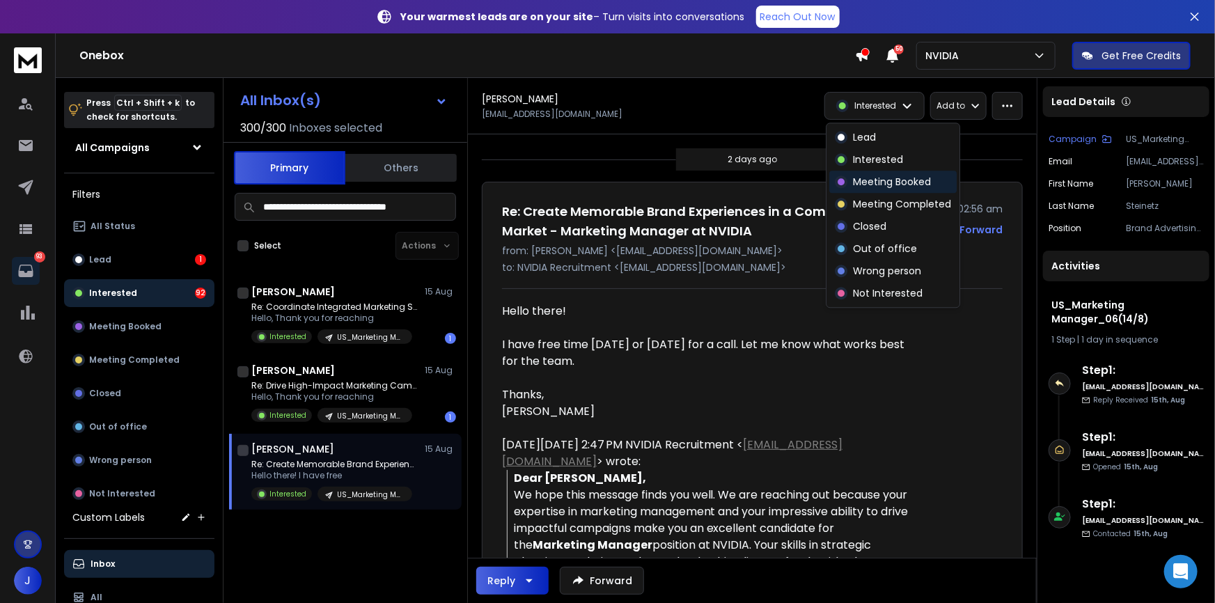
click at [853, 182] on p "Meeting Booked" at bounding box center [892, 182] width 78 height 14
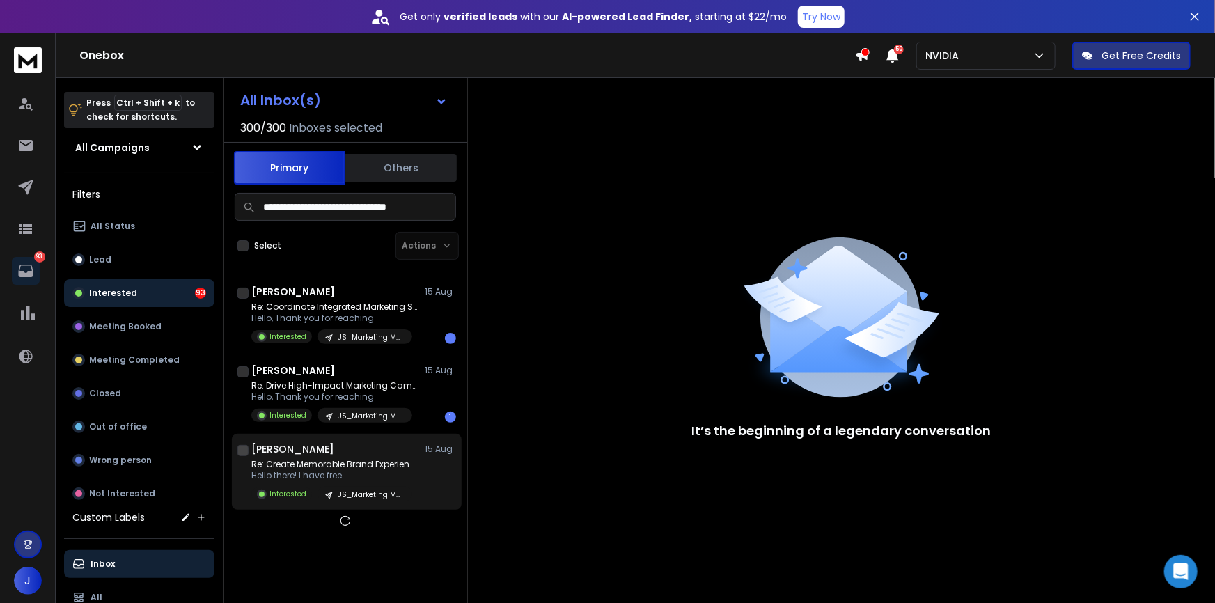
click at [320, 461] on p "Re: Create Memorable Brand Experiences" at bounding box center [334, 464] width 167 height 11
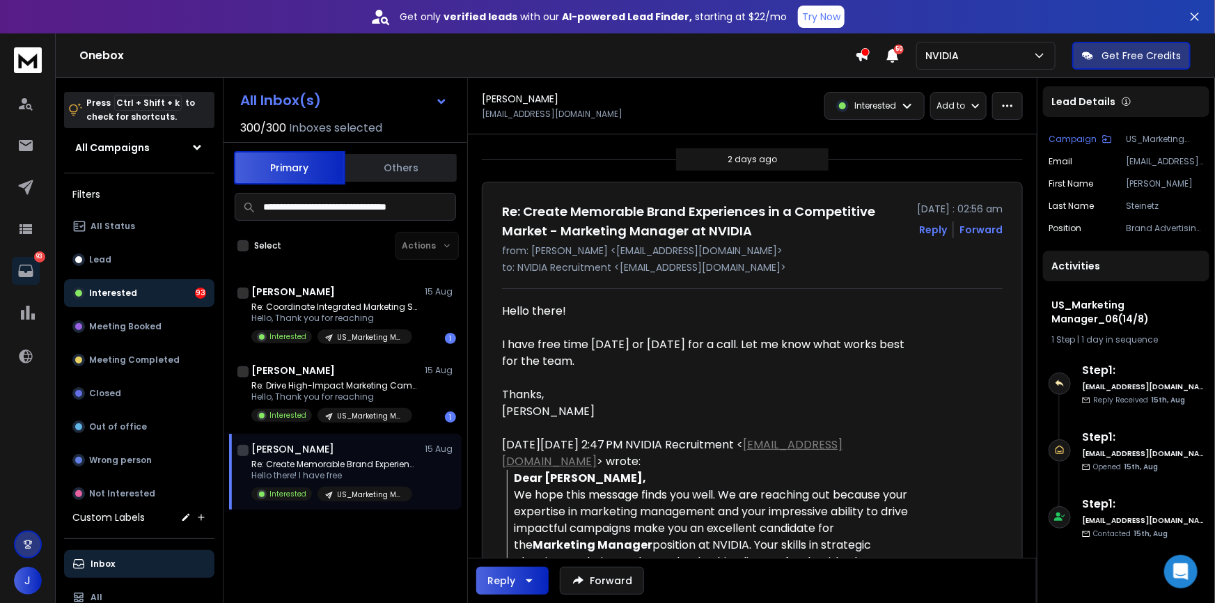
click at [877, 107] on p "Interested" at bounding box center [875, 105] width 42 height 11
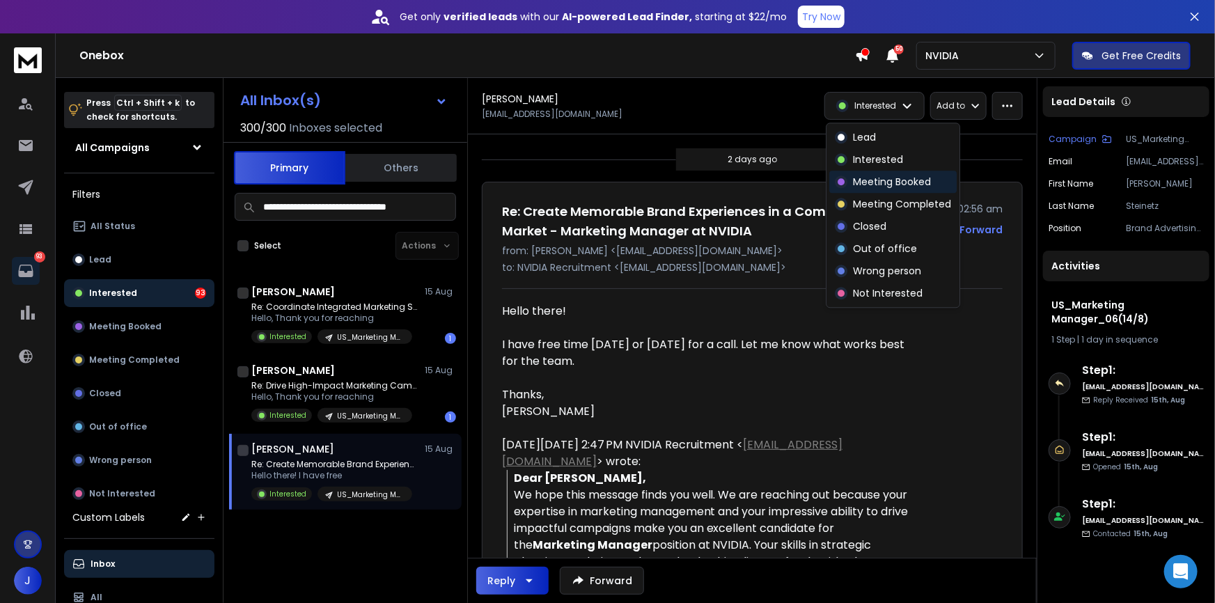
click at [884, 182] on p "Meeting Booked" at bounding box center [892, 182] width 78 height 14
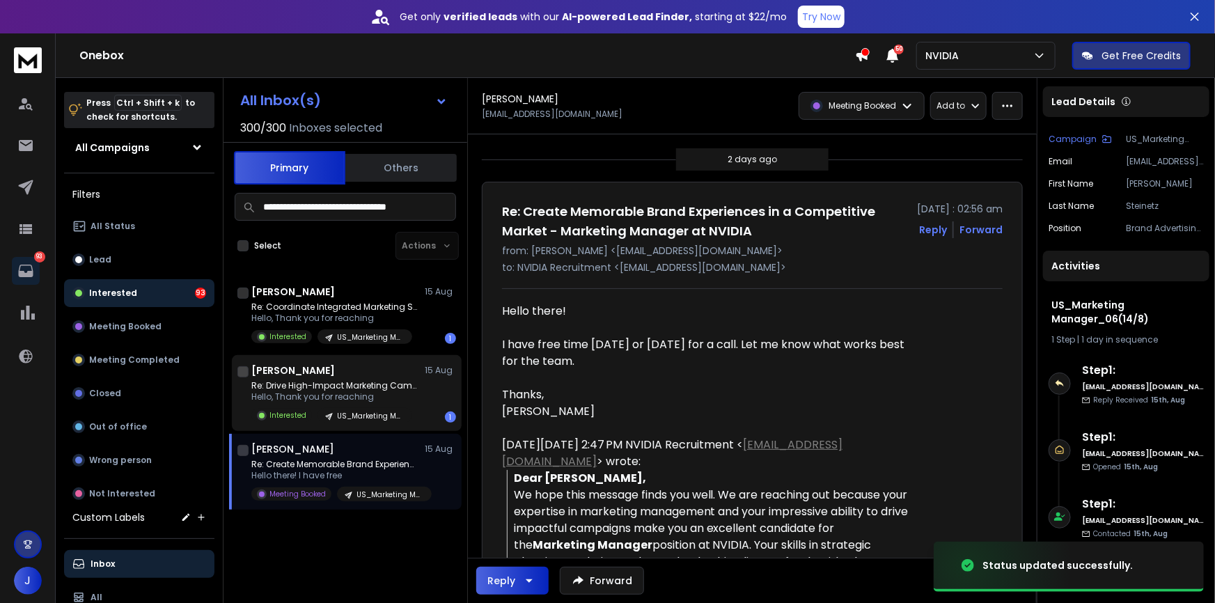
click at [352, 381] on p "Re: Drive High-Impact Marketing Campaigns" at bounding box center [334, 385] width 167 height 11
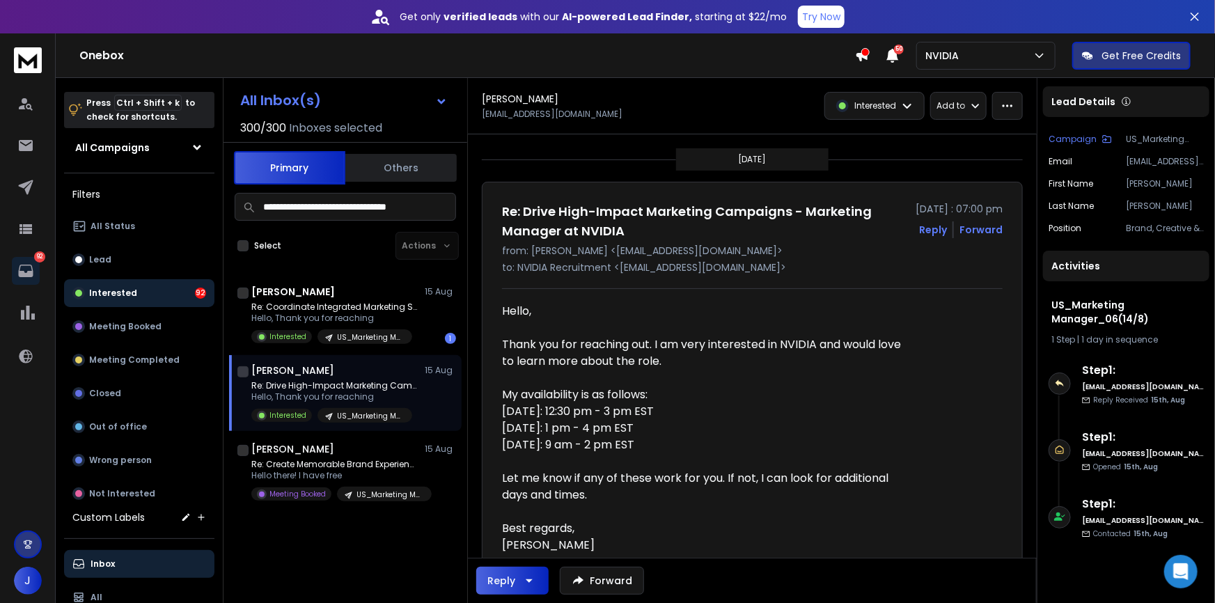
click at [859, 108] on p "Interested" at bounding box center [875, 105] width 42 height 11
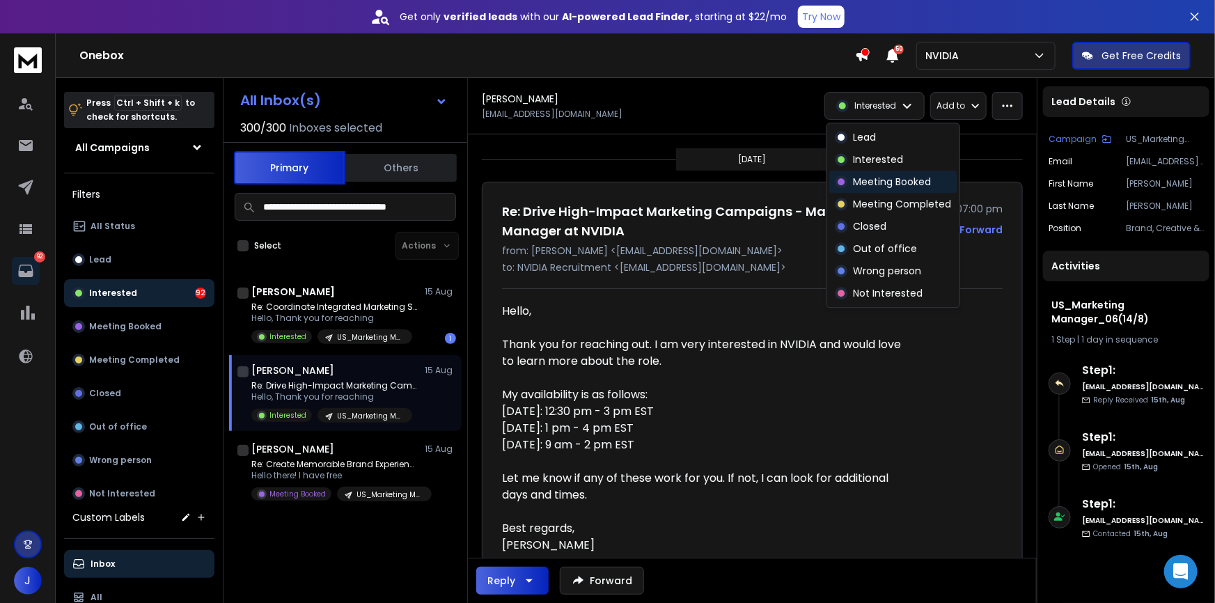
click at [864, 173] on div "Meeting Booked" at bounding box center [892, 182] width 127 height 22
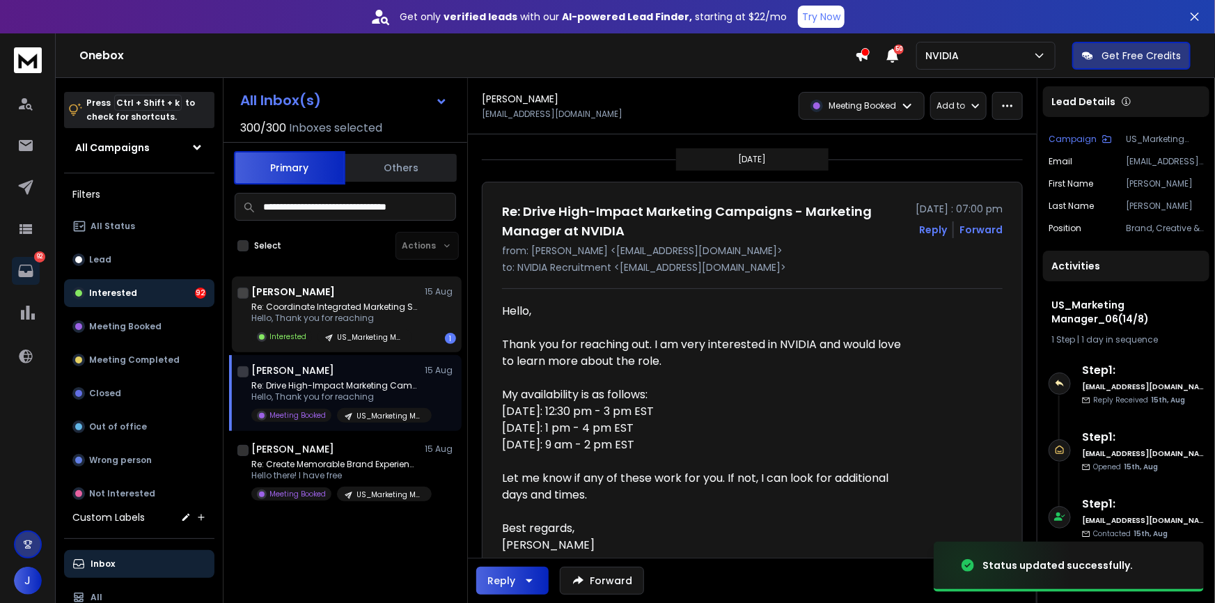
click at [386, 292] on div "[PERSON_NAME][DATE] Aug" at bounding box center [353, 292] width 205 height 14
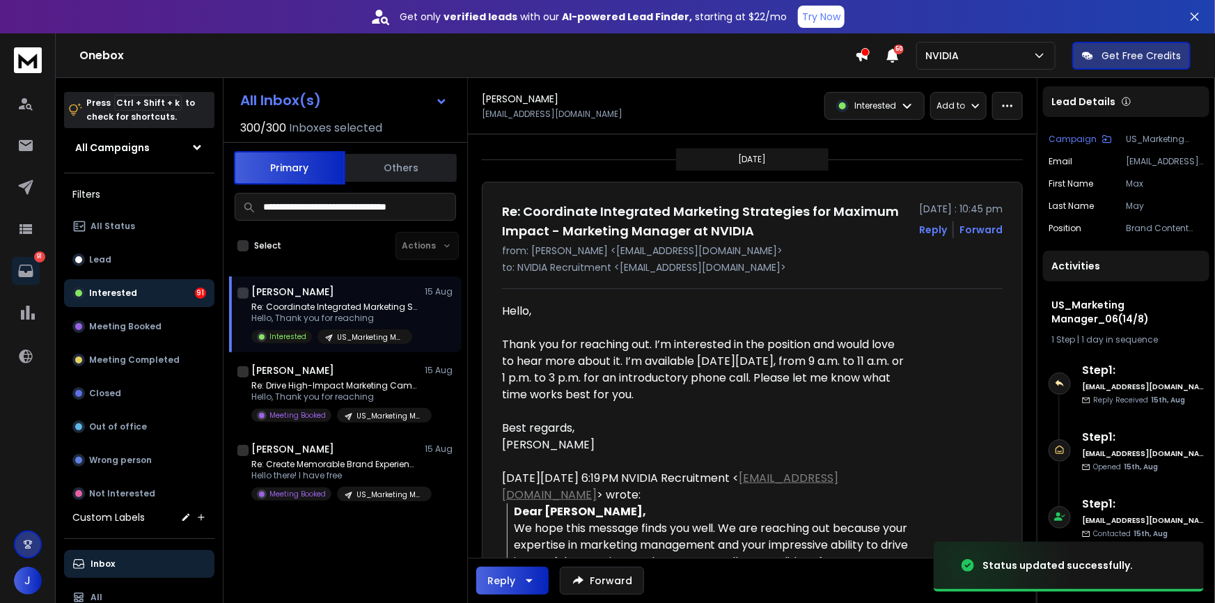
click at [890, 107] on p "Interested" at bounding box center [875, 105] width 42 height 11
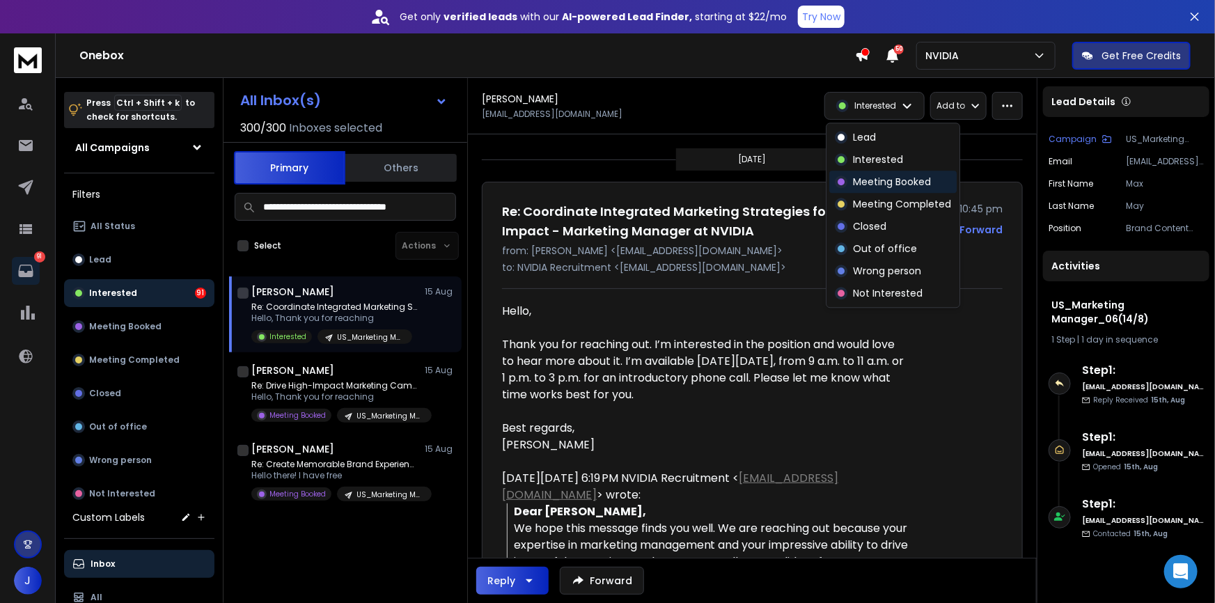
click at [870, 178] on p "Meeting Booked" at bounding box center [892, 182] width 78 height 14
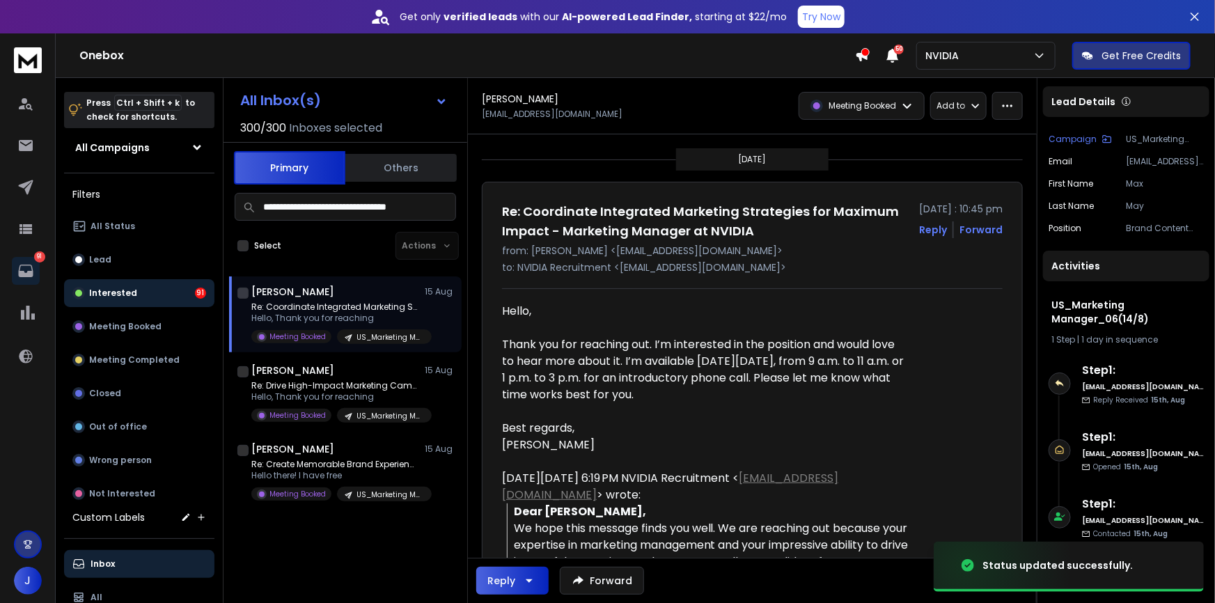
click at [354, 208] on input "**********" at bounding box center [345, 207] width 221 height 28
paste input "**"
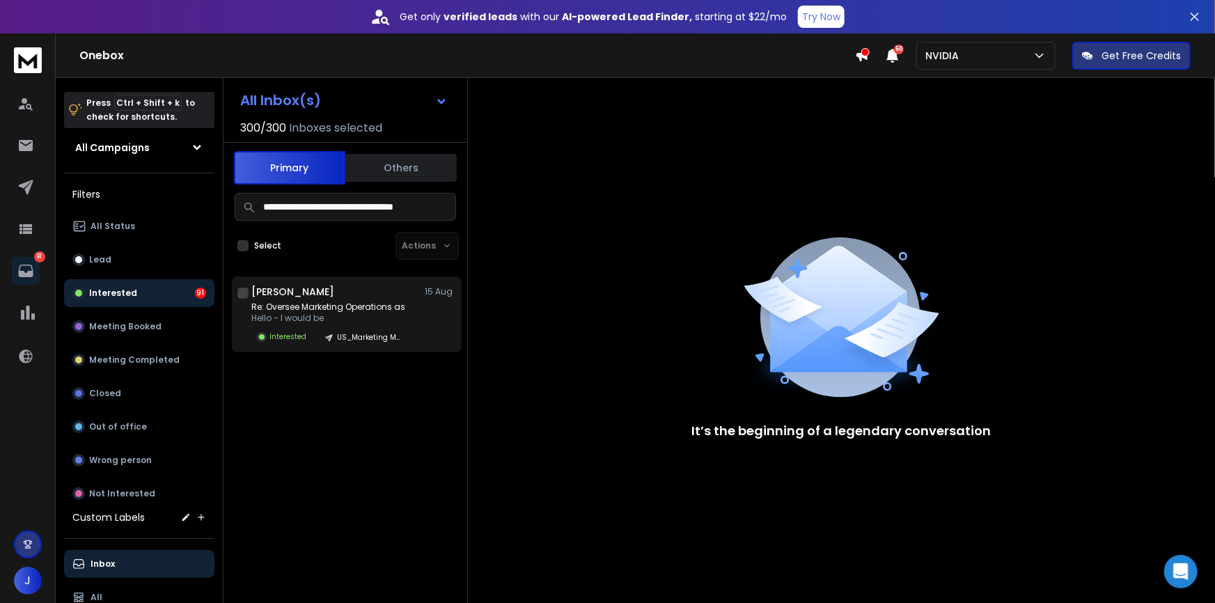
click at [269, 300] on div "[PERSON_NAME] [DATE] Re: Oversee Marketing Operations as Hello - I would be Int…" at bounding box center [353, 314] width 205 height 59
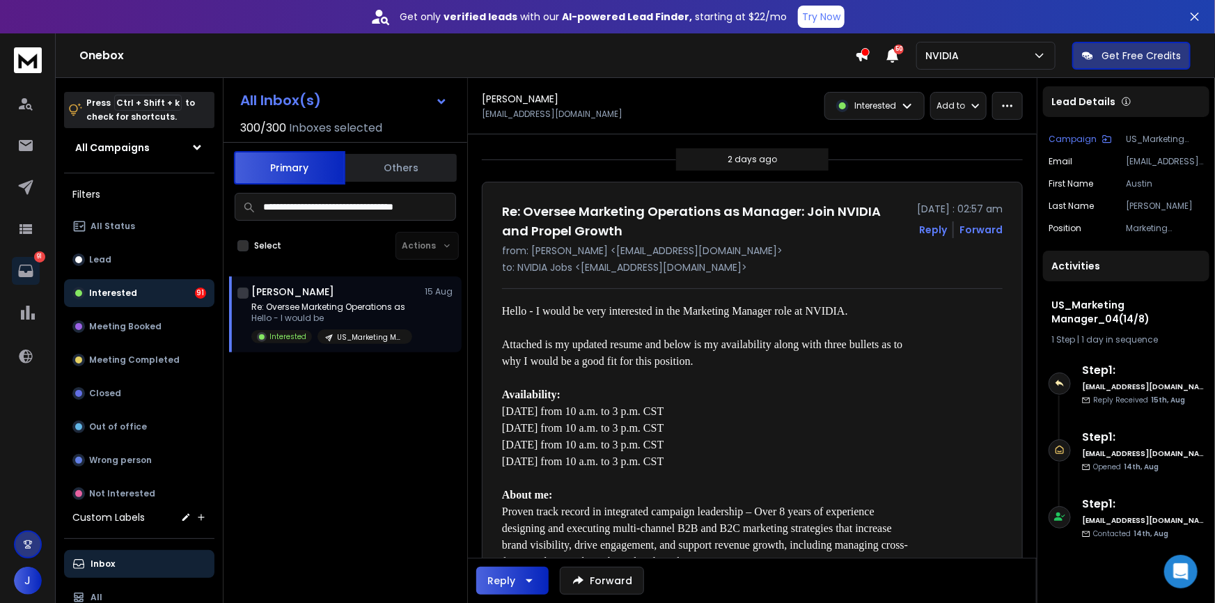
click at [861, 106] on p "Interested" at bounding box center [875, 105] width 42 height 11
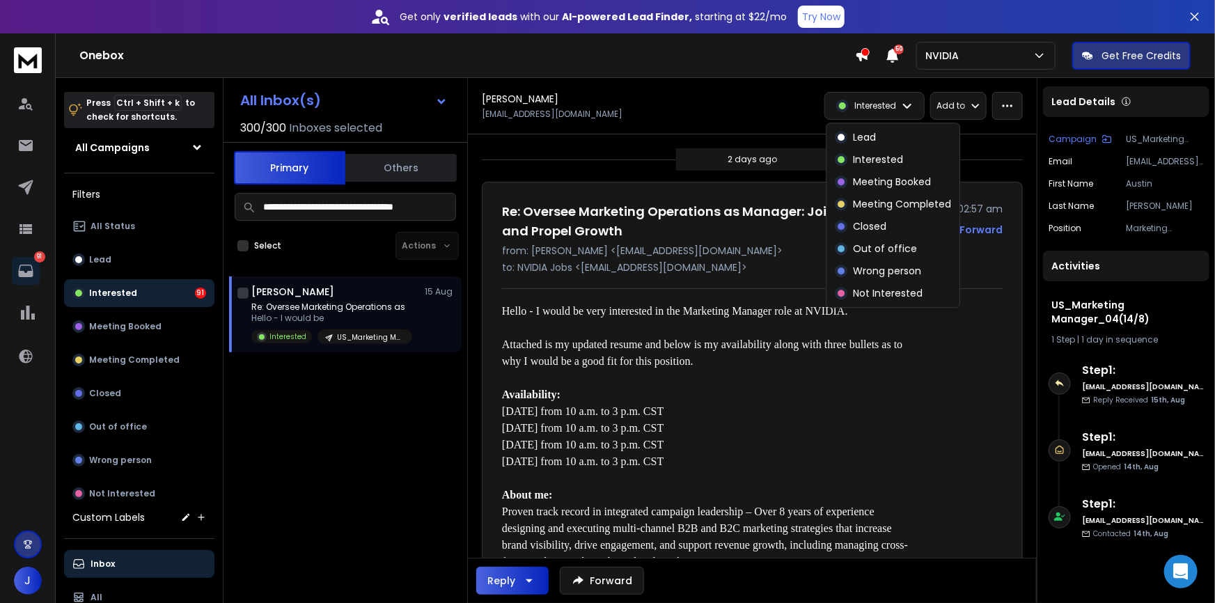
click at [324, 203] on input "**********" at bounding box center [345, 207] width 221 height 28
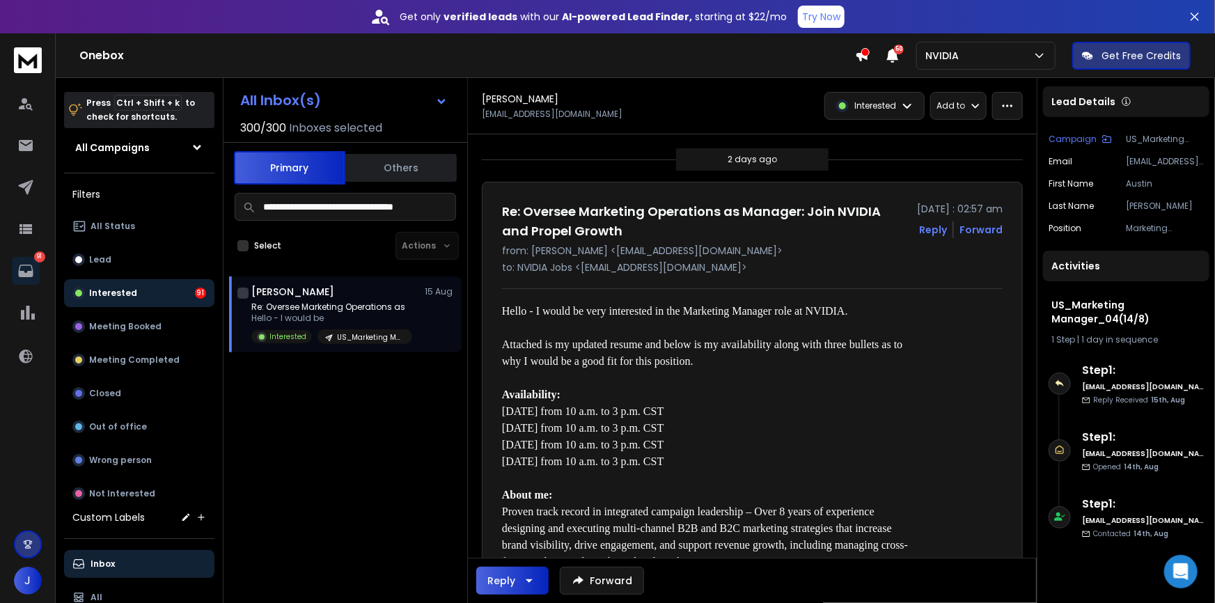
paste input
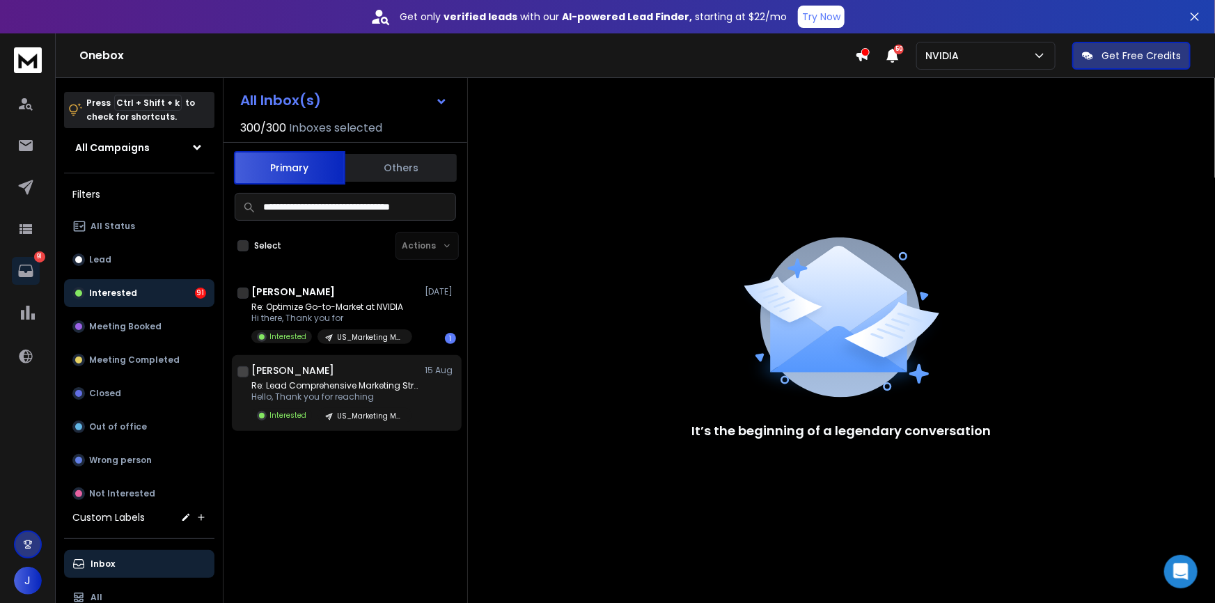
click at [359, 369] on div "[PERSON_NAME] [DATE]" at bounding box center [353, 370] width 205 height 14
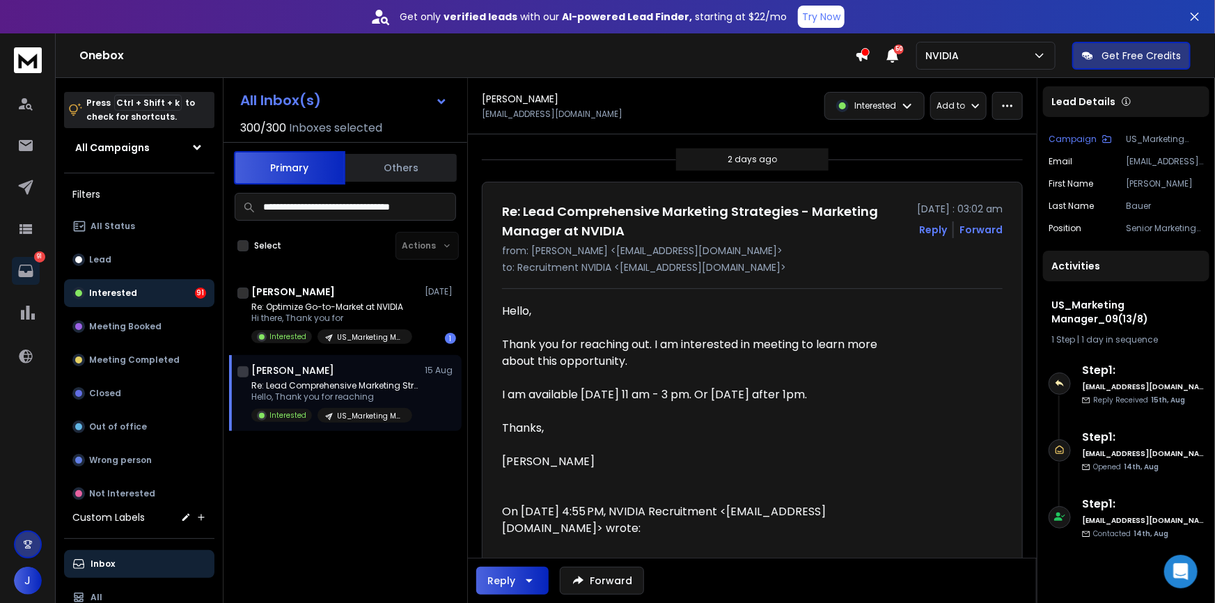
click at [911, 104] on icon at bounding box center [907, 106] width 8 height 5
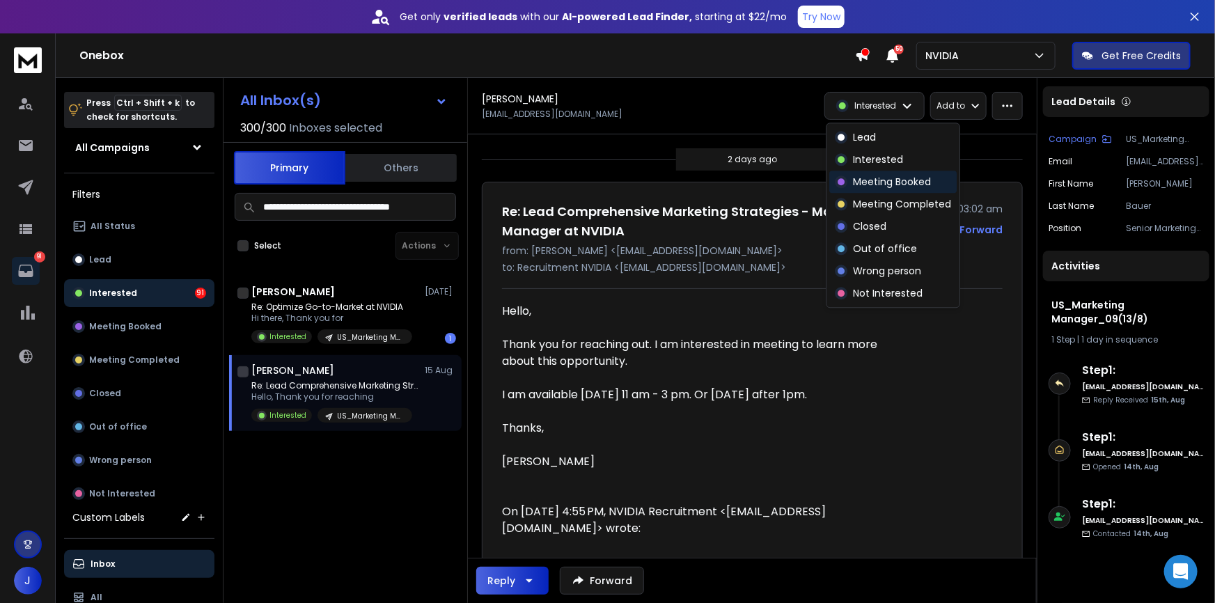
click at [870, 180] on p "Meeting Booked" at bounding box center [892, 182] width 78 height 14
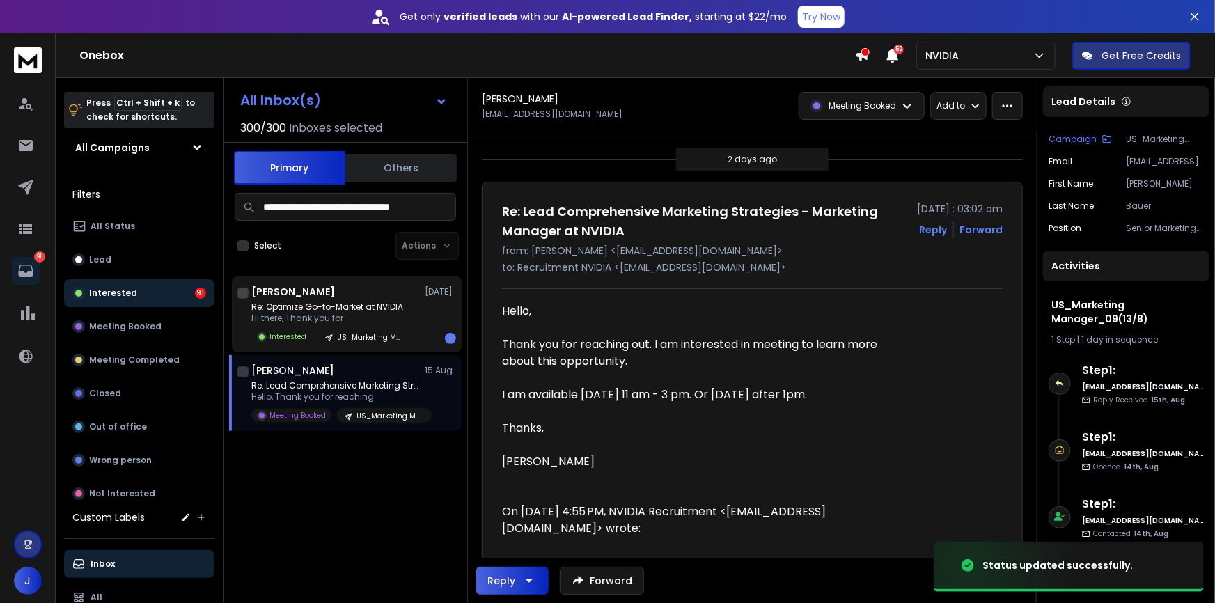
click at [442, 305] on div "Re: Optimize Go-to-Market at NVIDIA Hi there, Thank you for Interested US_Marke…" at bounding box center [353, 322] width 205 height 42
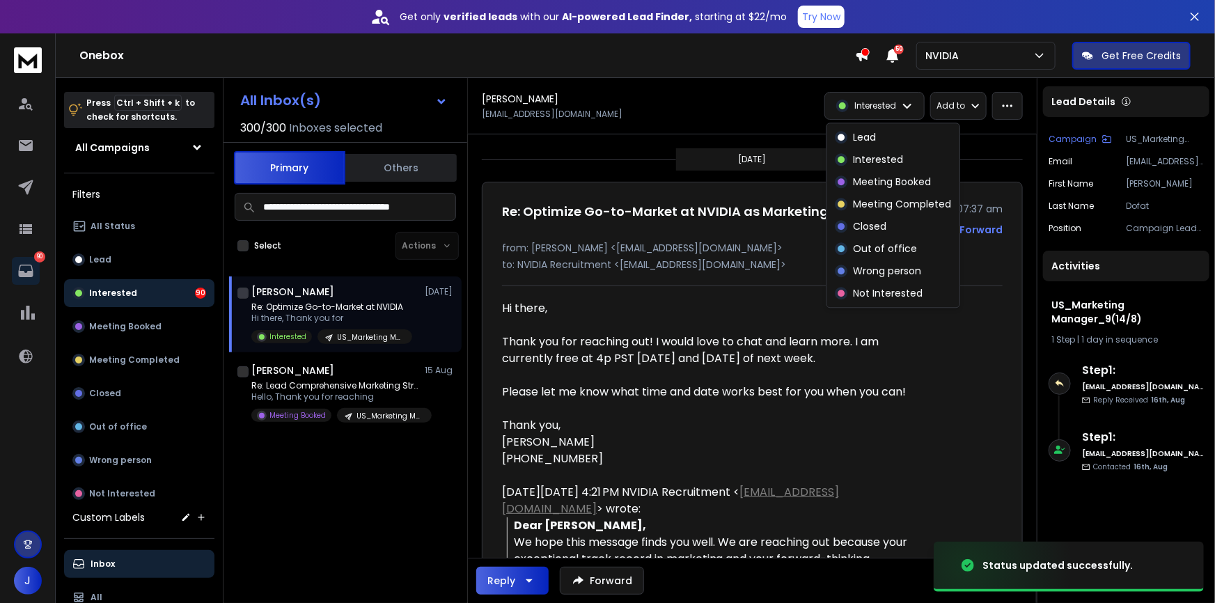
click at [874, 101] on p "Interested" at bounding box center [875, 105] width 42 height 11
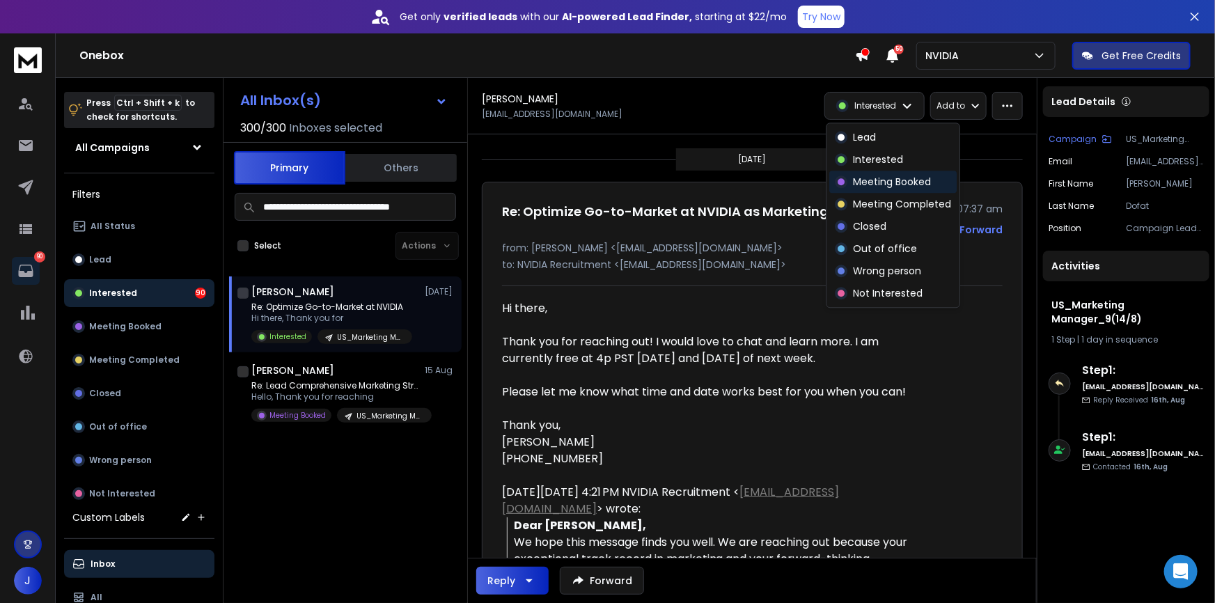
click at [871, 178] on p "Meeting Booked" at bounding box center [892, 182] width 78 height 14
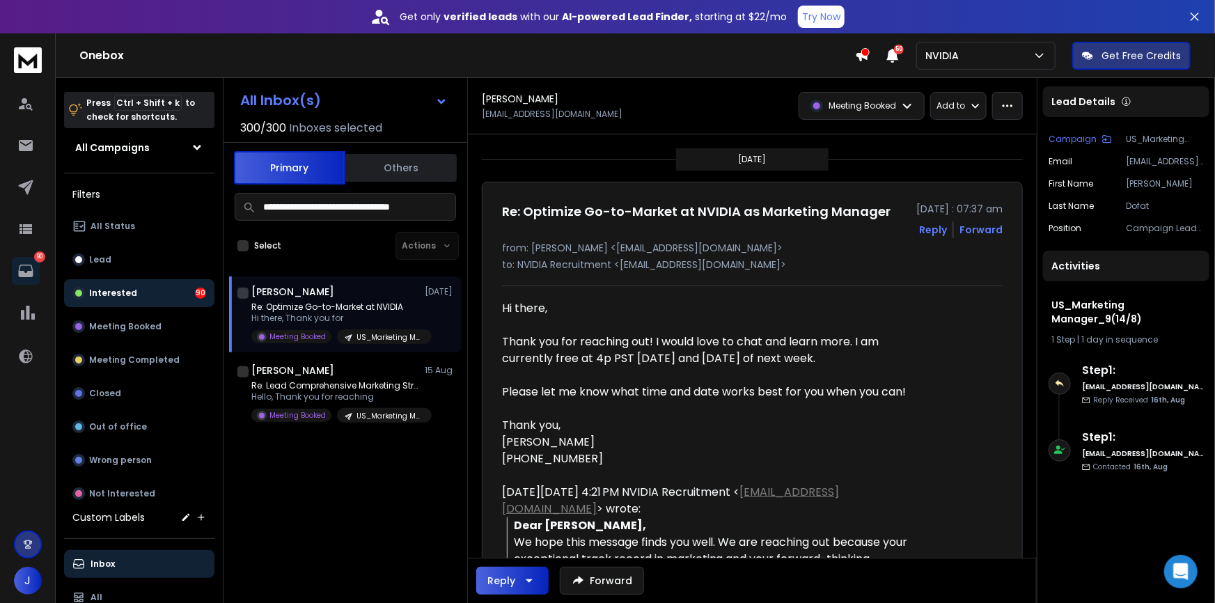
click at [359, 200] on input "**********" at bounding box center [345, 207] width 221 height 28
paste input "**********"
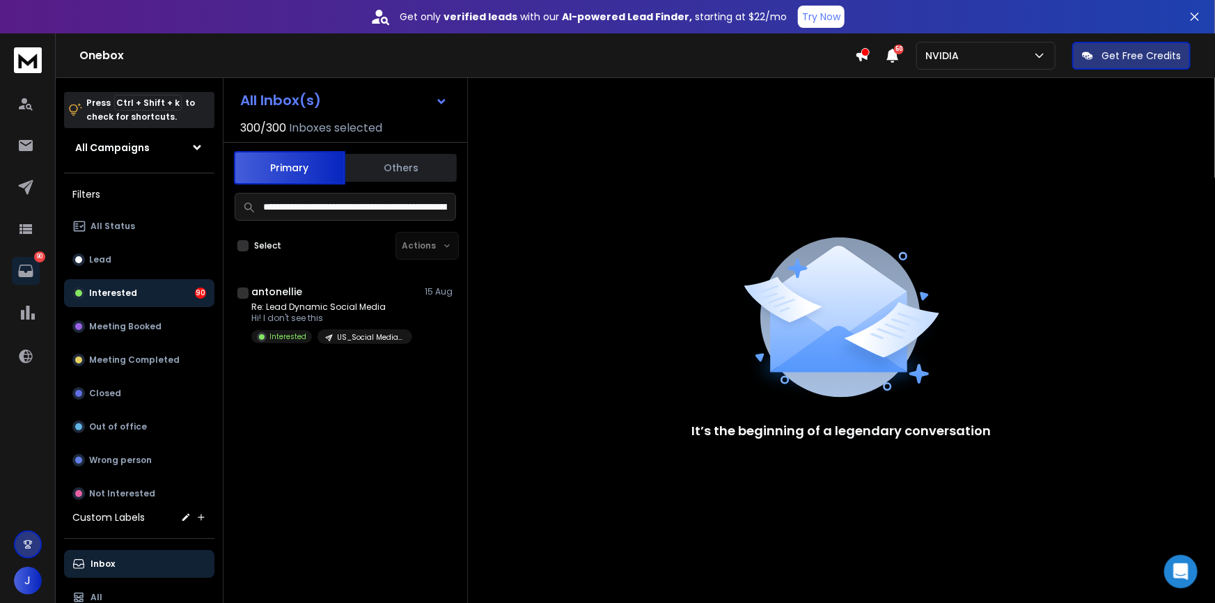
click at [333, 206] on input "**********" at bounding box center [345, 207] width 221 height 28
paste input
click at [363, 215] on input "**********" at bounding box center [345, 207] width 221 height 28
paste input "*******"
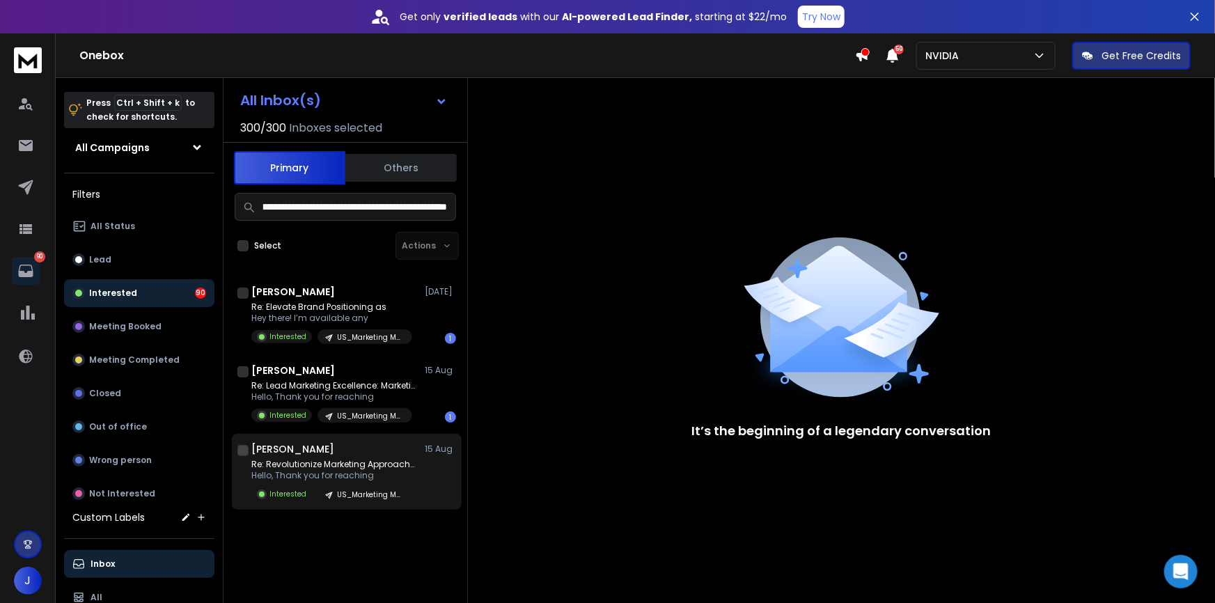
click at [376, 448] on div "[PERSON_NAME] [DATE]" at bounding box center [353, 449] width 205 height 14
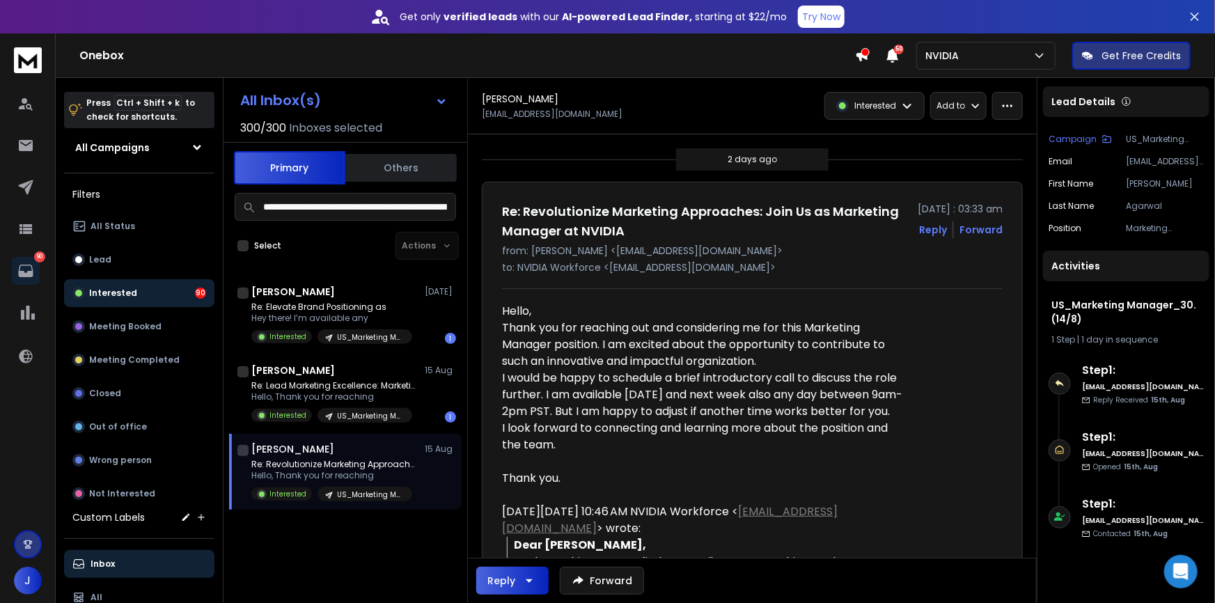
click at [884, 106] on p "Interested" at bounding box center [875, 105] width 42 height 11
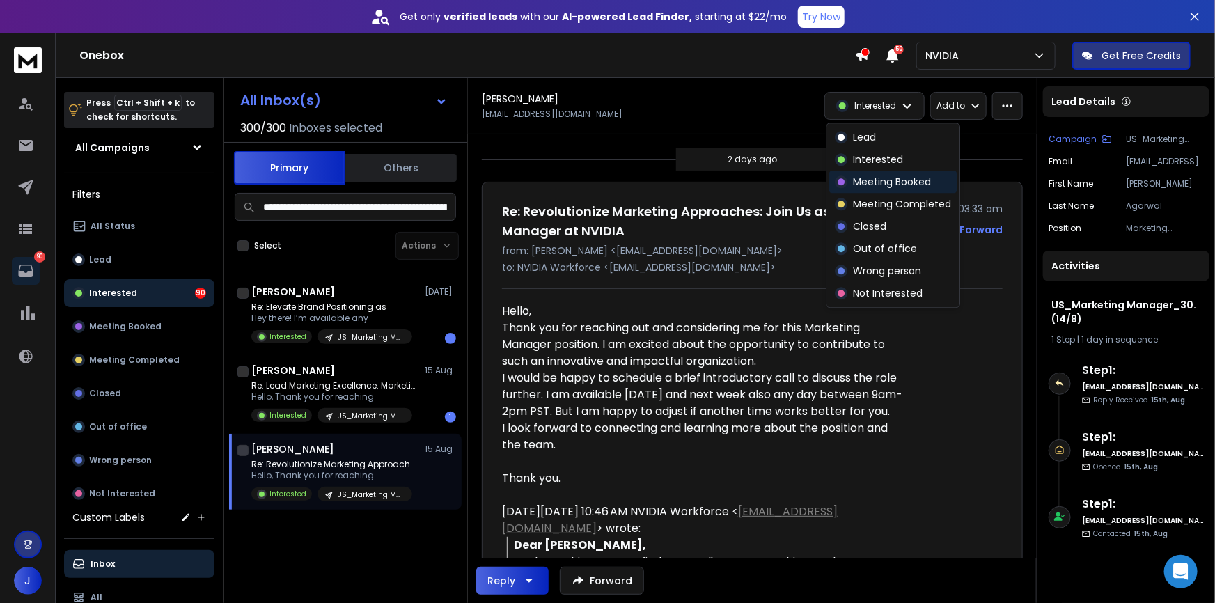
click at [876, 183] on p "Meeting Booked" at bounding box center [892, 182] width 78 height 14
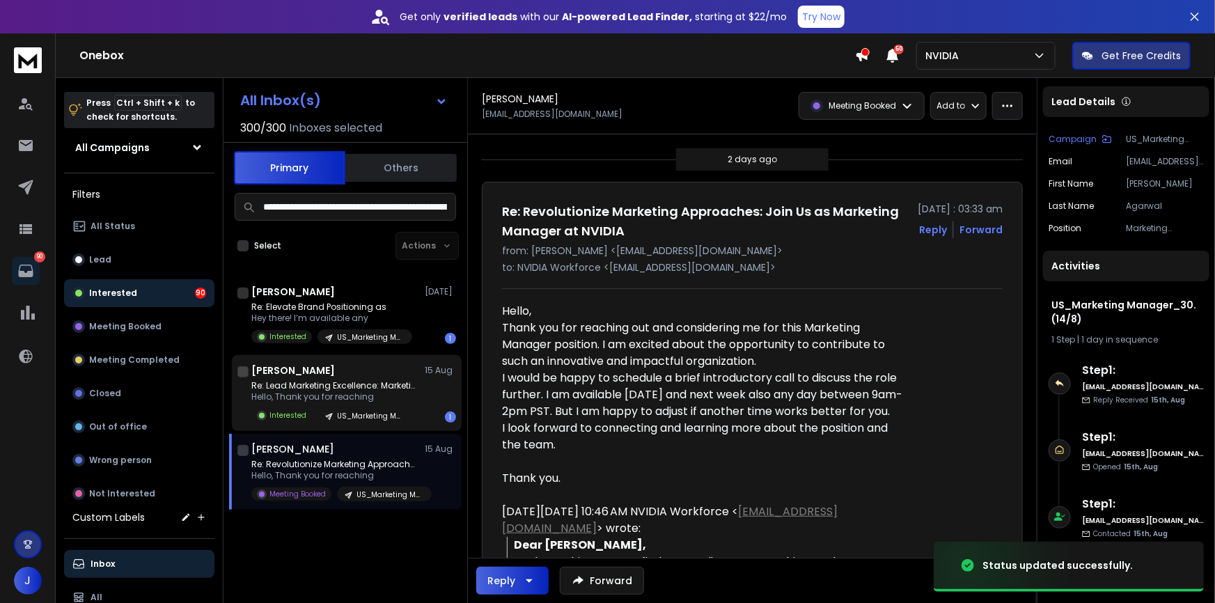
click at [391, 383] on p "Re: Lead Marketing Excellence: Marketing" at bounding box center [334, 385] width 167 height 11
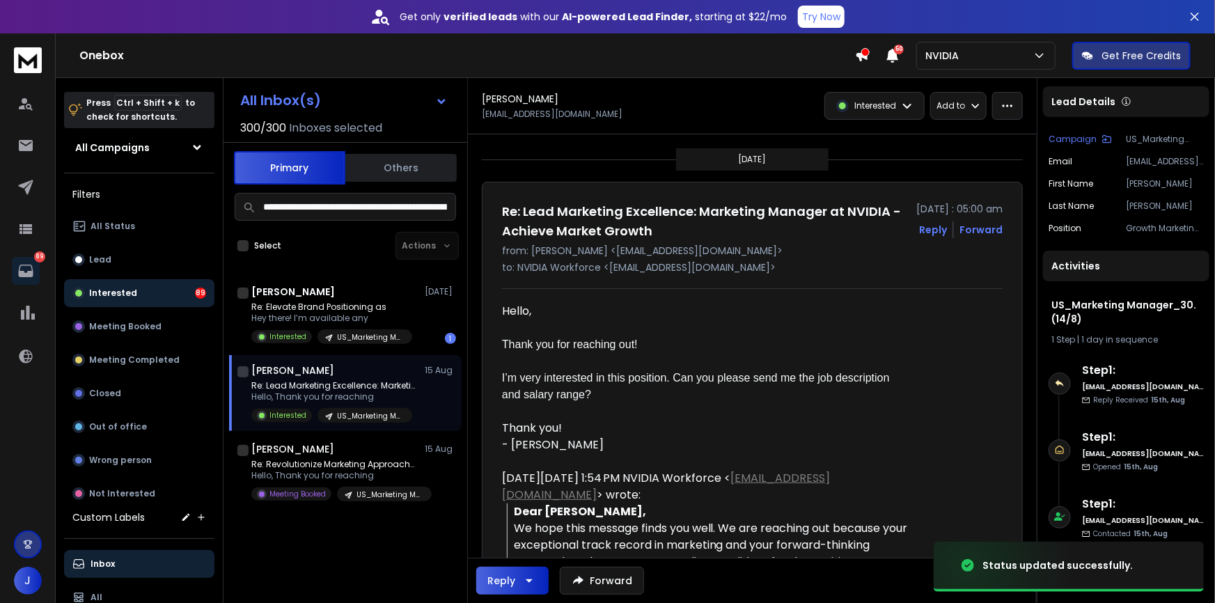
click at [879, 104] on p "Interested" at bounding box center [875, 105] width 42 height 11
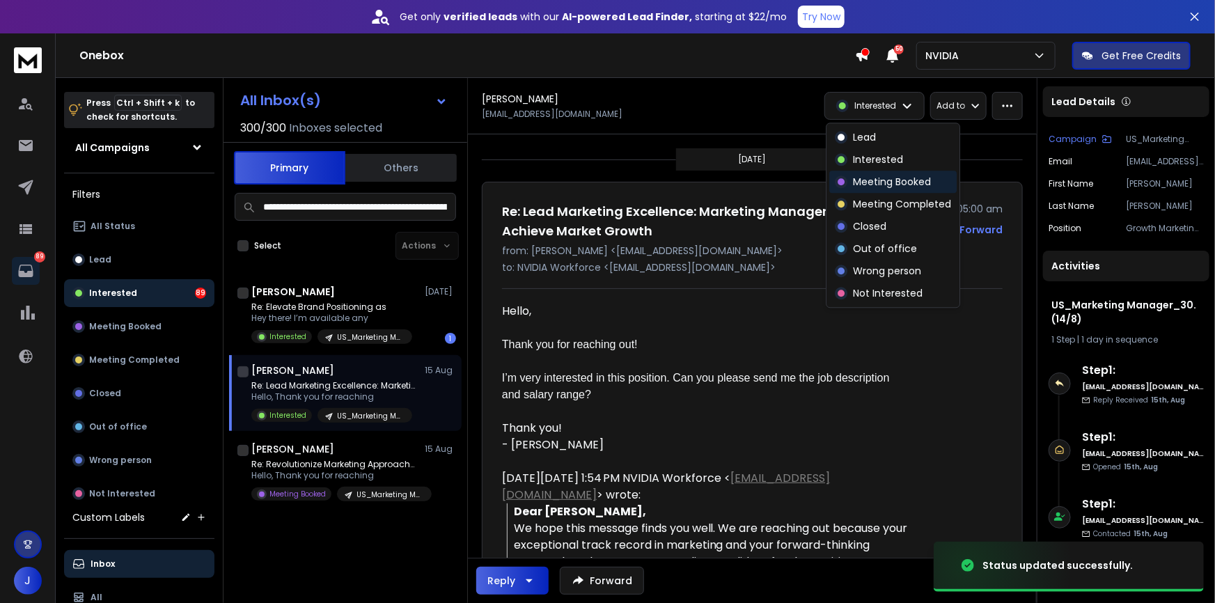
click at [872, 180] on p "Meeting Booked" at bounding box center [892, 182] width 78 height 14
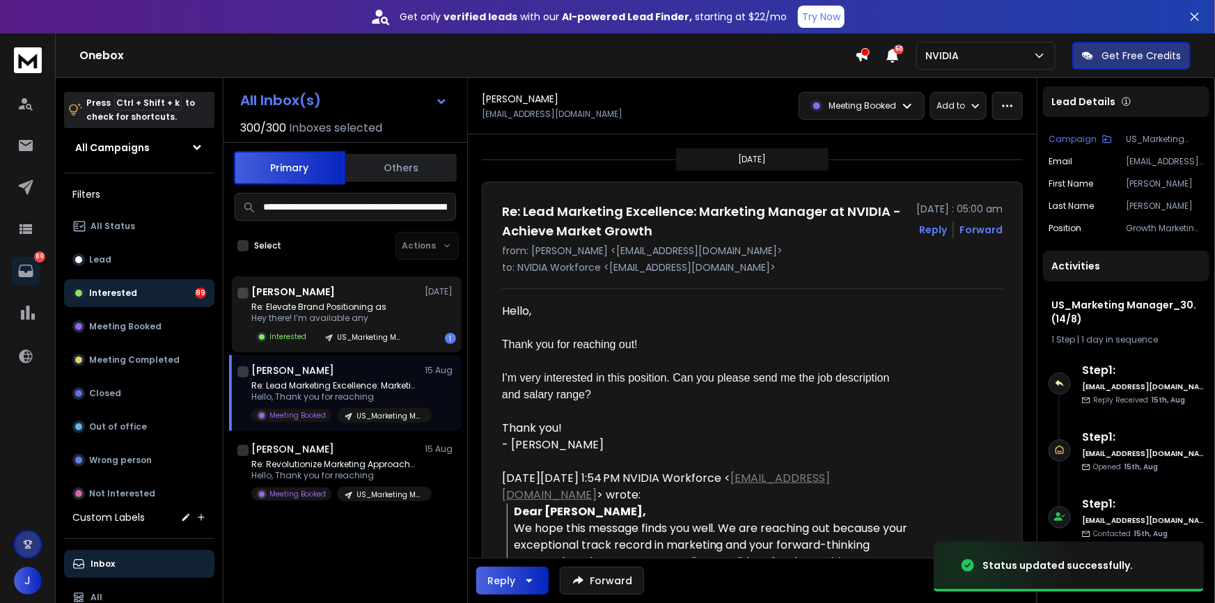
click at [312, 292] on div "[PERSON_NAME] [DATE]" at bounding box center [353, 292] width 205 height 14
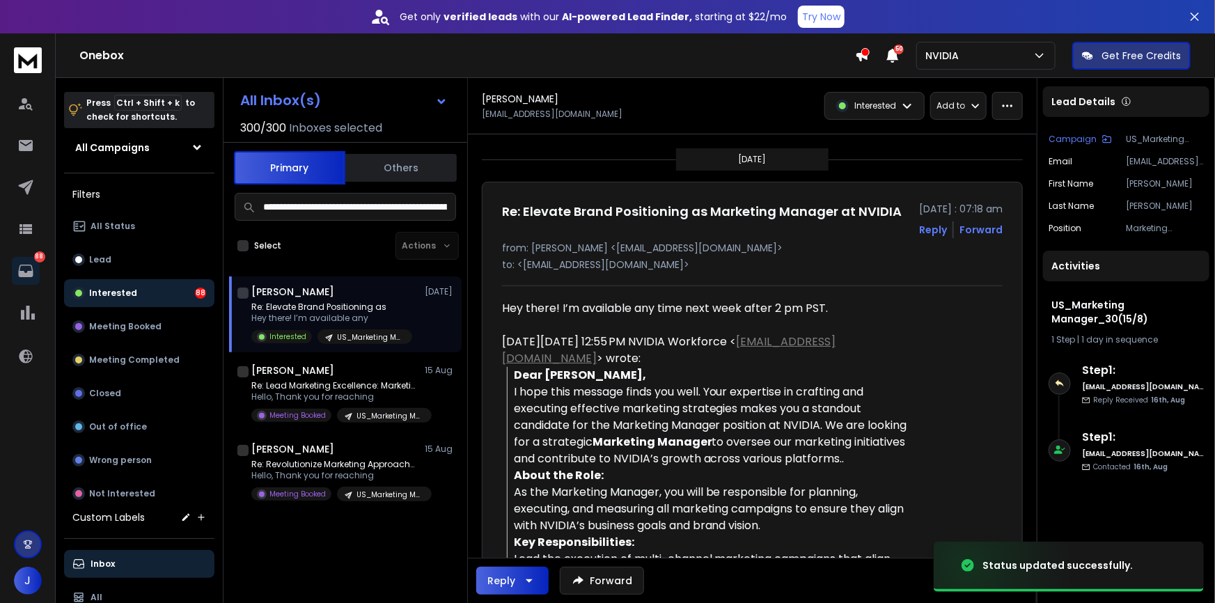
click at [849, 107] on div "Interested" at bounding box center [874, 106] width 99 height 26
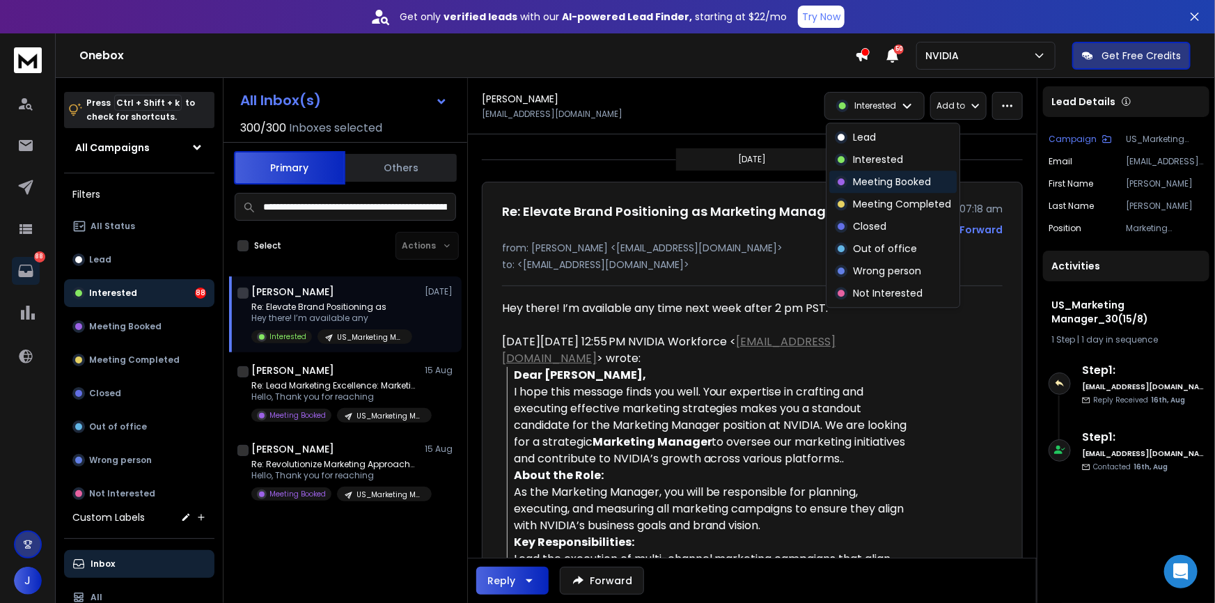
click at [871, 183] on p "Meeting Booked" at bounding box center [892, 182] width 78 height 14
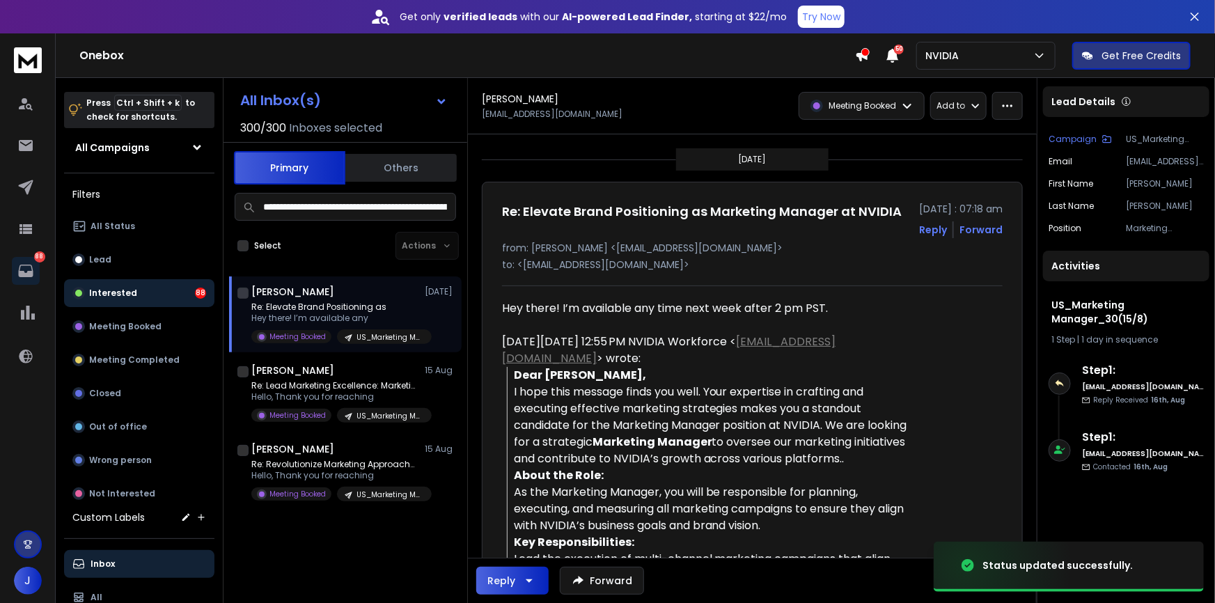
click at [361, 208] on input "**********" at bounding box center [345, 207] width 221 height 28
paste input
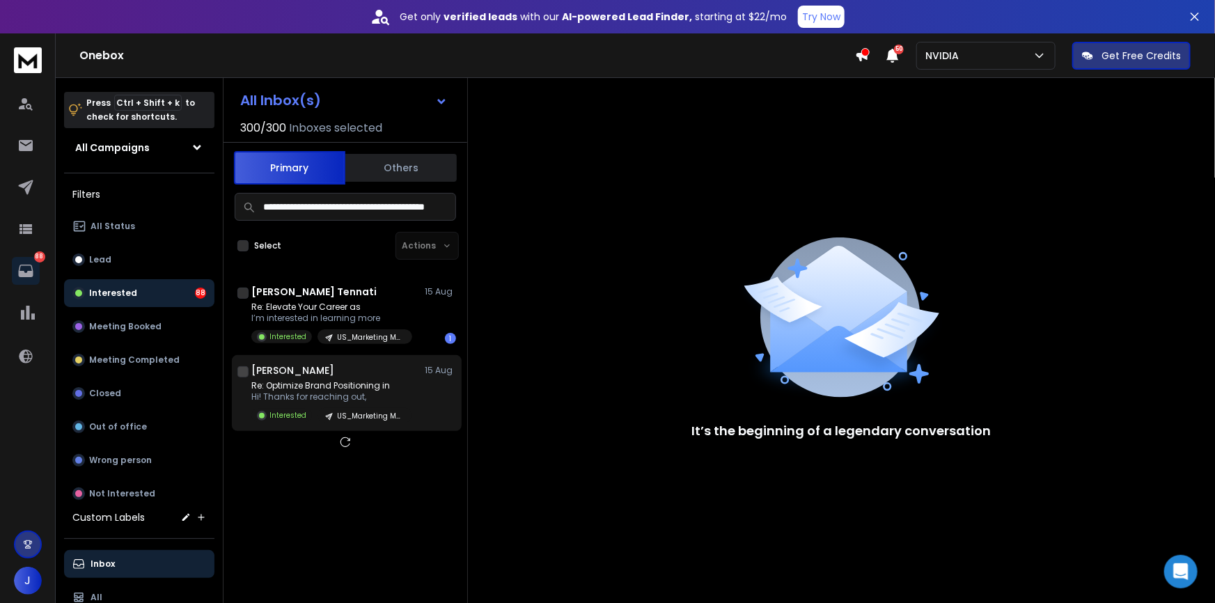
click at [398, 395] on p "Hi! Thanks for reaching out," at bounding box center [331, 396] width 161 height 11
click at [337, 381] on p "Re: Optimize Brand Positioning in" at bounding box center [331, 385] width 161 height 11
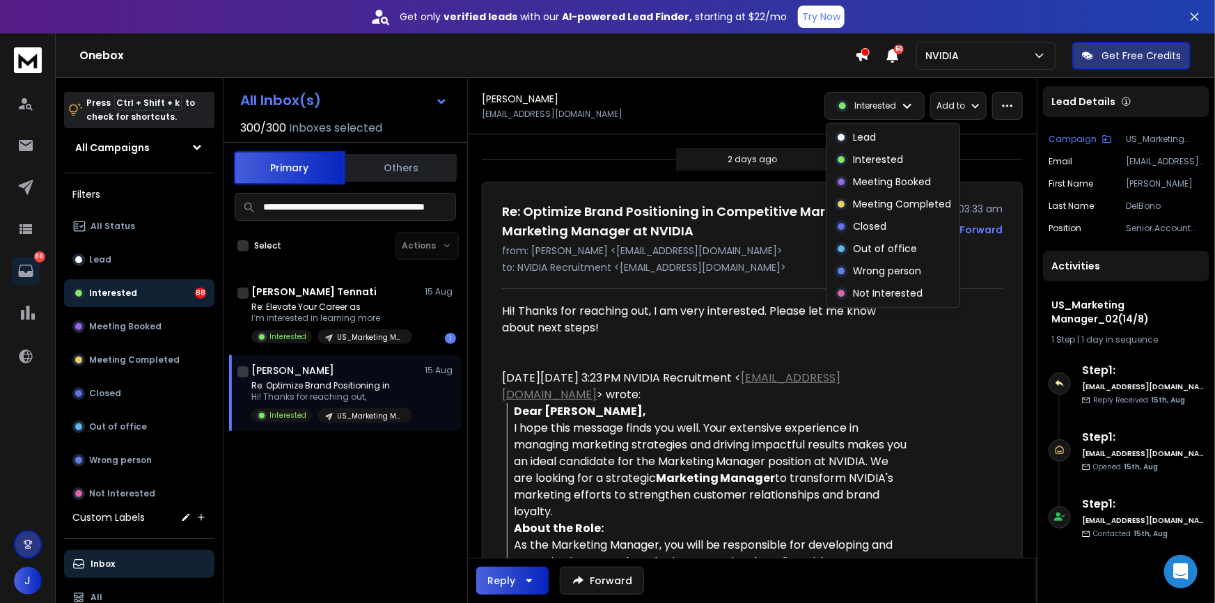
click at [894, 111] on div "Interested" at bounding box center [874, 106] width 99 height 26
click at [872, 178] on p "Meeting Booked" at bounding box center [892, 182] width 78 height 14
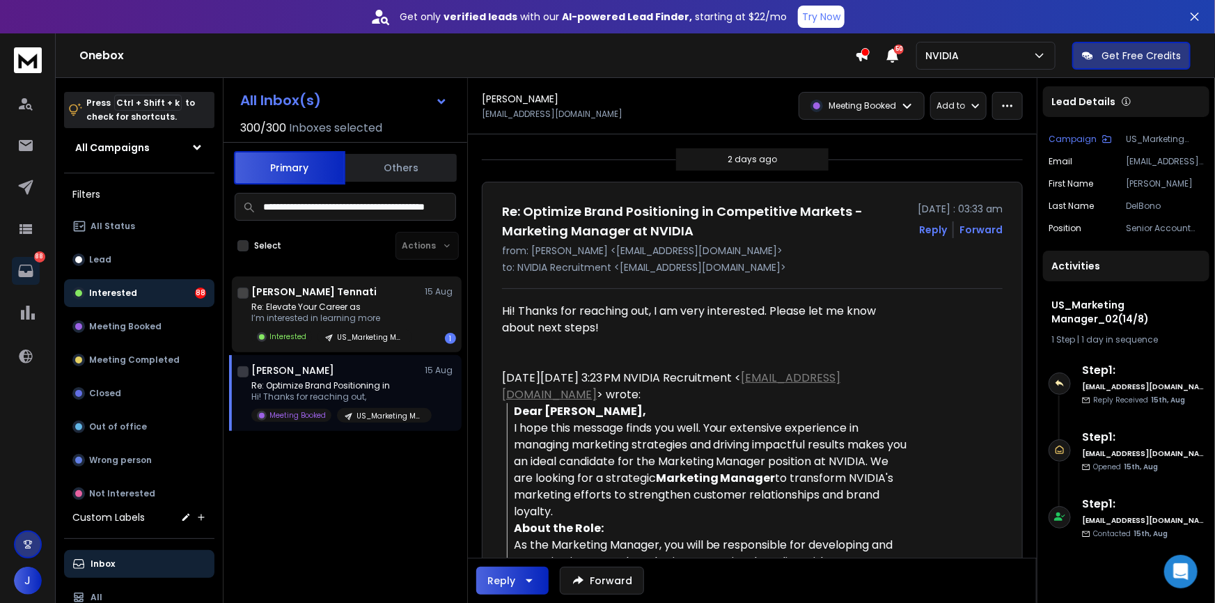
click at [370, 288] on div "[PERSON_NAME] Tennati [DATE]" at bounding box center [353, 292] width 205 height 14
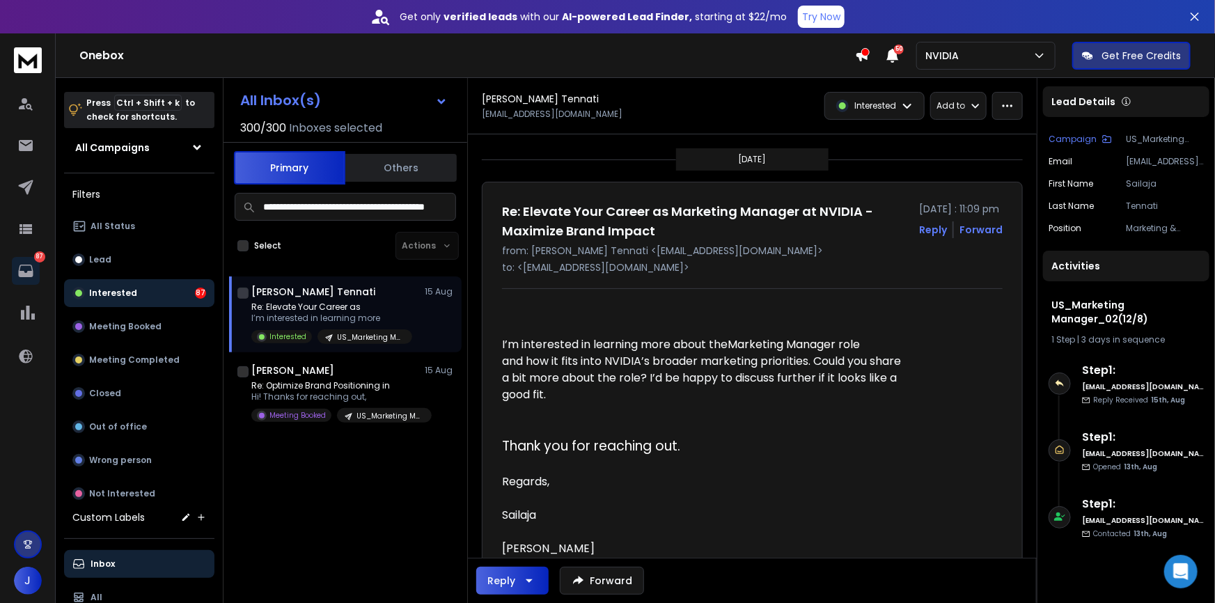
click at [877, 100] on p "Interested" at bounding box center [875, 105] width 42 height 11
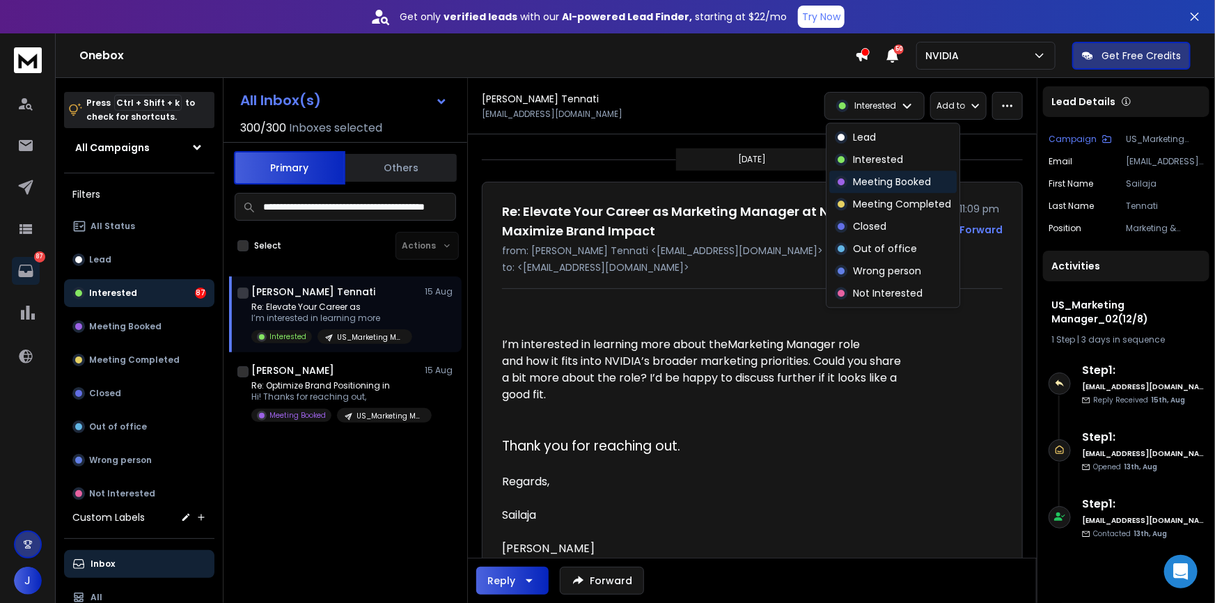
click at [875, 182] on p "Meeting Booked" at bounding box center [892, 182] width 78 height 14
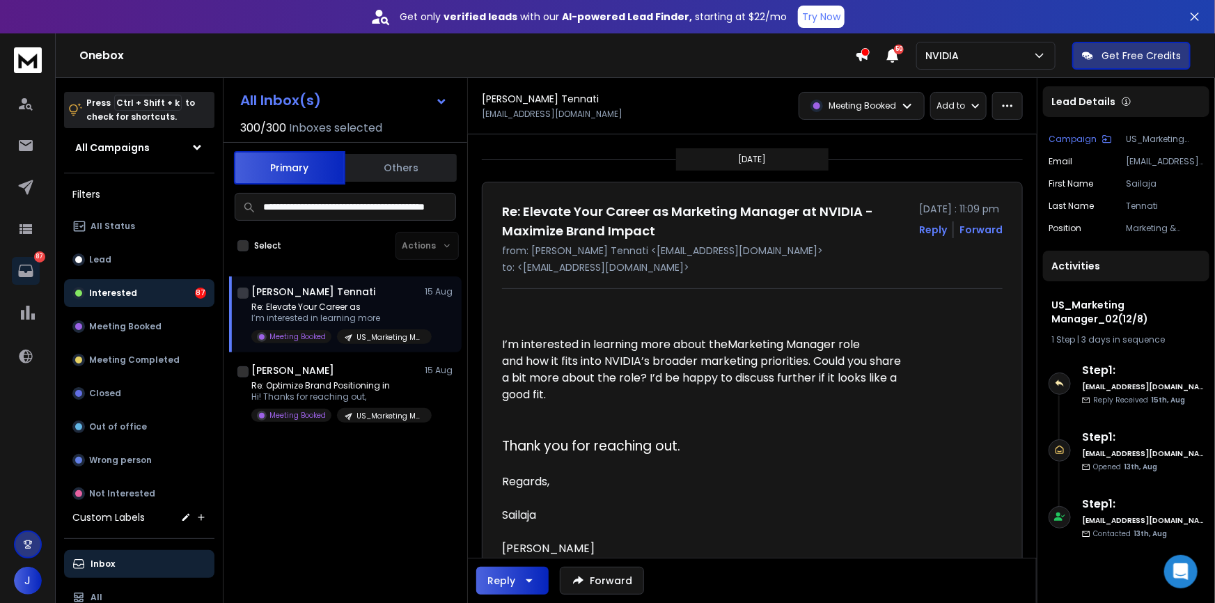
click at [354, 211] on input "**********" at bounding box center [345, 207] width 221 height 28
paste input
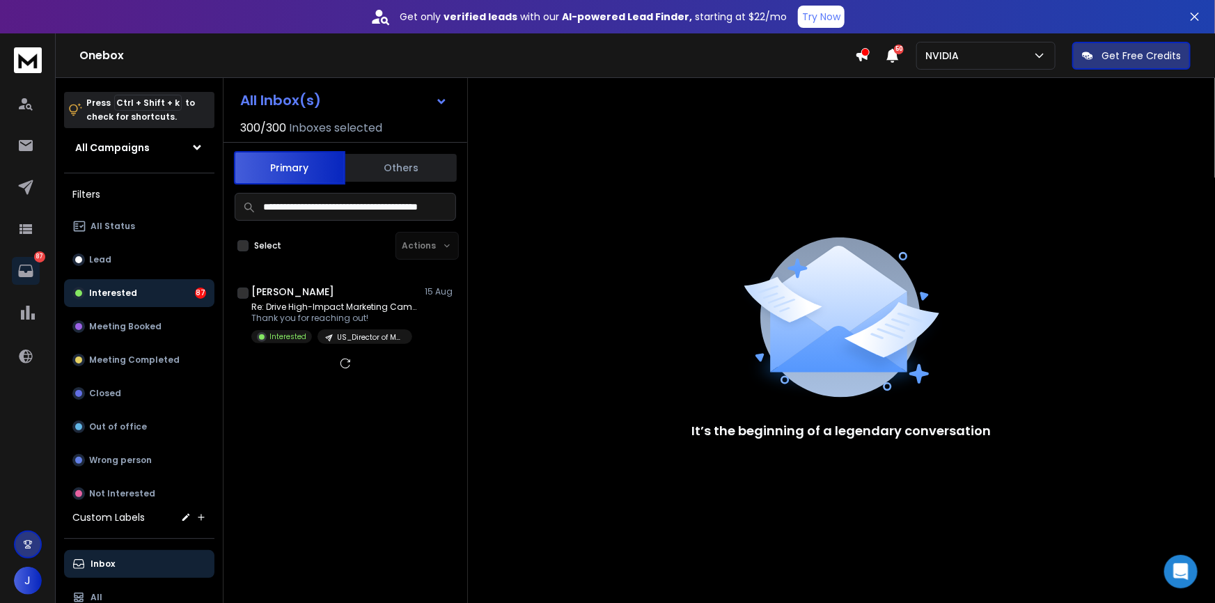
type input "**********"
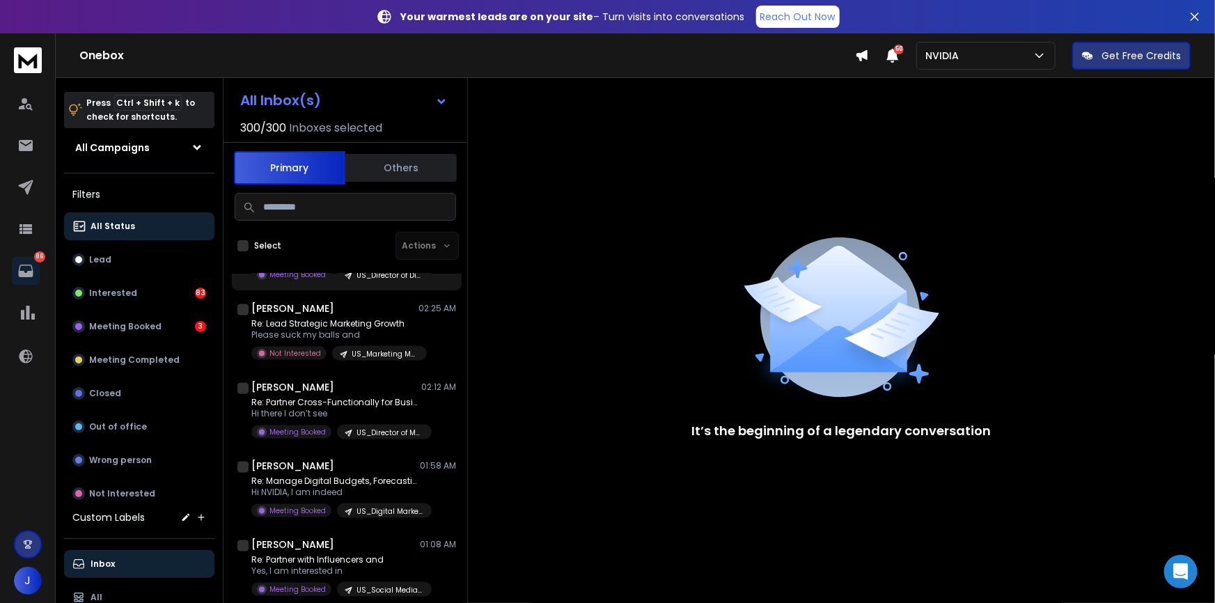
scroll to position [989, 0]
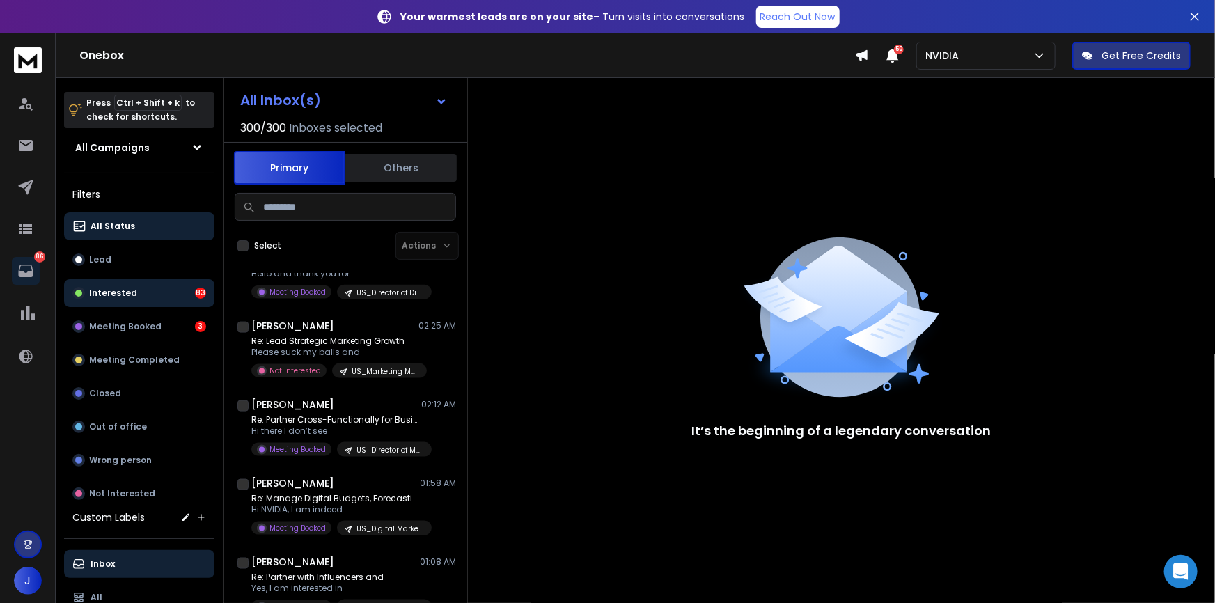
click at [184, 283] on button "Interested 83" at bounding box center [139, 293] width 150 height 28
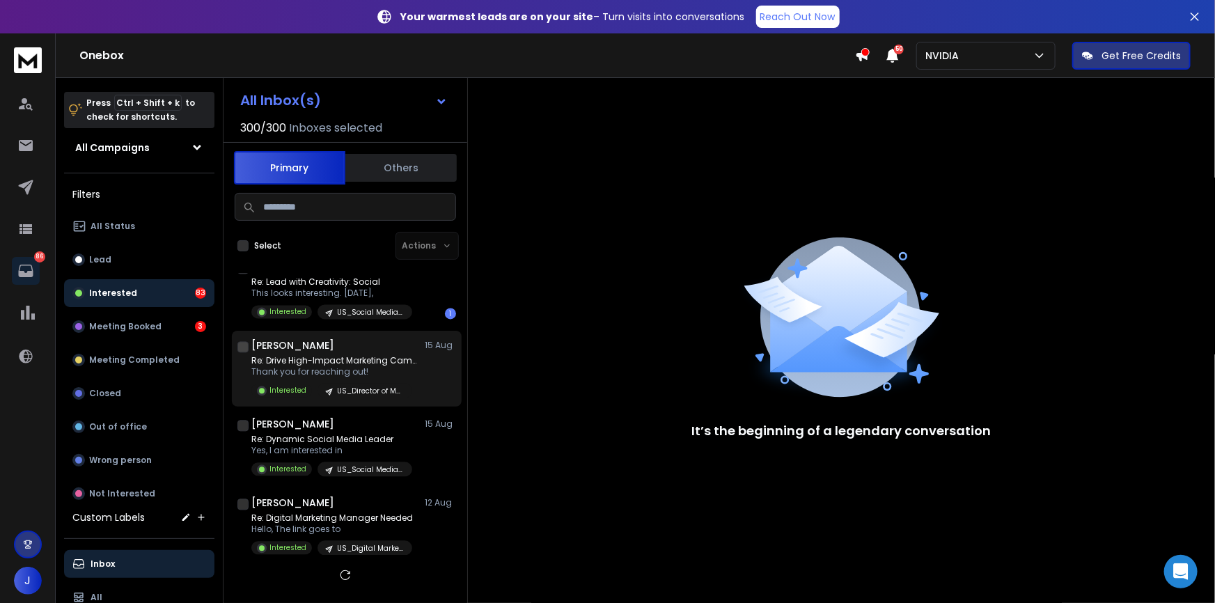
scroll to position [6933, 0]
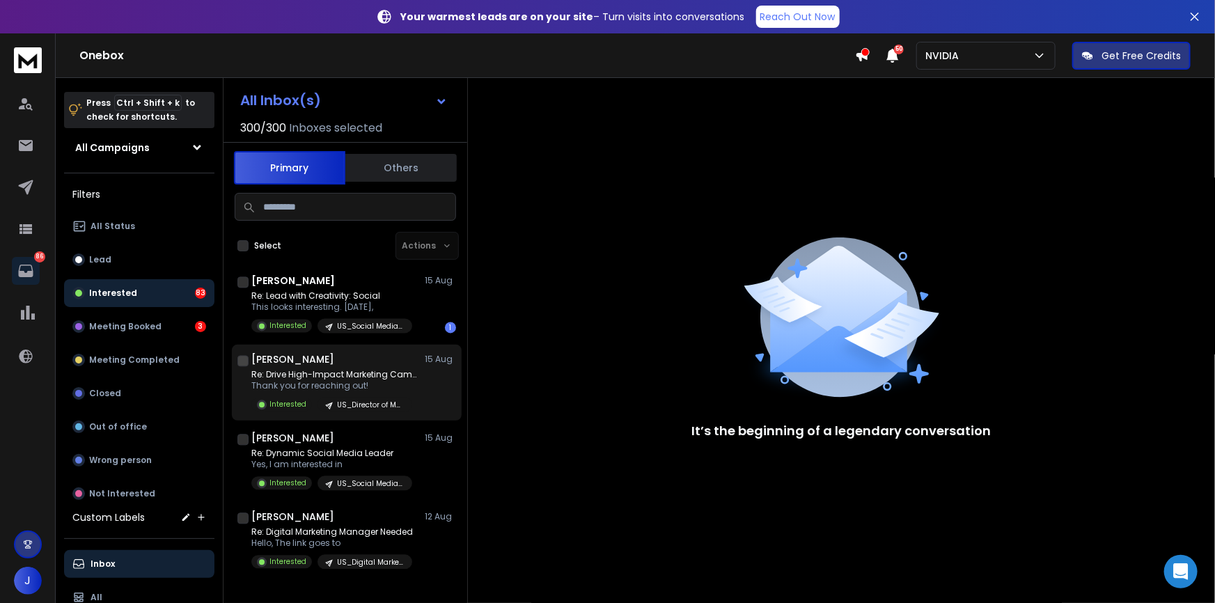
click at [376, 381] on p "Thank you for reaching out!" at bounding box center [334, 386] width 167 height 11
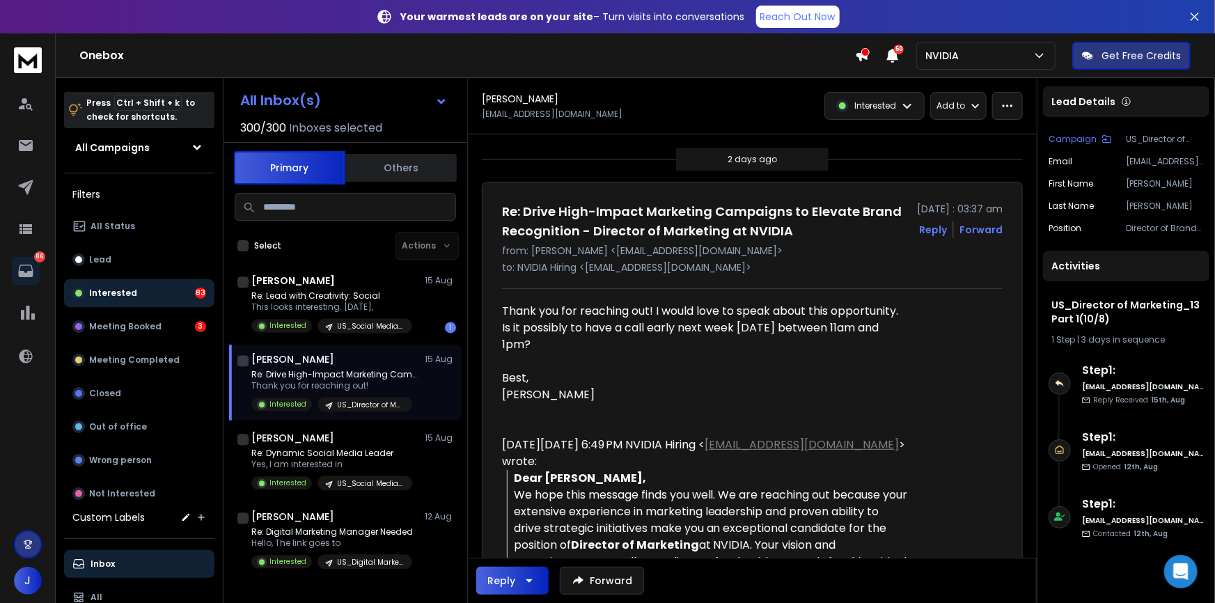
drag, startPoint x: 588, startPoint y: 270, endPoint x: 815, endPoint y: 262, distance: 227.1
click at [815, 262] on p "to: NVIDIA Hiring <nowhiring@organizationaltalentpoolnvidia.com>" at bounding box center [752, 267] width 501 height 14
copy p "nowhiring@organizationaltalentpoolnvidia.com"
click at [864, 109] on p "Interested" at bounding box center [875, 105] width 42 height 11
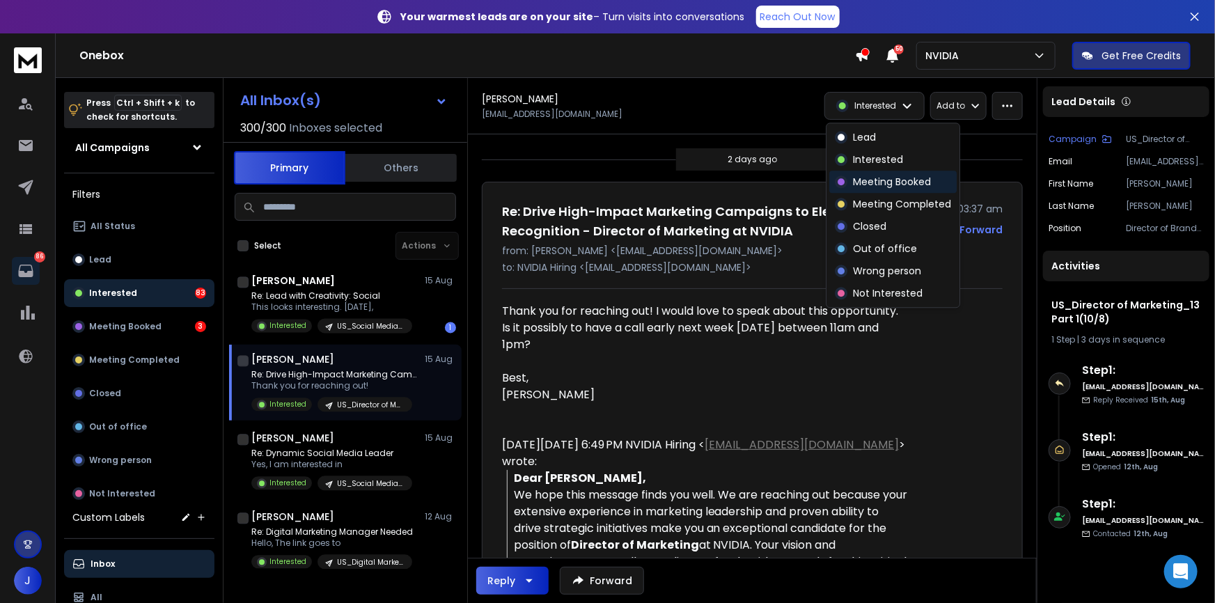
click at [877, 182] on p "Meeting Booked" at bounding box center [892, 182] width 78 height 14
